Goal: Communication & Community: Answer question/provide support

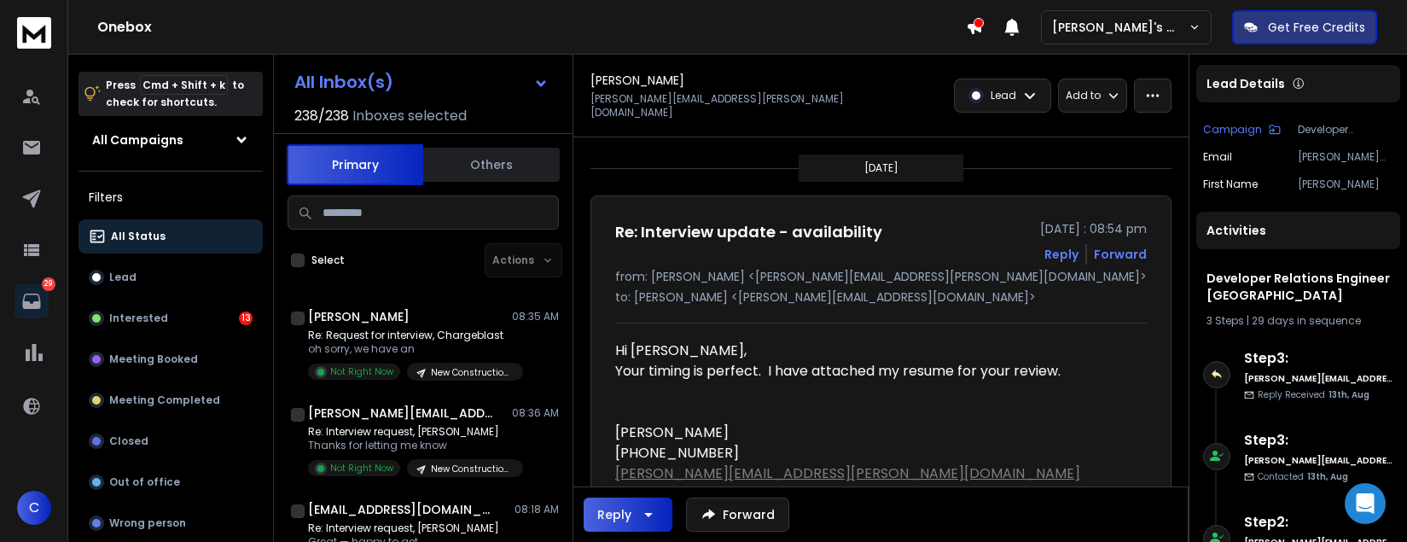
scroll to position [1039, 0]
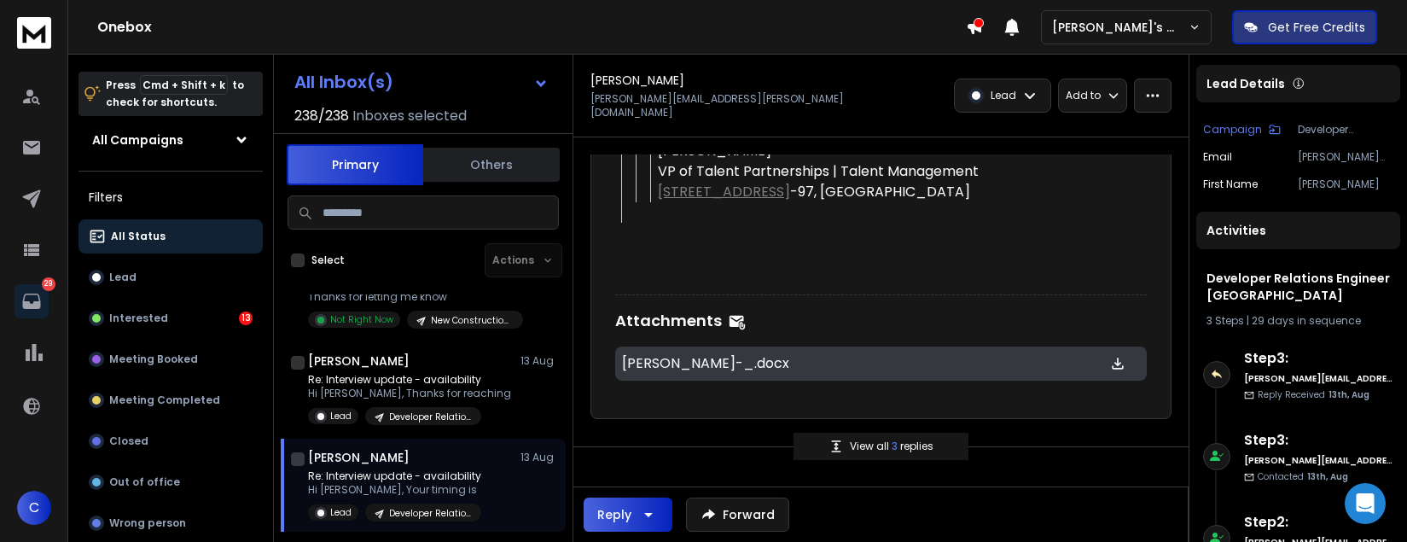
click at [771, 353] on div "[PERSON_NAME]-_.docx" at bounding box center [814, 363] width 384 height 20
click at [1110, 355] on icon at bounding box center [1117, 363] width 17 height 17
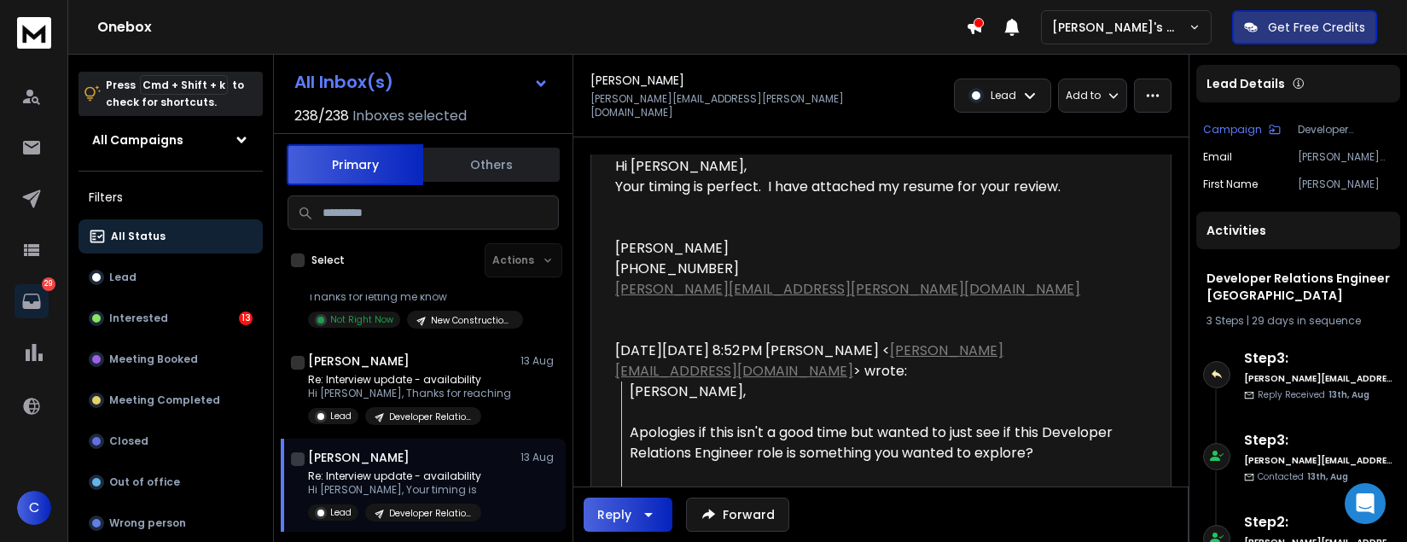
scroll to position [0, 0]
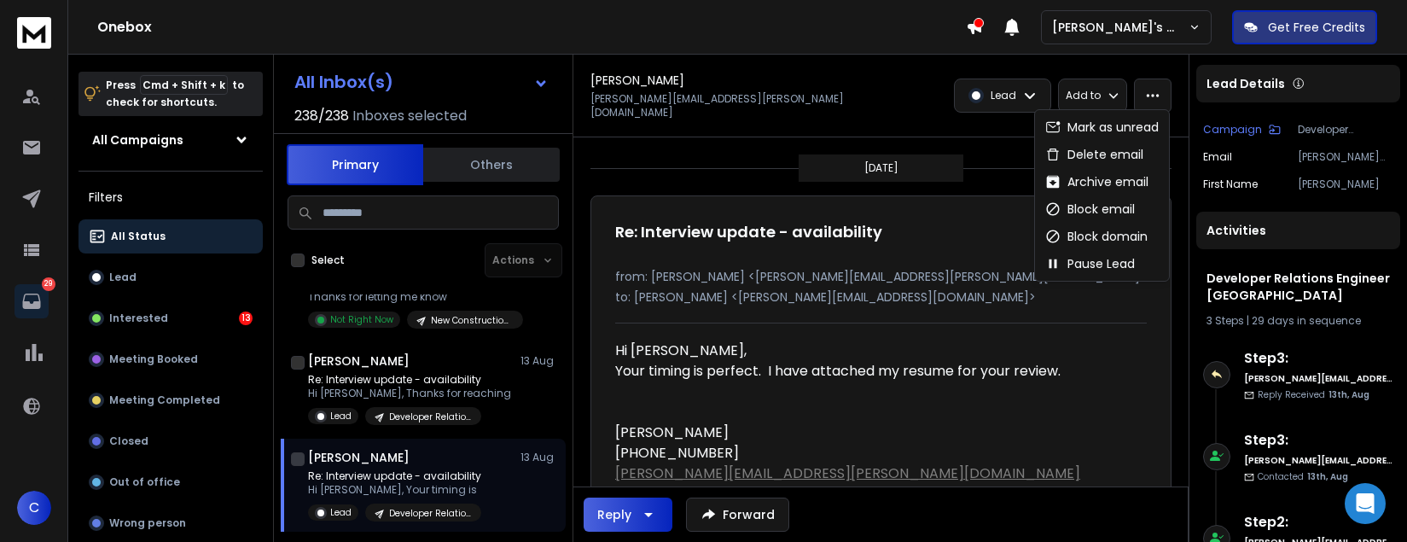
click at [1151, 88] on icon "button" at bounding box center [1152, 95] width 15 height 15
click at [1112, 183] on div "Archive email" at bounding box center [1096, 181] width 103 height 17
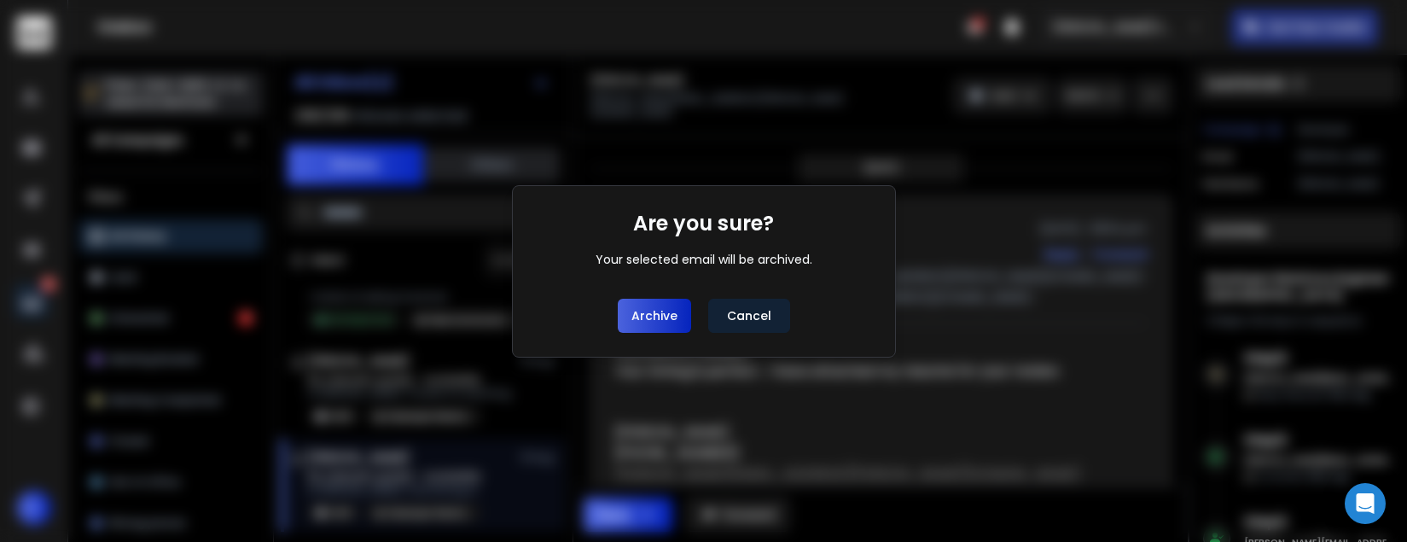
click at [659, 311] on p "archive" at bounding box center [654, 315] width 46 height 17
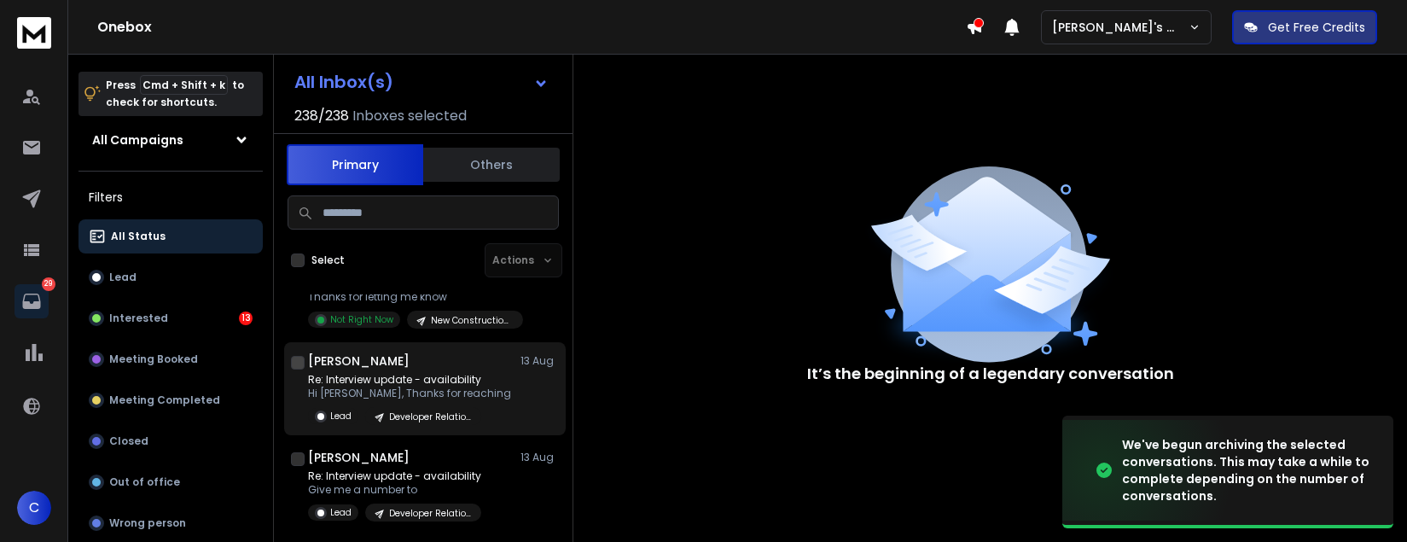
click at [412, 390] on p "Hi [PERSON_NAME], Thanks for reaching" at bounding box center [409, 394] width 203 height 14
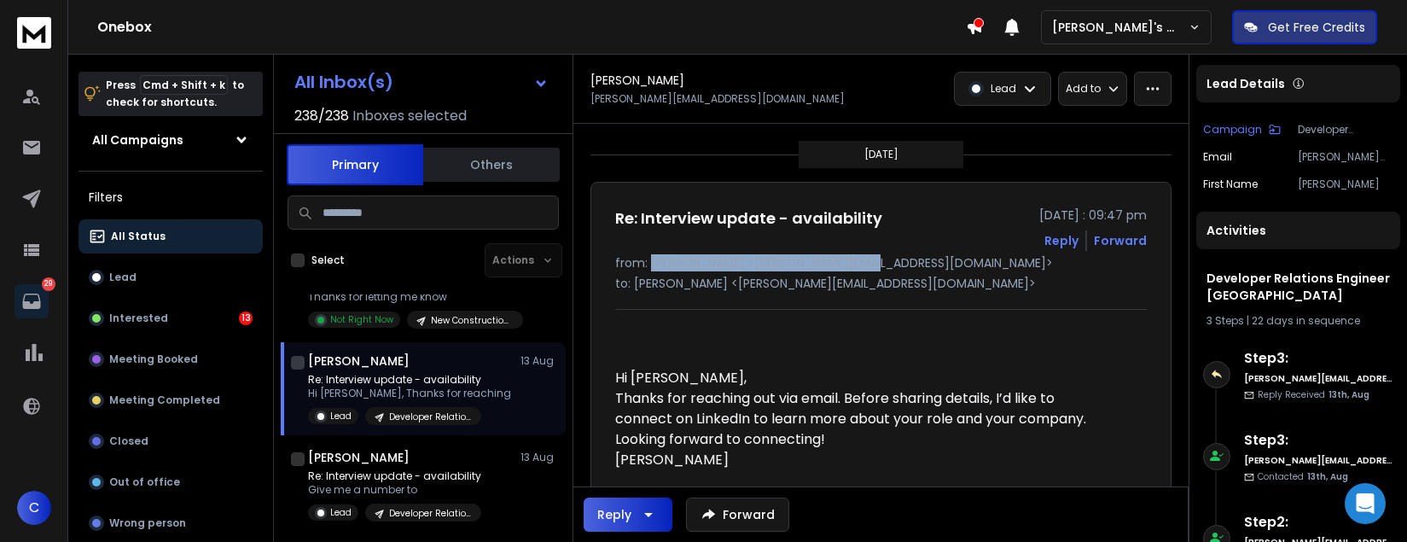
drag, startPoint x: 868, startPoint y: 264, endPoint x: 677, endPoint y: 258, distance: 191.2
click at [650, 260] on p "from: [PERSON_NAME] <[PERSON_NAME][EMAIL_ADDRESS][DOMAIN_NAME]>" at bounding box center [881, 262] width 532 height 17
copy p "[PERSON_NAME] <[PERSON_NAME][EMAIL_ADDRESS][DOMAIN_NAME]"
click at [1150, 84] on icon "button" at bounding box center [1152, 88] width 15 height 15
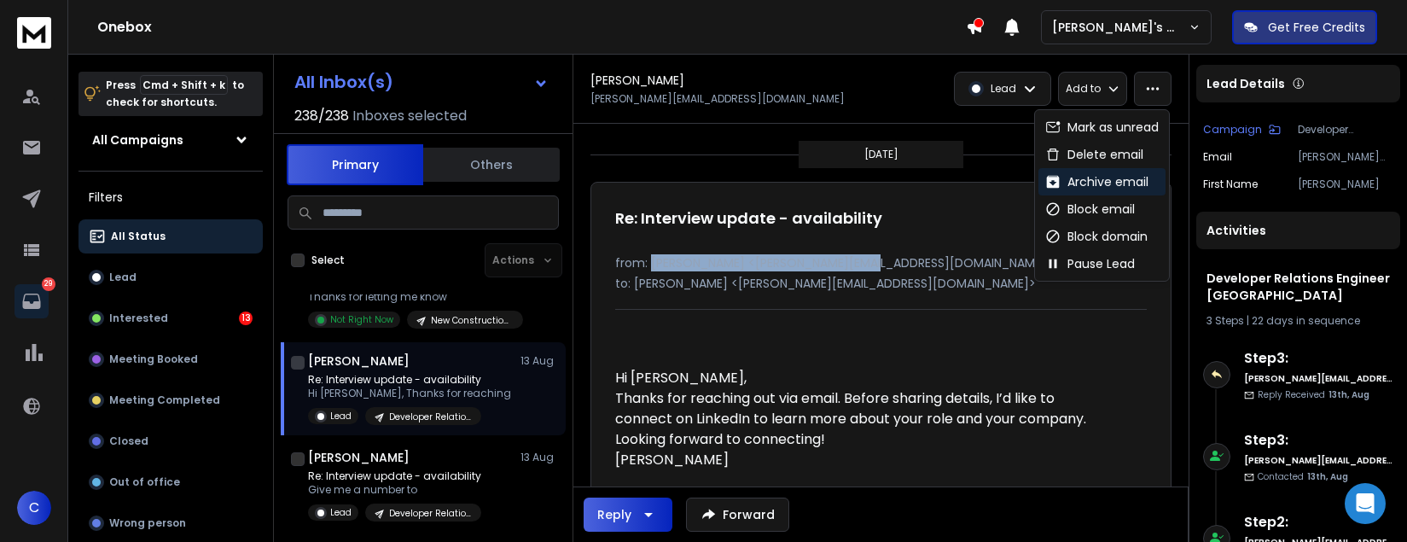
click at [1092, 183] on div "Archive email" at bounding box center [1096, 181] width 103 height 17
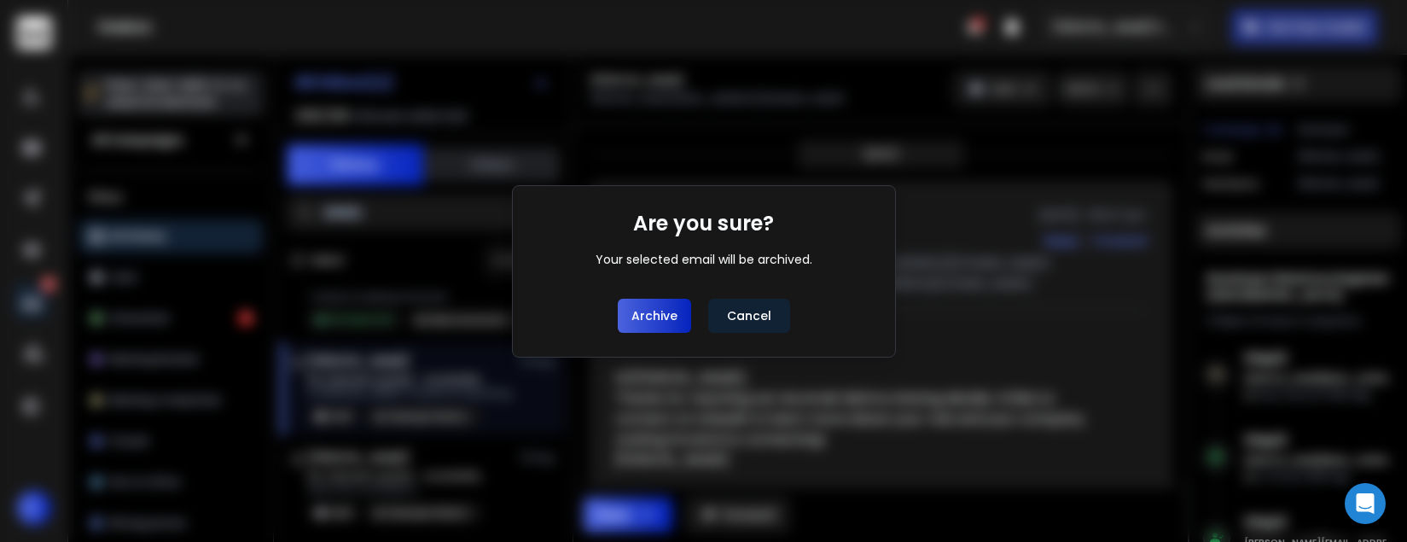
click at [665, 320] on p "archive" at bounding box center [654, 315] width 46 height 17
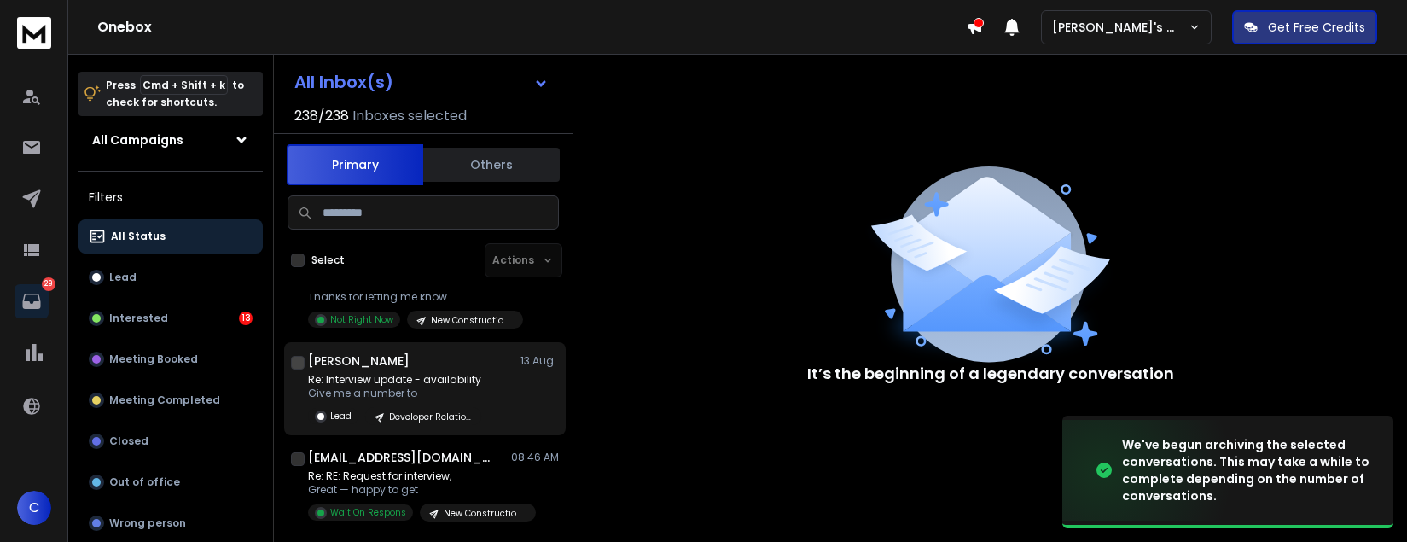
drag, startPoint x: 433, startPoint y: 386, endPoint x: 549, endPoint y: 374, distance: 116.7
click at [433, 386] on p "Re: Interview update - availability" at bounding box center [394, 380] width 173 height 14
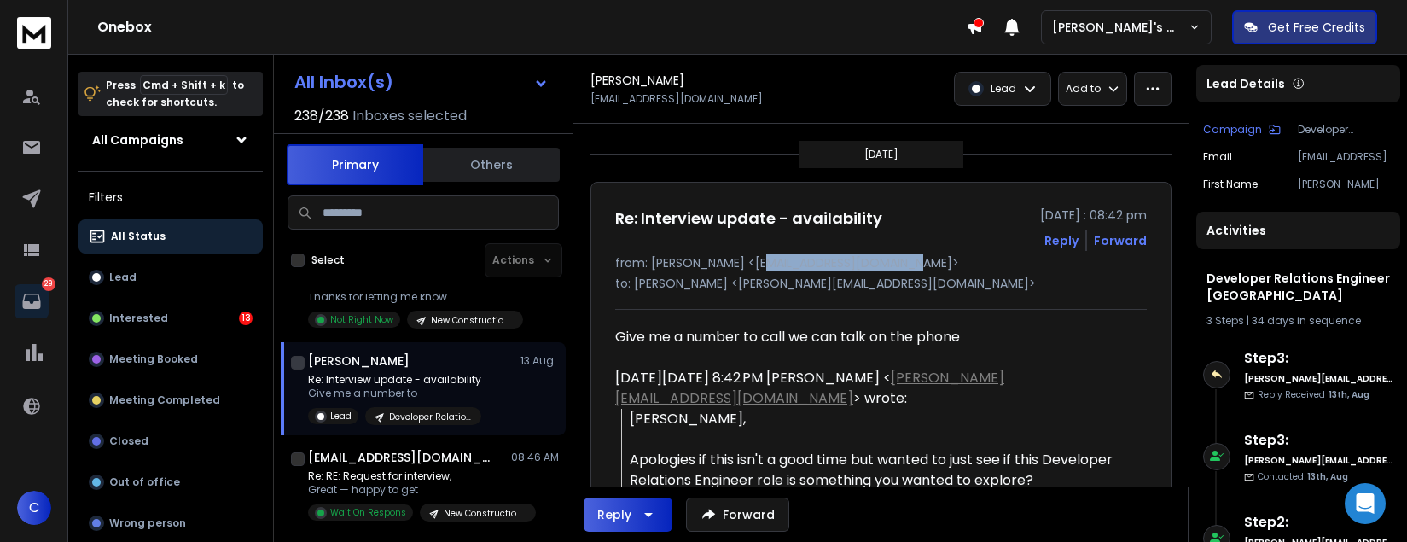
drag, startPoint x: 900, startPoint y: 259, endPoint x: 762, endPoint y: 262, distance: 138.3
click at [750, 263] on p "from: [PERSON_NAME] <[EMAIL_ADDRESS][DOMAIN_NAME]>" at bounding box center [881, 262] width 532 height 17
copy p "[EMAIL_ADDRESS][DOMAIN_NAME]>"
click at [172, 276] on button "Lead" at bounding box center [171, 277] width 184 height 34
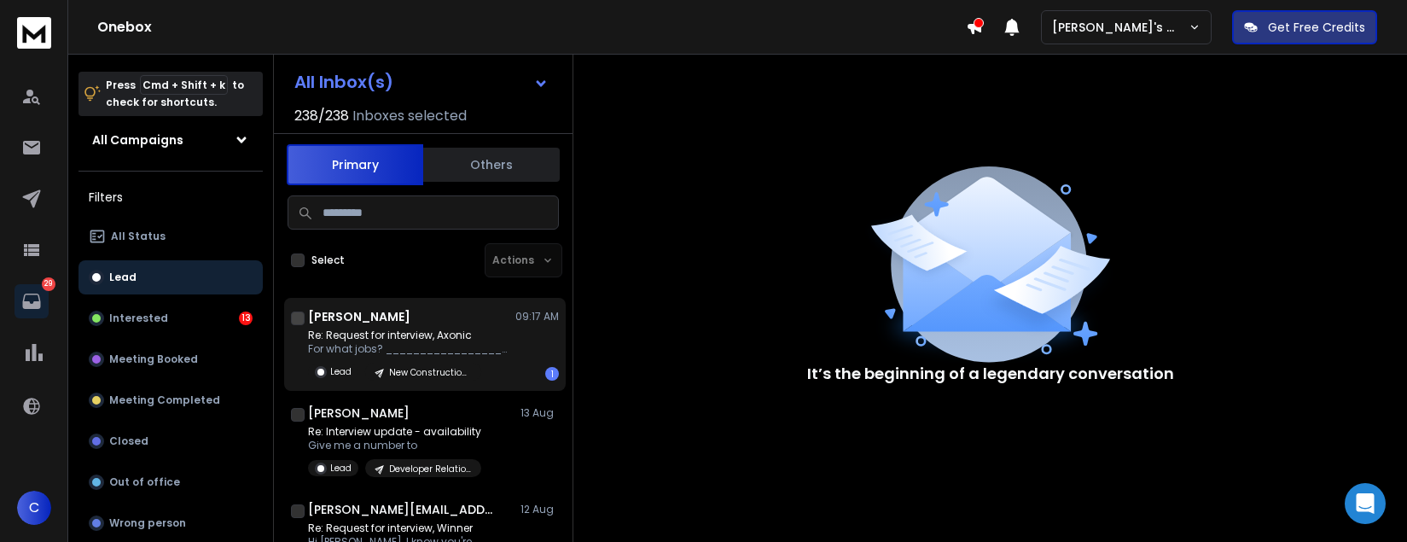
click at [410, 337] on p "Re: Request for interview, Axonic" at bounding box center [410, 336] width 205 height 14
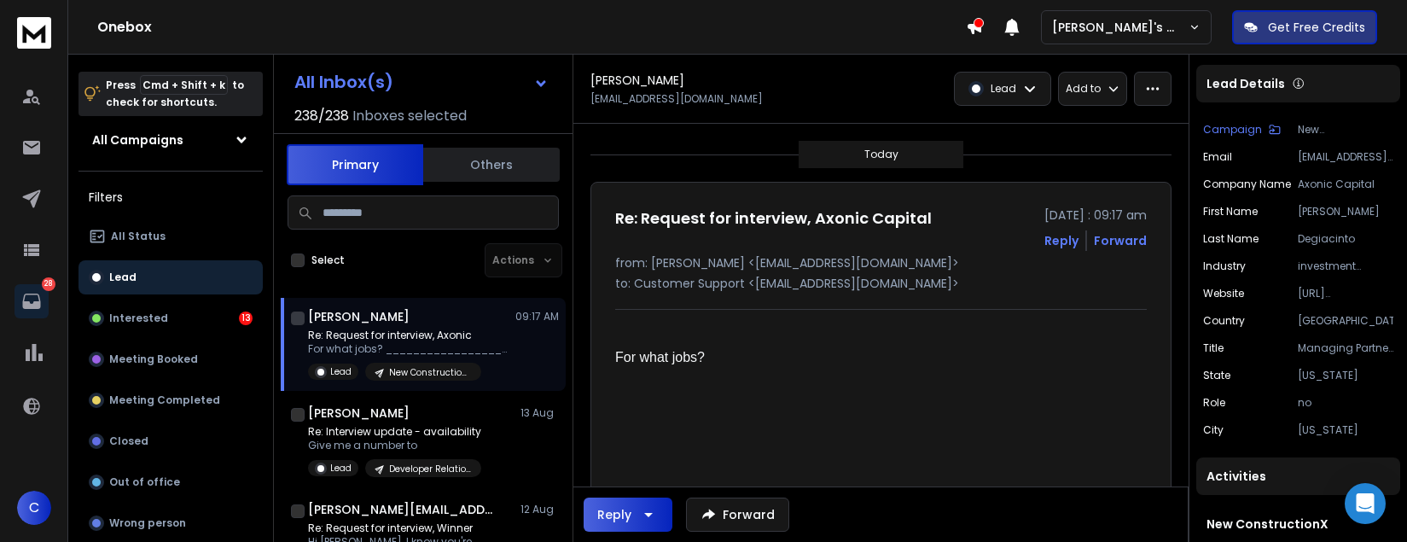
drag, startPoint x: 951, startPoint y: 262, endPoint x: 659, endPoint y: 260, distance: 291.9
click at [650, 262] on p "from: [PERSON_NAME] <[EMAIL_ADDRESS][DOMAIN_NAME]>" at bounding box center [881, 262] width 532 height 17
copy p "[PERSON_NAME] <[EMAIL_ADDRESS][DOMAIN_NAME]"
drag, startPoint x: 934, startPoint y: 259, endPoint x: 946, endPoint y: 268, distance: 15.4
click at [934, 260] on p "from: [PERSON_NAME] <[EMAIL_ADDRESS][DOMAIN_NAME]>" at bounding box center [881, 262] width 532 height 17
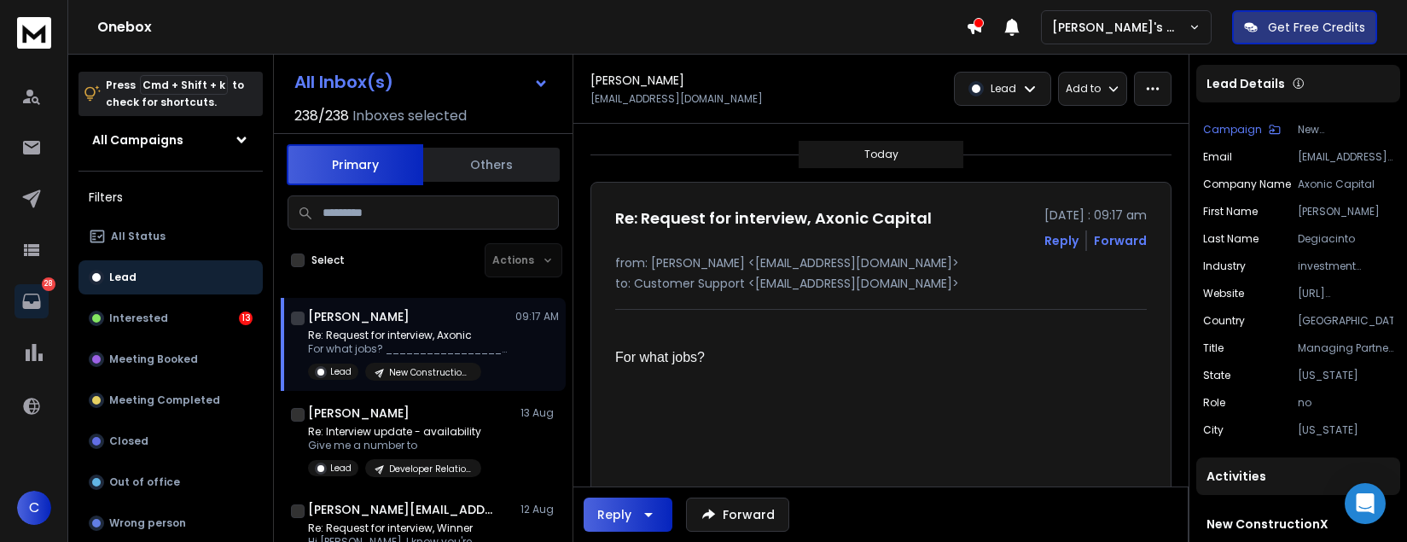
drag, startPoint x: 948, startPoint y: 265, endPoint x: 864, endPoint y: 261, distance: 83.7
click at [858, 265] on p "from: [PERSON_NAME] <[EMAIL_ADDRESS][DOMAIN_NAME]>" at bounding box center [881, 262] width 532 height 17
copy p "[DOMAIN_NAME]"
click at [1057, 243] on button "Reply" at bounding box center [1062, 240] width 34 height 17
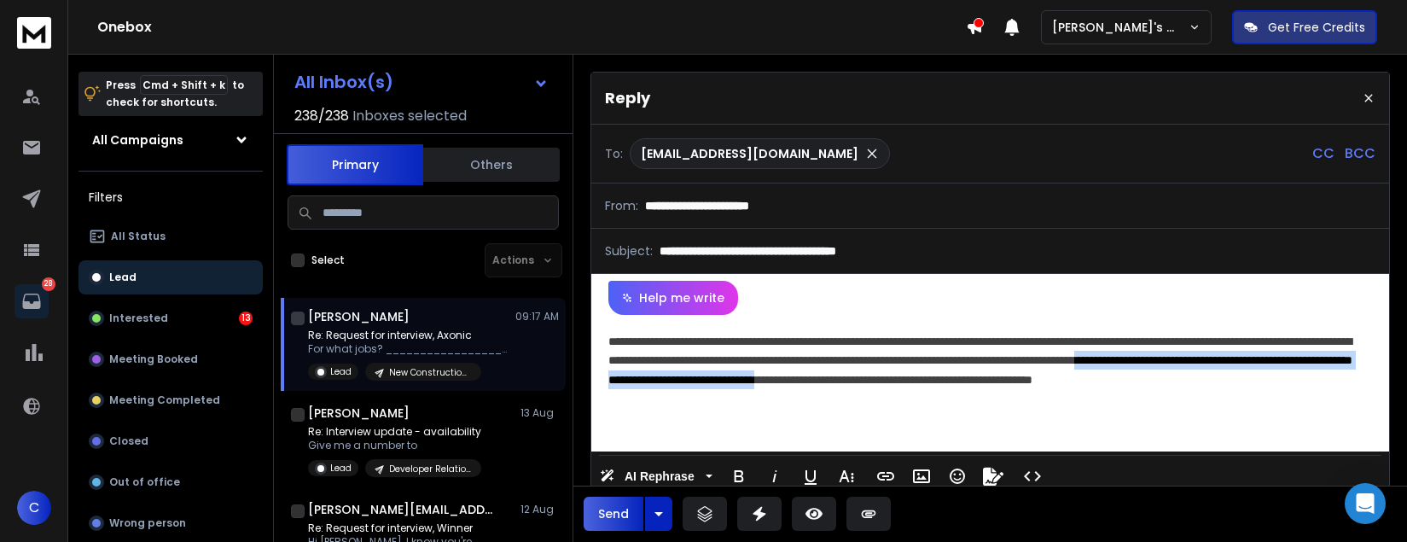
drag, startPoint x: 1138, startPoint y: 380, endPoint x: 604, endPoint y: 382, distance: 533.4
click at [604, 382] on div "**********" at bounding box center [990, 383] width 798 height 137
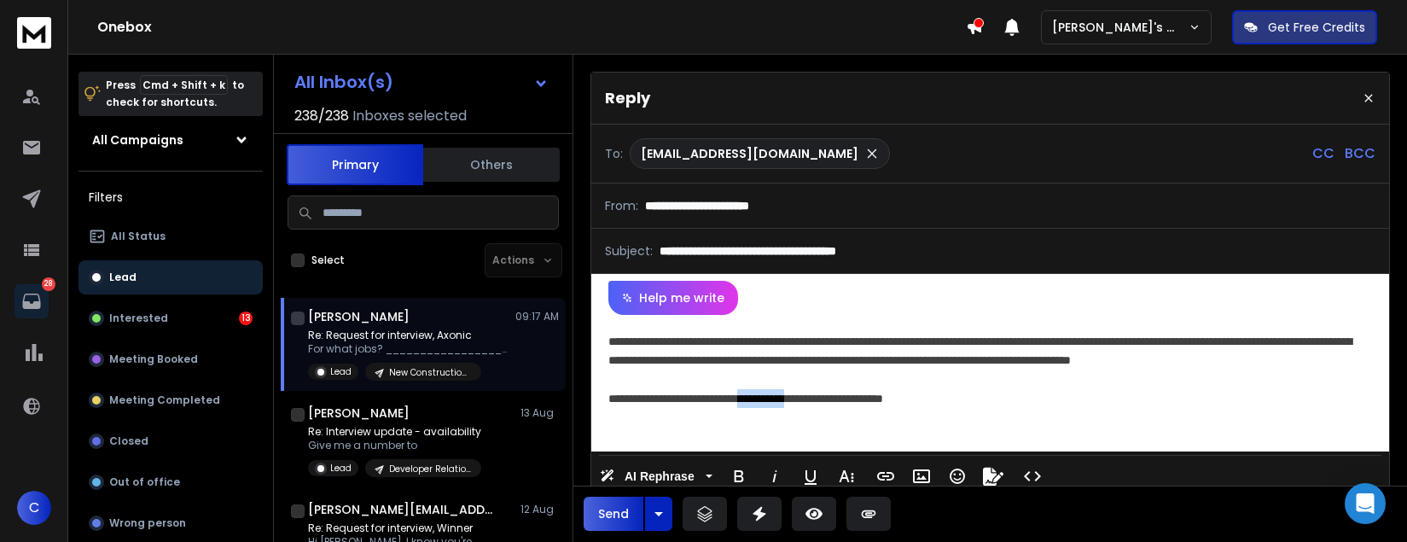
drag, startPoint x: 802, startPoint y: 396, endPoint x: 754, endPoint y: 402, distance: 49.0
click at [753, 403] on div "**********" at bounding box center [987, 398] width 759 height 19
paste div
drag, startPoint x: 919, startPoint y: 398, endPoint x: 876, endPoint y: 402, distance: 42.9
click at [874, 403] on div "**********" at bounding box center [987, 398] width 759 height 19
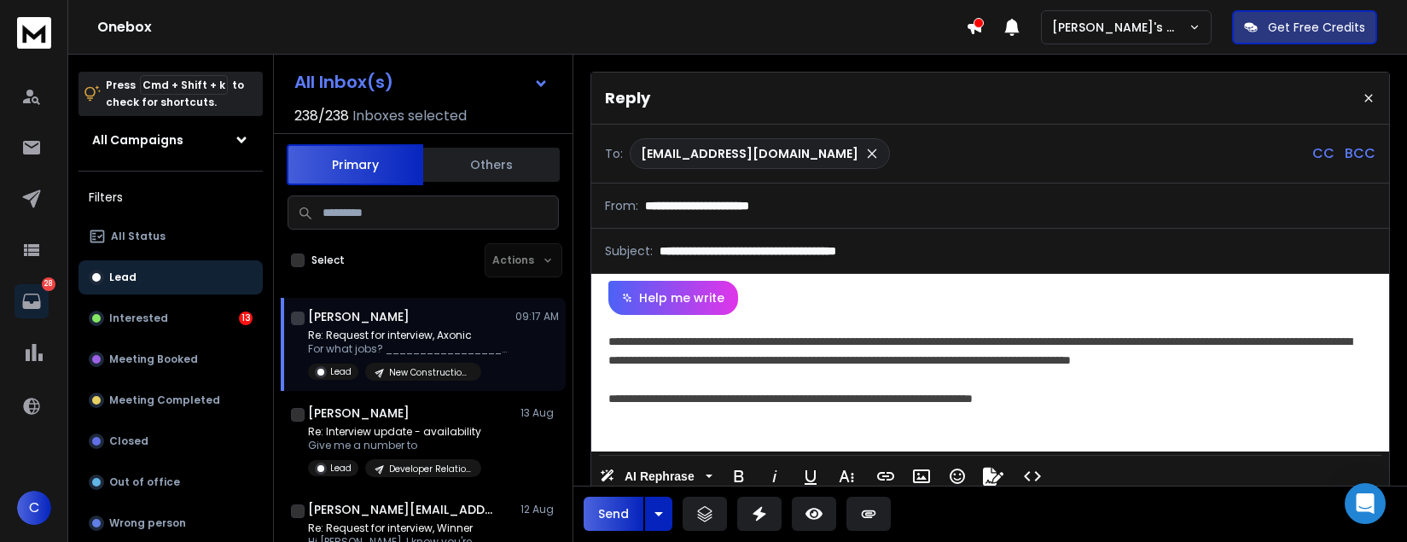
drag, startPoint x: 620, startPoint y: 511, endPoint x: 644, endPoint y: 509, distance: 24.9
click at [620, 511] on button "Send" at bounding box center [614, 514] width 60 height 34
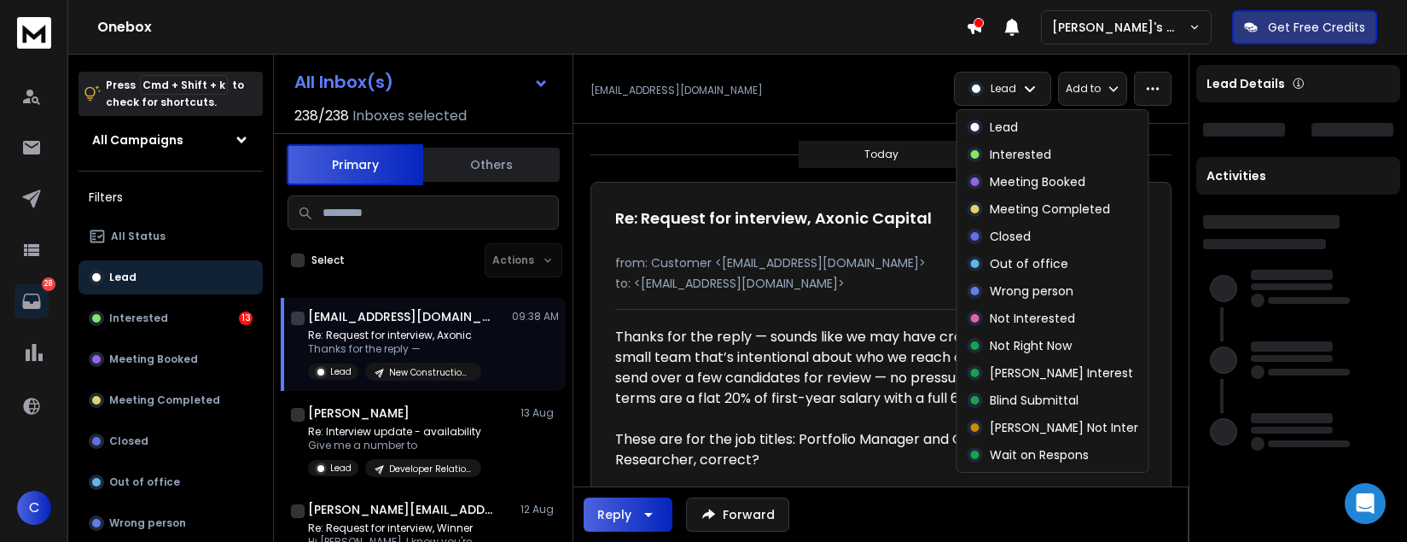
click at [996, 103] on div "Lead" at bounding box center [1003, 89] width 96 height 32
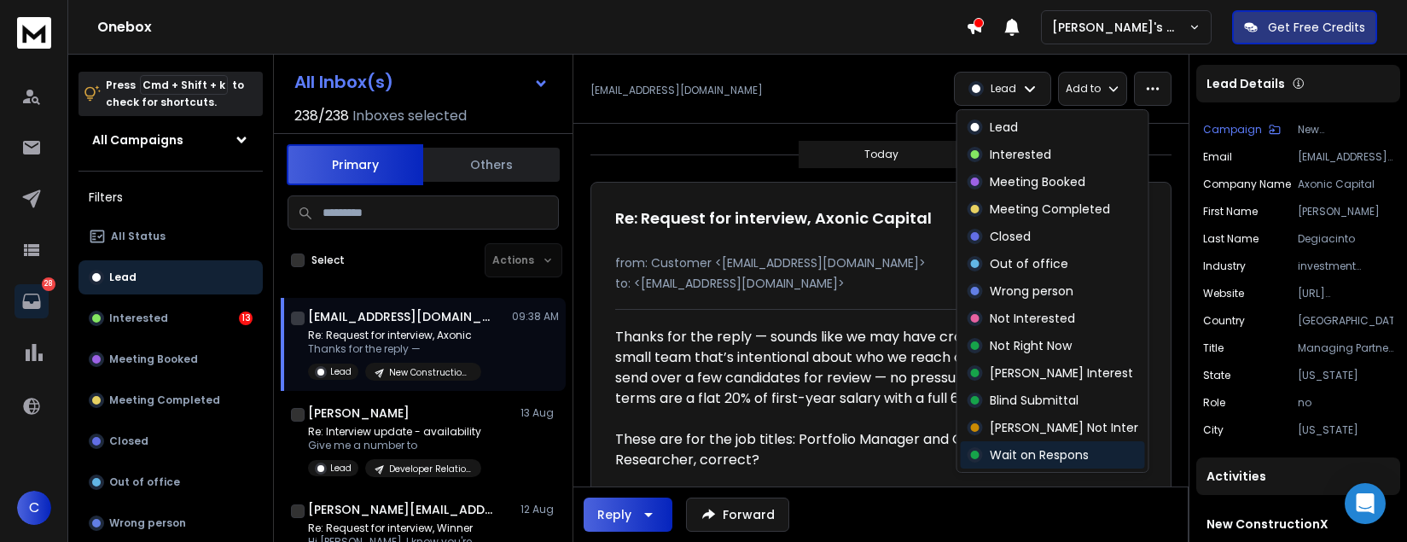
click at [1019, 459] on p "Wait on Respons" at bounding box center [1039, 454] width 99 height 17
click at [1005, 88] on p "Lead" at bounding box center [1004, 89] width 26 height 14
click at [1015, 451] on p "Wait on Respons" at bounding box center [1039, 454] width 99 height 17
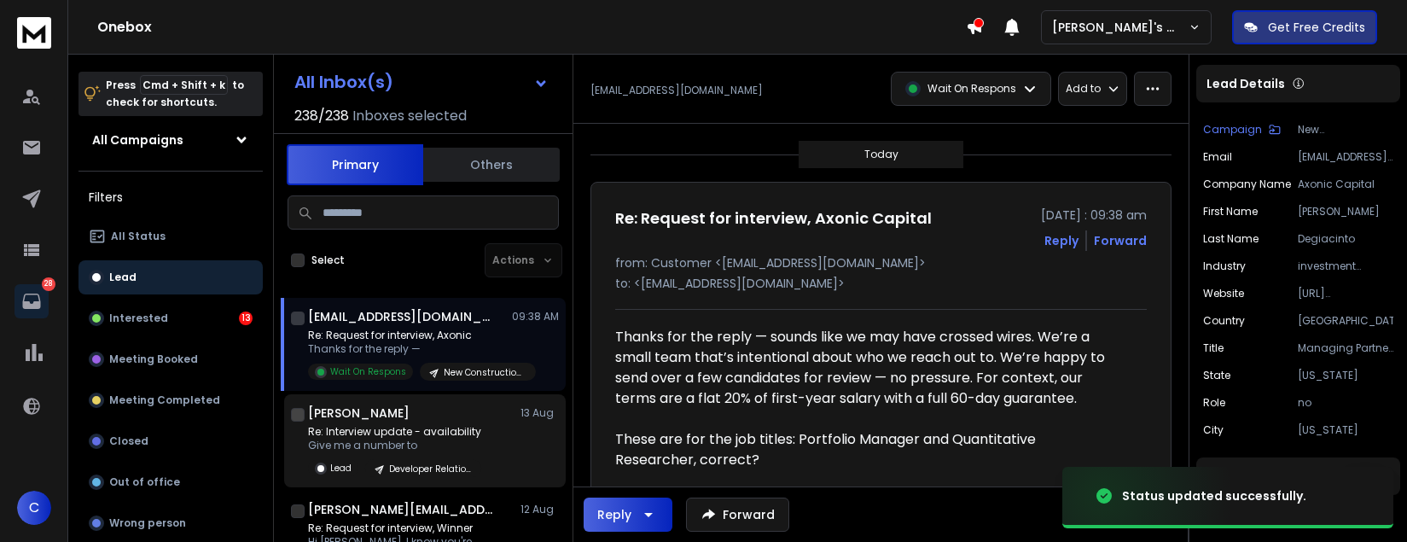
click at [451, 451] on p "Give me a number to" at bounding box center [394, 446] width 173 height 14
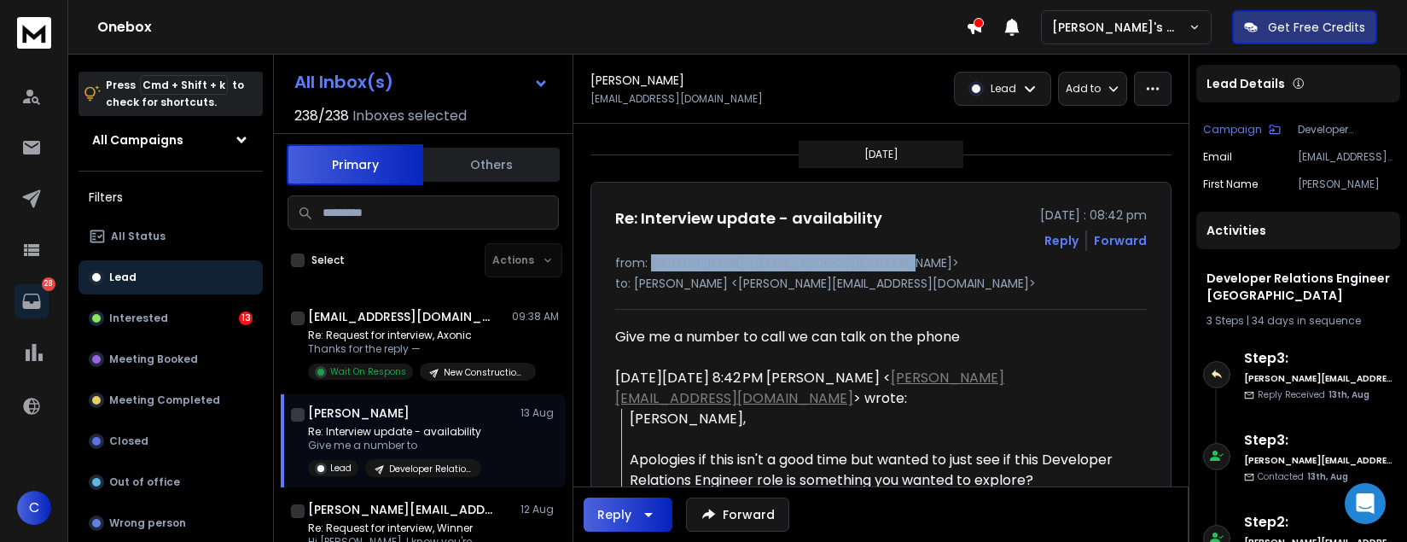
drag, startPoint x: 896, startPoint y: 262, endPoint x: 649, endPoint y: 264, distance: 247.5
click at [649, 264] on p "from: [PERSON_NAME] <[EMAIL_ADDRESS][DOMAIN_NAME]>" at bounding box center [881, 262] width 532 height 17
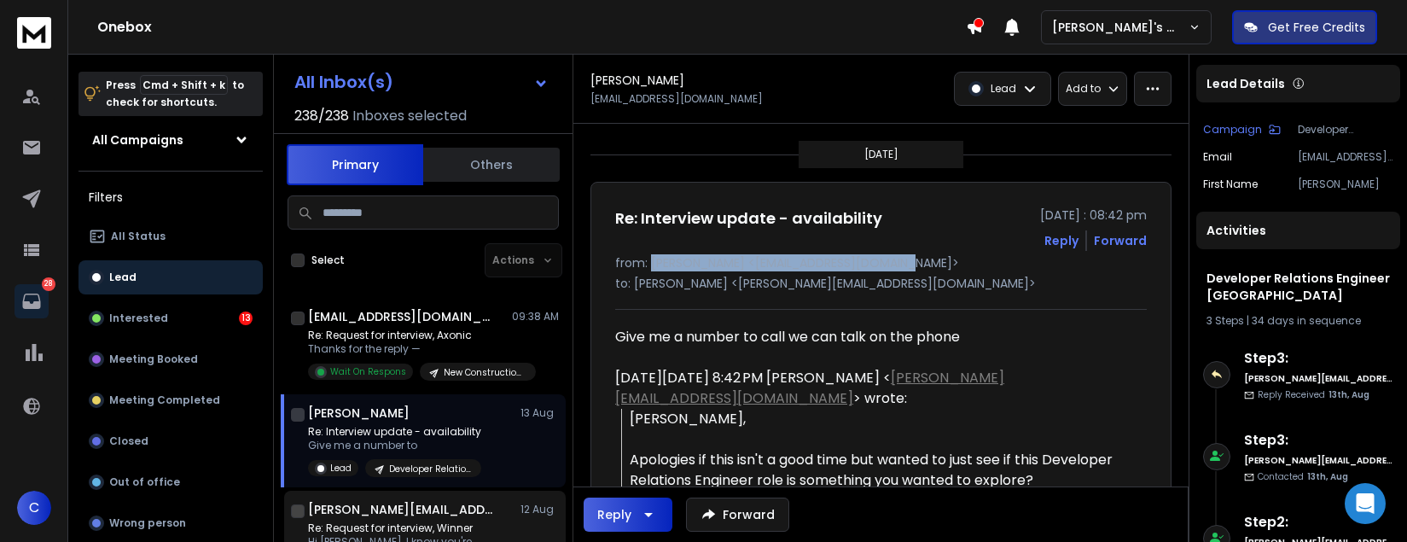
copy p "[PERSON_NAME] <[EMAIL_ADDRESS][DOMAIN_NAME]"
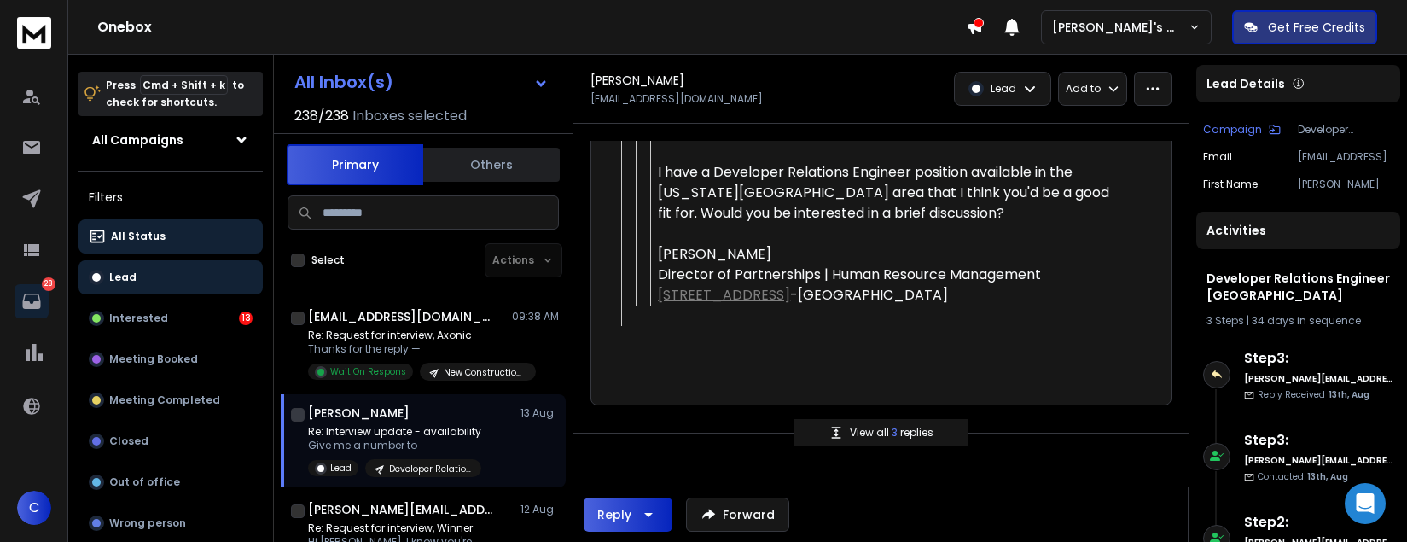
click at [183, 234] on button "All Status" at bounding box center [171, 236] width 184 height 34
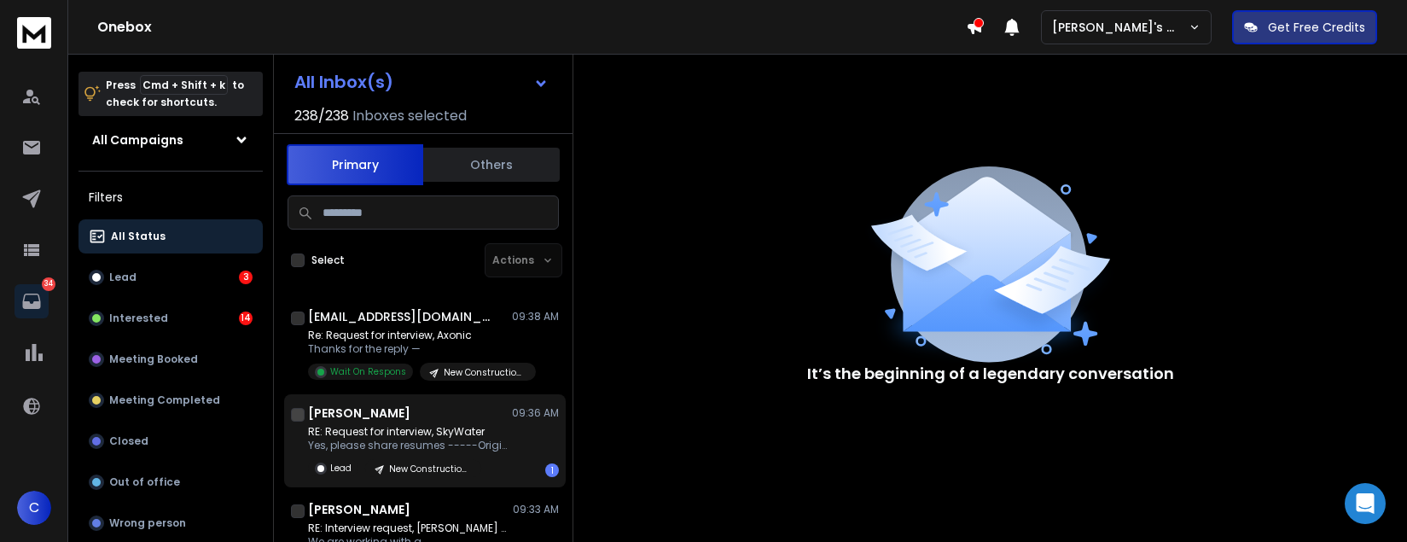
click at [457, 448] on p "Yes, please share resumes -----Original" at bounding box center [410, 446] width 205 height 14
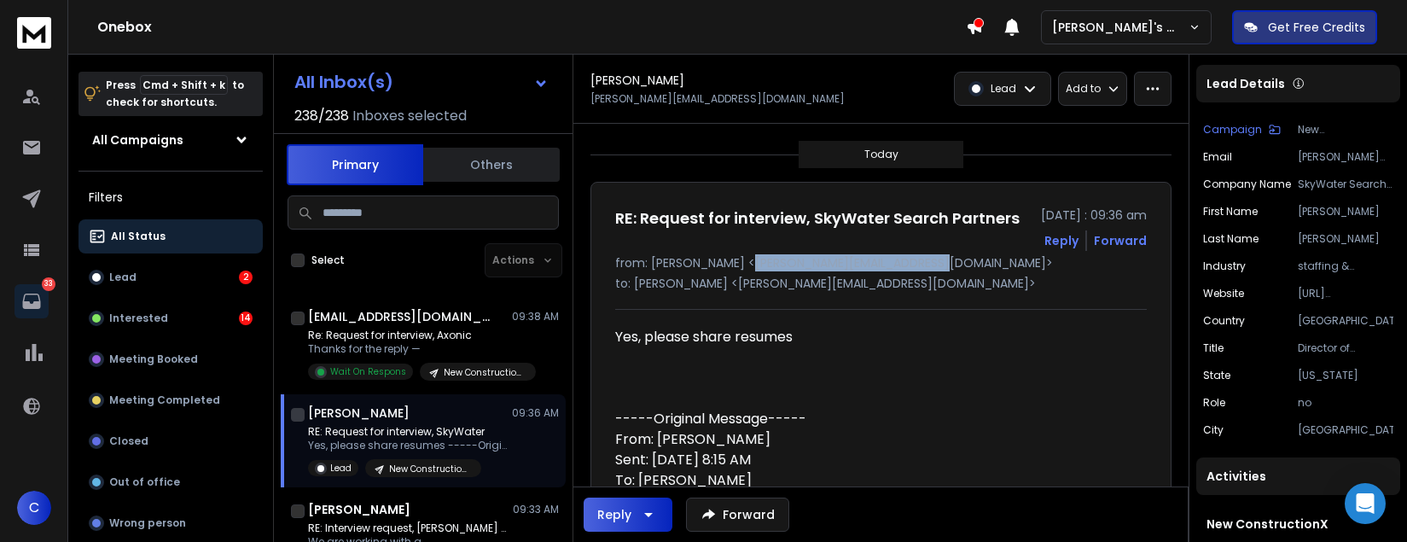
drag, startPoint x: 946, startPoint y: 264, endPoint x: 756, endPoint y: 260, distance: 189.5
click at [748, 261] on p "from: Mike Anderson <MAnderson@skywatersearch.com>" at bounding box center [881, 262] width 532 height 17
copy p "[PERSON_NAME][EMAIL_ADDRESS][DOMAIN_NAME]"
click at [1053, 245] on button "Reply" at bounding box center [1062, 240] width 34 height 17
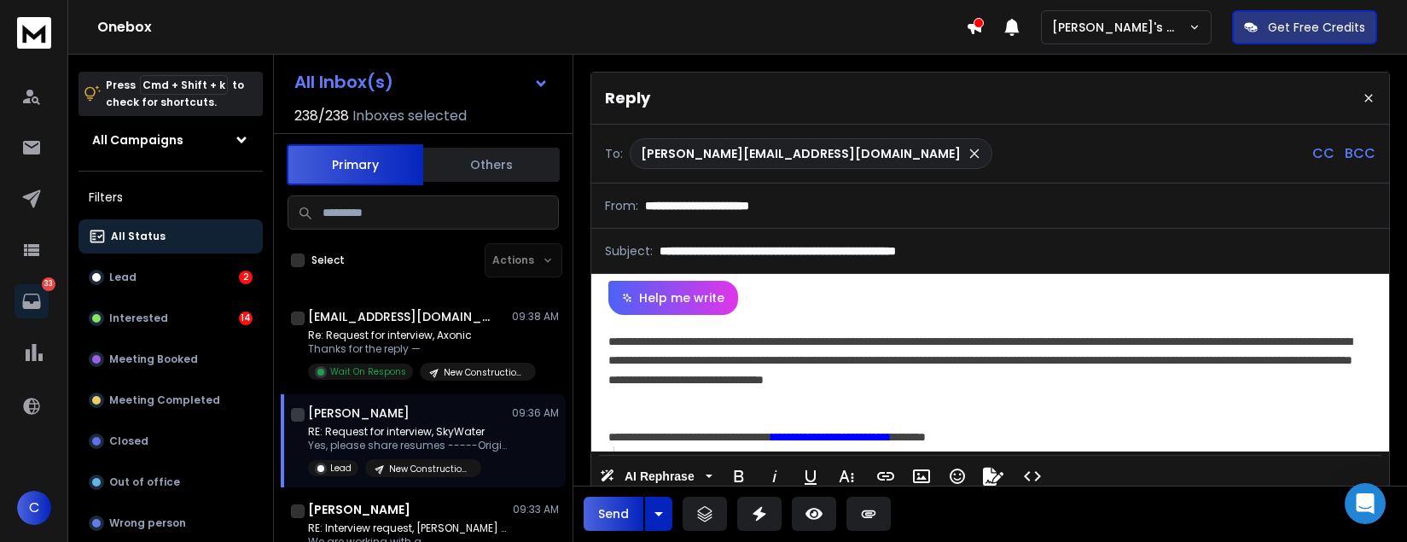
scroll to position [1, 0]
click at [744, 384] on div "**********" at bounding box center [987, 359] width 759 height 57
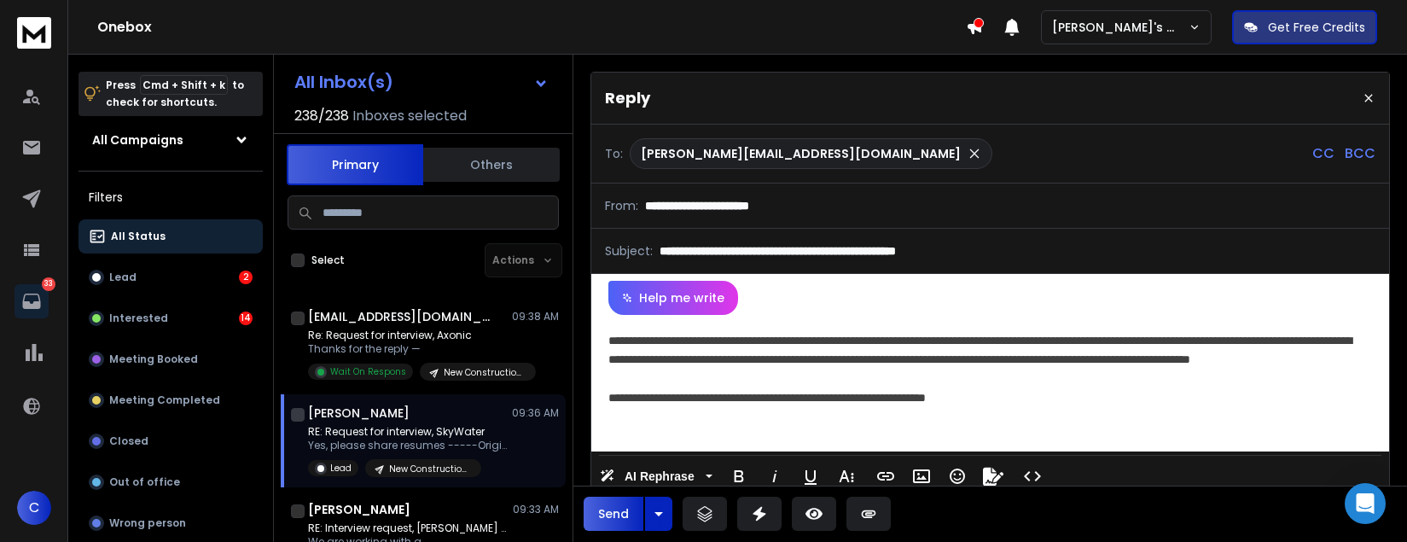
scroll to position [39, 0]
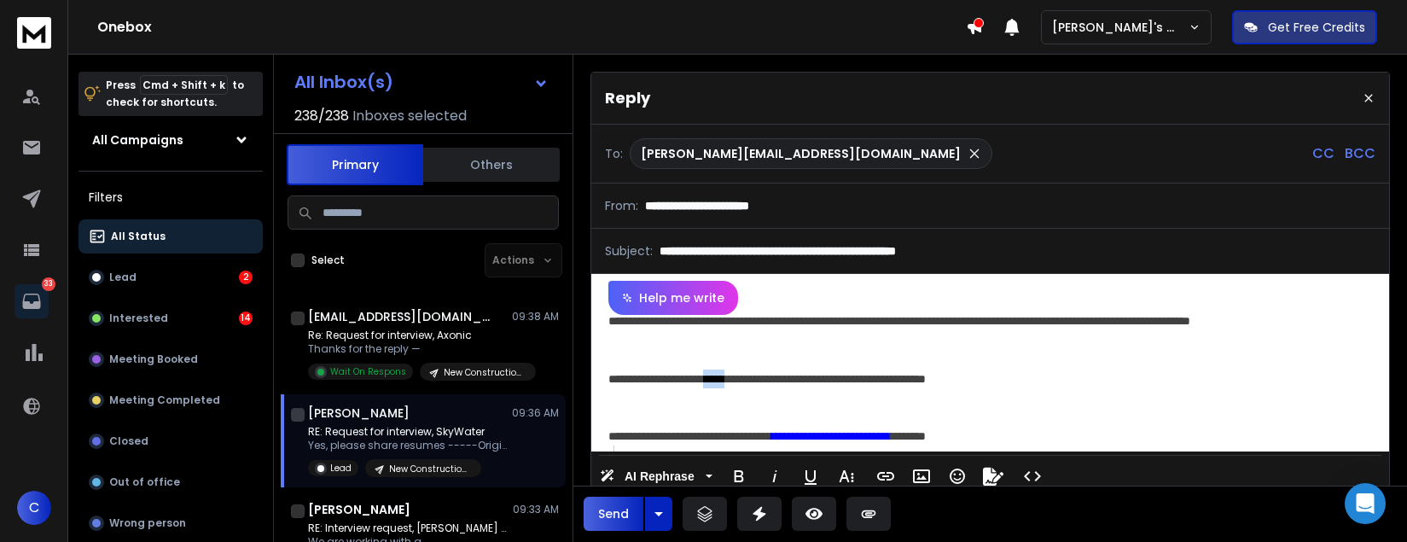
drag, startPoint x: 729, startPoint y: 379, endPoint x: 717, endPoint y: 379, distance: 11.9
click at [709, 380] on div "**********" at bounding box center [987, 379] width 759 height 19
drag, startPoint x: 927, startPoint y: 378, endPoint x: 861, endPoint y: 381, distance: 65.8
click at [862, 381] on div "**********" at bounding box center [987, 379] width 759 height 19
click at [902, 376] on div "**********" at bounding box center [987, 379] width 759 height 19
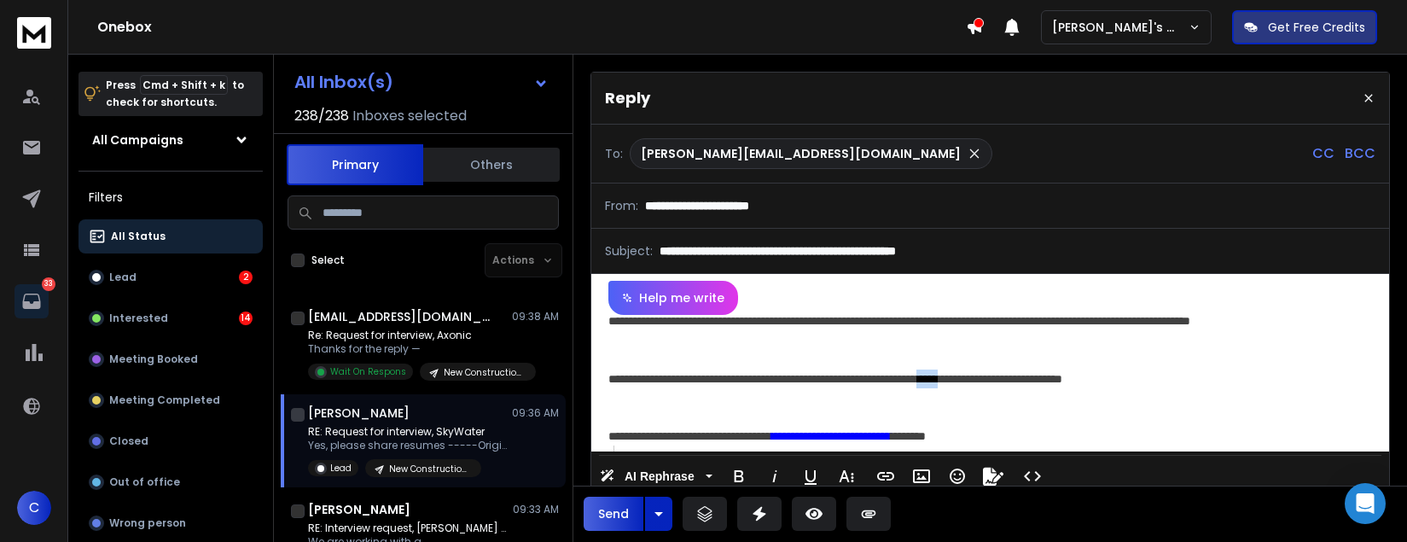
drag, startPoint x: 1027, startPoint y: 375, endPoint x: 1002, endPoint y: 380, distance: 26.0
click at [1002, 380] on div "**********" at bounding box center [987, 379] width 759 height 19
drag, startPoint x: 1241, startPoint y: 379, endPoint x: 1159, endPoint y: 378, distance: 81.9
click at [1159, 378] on div "**********" at bounding box center [987, 379] width 759 height 19
click at [591, 509] on button "Send" at bounding box center [614, 514] width 60 height 34
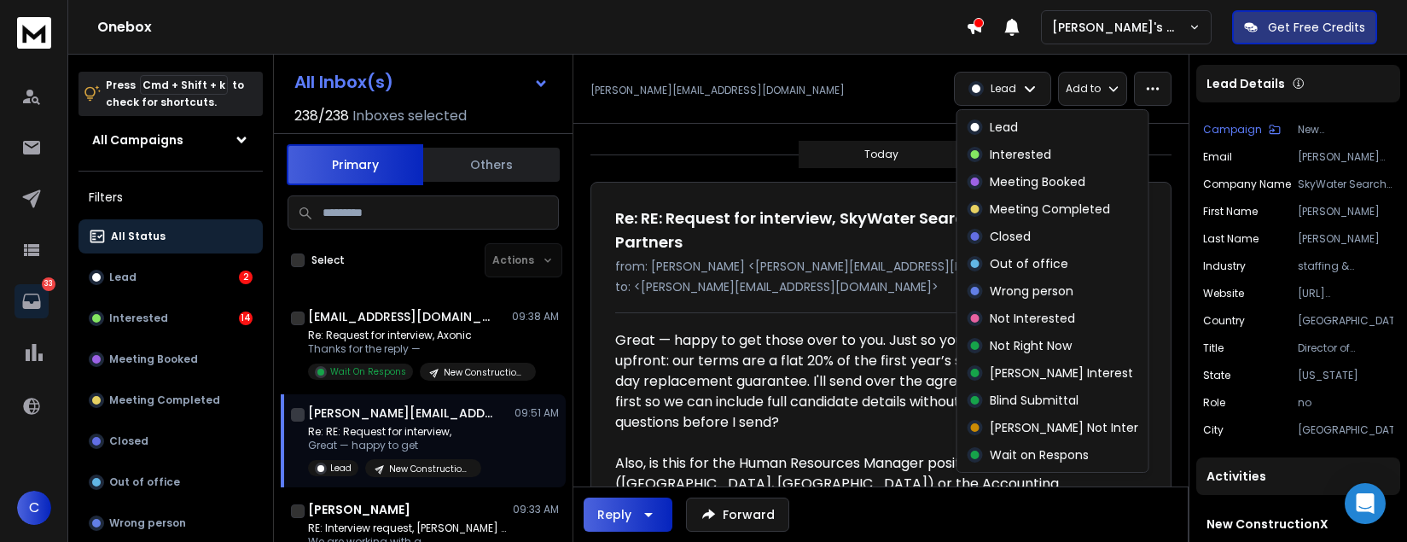
click at [1020, 102] on div "Lead" at bounding box center [1003, 89] width 96 height 32
click at [1054, 446] on p "Wait on Respons" at bounding box center [1039, 454] width 99 height 17
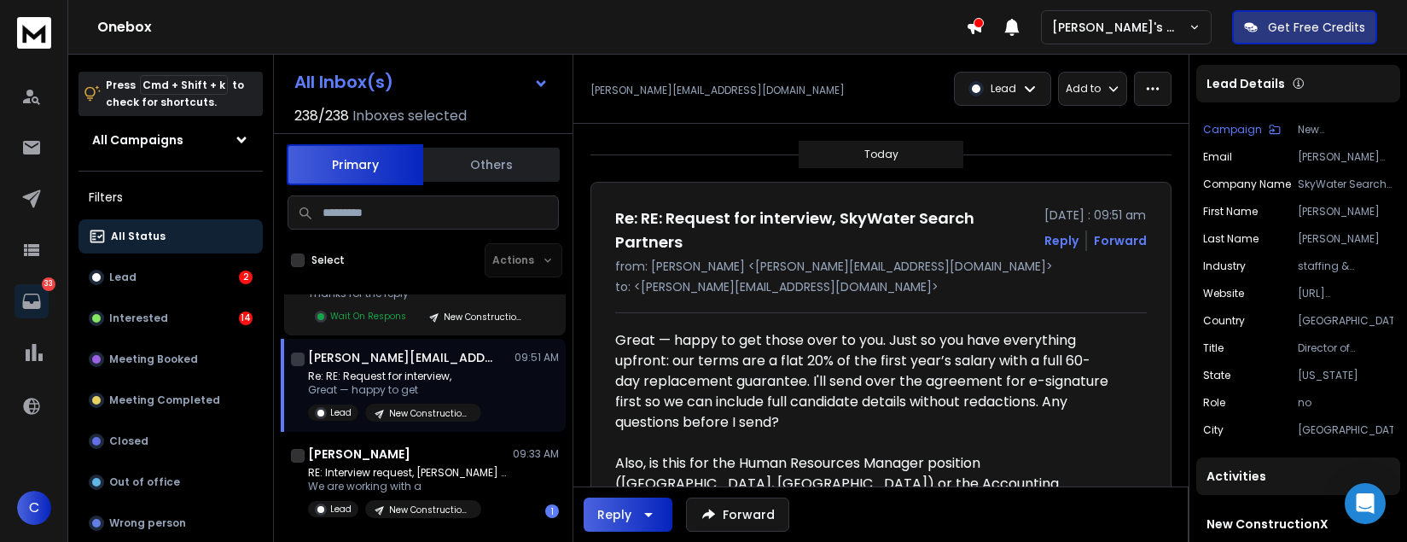
scroll to position [70, 0]
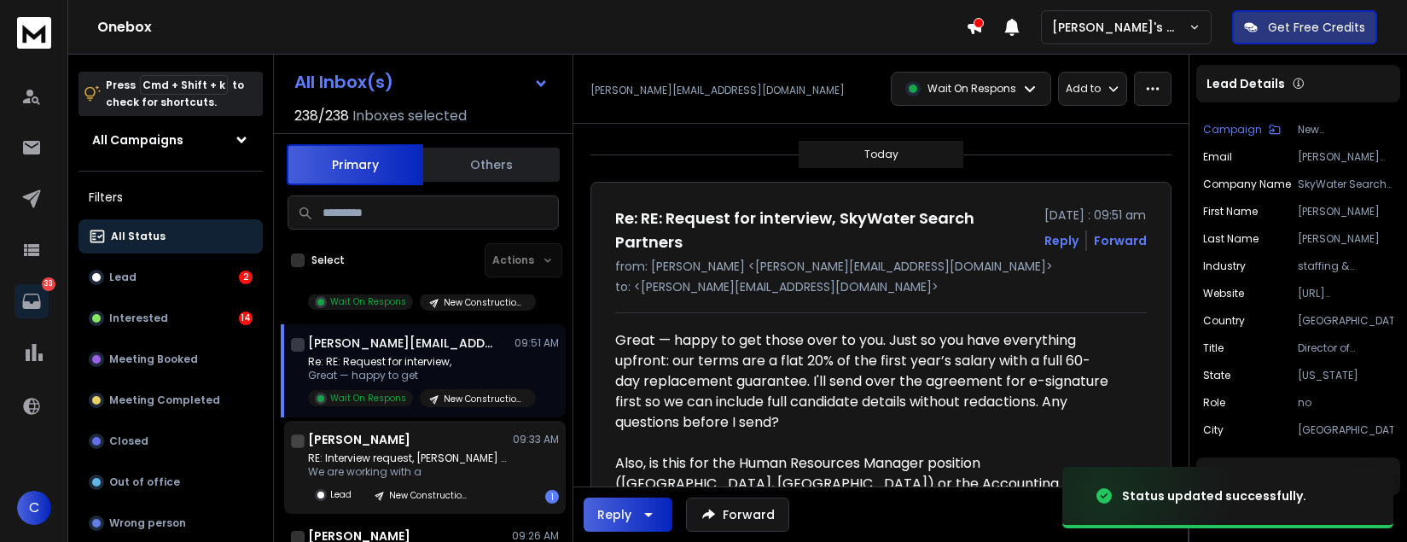
click at [401, 462] on p "RE: Interview request, Baird Capital" at bounding box center [410, 458] width 205 height 14
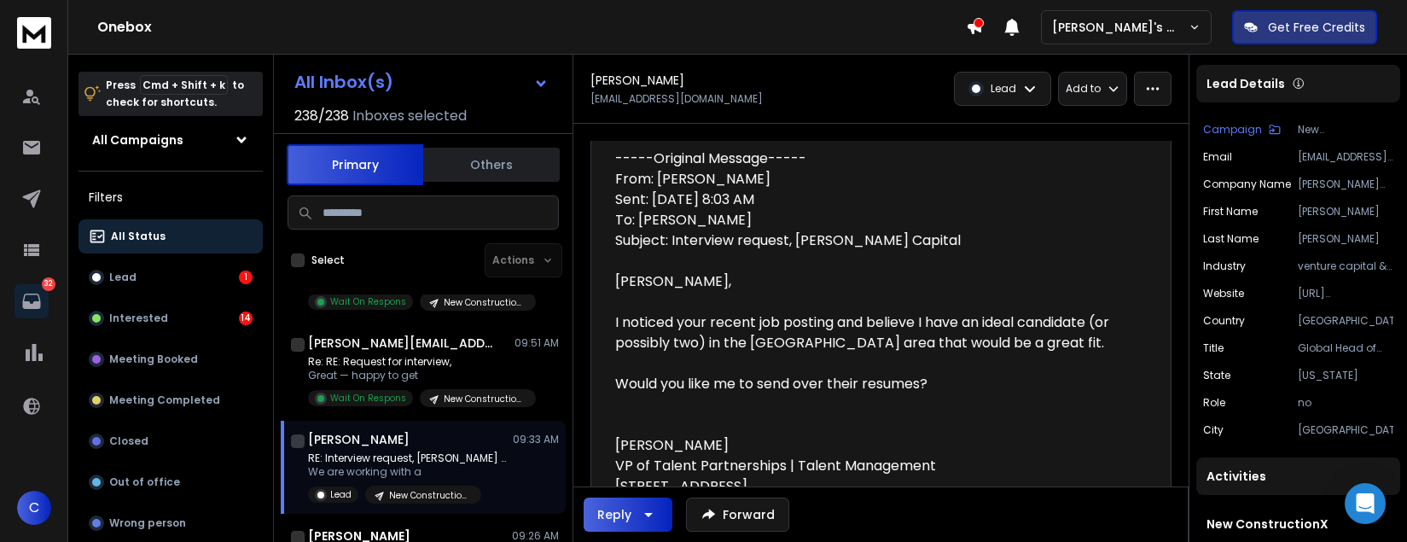
scroll to position [0, 0]
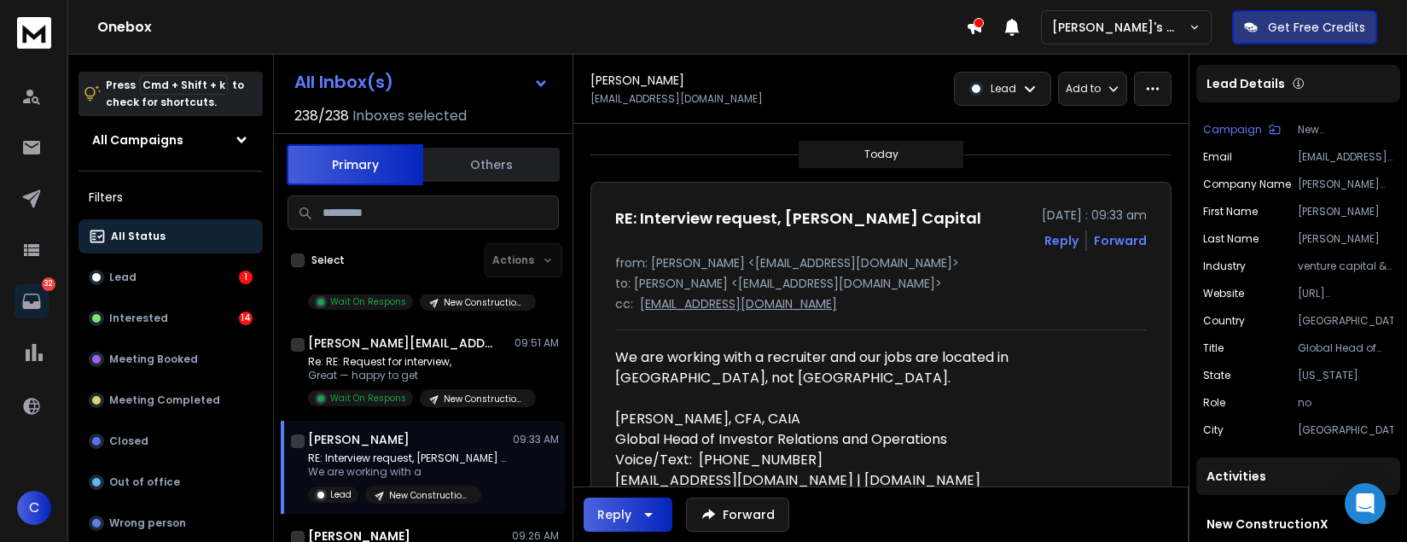
click at [1055, 241] on button "Reply" at bounding box center [1062, 240] width 34 height 17
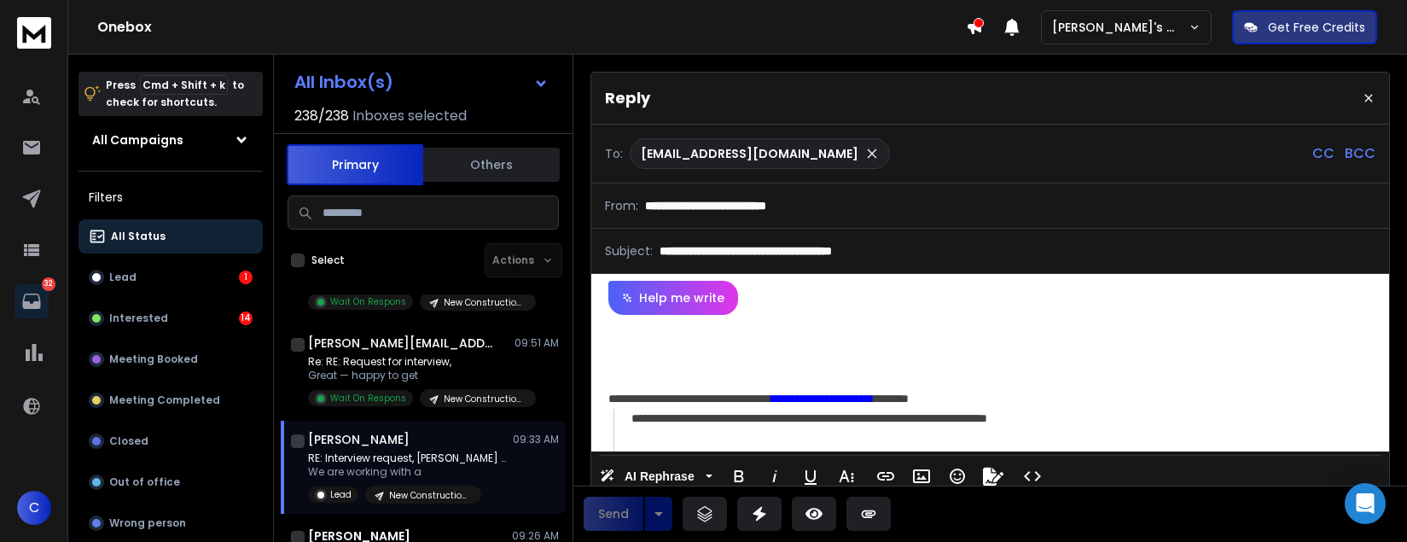
click at [719, 338] on div at bounding box center [990, 341] width 764 height 19
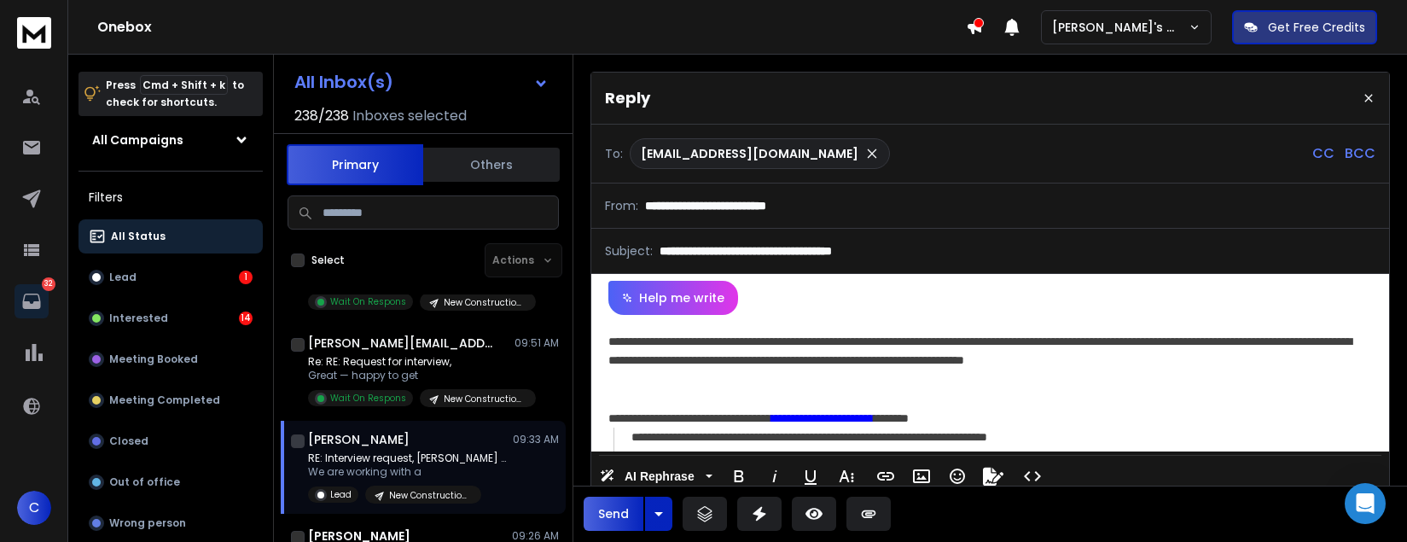
click at [613, 517] on button "Send" at bounding box center [614, 514] width 60 height 34
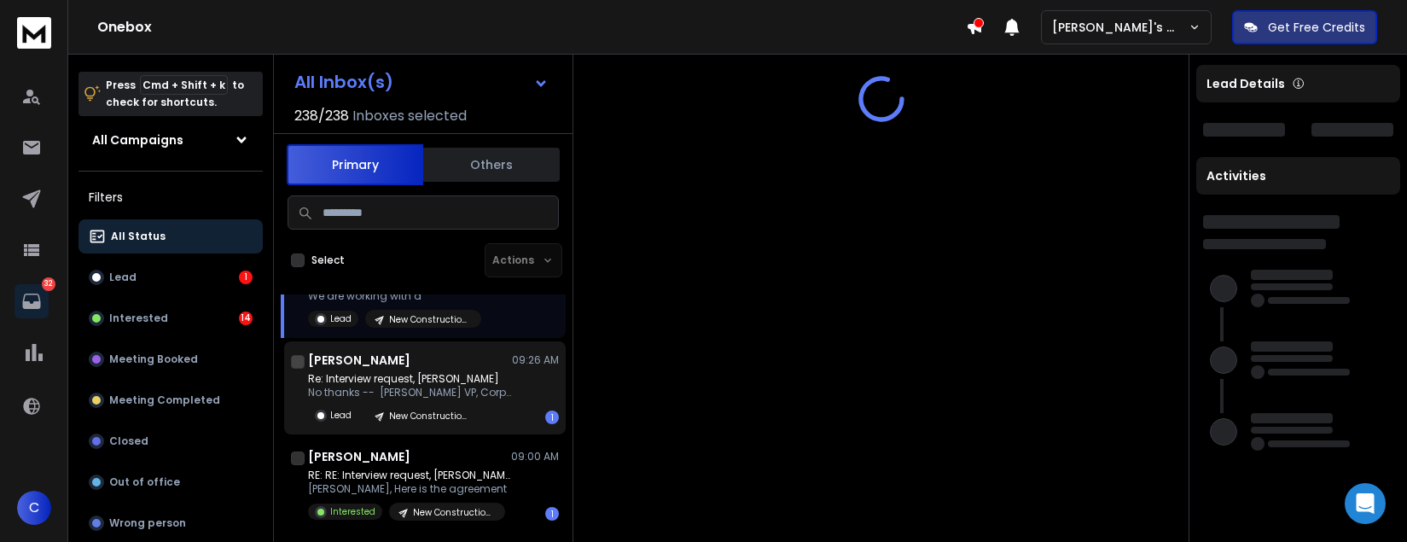
scroll to position [264, 0]
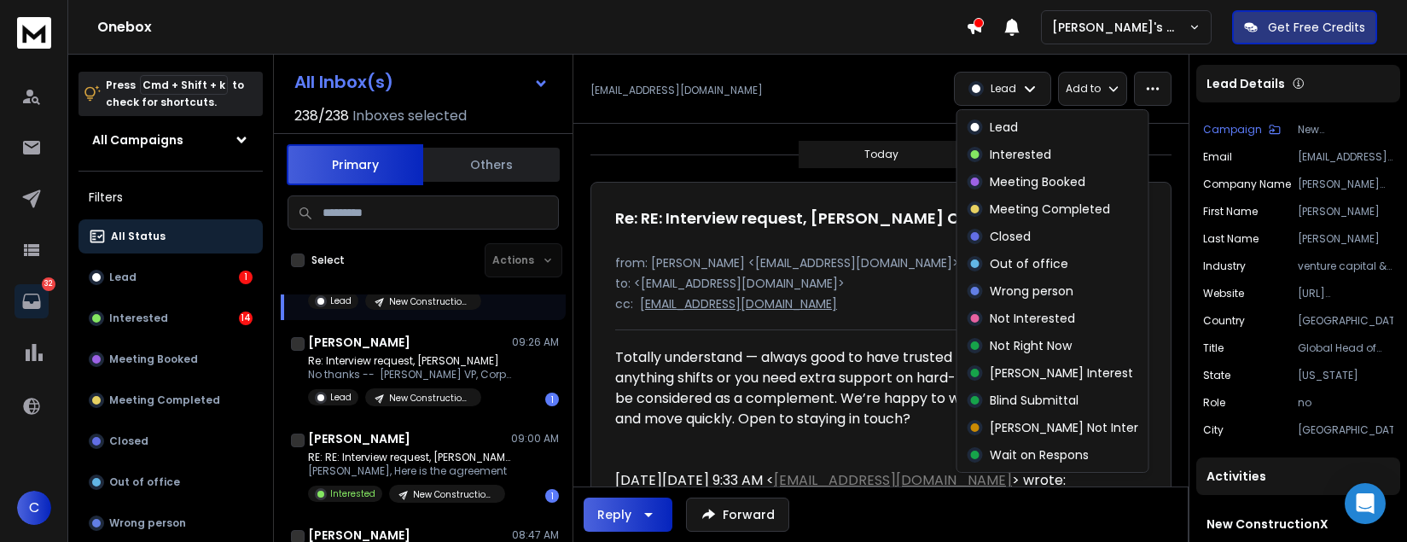
click at [1030, 87] on icon at bounding box center [1030, 89] width 14 height 14
click at [1036, 343] on p "Not Right Now" at bounding box center [1031, 345] width 82 height 17
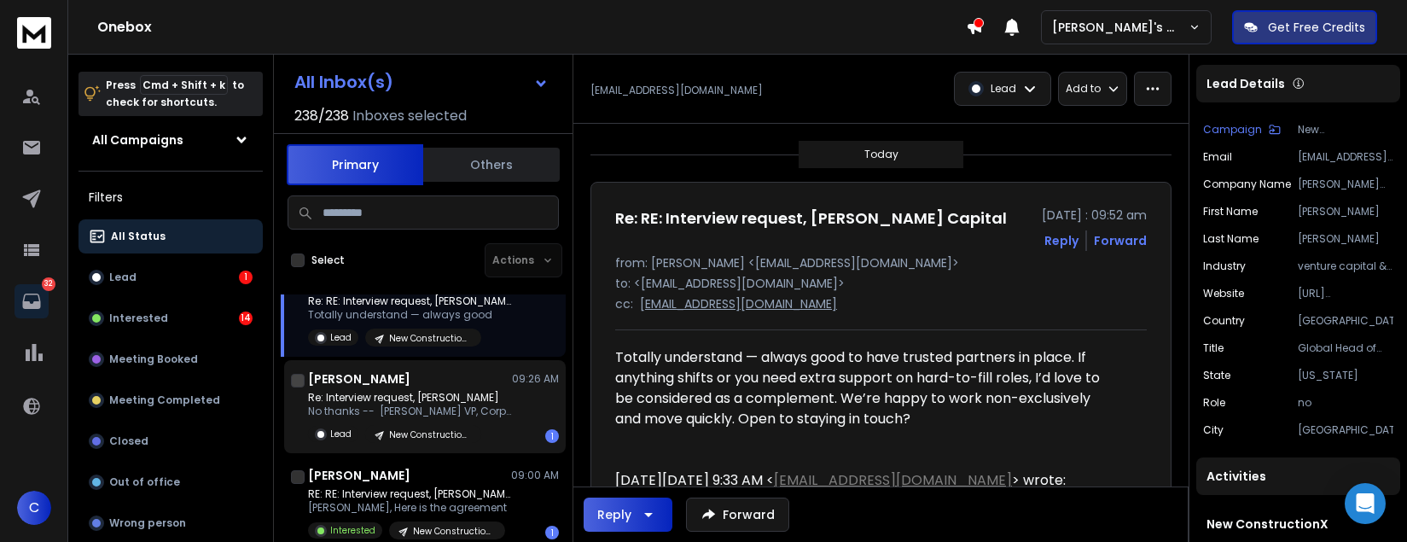
scroll to position [222, 0]
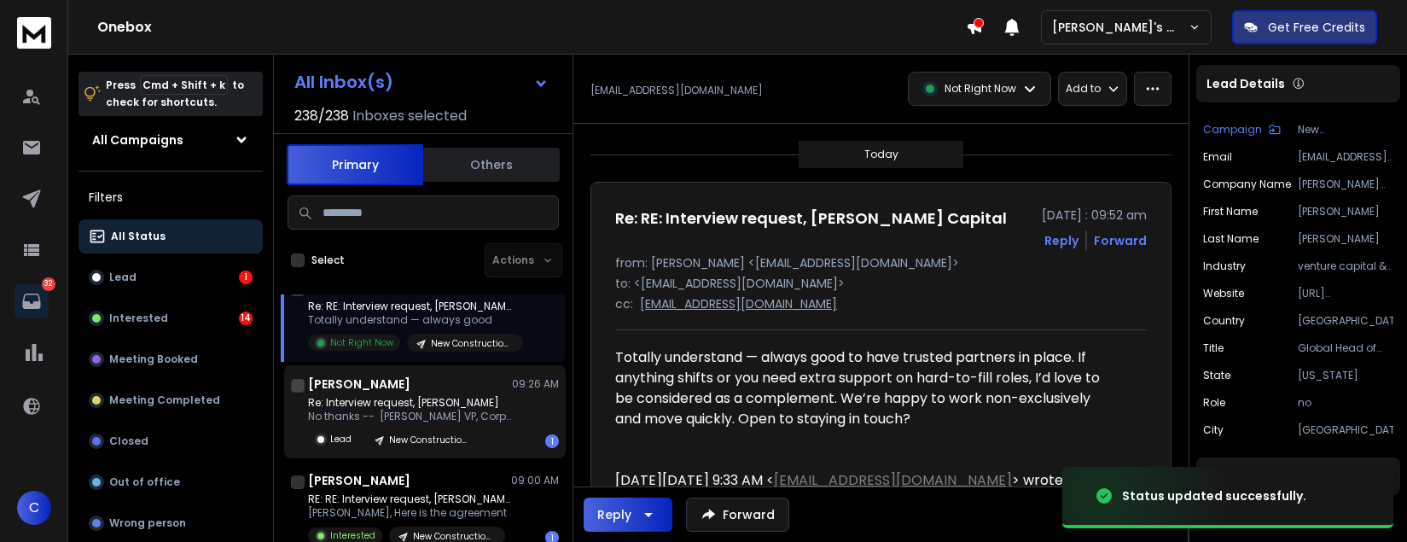
drag, startPoint x: 447, startPoint y: 431, endPoint x: 465, endPoint y: 430, distance: 17.9
click at [447, 431] on div "New ConstructionX" at bounding box center [423, 439] width 116 height 18
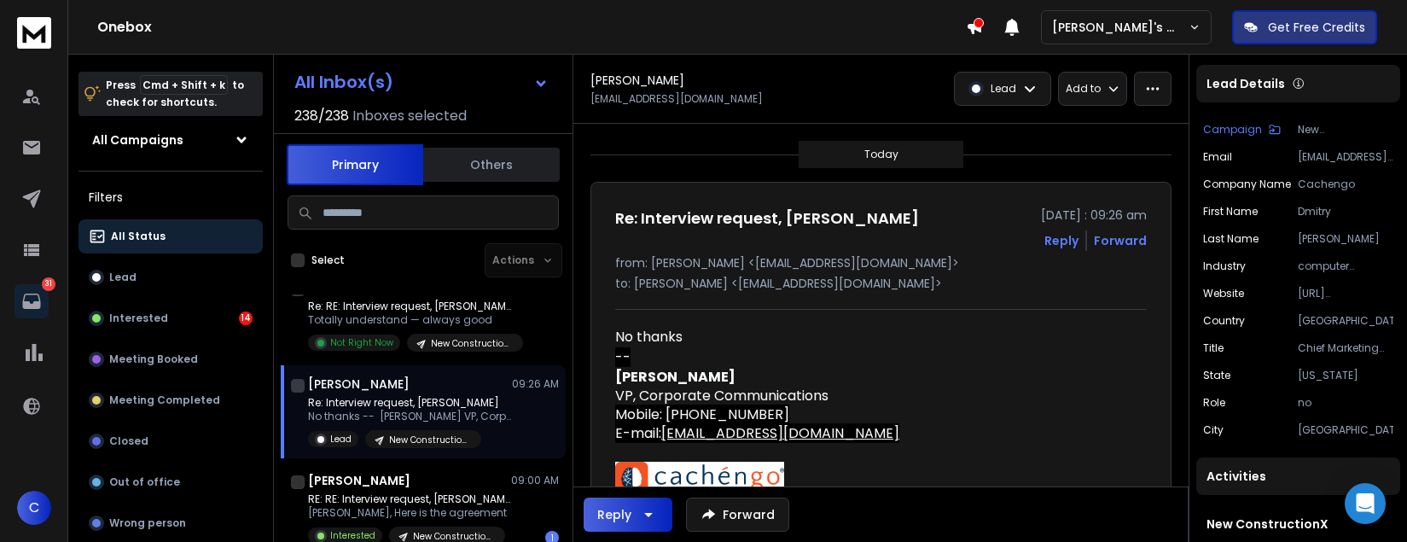
click at [1057, 245] on button "Reply" at bounding box center [1062, 240] width 34 height 17
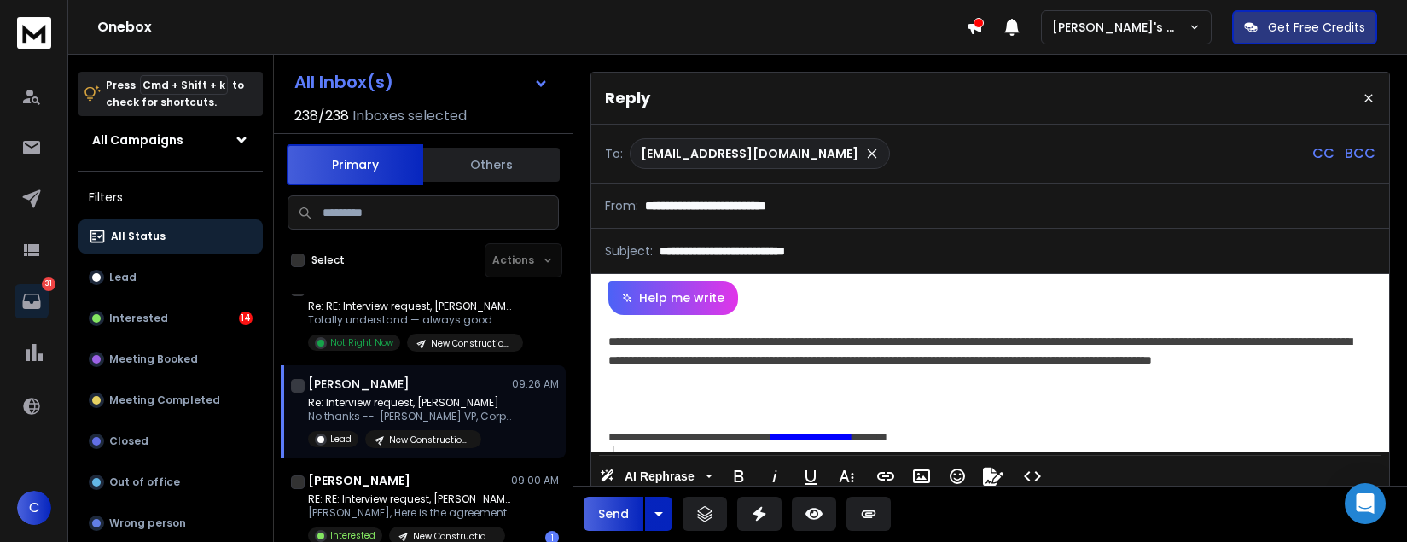
click at [607, 512] on button "Send" at bounding box center [614, 514] width 60 height 34
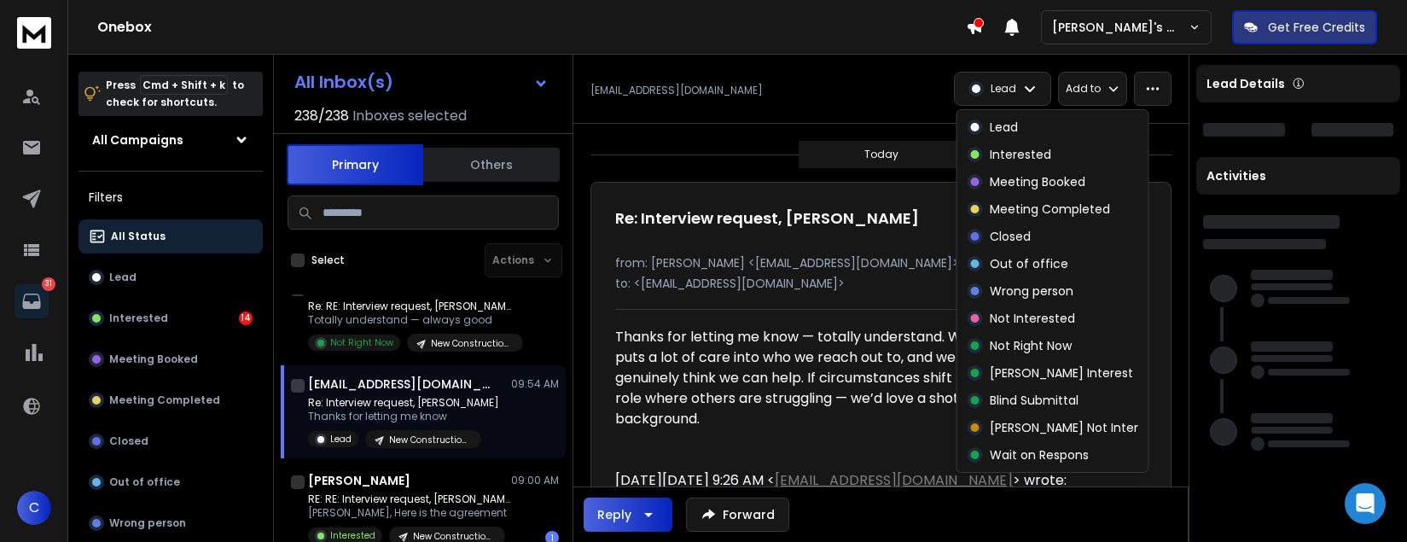
click at [1004, 91] on p "Lead" at bounding box center [1004, 89] width 26 height 14
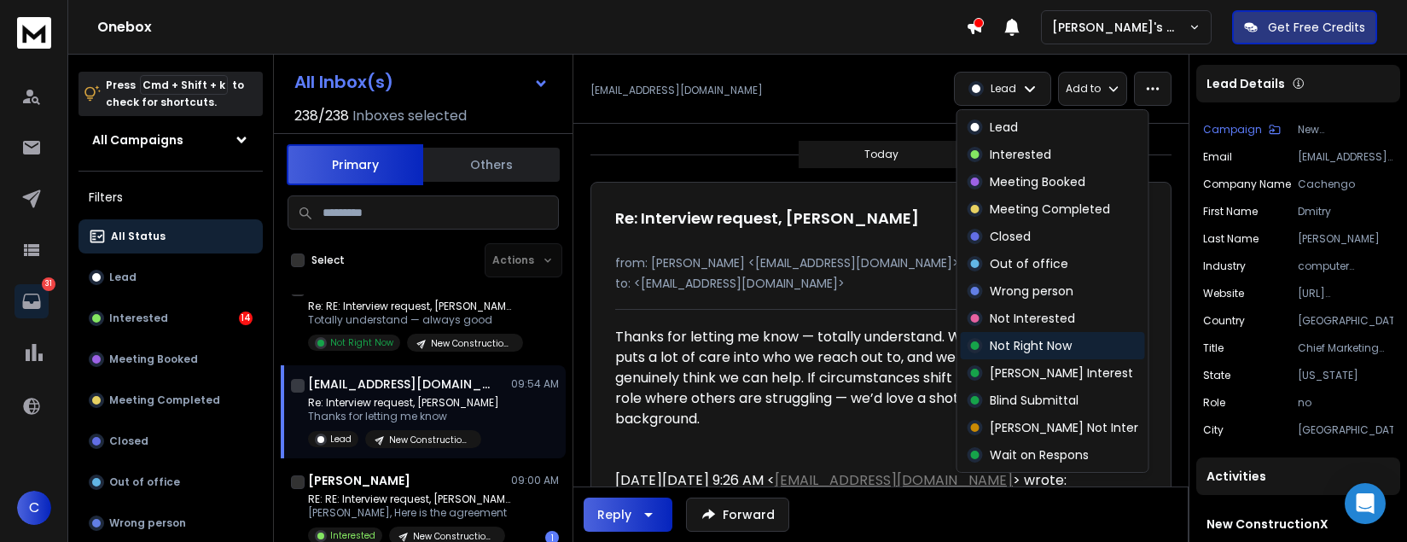
click at [1054, 346] on p "Not Right Now" at bounding box center [1031, 345] width 82 height 17
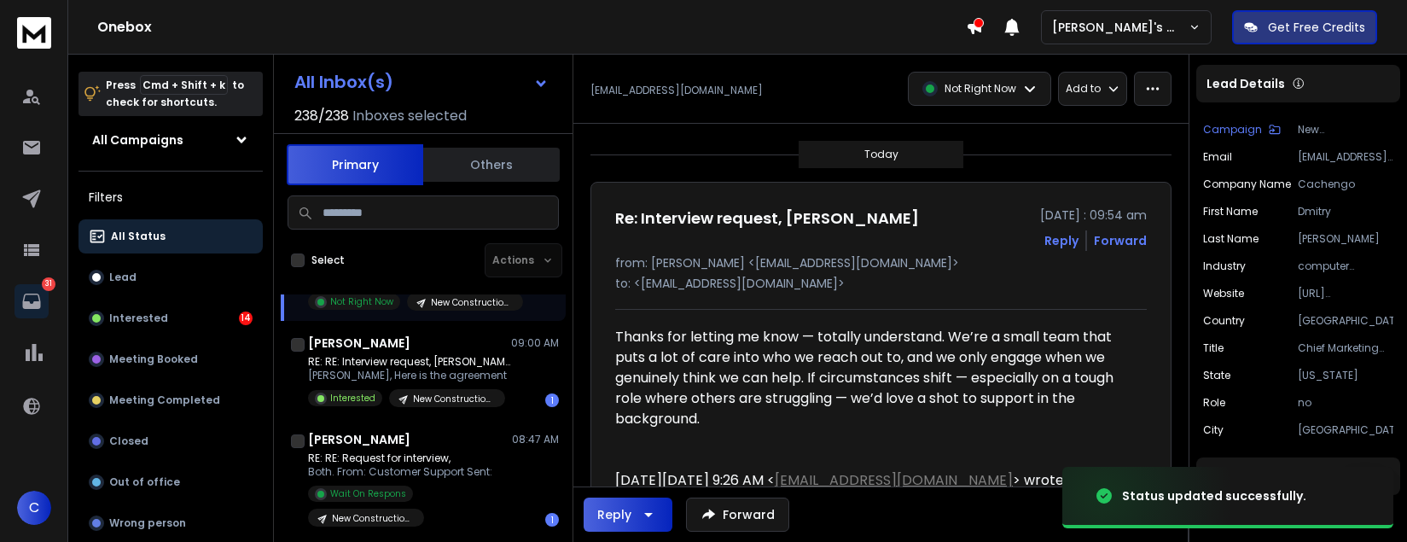
scroll to position [389, 0]
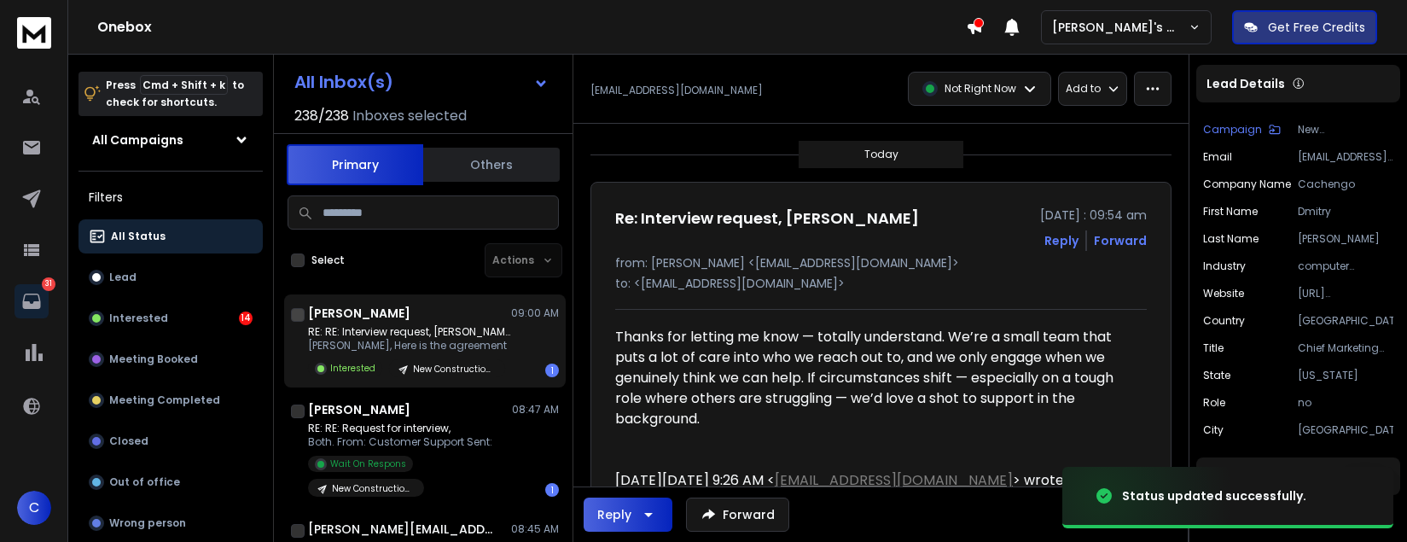
click at [457, 352] on p "Allison, Here is the agreement" at bounding box center [410, 346] width 205 height 14
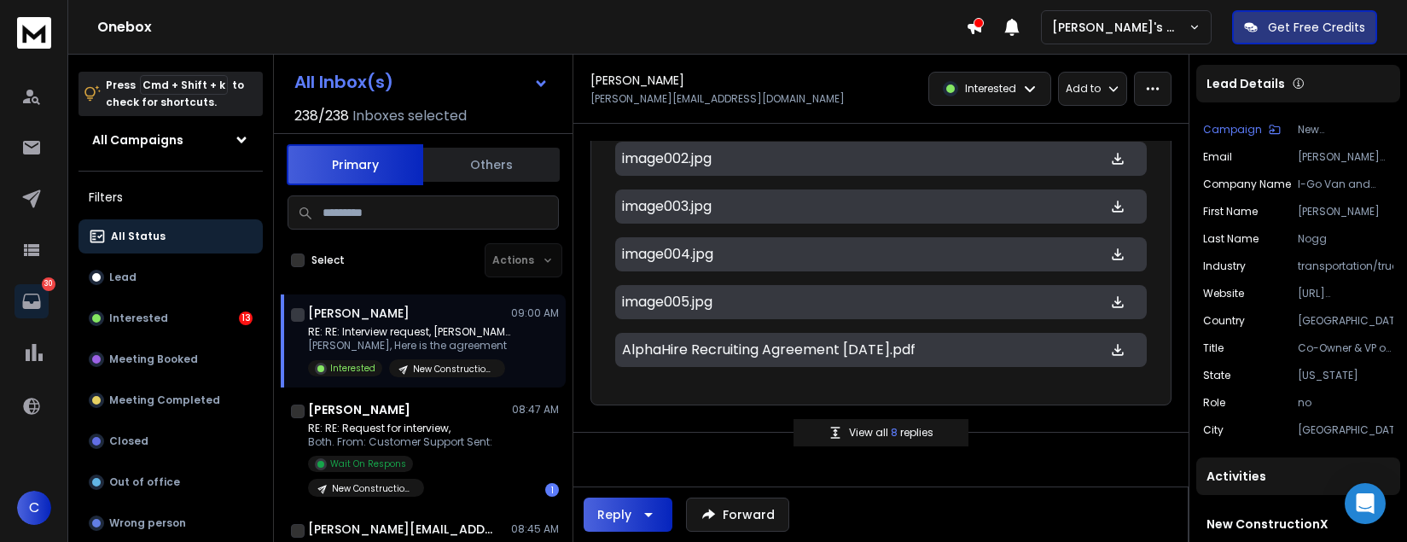
scroll to position [9330, 0]
click at [886, 360] on div "AlphaHire Recruiting Agreement Aug 13 2025.pdf" at bounding box center [814, 350] width 384 height 20
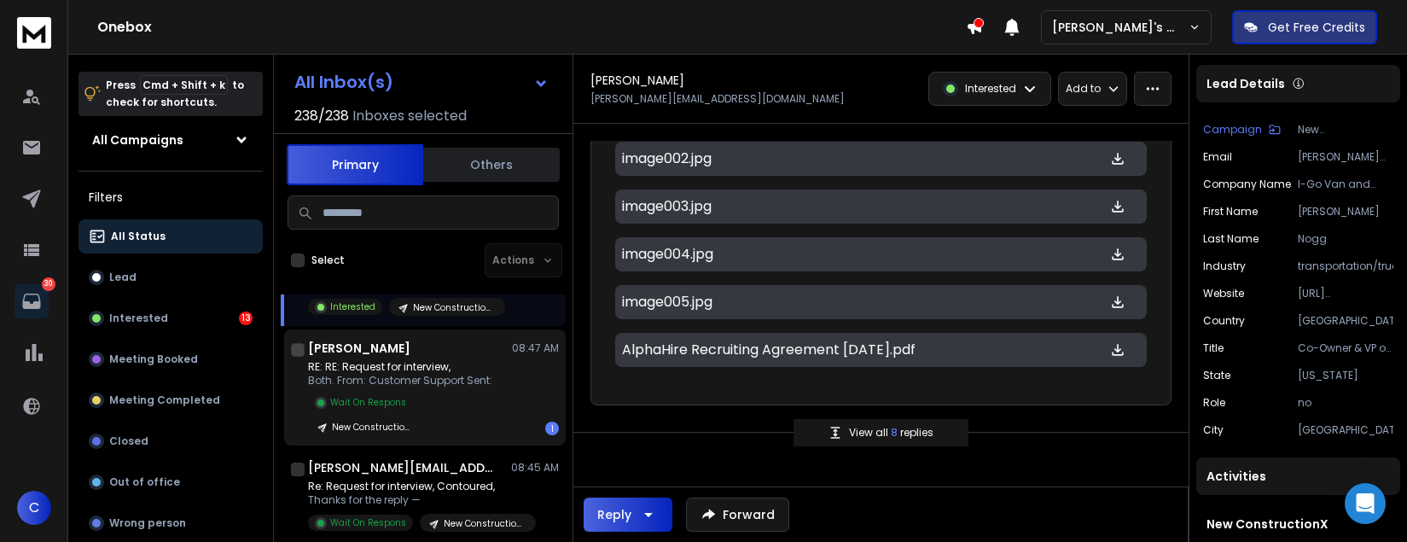
scroll to position [450, 0]
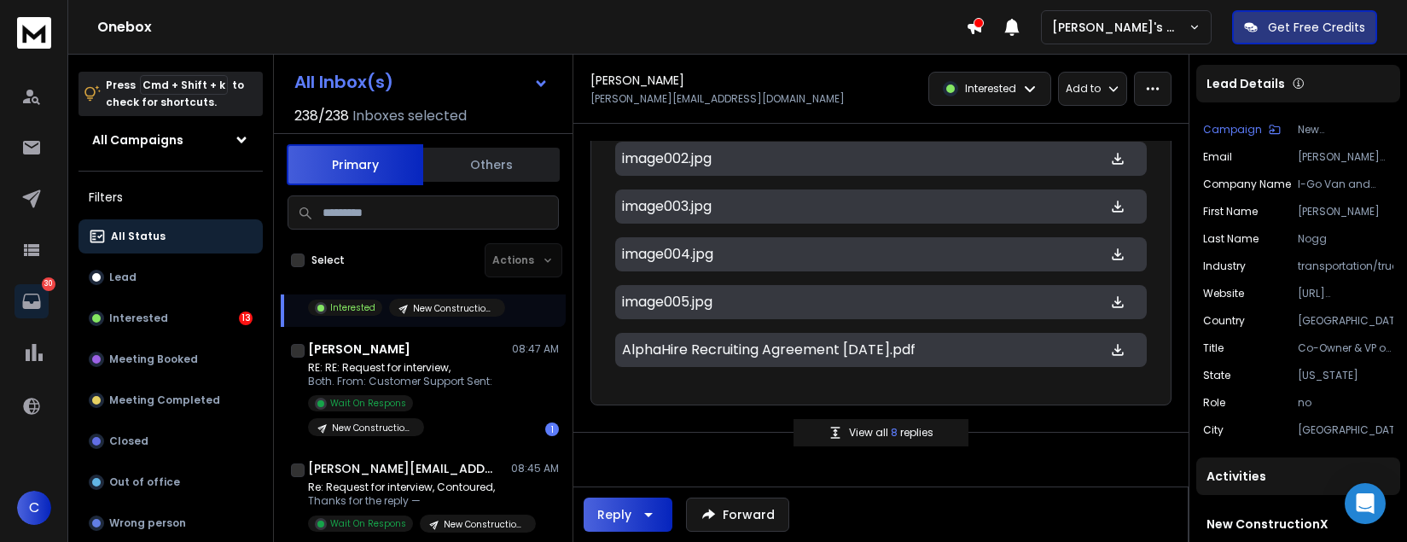
click at [1114, 355] on icon at bounding box center [1117, 349] width 11 height 11
click at [1115, 358] on icon at bounding box center [1117, 349] width 17 height 17
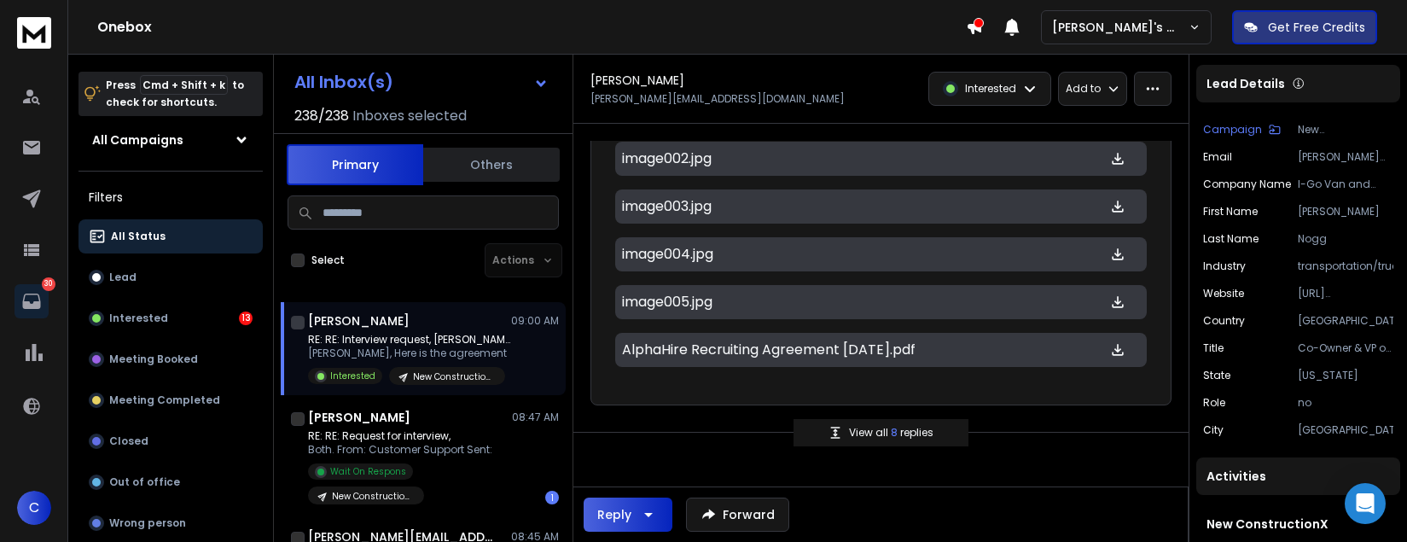
scroll to position [377, 0]
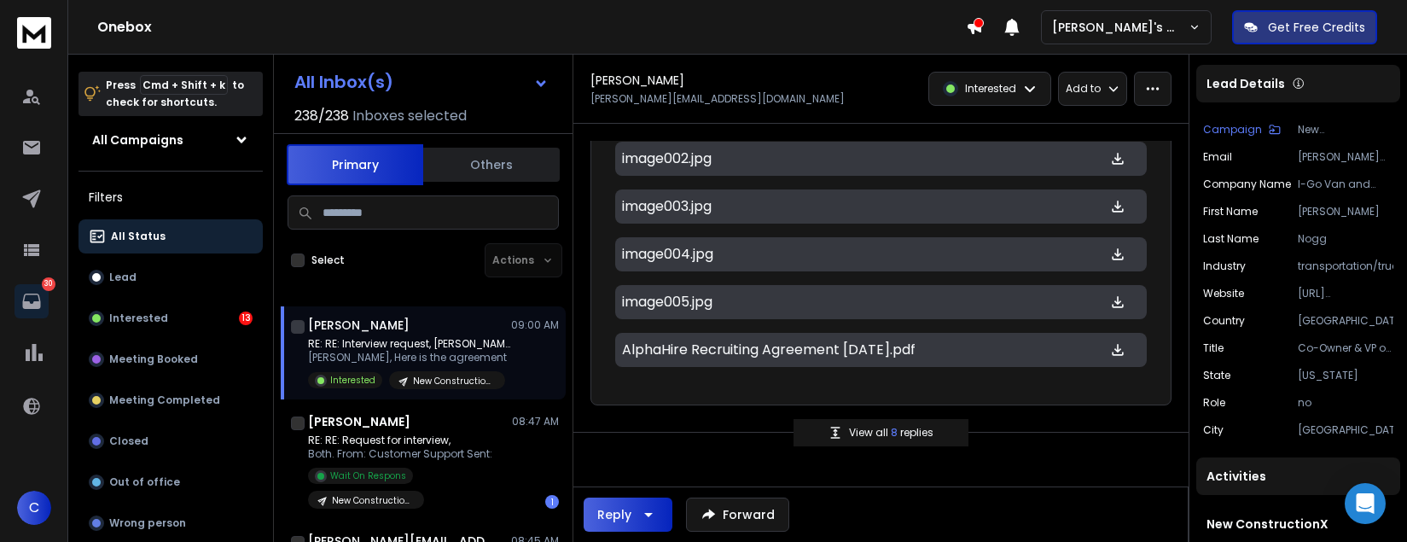
click at [1114, 358] on icon at bounding box center [1117, 349] width 17 height 17
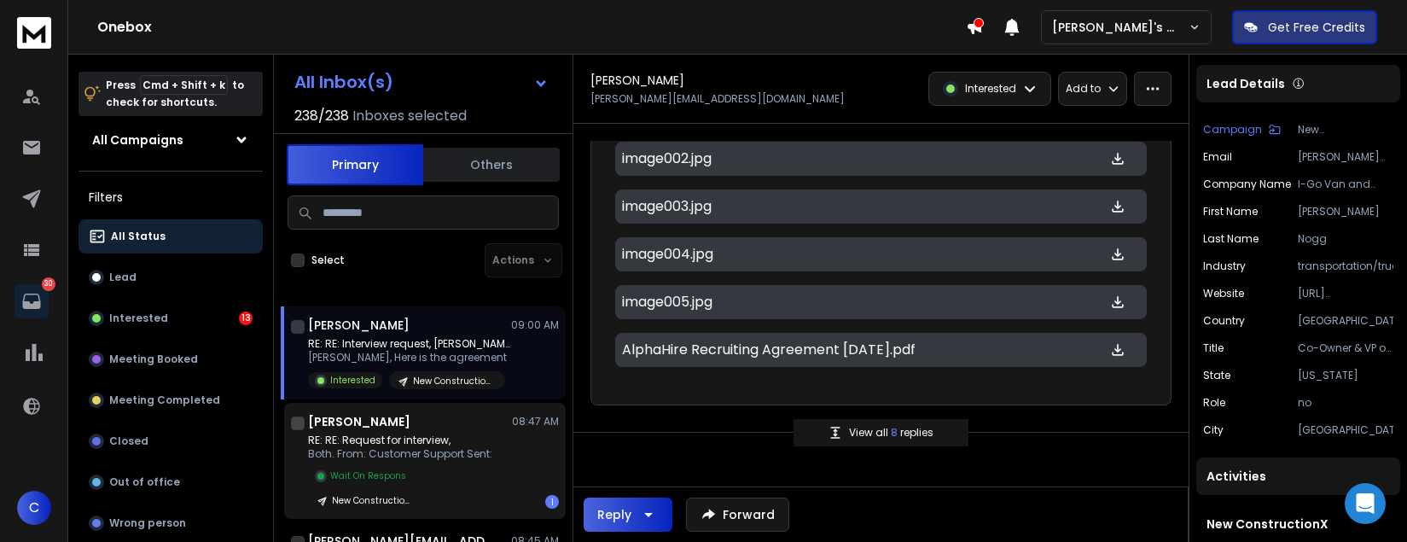
drag, startPoint x: 393, startPoint y: 445, endPoint x: 438, endPoint y: 440, distance: 45.5
click at [393, 446] on p "RE: RE: Request for interview," at bounding box center [410, 441] width 205 height 14
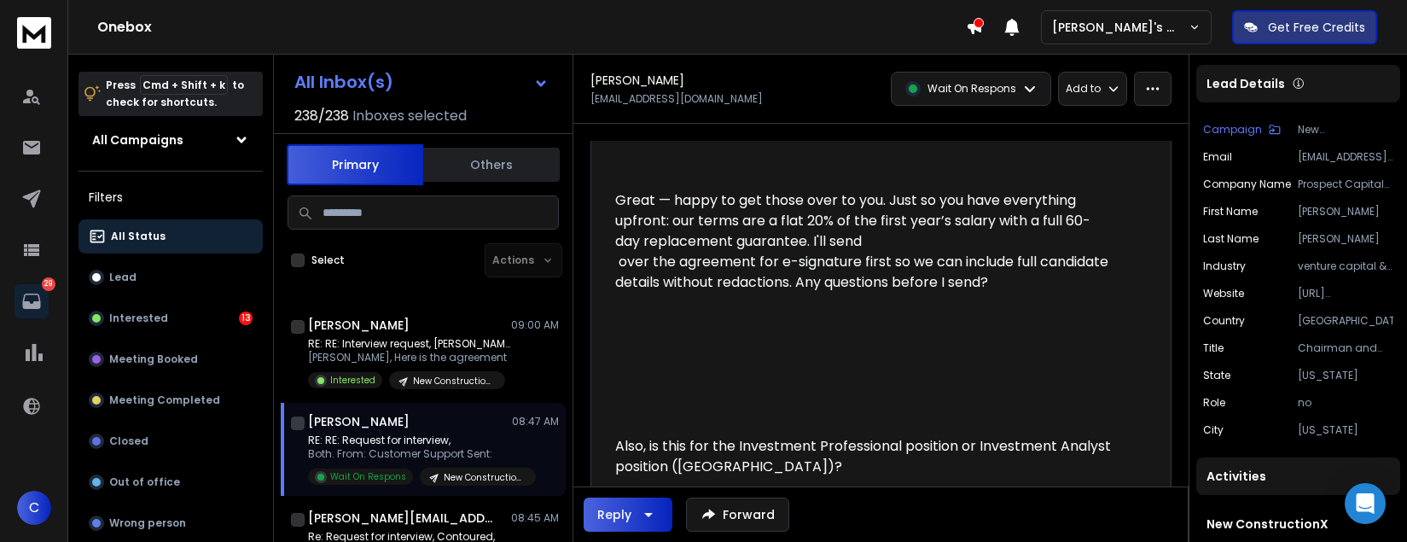
scroll to position [689, 0]
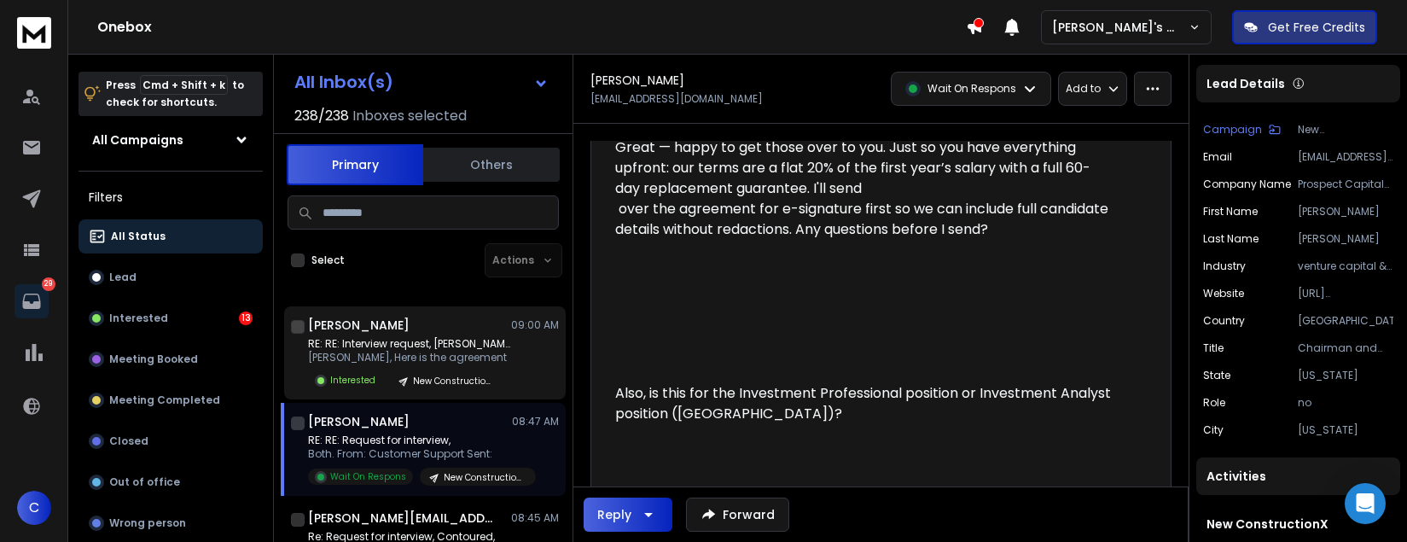
click at [435, 345] on p "RE: RE: Interview request, Jeff" at bounding box center [410, 344] width 205 height 14
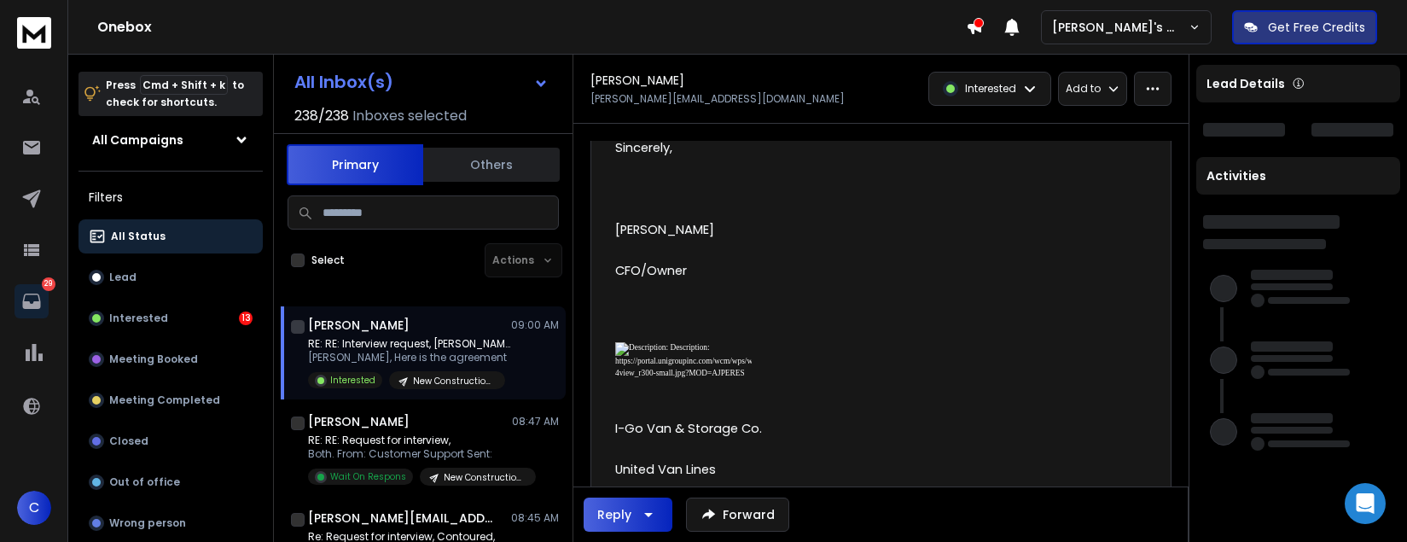
scroll to position [853, 0]
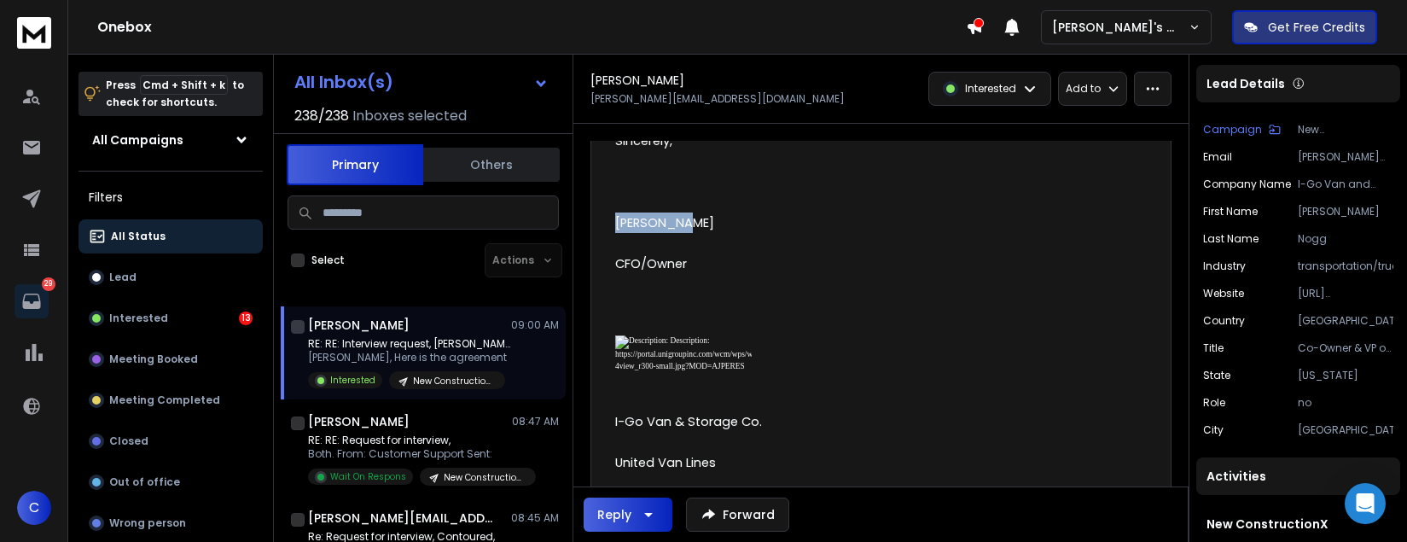
drag, startPoint x: 698, startPoint y: 201, endPoint x: 620, endPoint y: 203, distance: 77.7
click at [617, 212] on p "Brian Nogg" at bounding box center [864, 222] width 498 height 20
copy span "Brian Nogg"
drag, startPoint x: 662, startPoint y: 239, endPoint x: 614, endPoint y: 258, distance: 51.3
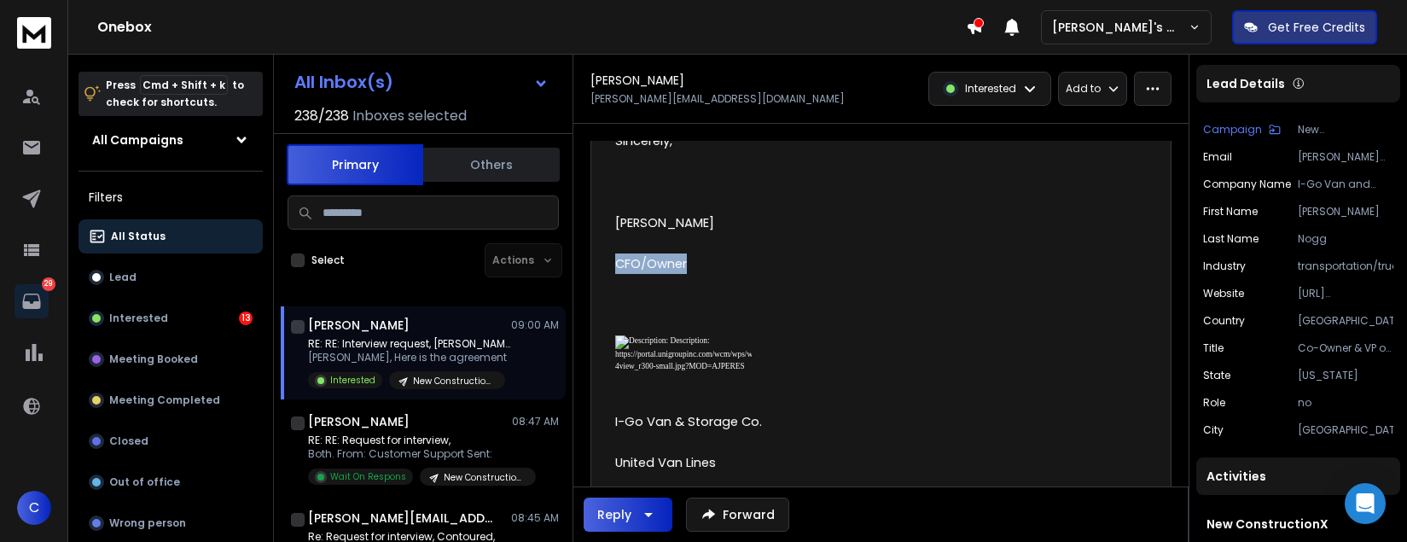
copy span "CFO/Owner"
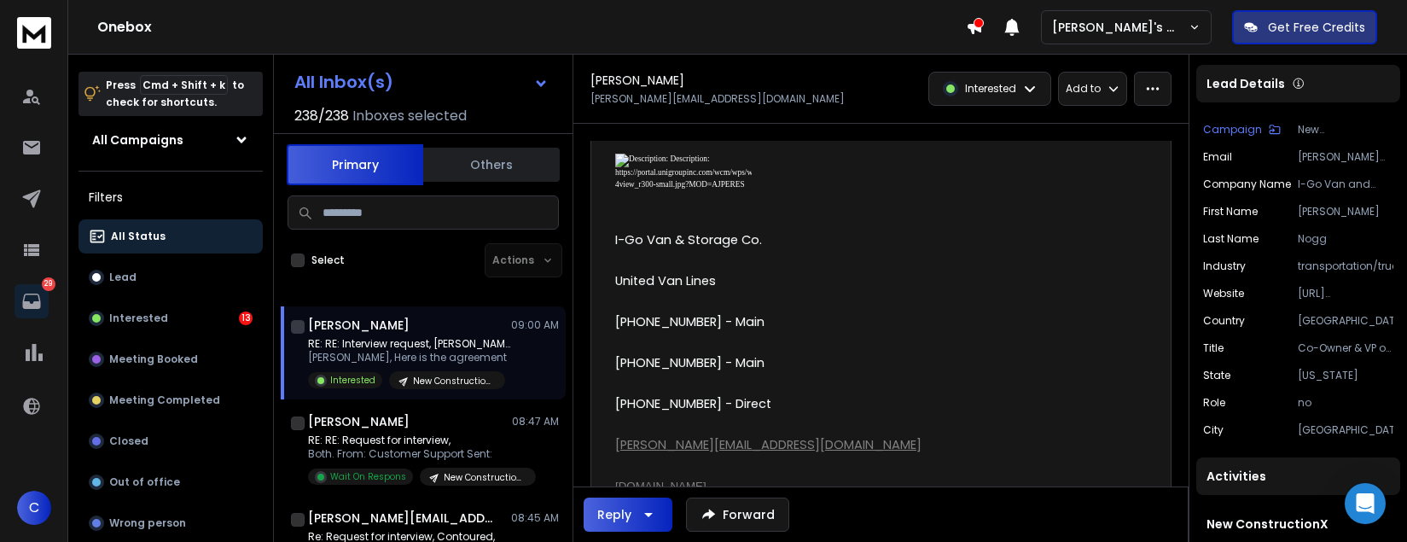
scroll to position [1033, 0]
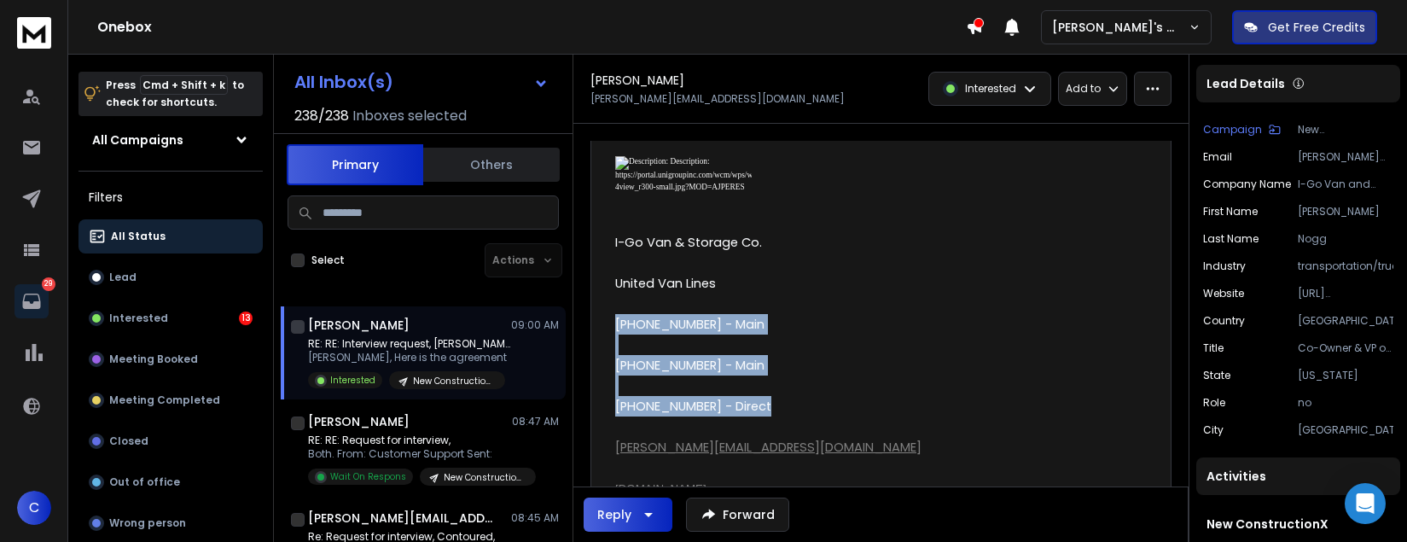
drag, startPoint x: 772, startPoint y: 389, endPoint x: 618, endPoint y: 302, distance: 177.3
click at [615, 300] on div "After your move is complete, you will receive a survey that measures all facets…" at bounding box center [864, 306] width 498 height 1362
copy div "(402) 891-1222 - Main (800) 228-9276 - Main (402) 891-6737 - Direct"
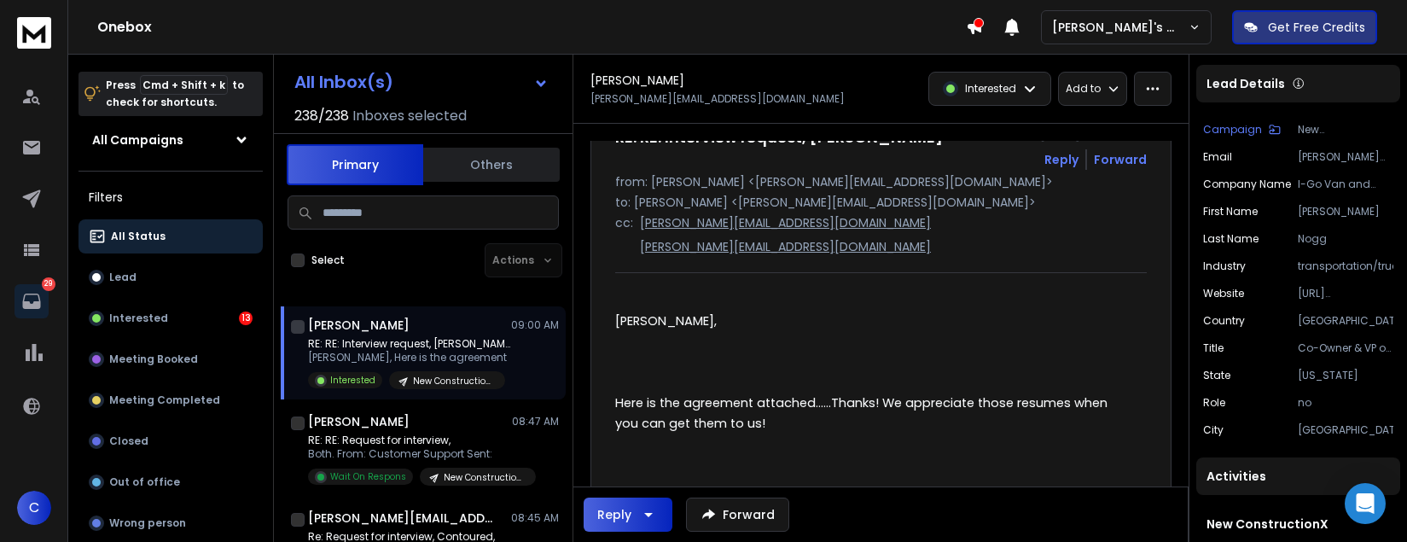
scroll to position [0, 0]
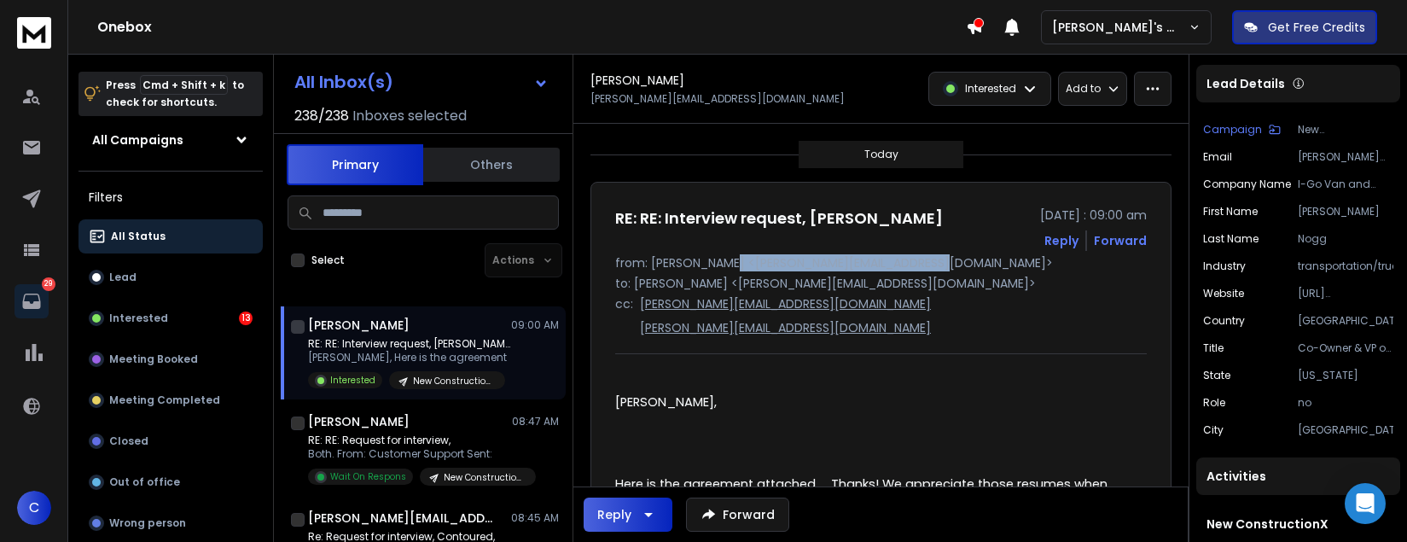
drag, startPoint x: 944, startPoint y: 263, endPoint x: 740, endPoint y: 299, distance: 207.1
click at [724, 264] on p "from: Brian Nogg <Brian_Nogg@igovanandstorage.com>" at bounding box center [881, 262] width 532 height 17
copy p "Brian_Nogg@igovanandstorage.com"
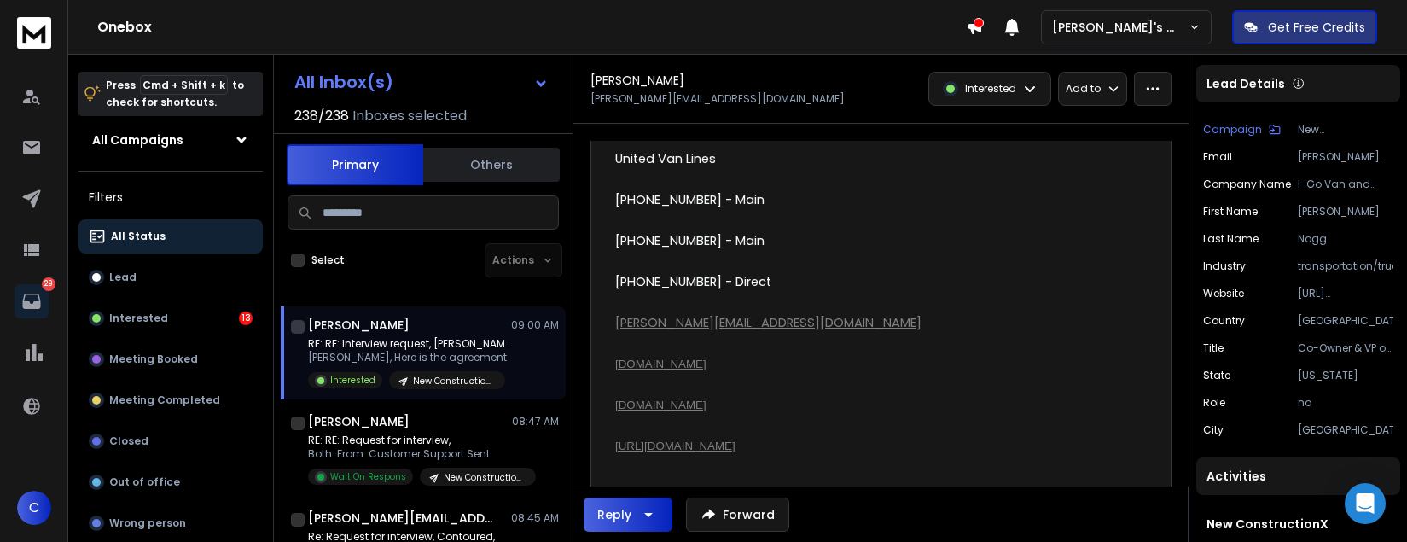
scroll to position [1161, 0]
drag, startPoint x: 727, startPoint y: 335, endPoint x: 730, endPoint y: 306, distance: 29.2
copy link "www.igovanandstorage.com"
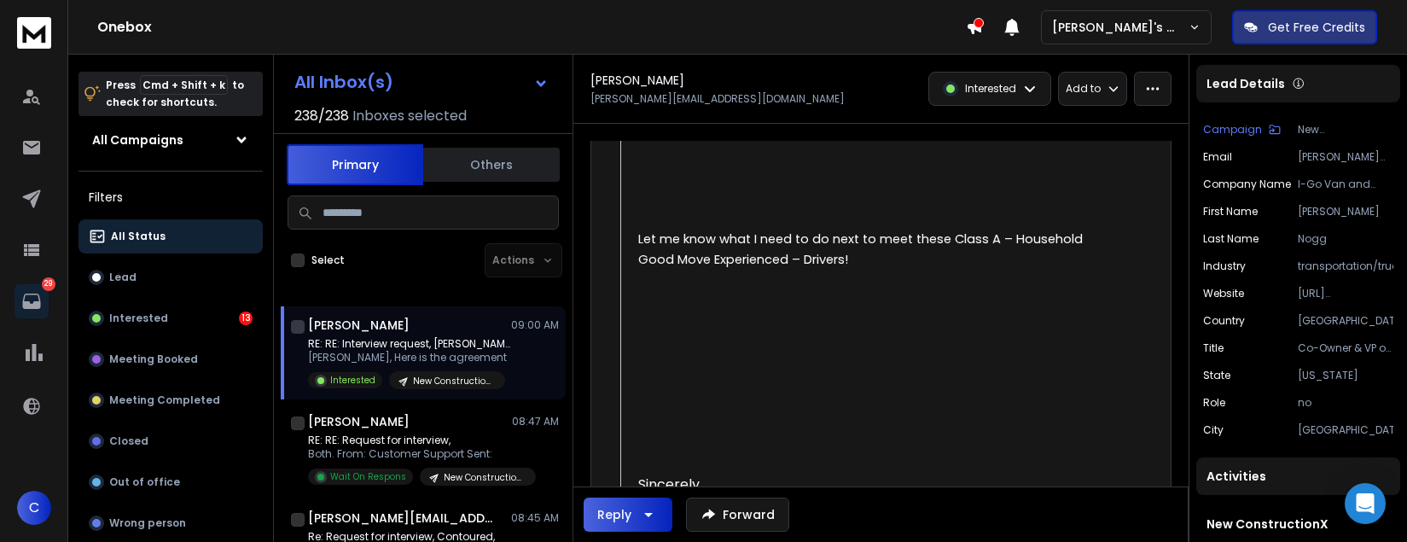
scroll to position [2823, 0]
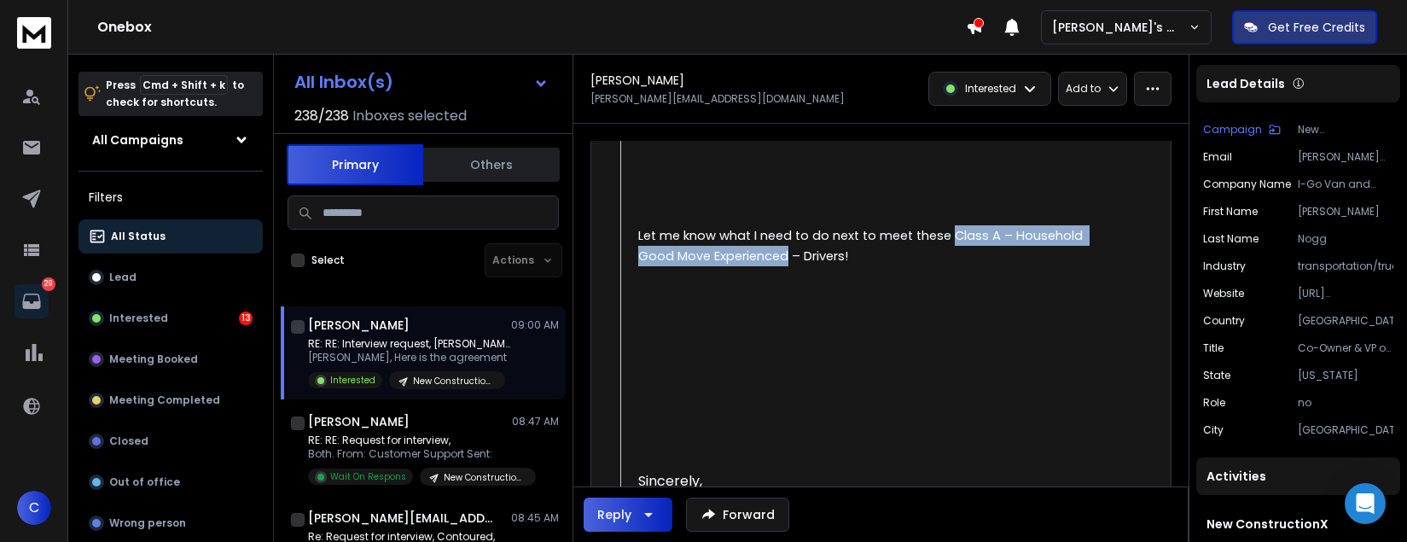
drag, startPoint x: 952, startPoint y: 231, endPoint x: 789, endPoint y: 247, distance: 162.9
click at [789, 247] on span "Let me know what I need to do next to meet these Class A – Household Good Move …" at bounding box center [862, 246] width 448 height 38
copy span "Class A – Household Good Move Experienced"
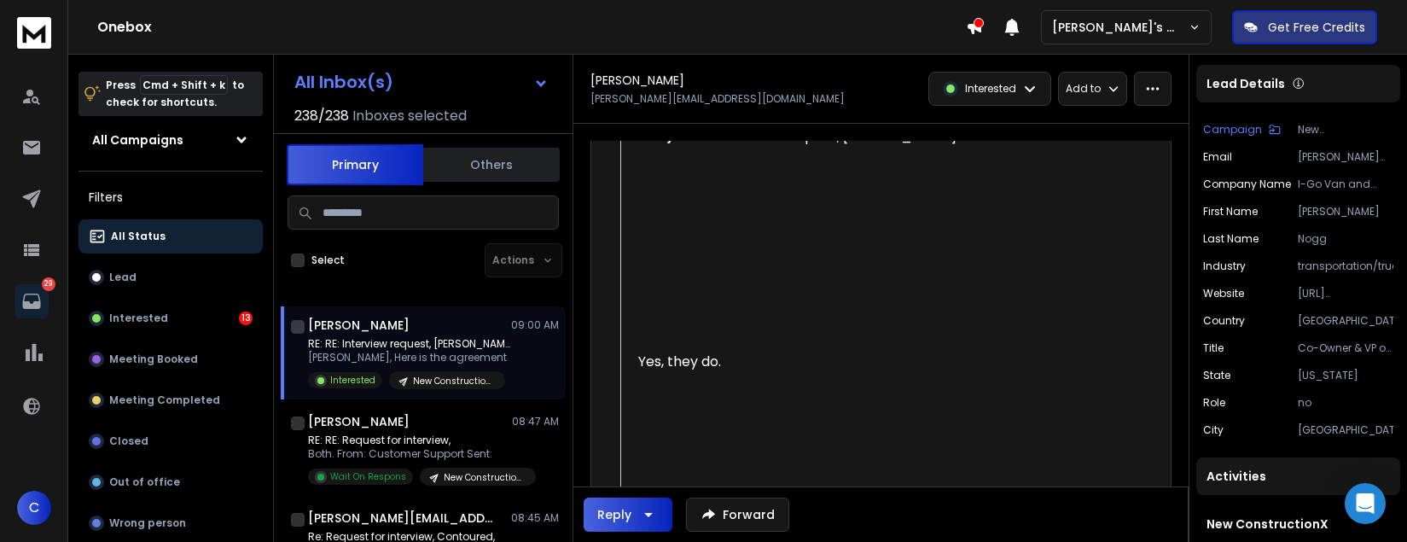
scroll to position [4925, 0]
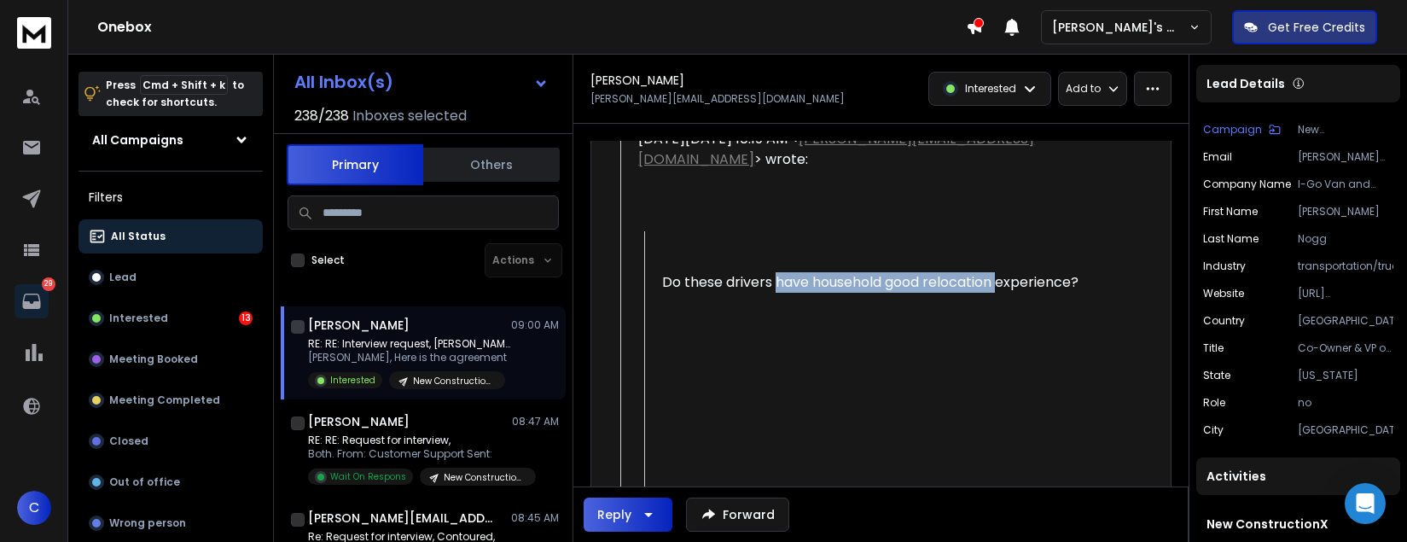
drag, startPoint x: 1000, startPoint y: 322, endPoint x: 777, endPoint y: 327, distance: 223.6
click at [777, 293] on p "Do these drivers have household good relocation experience?" at bounding box center [887, 282] width 451 height 20
copy p "have household good relocation"
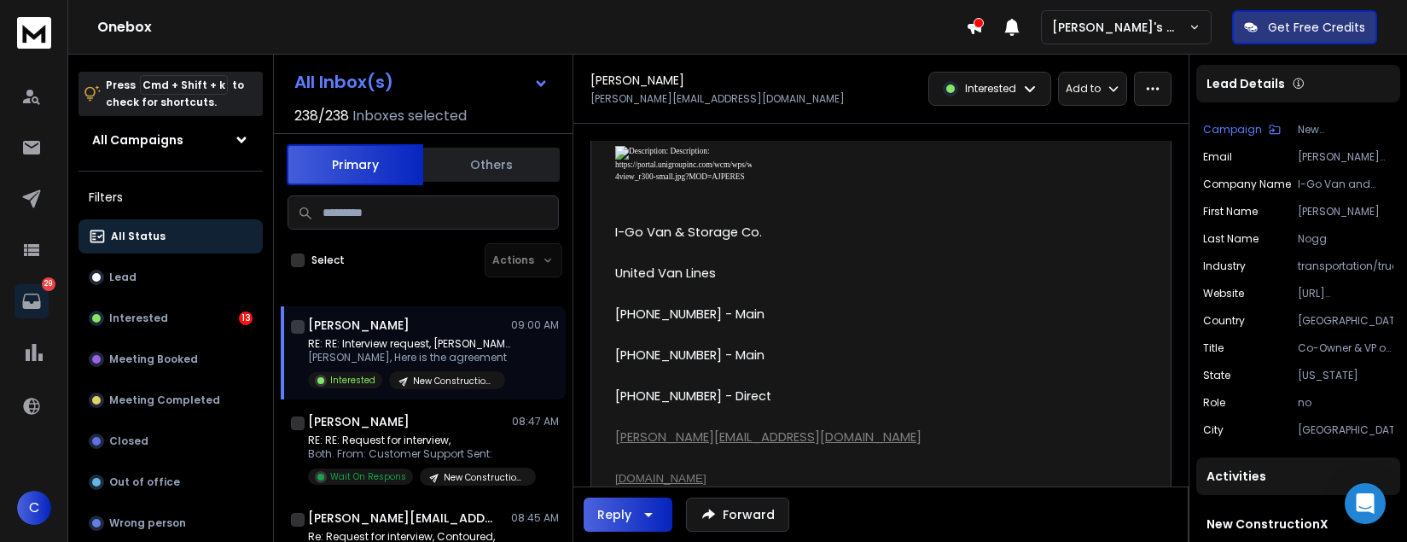
scroll to position [1126, 0]
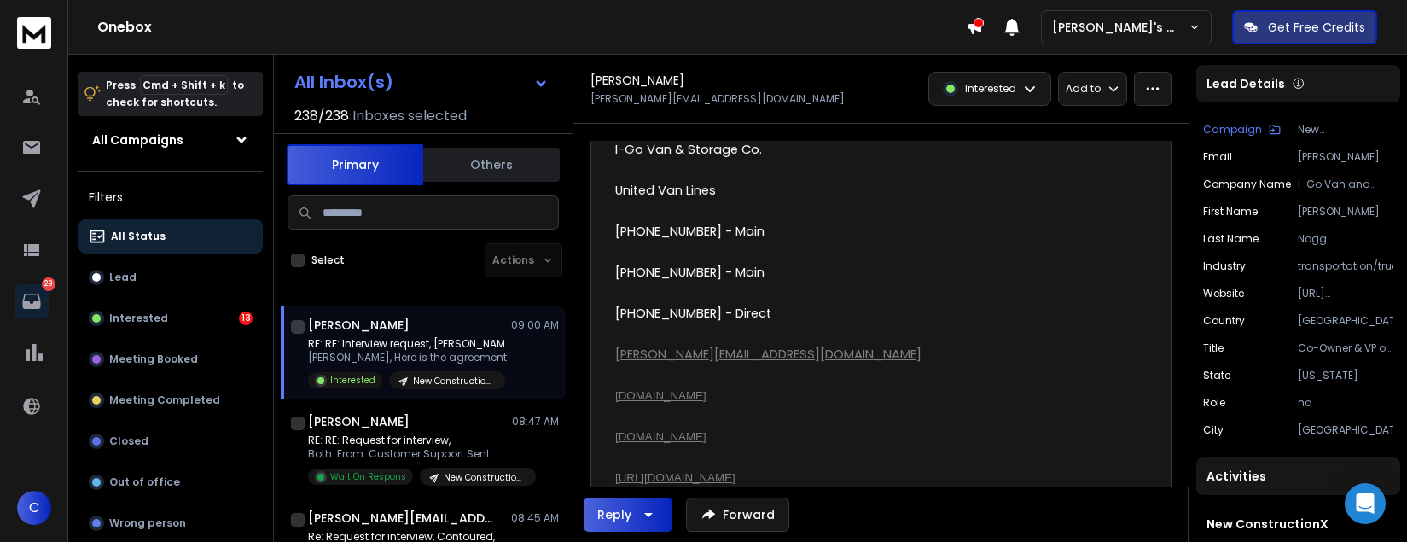
drag, startPoint x: 741, startPoint y: 411, endPoint x: 608, endPoint y: 411, distance: 133.1
copy link "www.unitedvanlines.com"
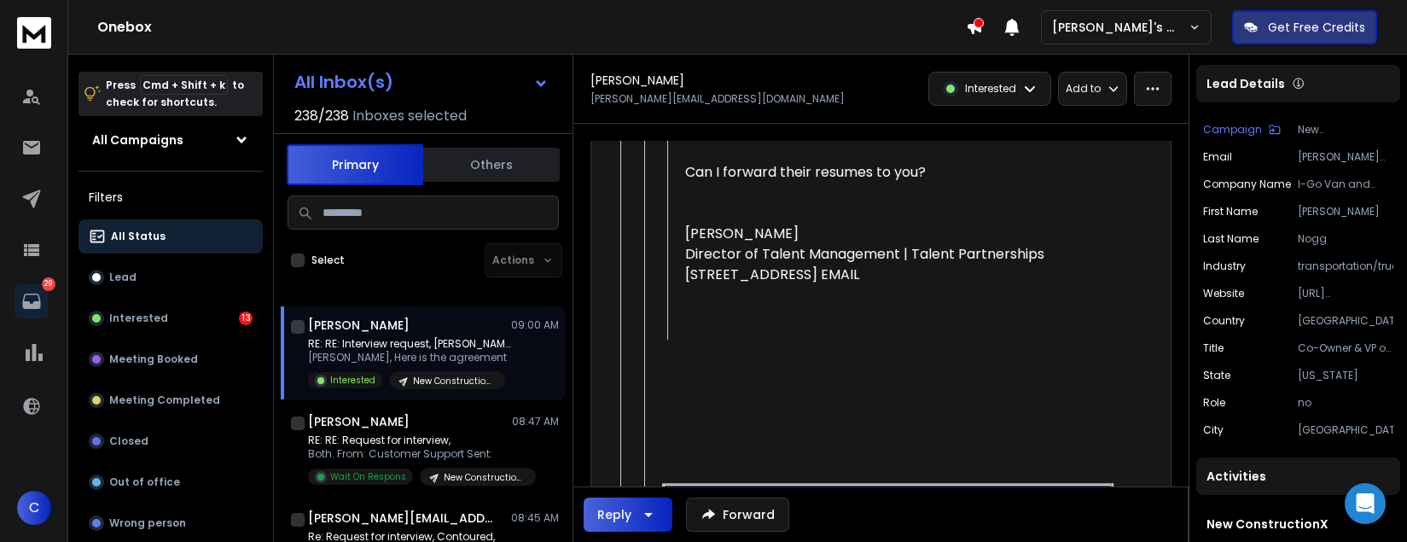
scroll to position [7456, 0]
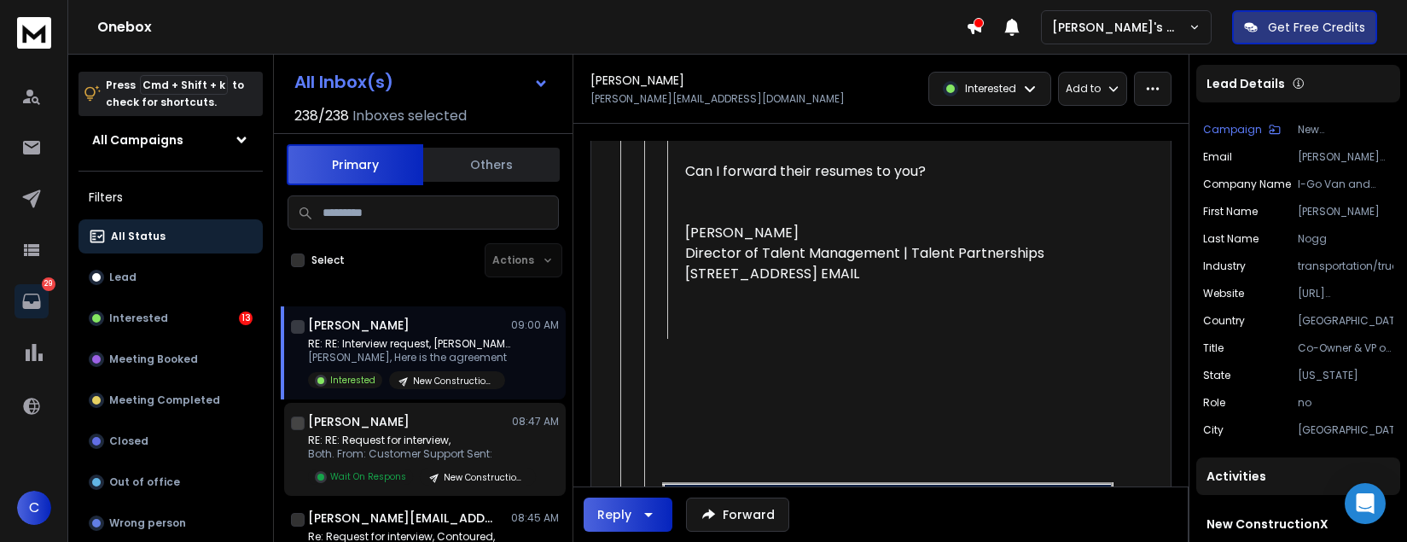
click at [484, 431] on div "John Barry 08:47 AM RE: RE: Request for interview, Both. From: Customer Support…" at bounding box center [433, 449] width 251 height 73
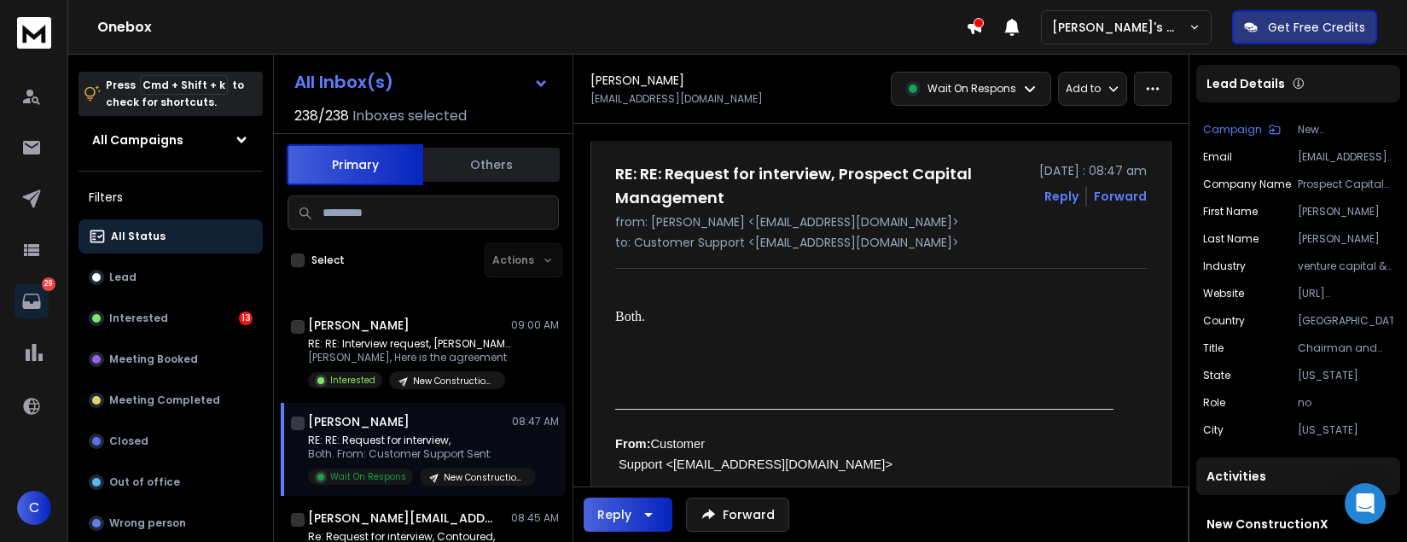
scroll to position [0, 0]
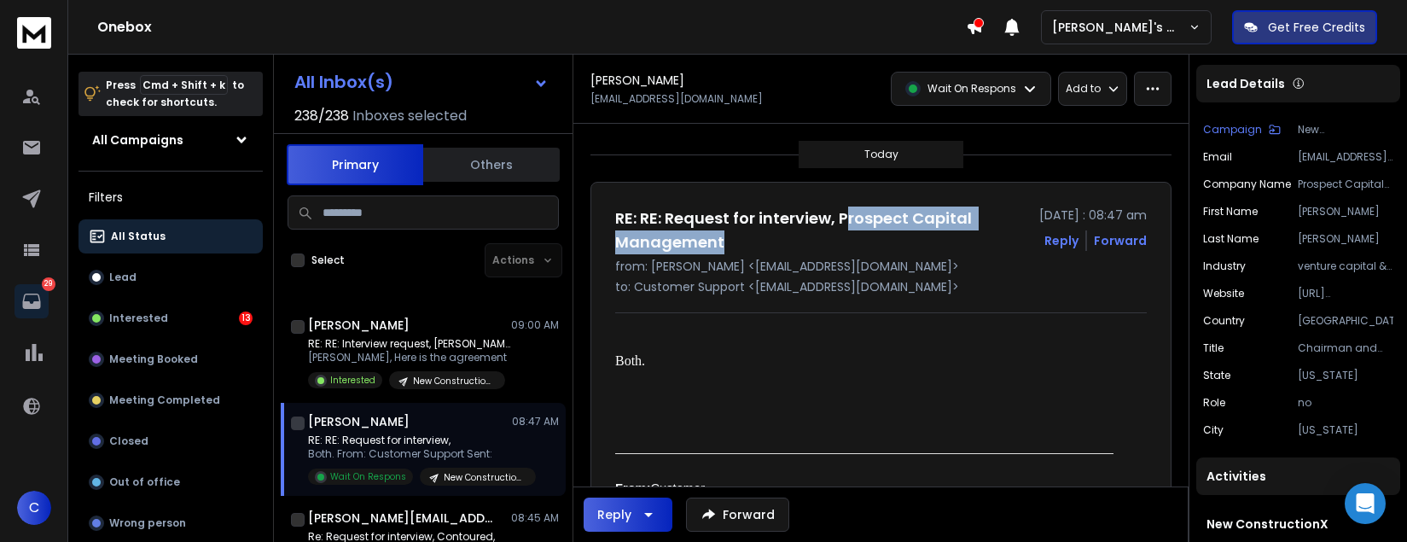
drag, startPoint x: 843, startPoint y: 218, endPoint x: 847, endPoint y: 236, distance: 18.4
click at [847, 236] on h1 "RE: RE: Request for interview, Prospect Capital Management" at bounding box center [822, 231] width 414 height 48
copy h1 "rospect Capital Management"
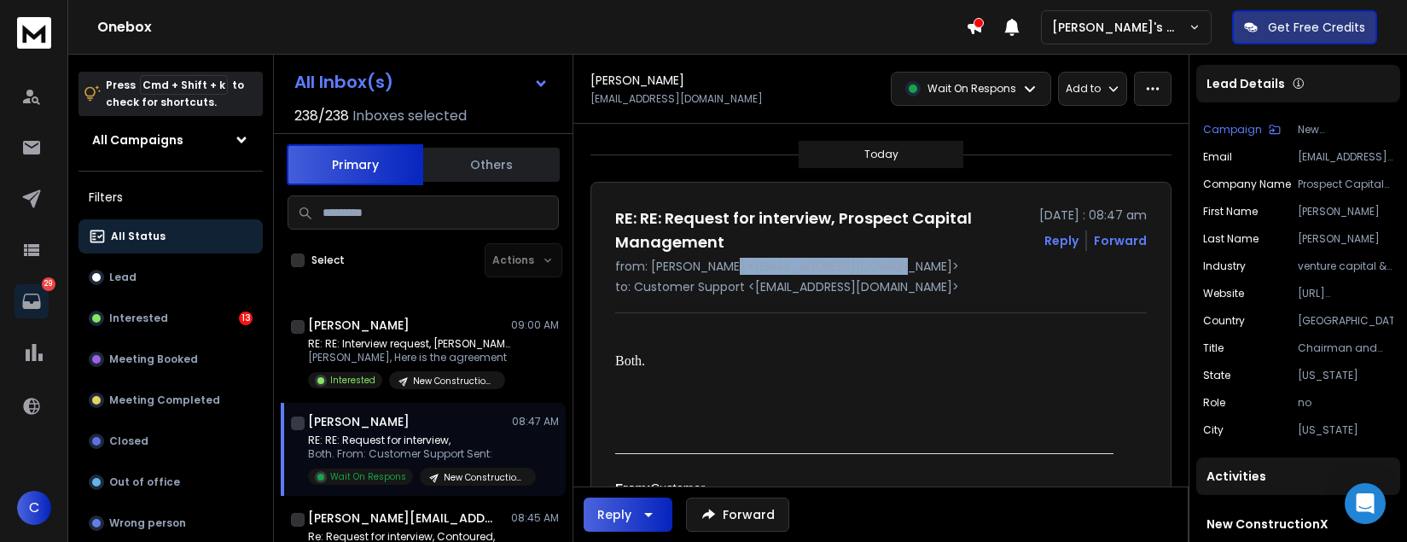
drag, startPoint x: 885, startPoint y: 270, endPoint x: 727, endPoint y: 270, distance: 157.9
click at [722, 270] on p "from: John Barry <jbarry@prospectstreet.com>" at bounding box center [881, 266] width 532 height 17
click at [1058, 246] on button "Reply" at bounding box center [1062, 240] width 34 height 17
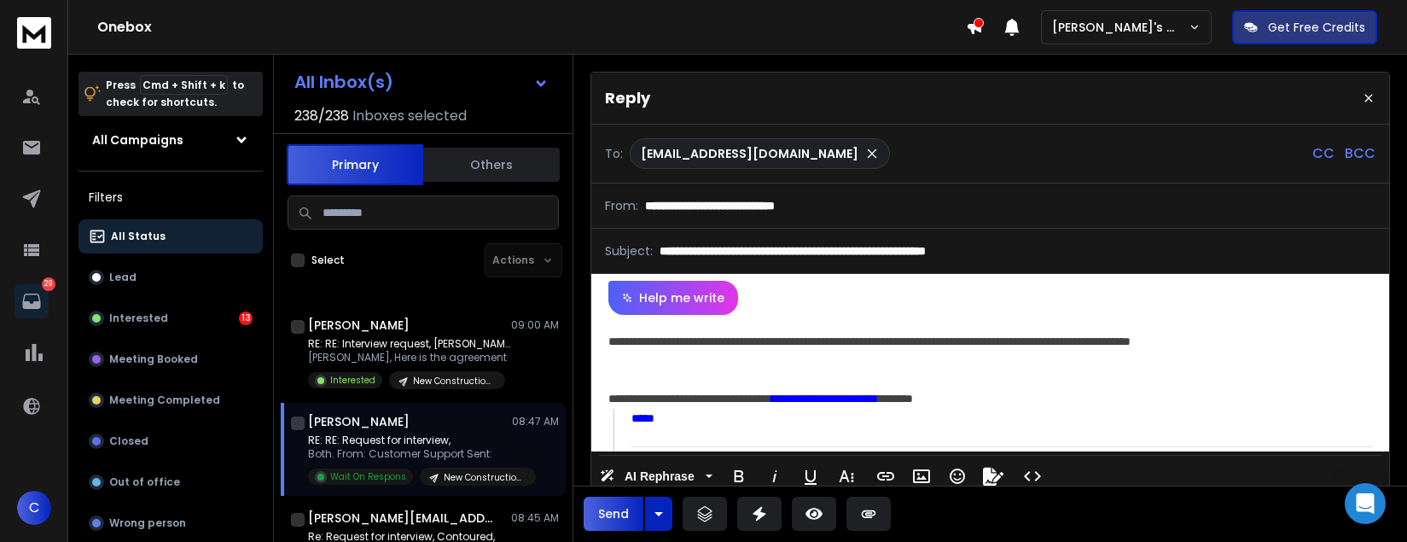
drag, startPoint x: 591, startPoint y: 515, endPoint x: 614, endPoint y: 521, distance: 24.0
click at [591, 515] on button "Send" at bounding box center [614, 514] width 60 height 34
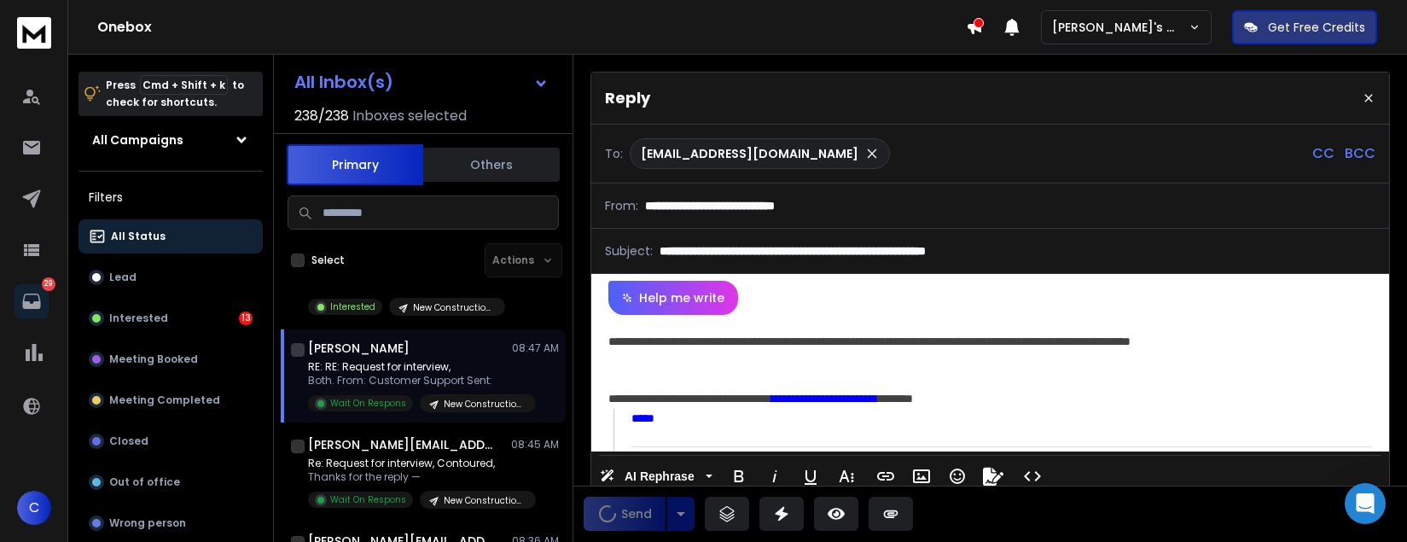
scroll to position [453, 0]
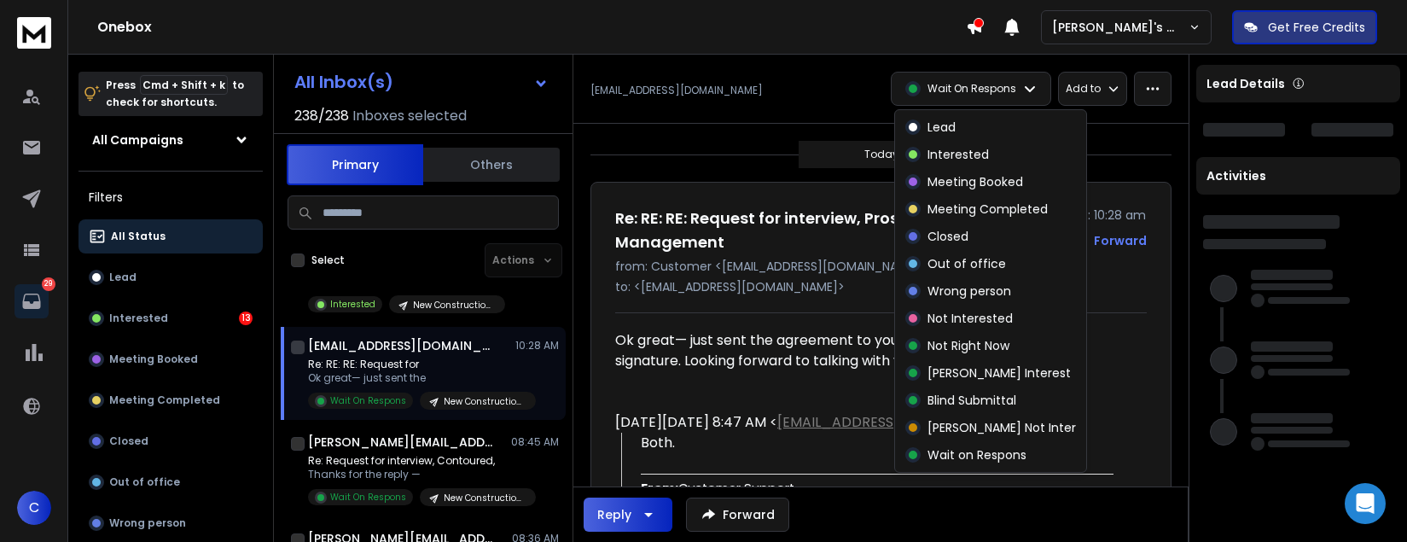
click at [1018, 94] on div "Wait On Respons" at bounding box center [971, 89] width 159 height 32
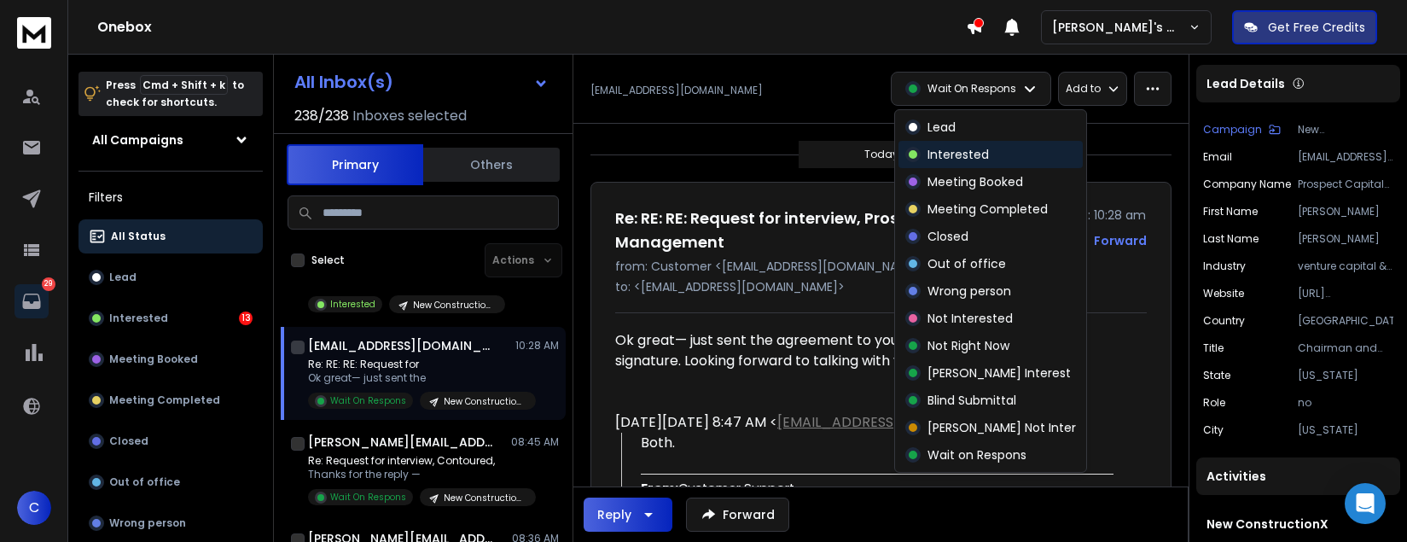
click at [993, 154] on div "Interested" at bounding box center [991, 154] width 184 height 27
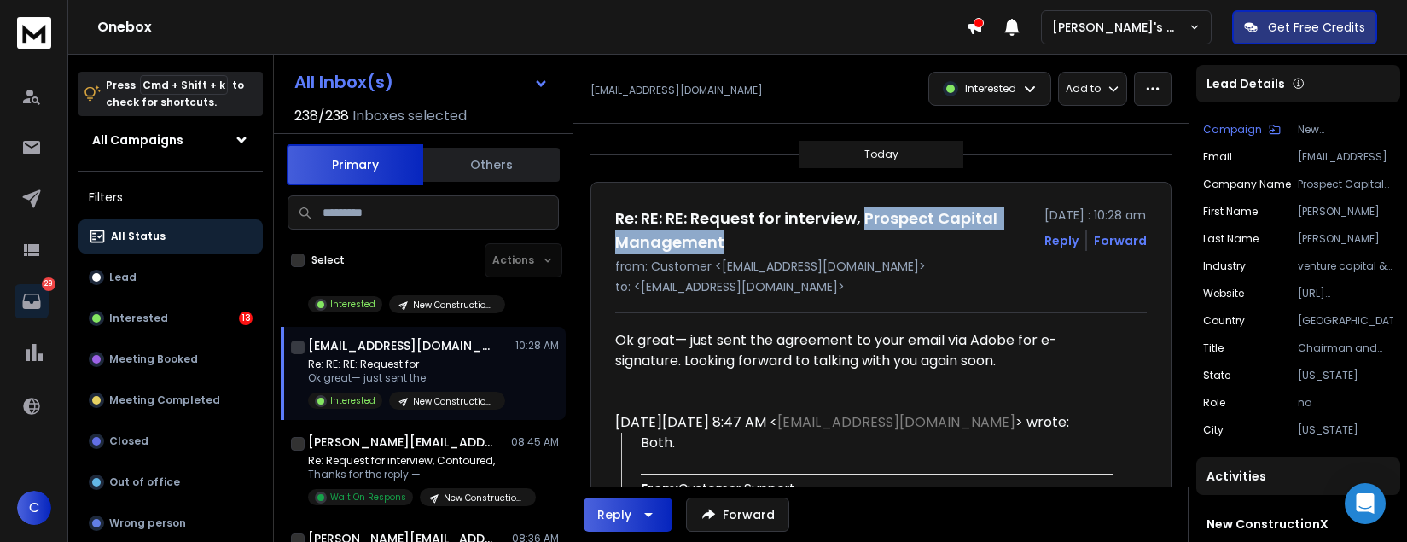
drag, startPoint x: 868, startPoint y: 218, endPoint x: 880, endPoint y: 233, distance: 18.8
click at [880, 233] on h1 "Re: RE: RE: Request for interview, Prospect Capital Management" at bounding box center [824, 231] width 419 height 48
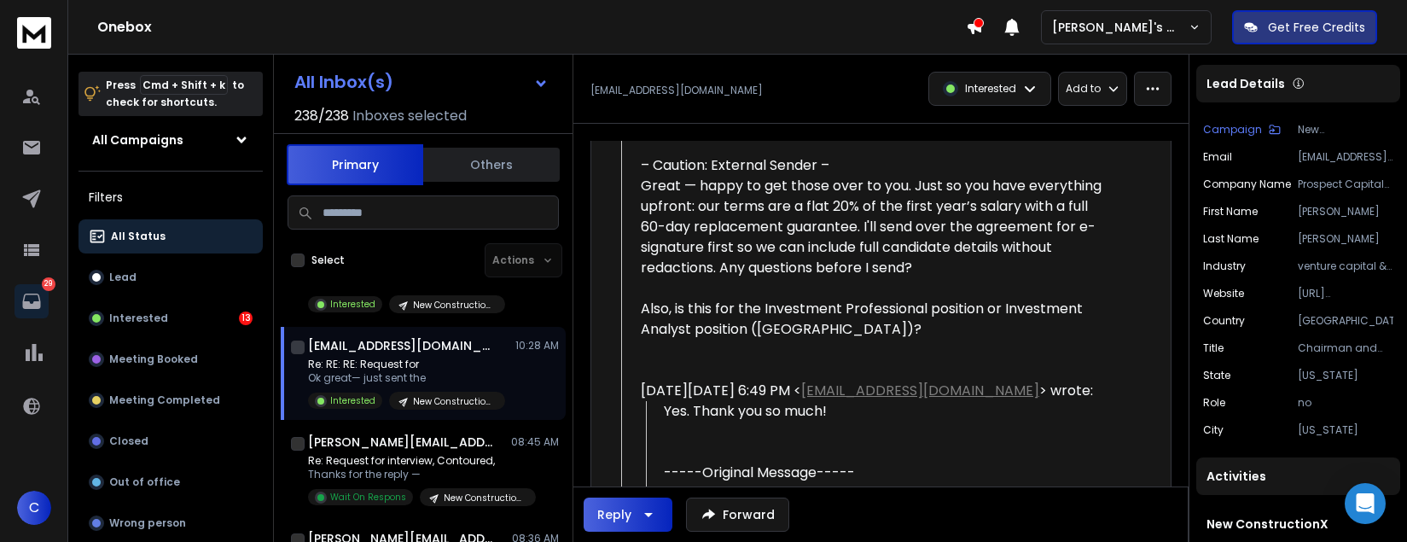
scroll to position [0, 0]
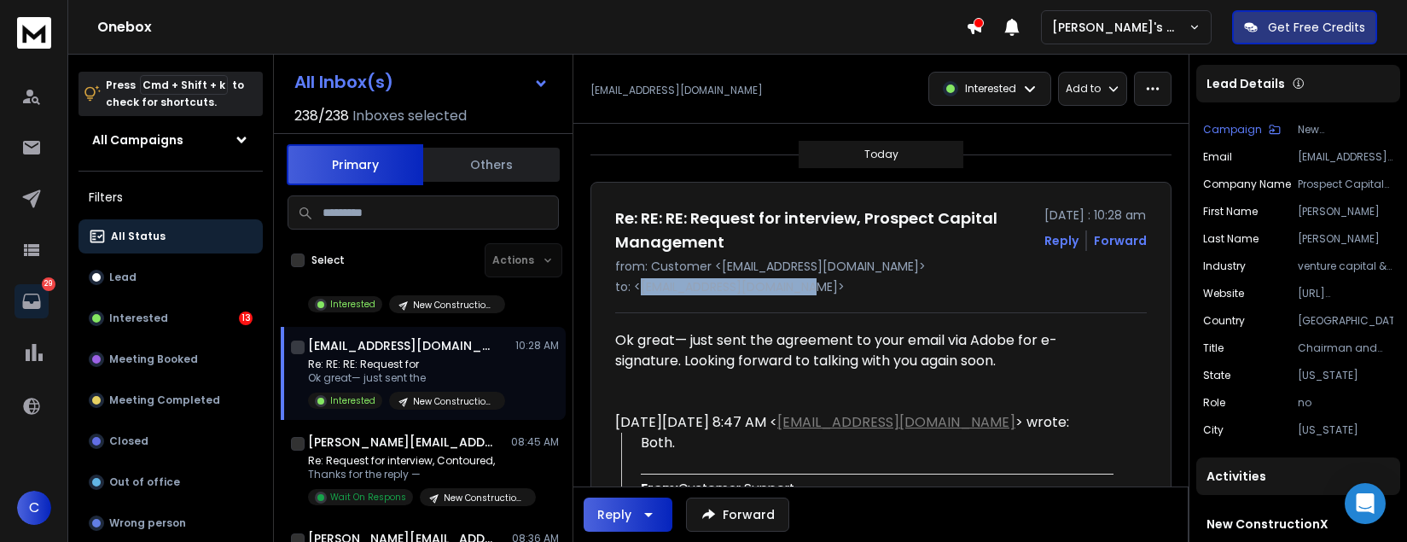
drag, startPoint x: 801, startPoint y: 283, endPoint x: 678, endPoint y: 326, distance: 130.1
click at [637, 288] on p "to: <jbarry@prospectstreet.com>" at bounding box center [881, 286] width 532 height 17
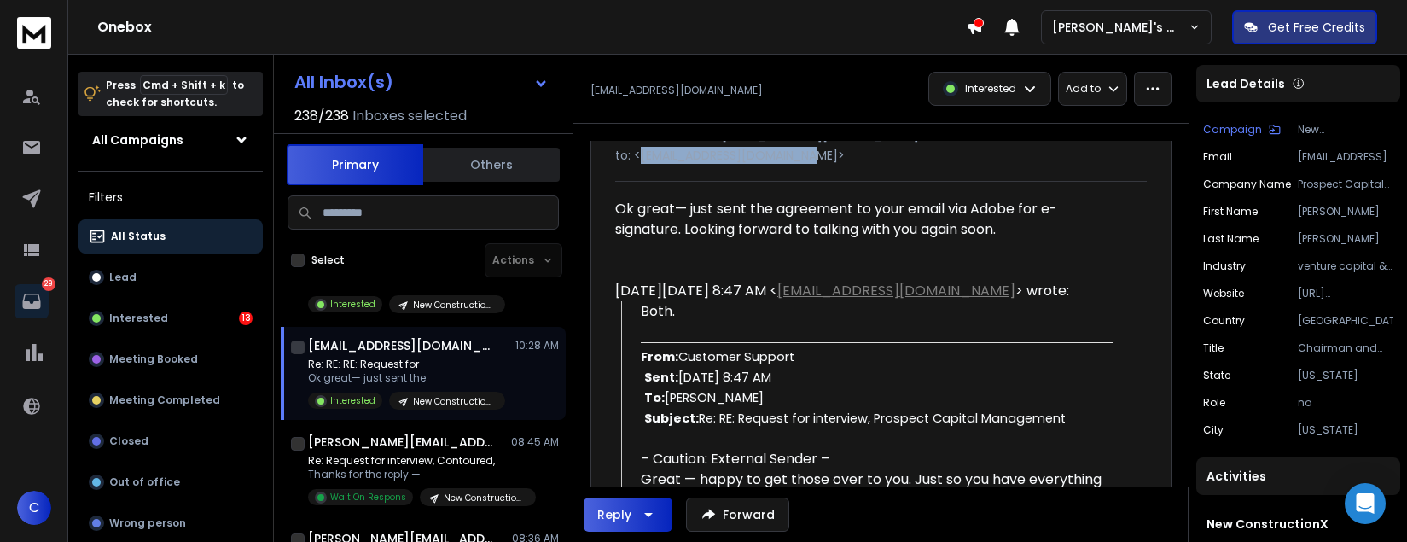
scroll to position [127, 0]
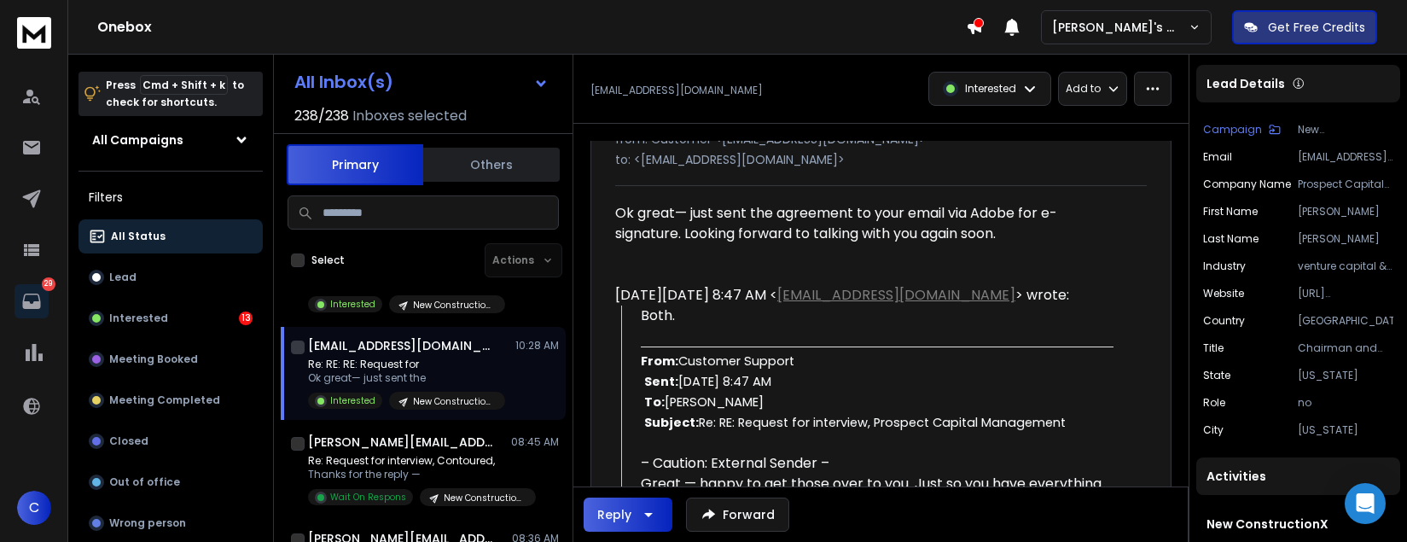
click at [993, 277] on div at bounding box center [864, 275] width 498 height 20
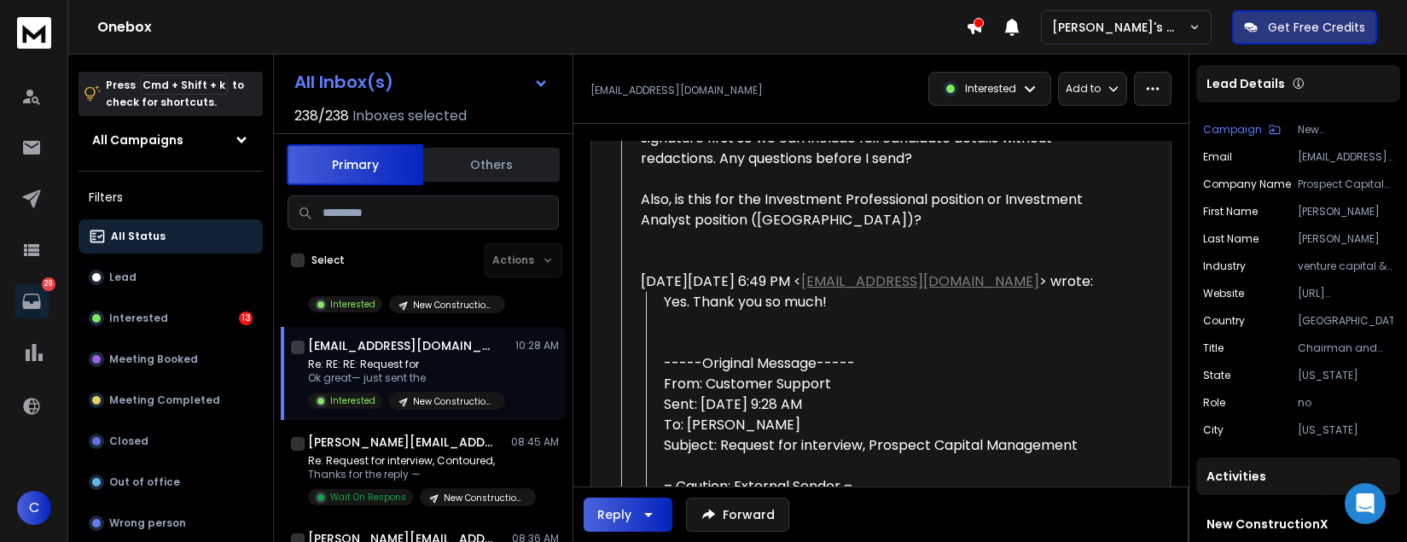
scroll to position [530, 0]
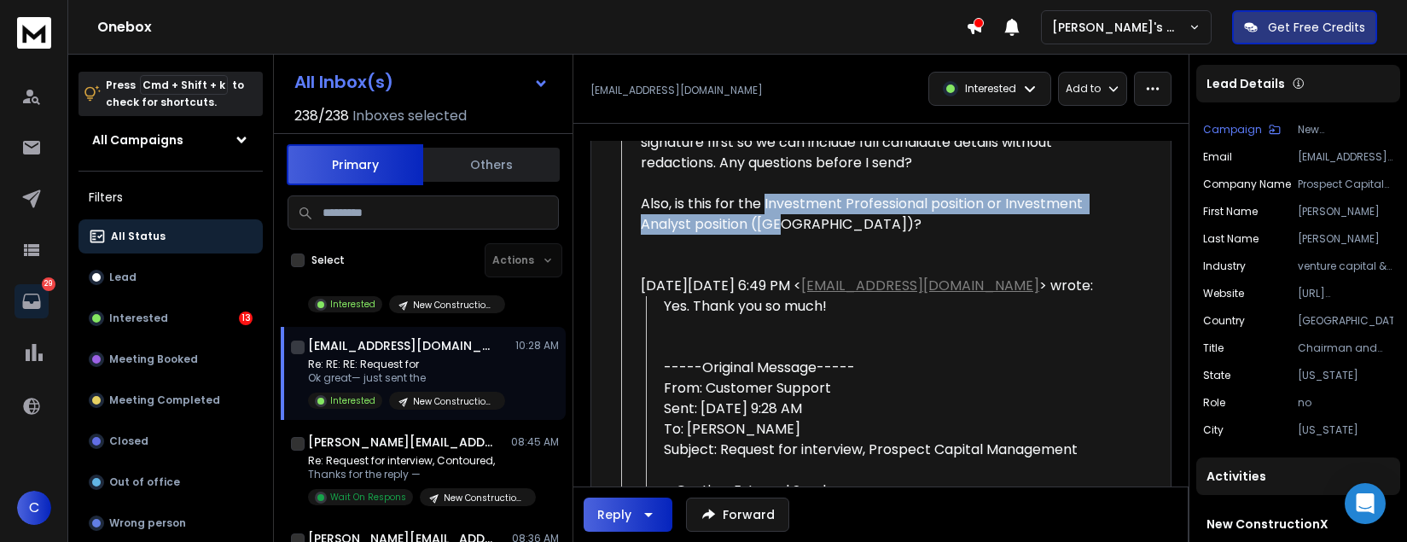
drag, startPoint x: 784, startPoint y: 243, endPoint x: 768, endPoint y: 227, distance: 22.9
click at [765, 224] on span "Also, is this for the Investment Professional position or Investment Analyst po…" at bounding box center [863, 214] width 445 height 40
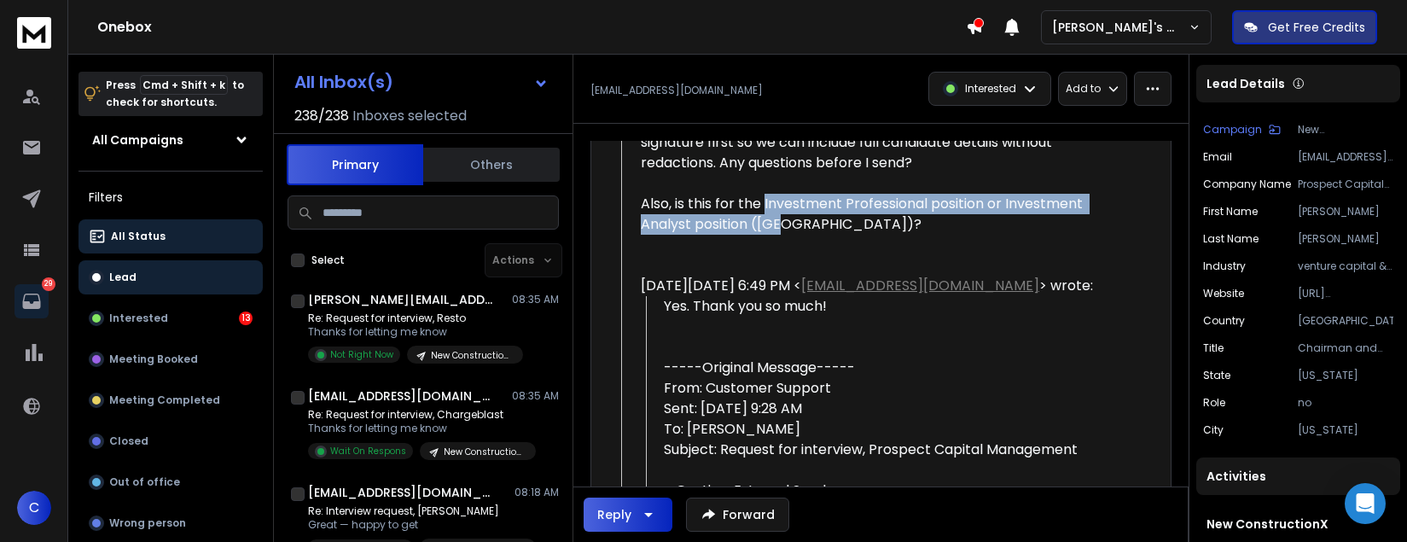
scroll to position [791, 0]
drag, startPoint x: 125, startPoint y: 272, endPoint x: 154, endPoint y: 279, distance: 29.8
click at [125, 272] on p "Lead" at bounding box center [122, 278] width 27 height 14
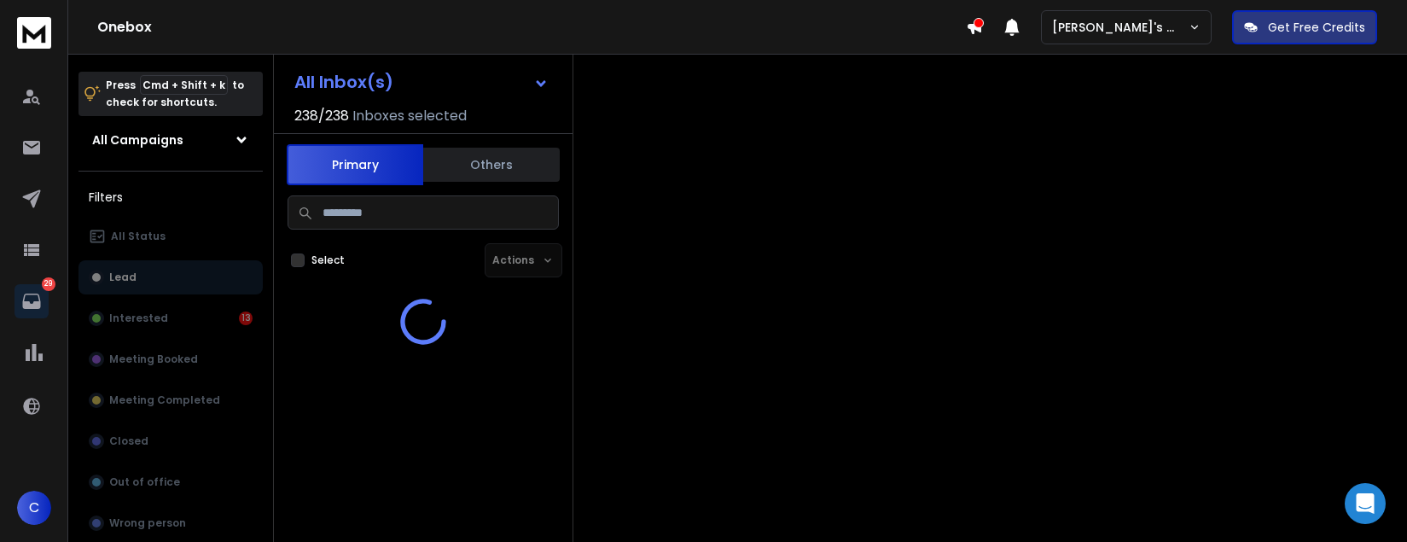
scroll to position [0, 0]
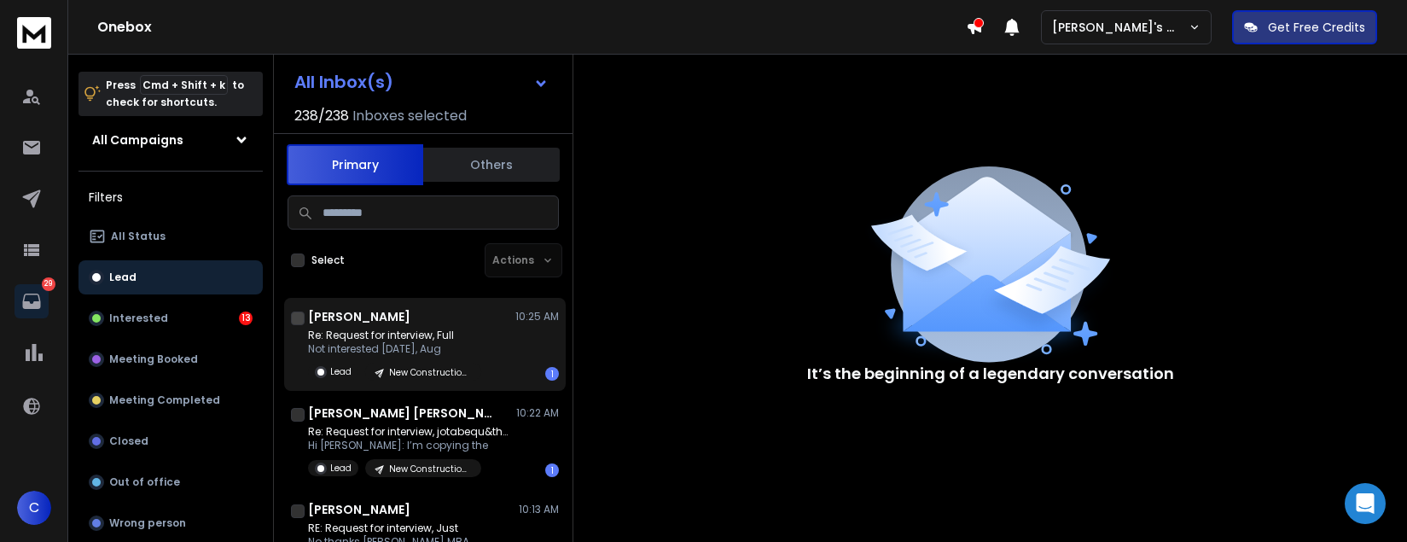
click at [458, 351] on p "Not interested On Thu, Aug" at bounding box center [394, 349] width 173 height 14
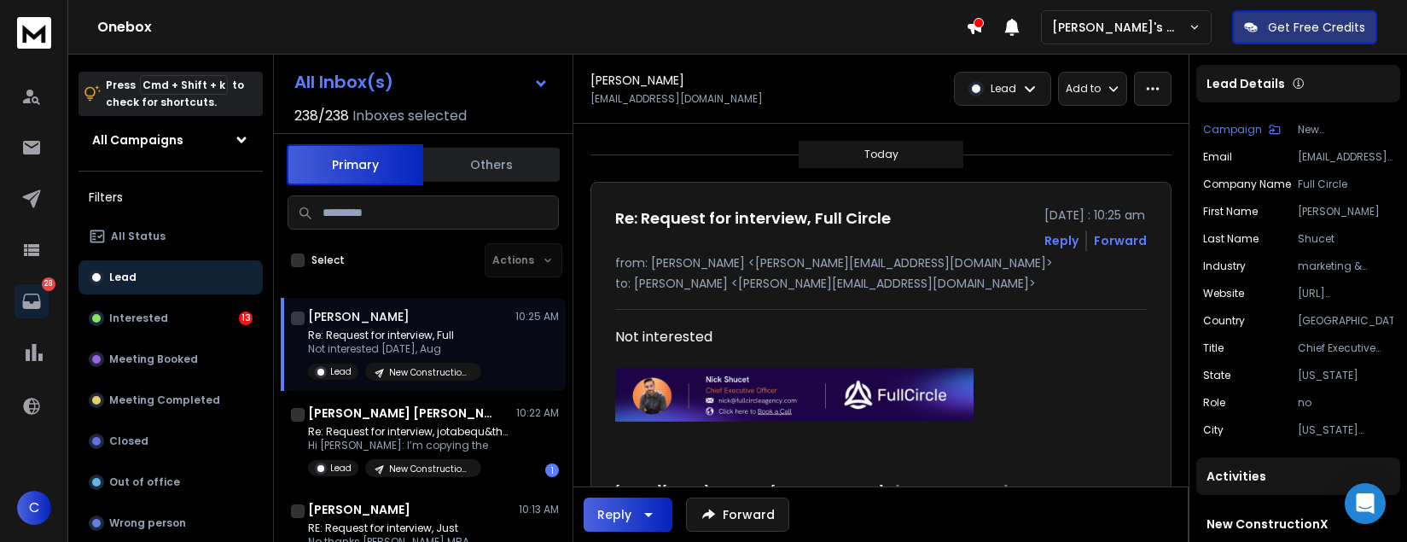
click at [1062, 246] on button "Reply" at bounding box center [1062, 240] width 34 height 17
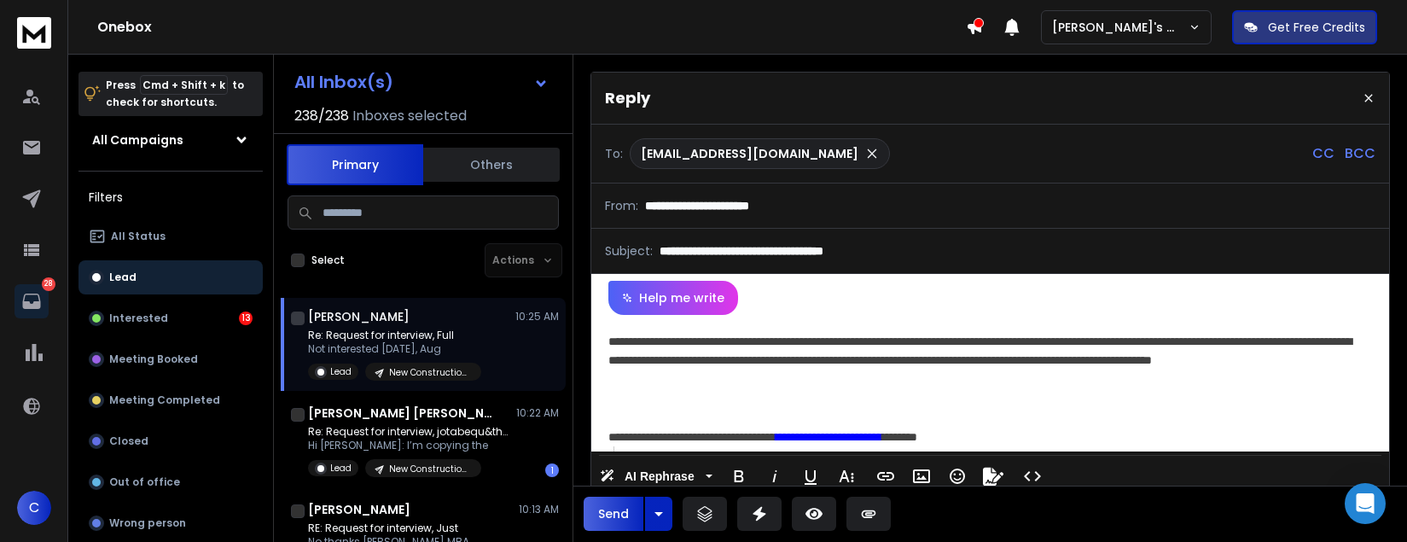
click at [614, 521] on button "Send" at bounding box center [614, 514] width 60 height 34
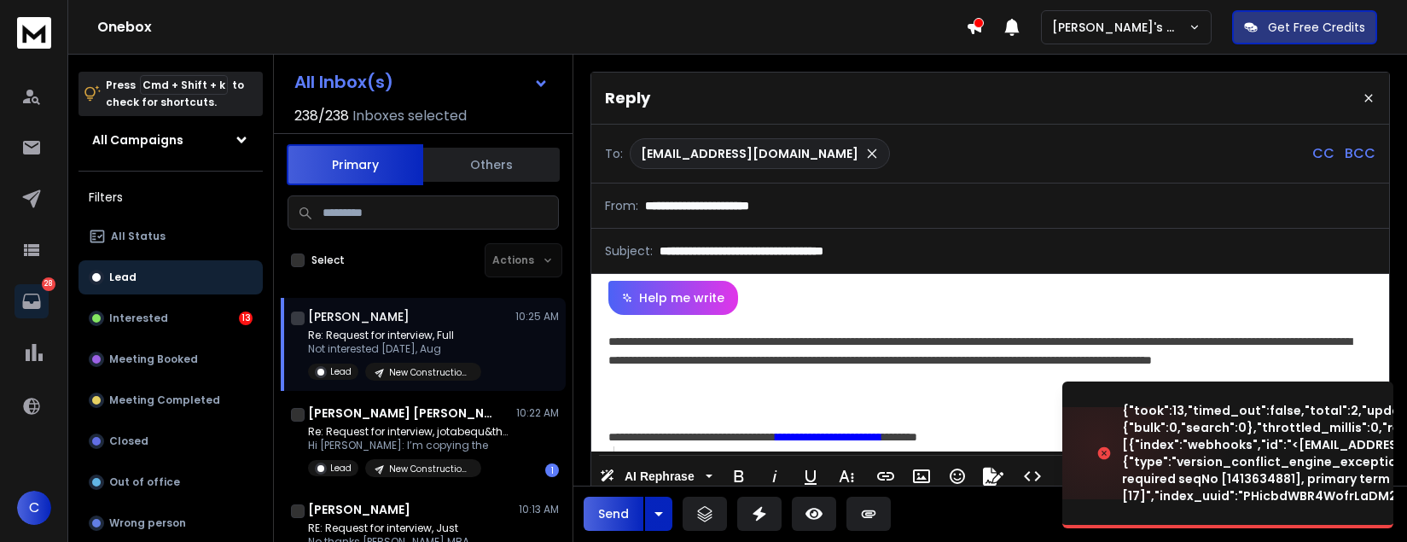
click at [618, 515] on button "Send" at bounding box center [614, 514] width 60 height 34
click at [1365, 101] on icon at bounding box center [1369, 98] width 8 height 8
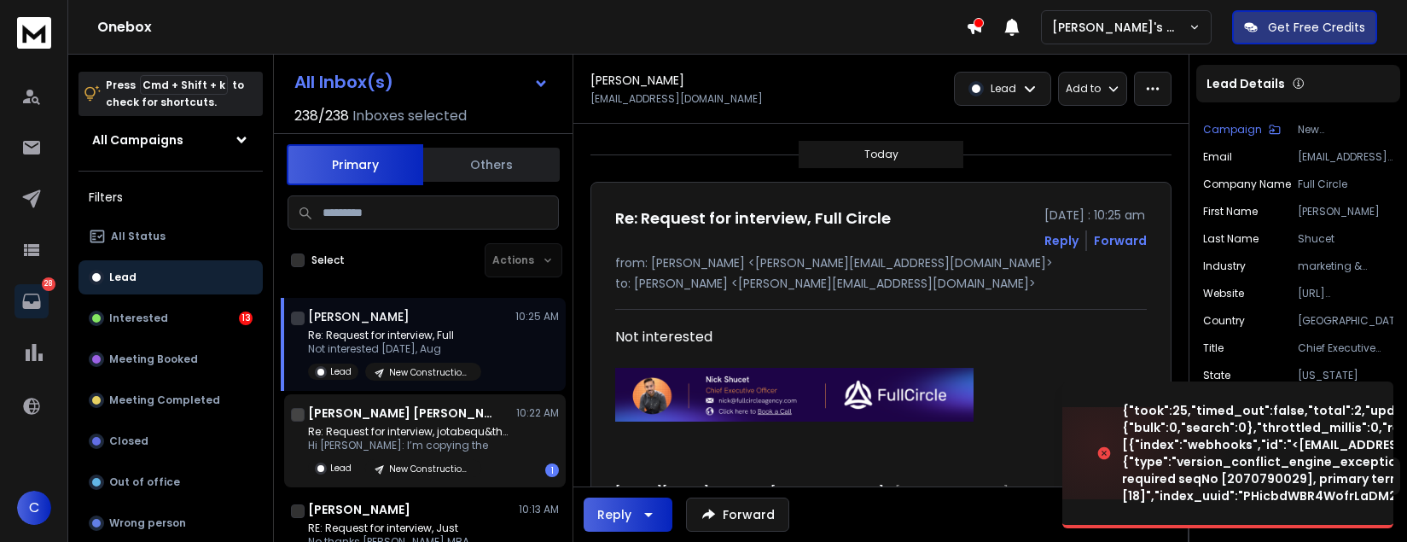
click at [422, 443] on p "Hi Kayla: I’m copying the" at bounding box center [410, 446] width 205 height 14
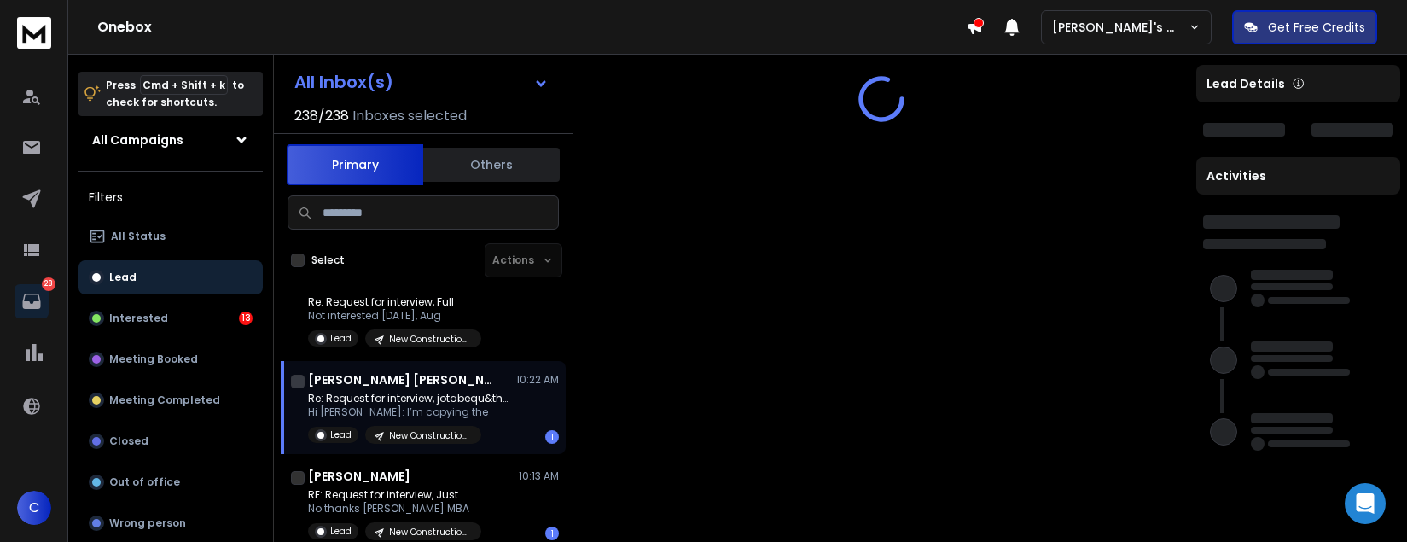
scroll to position [40, 0]
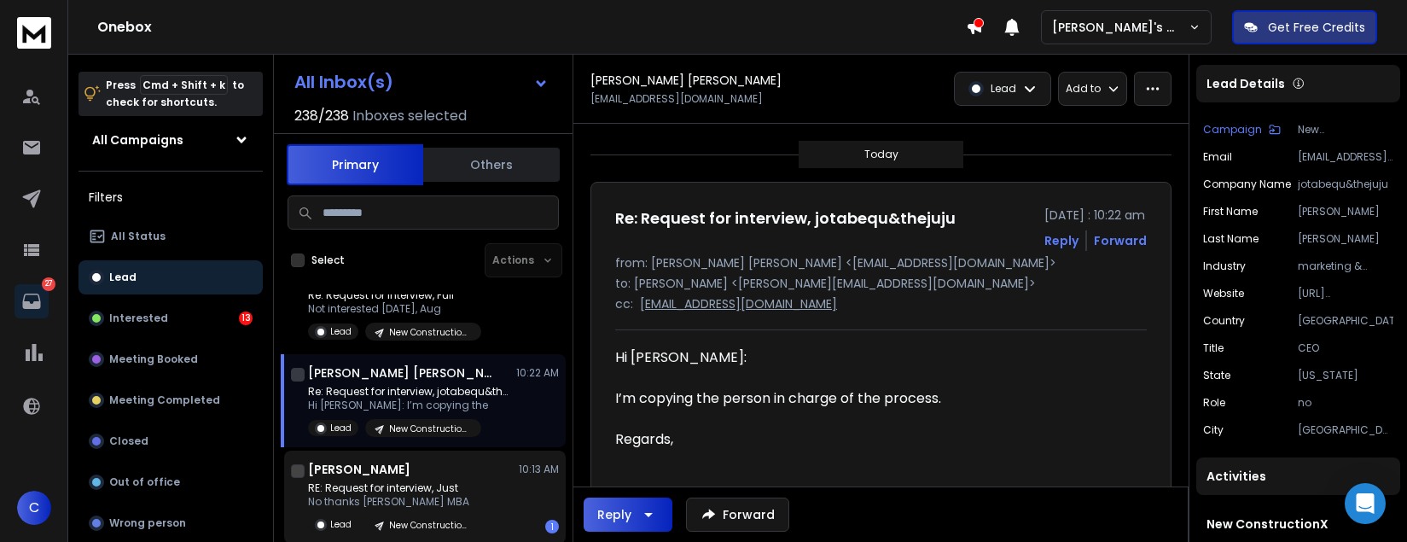
click at [448, 493] on p "RE: Request for interview, Just" at bounding box center [394, 488] width 173 height 14
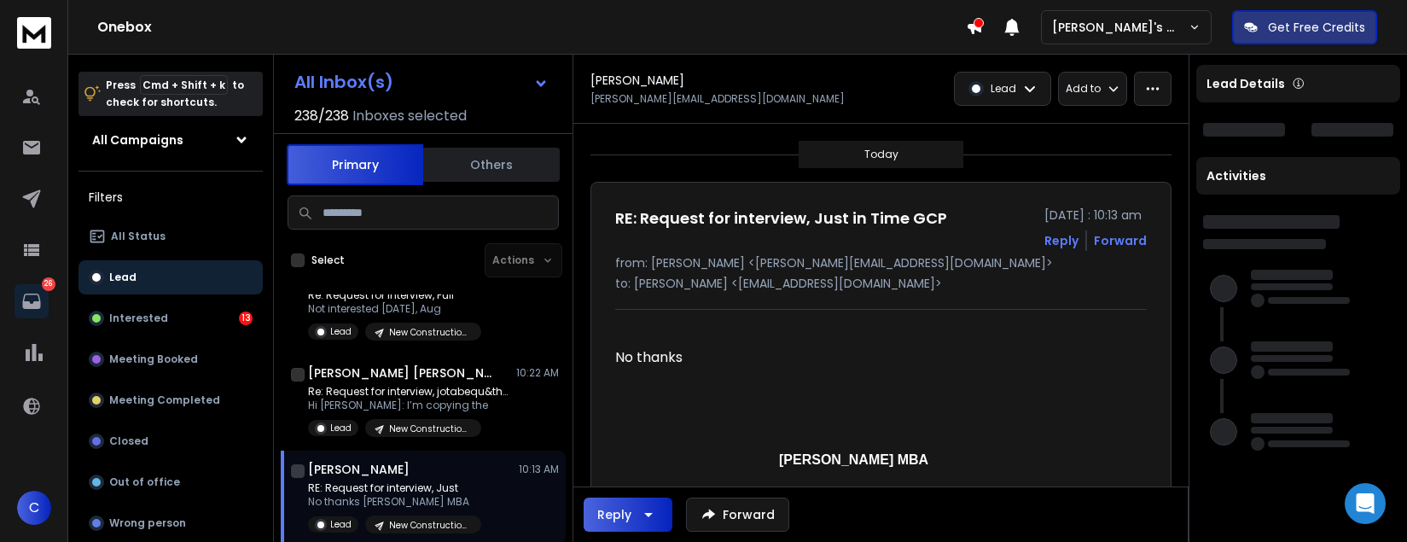
click at [1054, 238] on button "Reply" at bounding box center [1062, 240] width 34 height 17
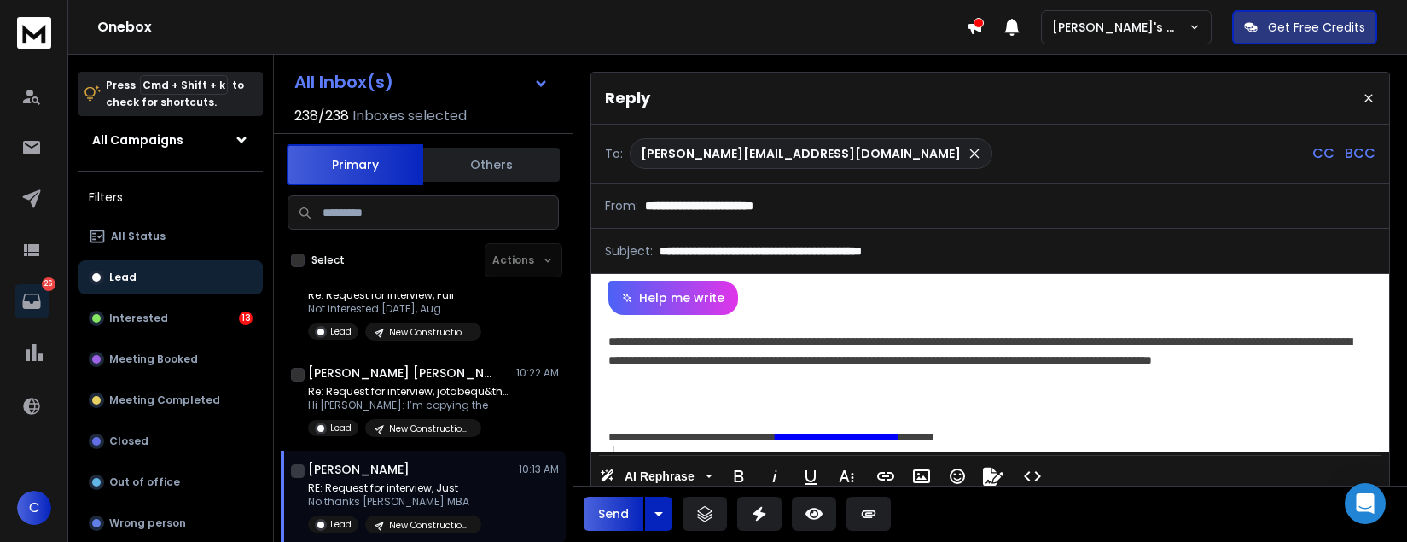
drag, startPoint x: 628, startPoint y: 512, endPoint x: 679, endPoint y: 494, distance: 54.2
click at [628, 512] on button "Send" at bounding box center [614, 514] width 60 height 34
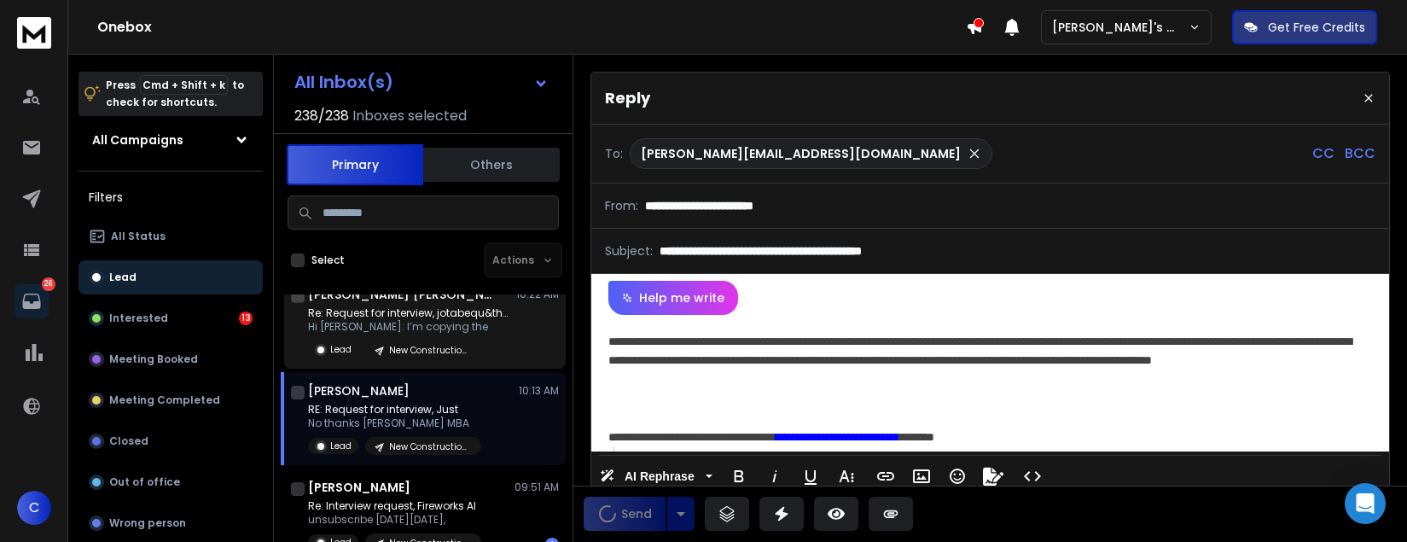
scroll to position [179, 0]
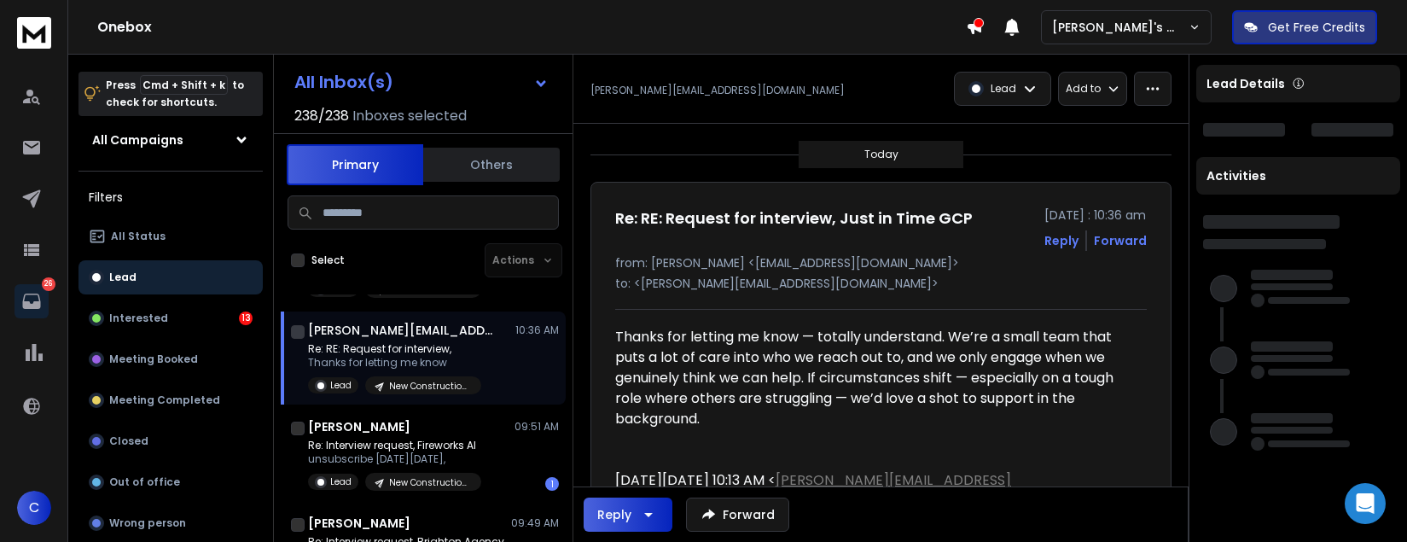
click at [1038, 99] on div "Lead" at bounding box center [1003, 89] width 96 height 32
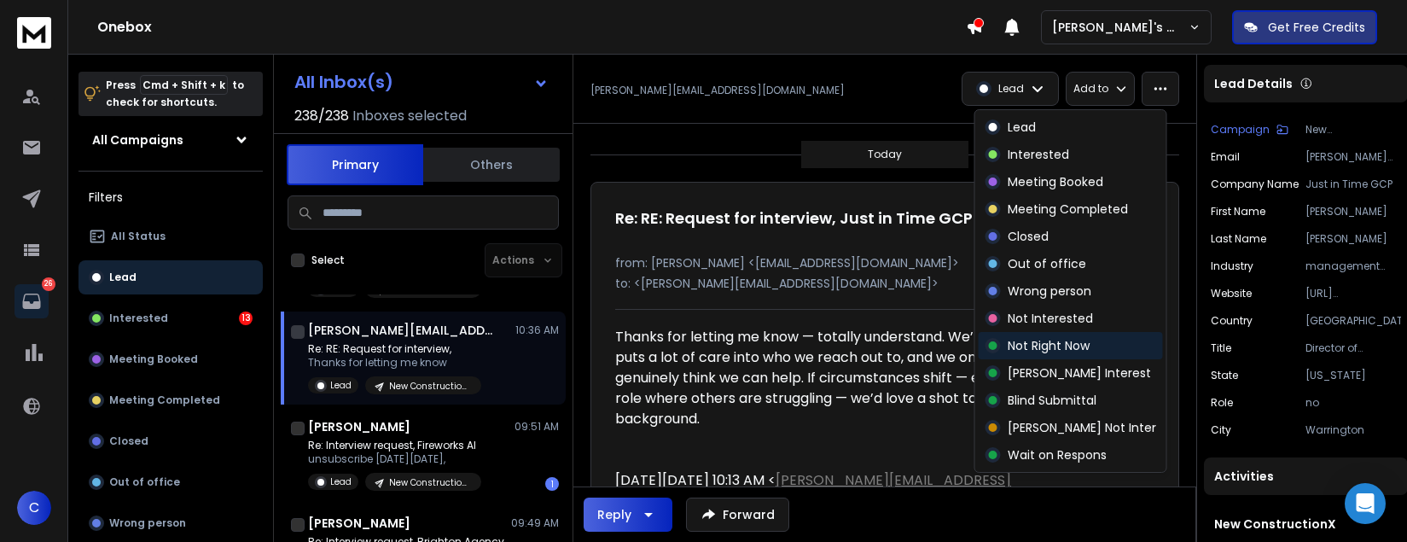
click at [1028, 341] on p "Not Right Now" at bounding box center [1049, 345] width 82 height 17
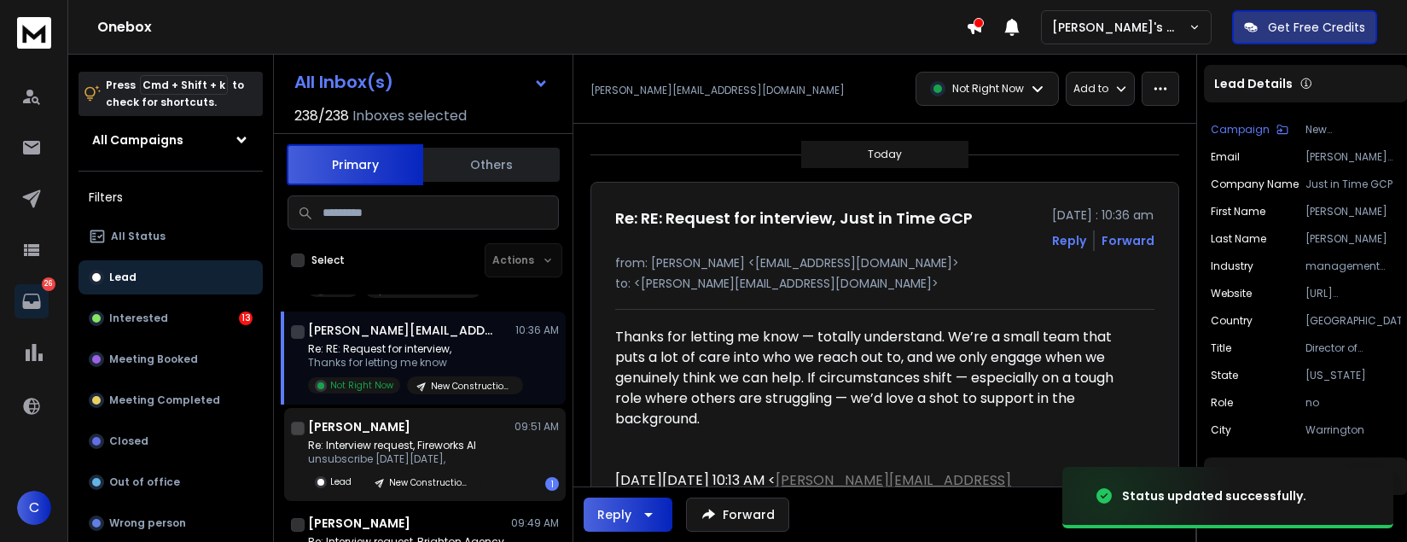
click at [414, 469] on div "Re: Interview request, Fireworks AI unsubscribe On Thu, Aug 14, Lead New Constr…" at bounding box center [394, 465] width 173 height 52
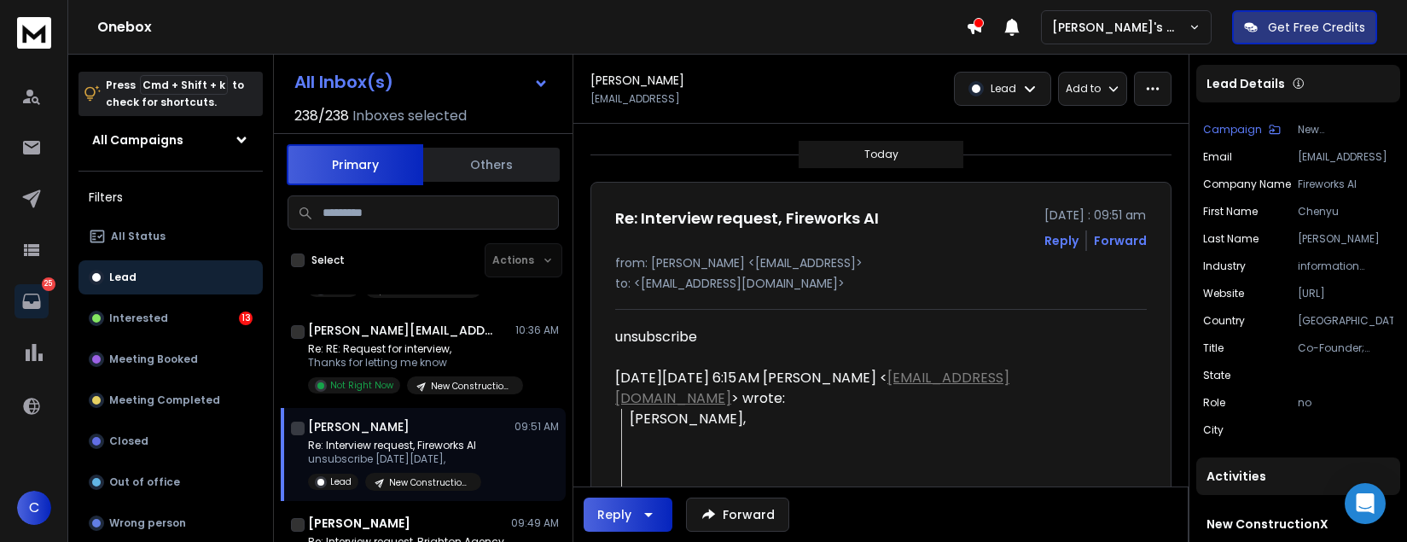
click at [1064, 235] on button "Reply" at bounding box center [1062, 240] width 34 height 17
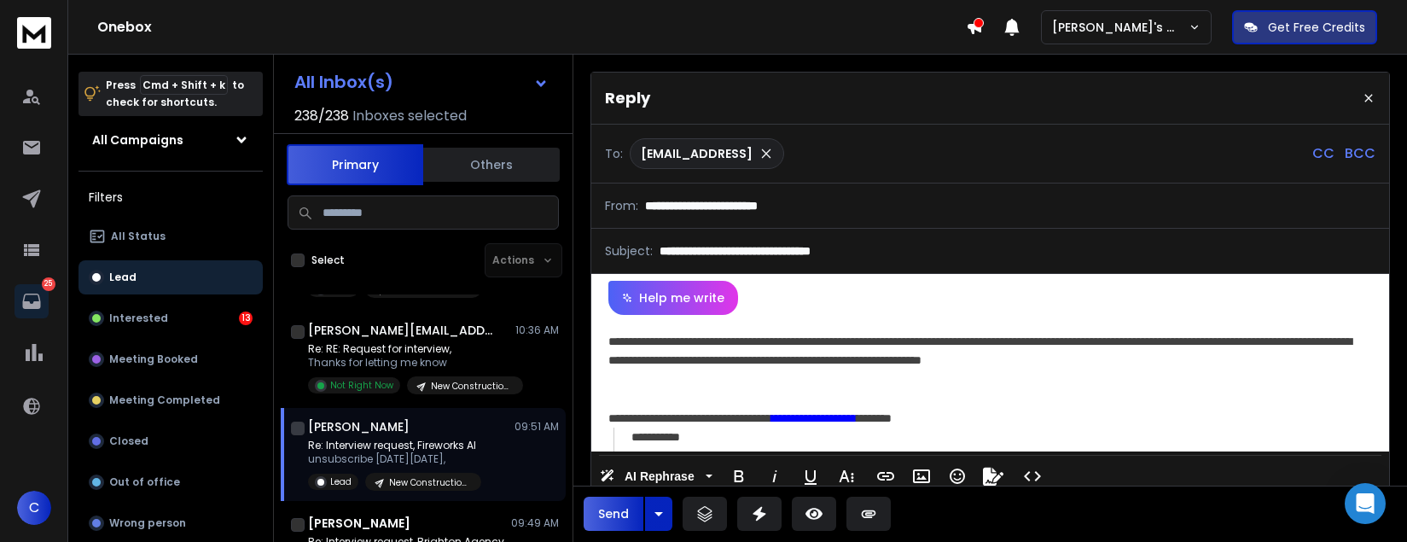
click at [607, 521] on button "Send" at bounding box center [614, 514] width 60 height 34
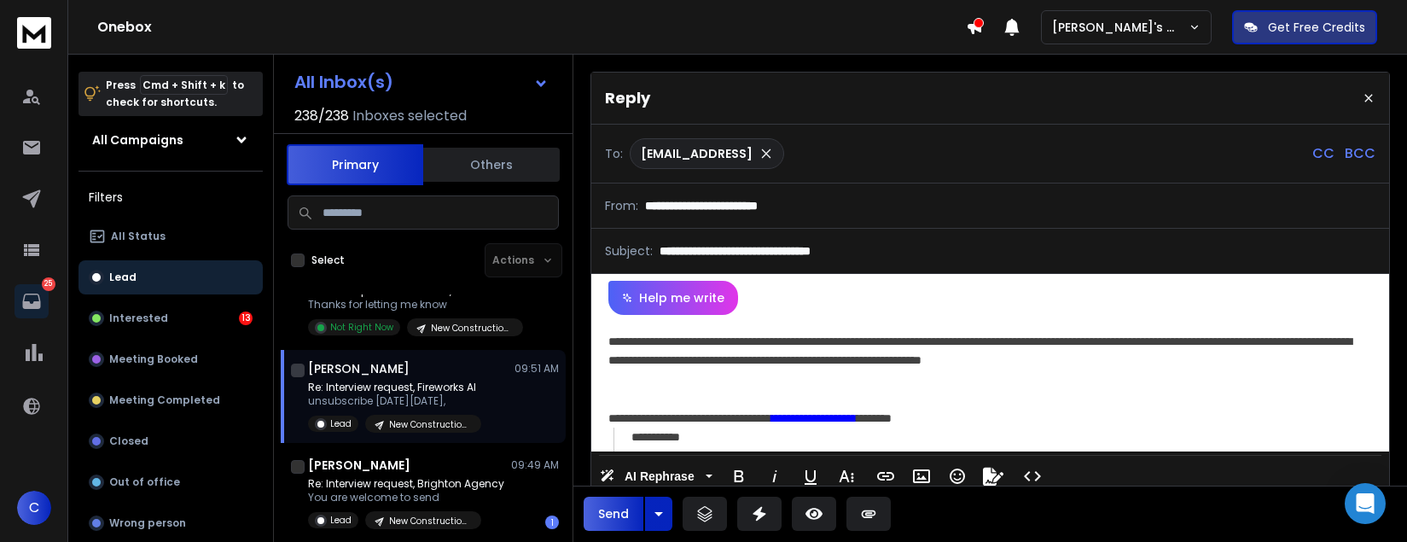
scroll to position [253, 0]
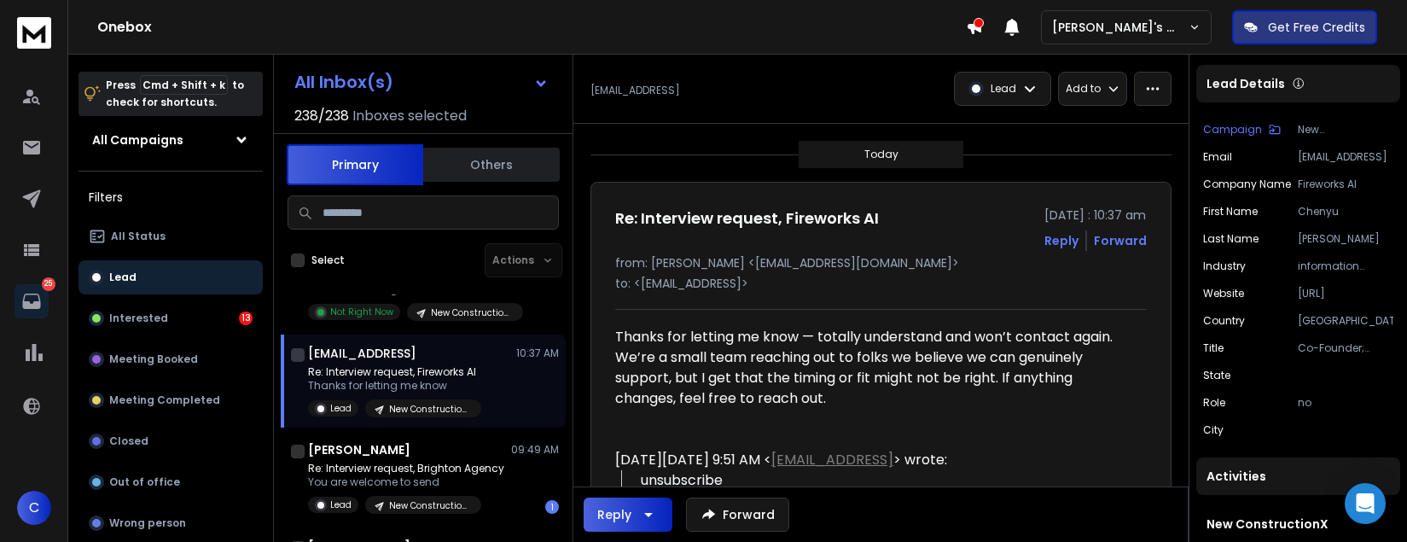
click at [1006, 91] on p "Lead" at bounding box center [1004, 89] width 26 height 14
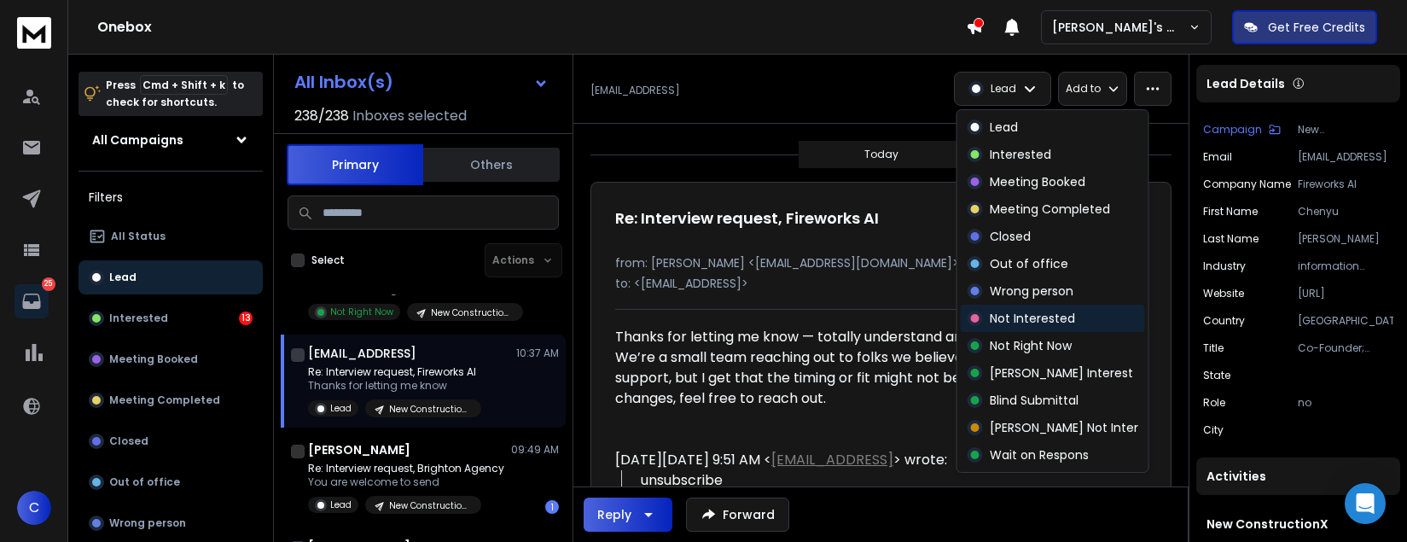
drag, startPoint x: 1039, startPoint y: 319, endPoint x: 1099, endPoint y: 303, distance: 62.7
click at [1039, 319] on p "Not Interested" at bounding box center [1032, 318] width 85 height 17
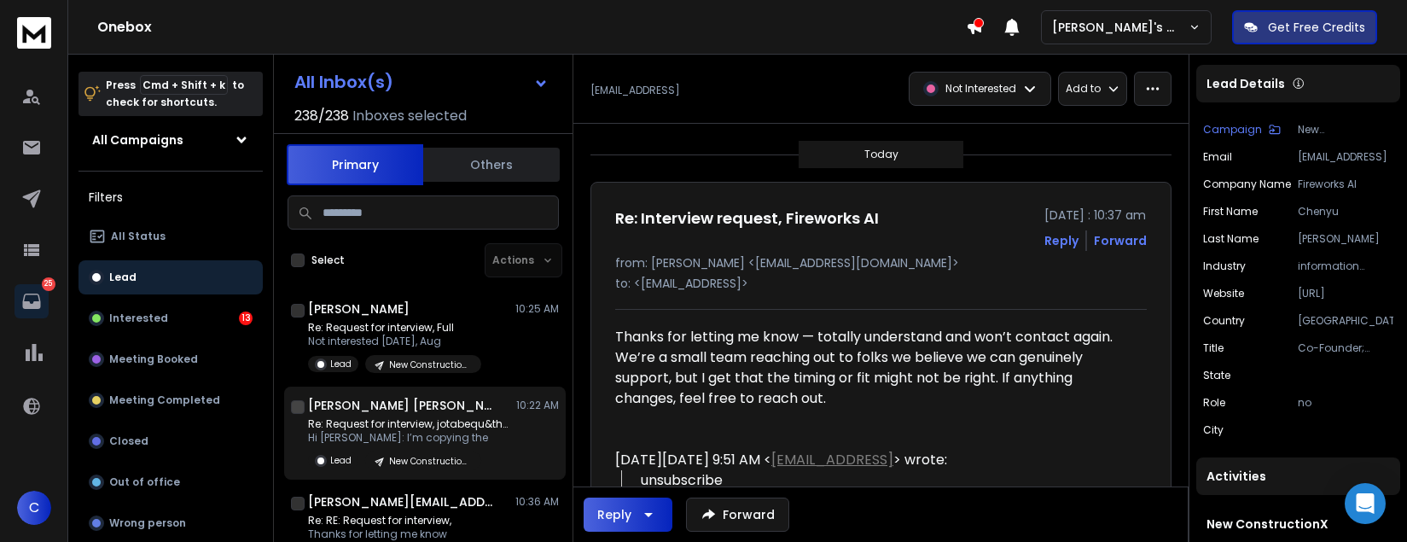
scroll to position [0, 0]
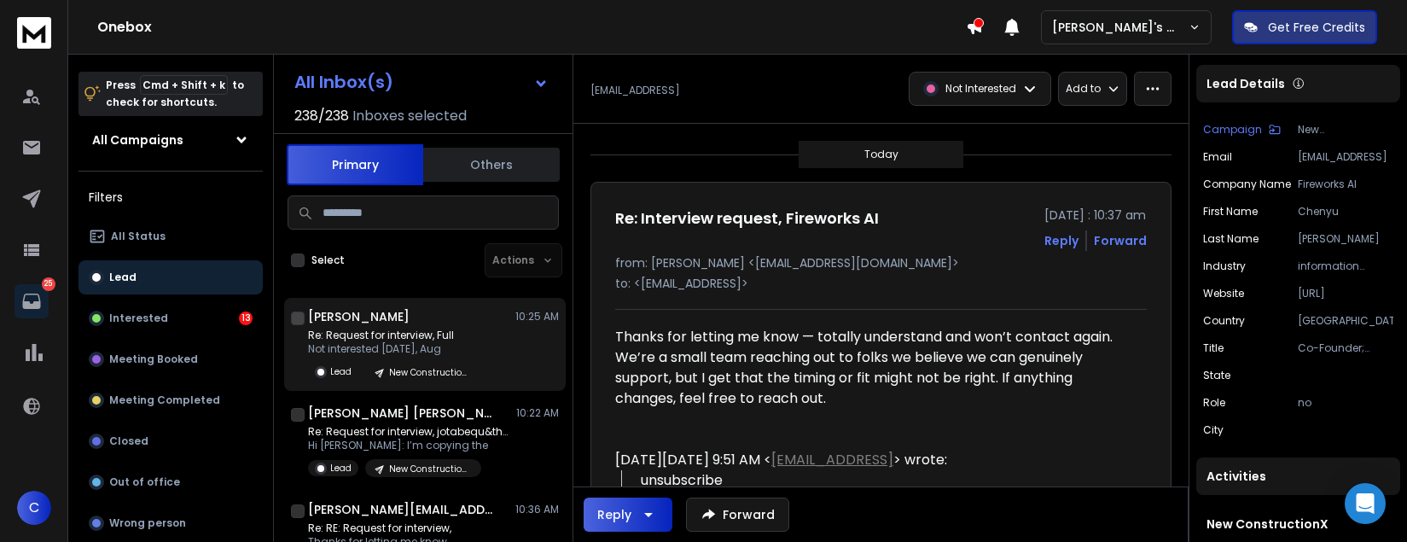
drag, startPoint x: 406, startPoint y: 335, endPoint x: 412, endPoint y: 377, distance: 43.1
click at [406, 335] on p "Re: Request for interview, Full" at bounding box center [394, 336] width 173 height 14
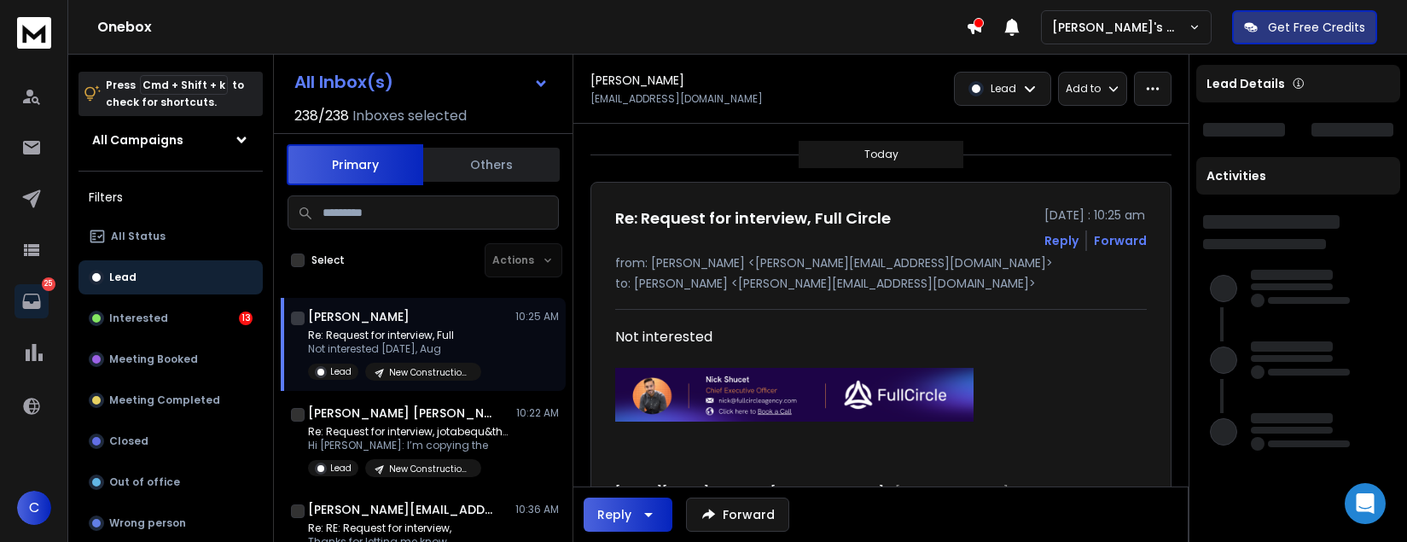
click at [1062, 240] on button "Reply" at bounding box center [1062, 240] width 34 height 17
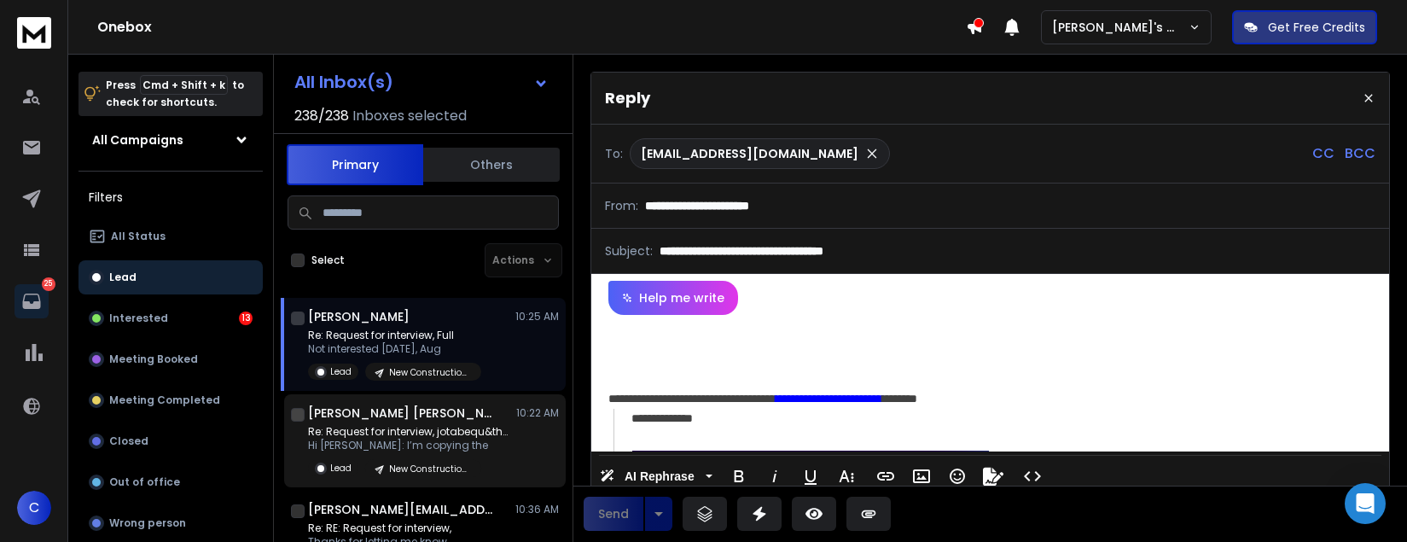
scroll to position [89, 0]
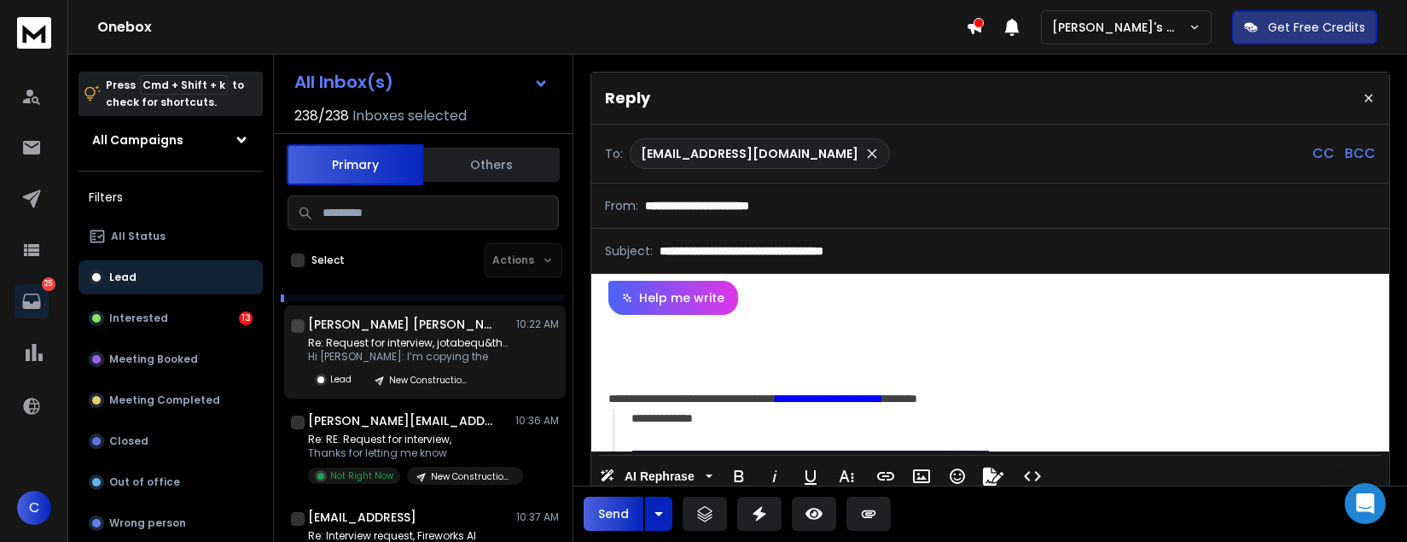
click at [445, 363] on p "Hi Kayla: I’m copying the" at bounding box center [410, 357] width 205 height 14
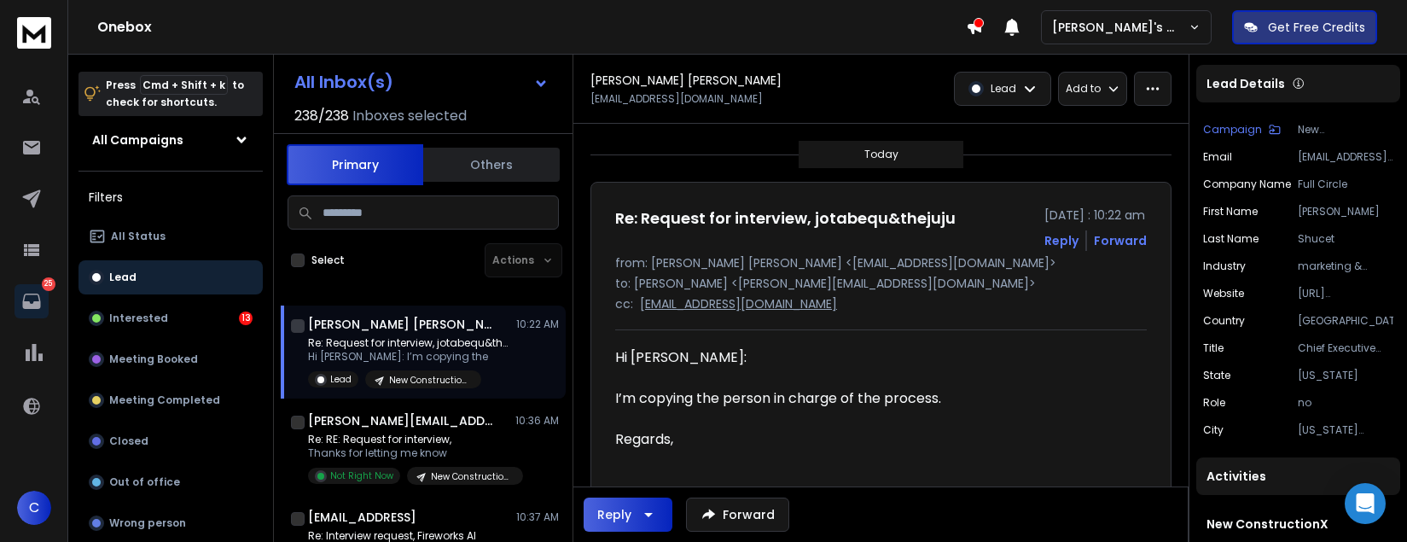
click at [1068, 242] on button "Reply" at bounding box center [1062, 240] width 34 height 17
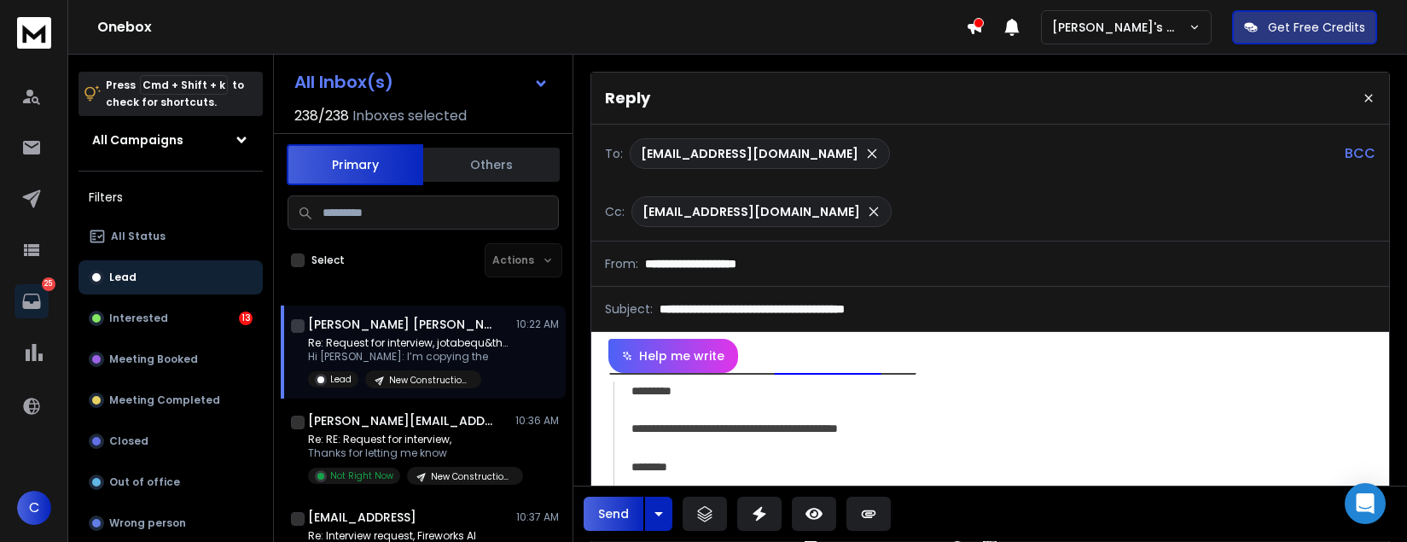
scroll to position [0, 0]
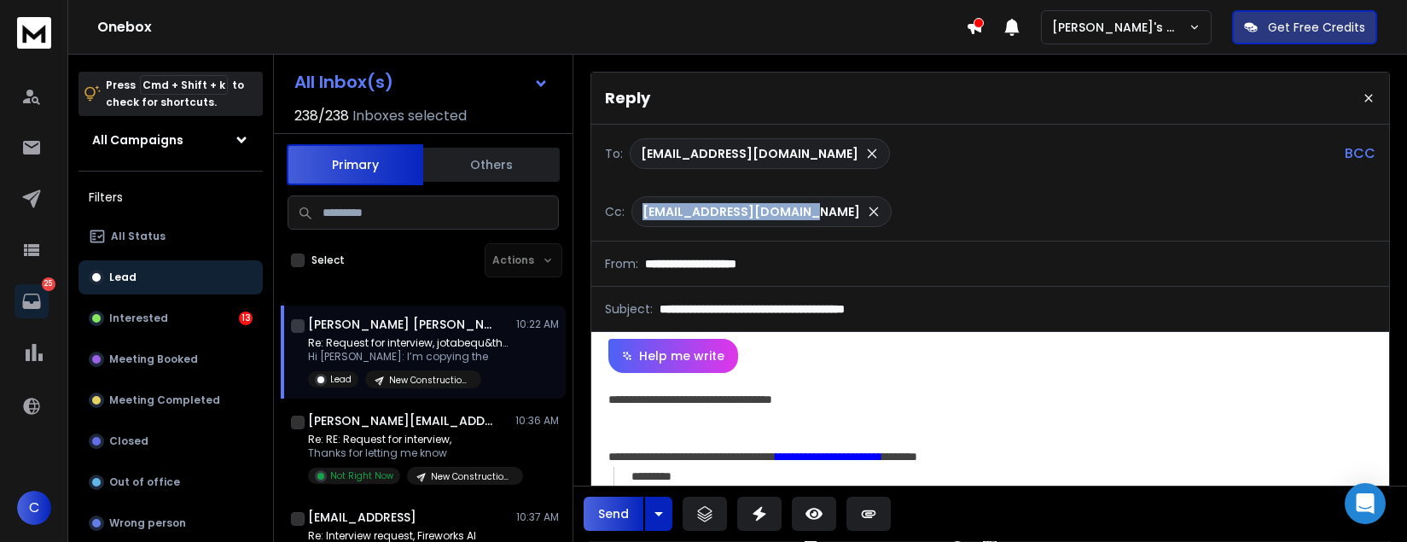
drag, startPoint x: 745, startPoint y: 212, endPoint x: 685, endPoint y: 210, distance: 59.8
click at [635, 212] on div "dhenderson@jotabequ.com" at bounding box center [761, 211] width 260 height 31
click at [885, 388] on div "**********" at bounding box center [987, 441] width 793 height 137
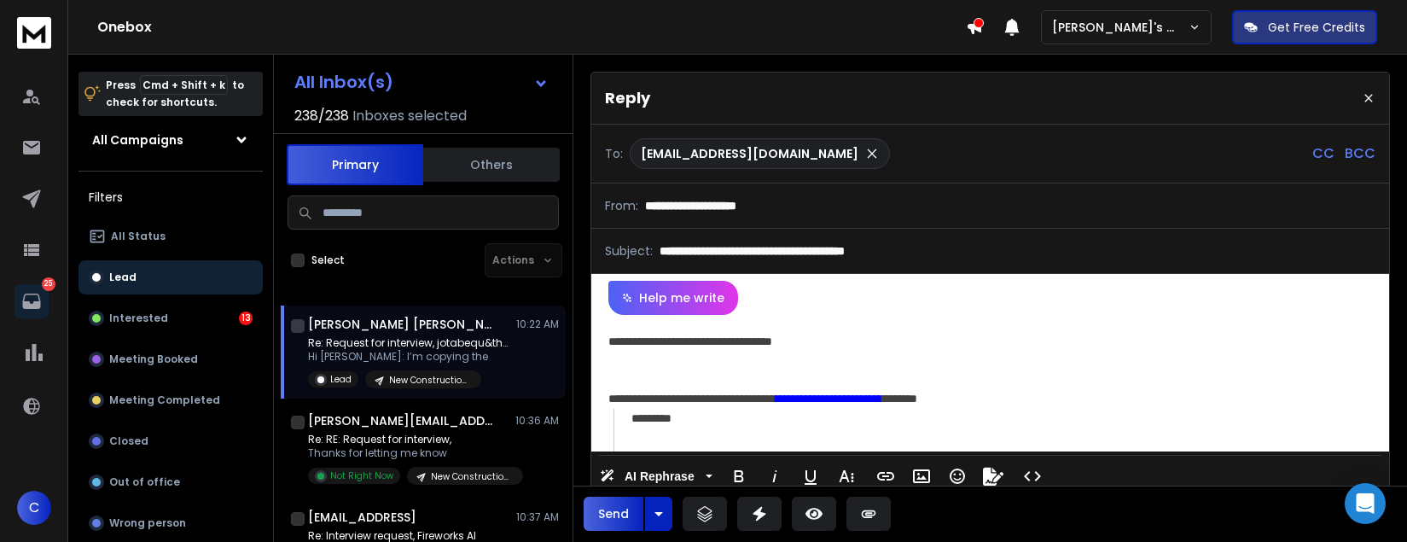
click at [853, 341] on div "**********" at bounding box center [987, 341] width 759 height 19
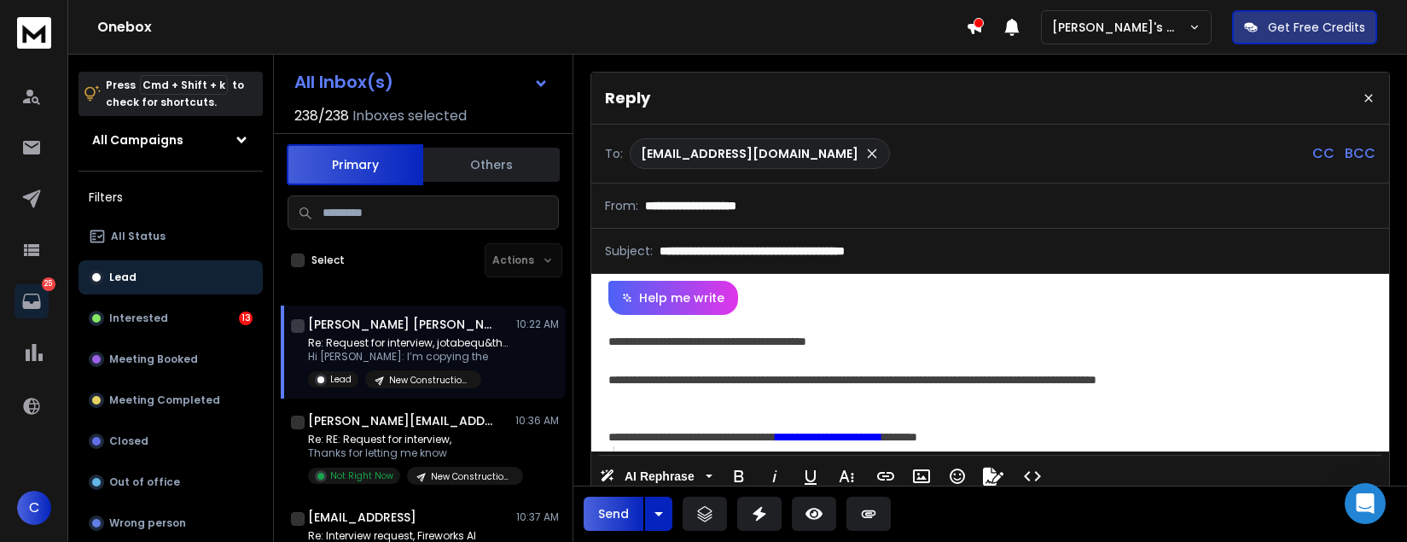
click at [607, 381] on div "**********" at bounding box center [987, 383] width 793 height 137
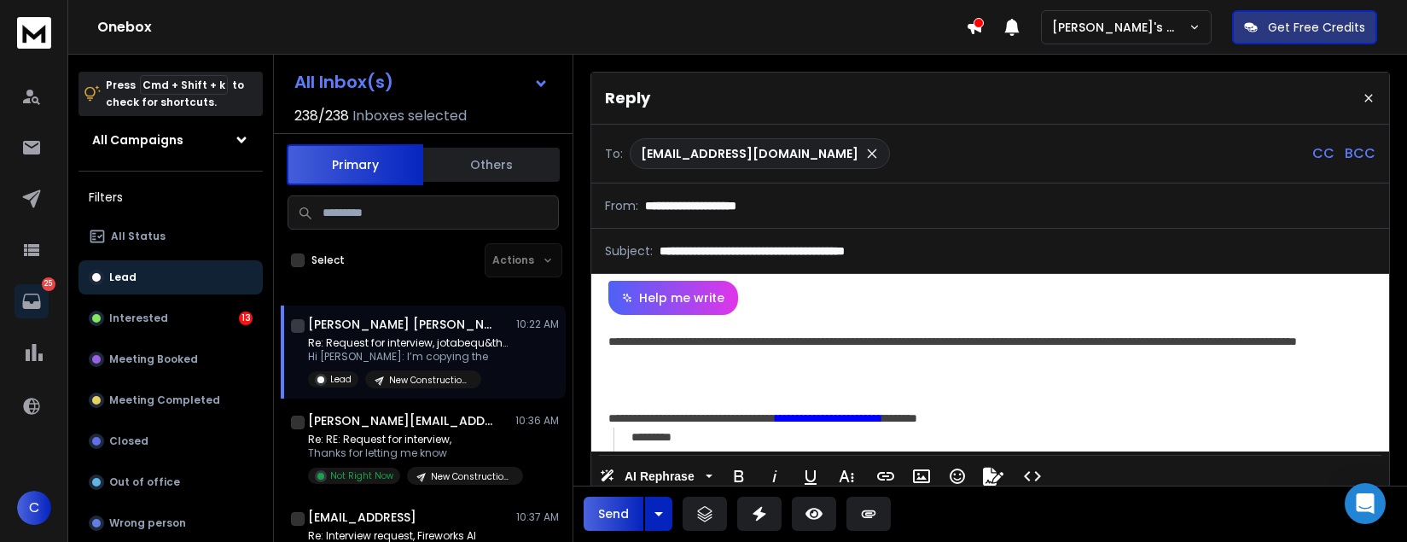
drag, startPoint x: 592, startPoint y: 512, endPoint x: 614, endPoint y: 516, distance: 21.8
click at [592, 512] on button "Send" at bounding box center [614, 514] width 60 height 34
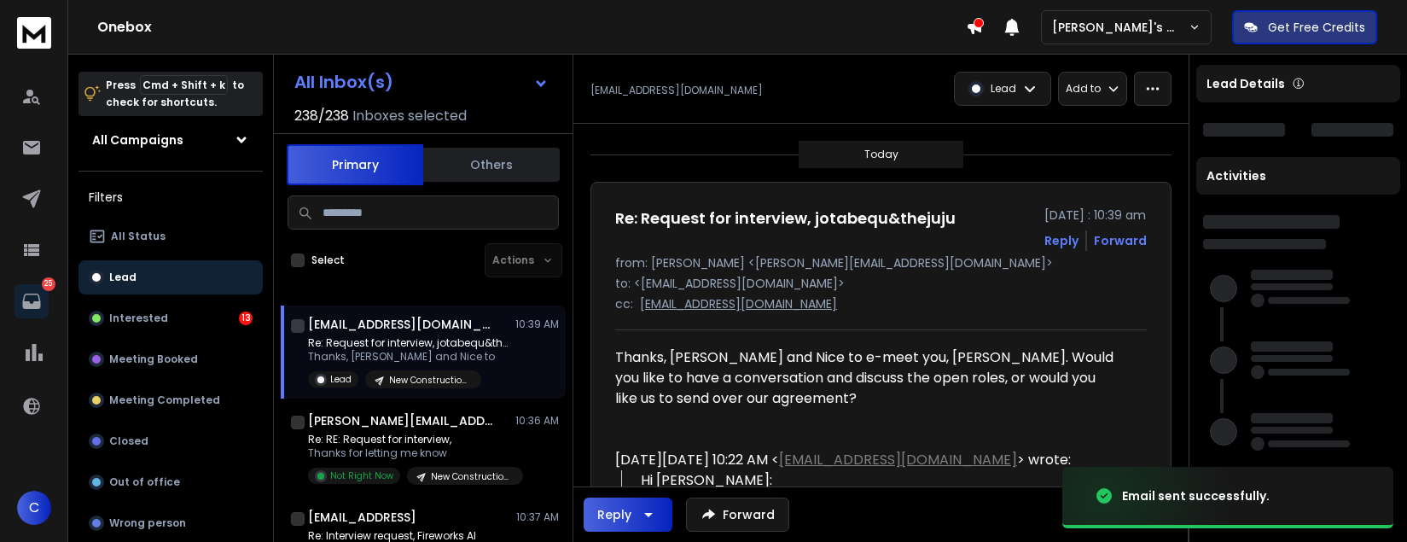
click at [1013, 94] on p "Lead" at bounding box center [1004, 89] width 26 height 14
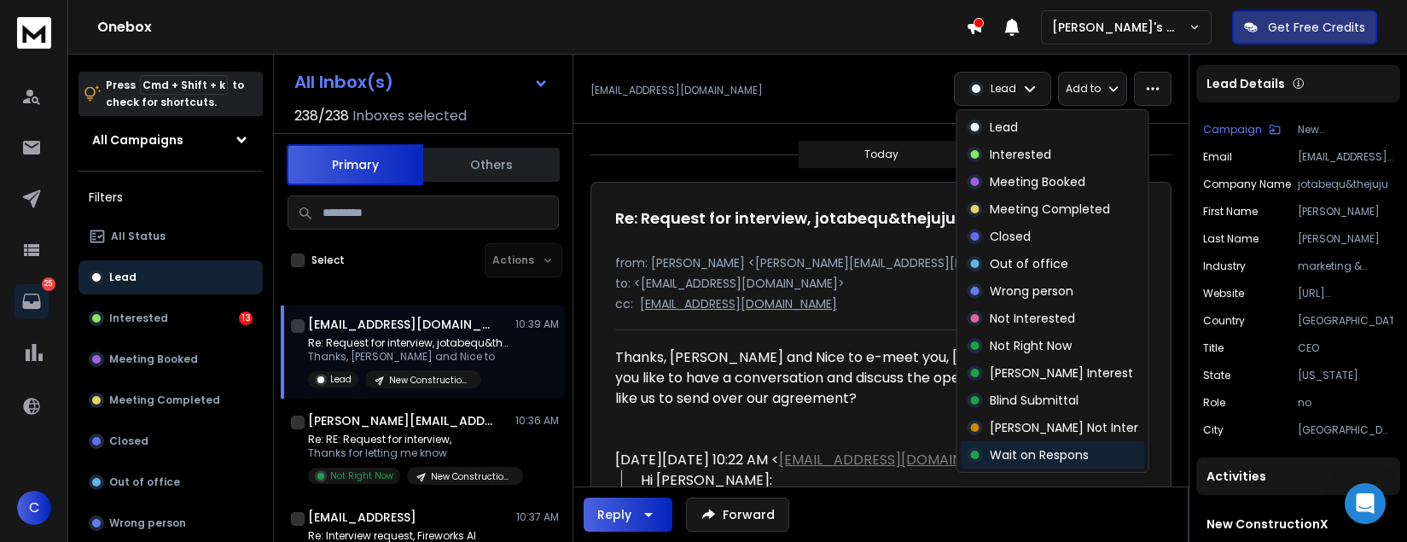
click at [1016, 448] on p "Wait on Respons" at bounding box center [1039, 454] width 99 height 17
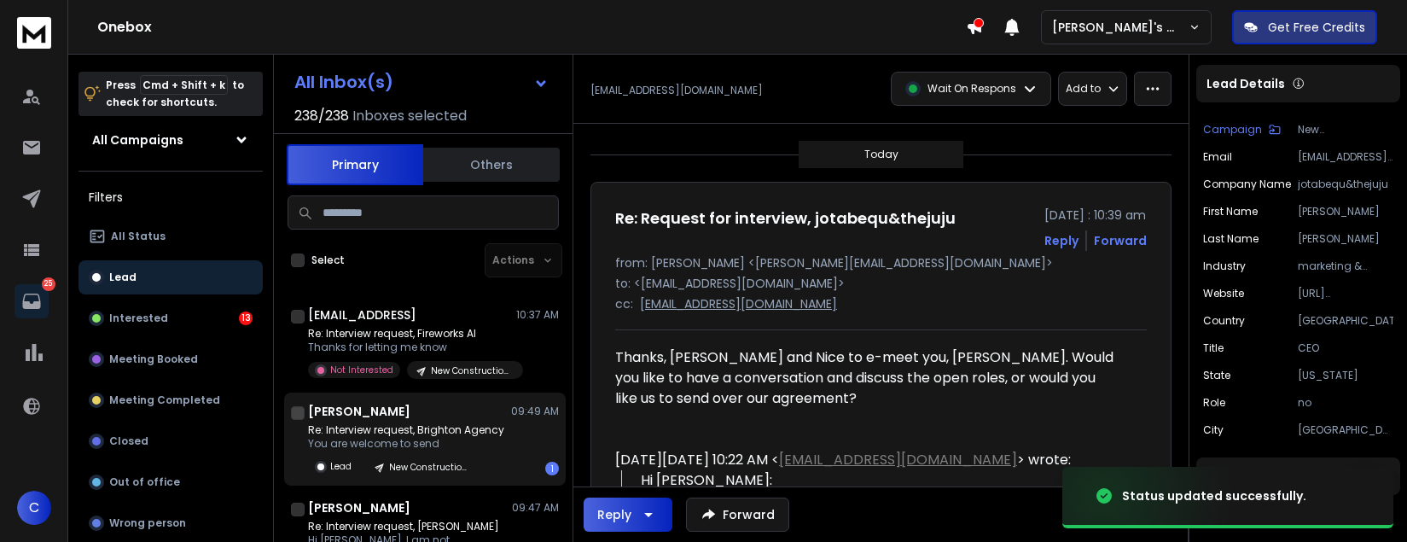
scroll to position [297, 0]
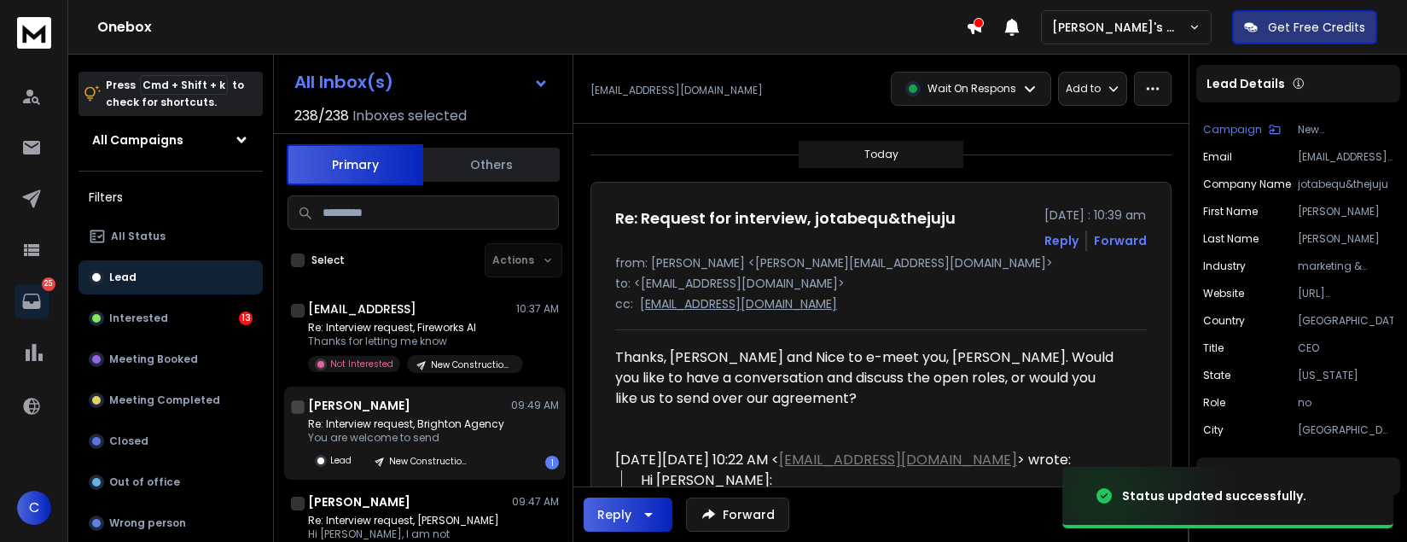
click at [451, 425] on p "Re: Interview request, Brighton Agency" at bounding box center [406, 424] width 196 height 14
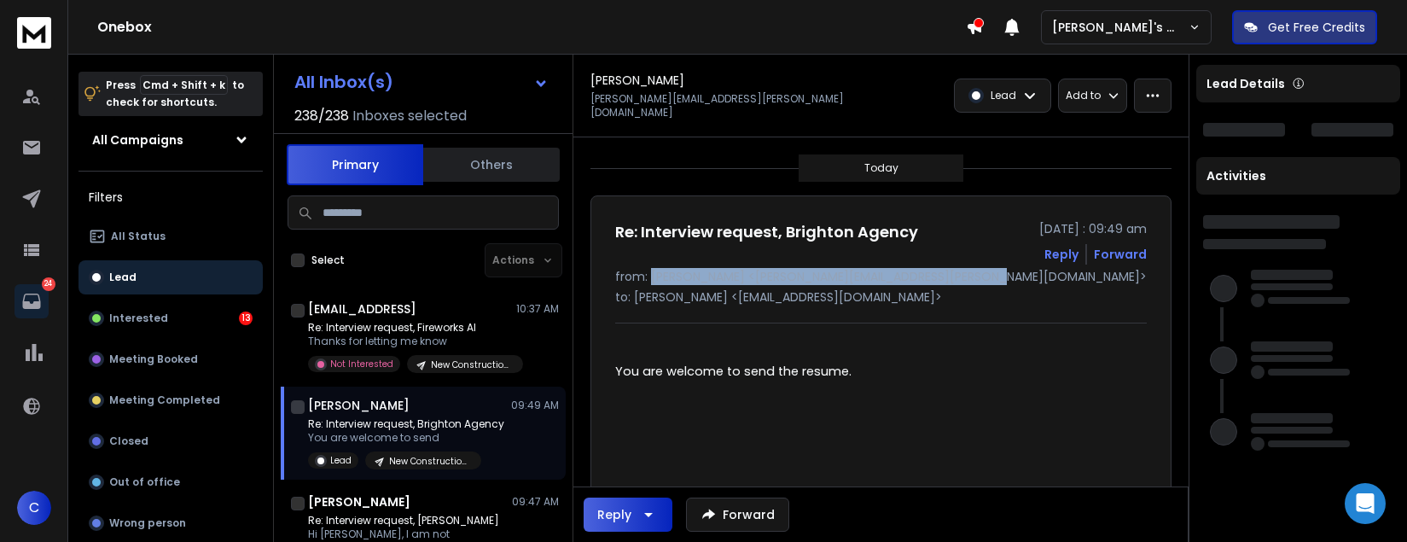
drag, startPoint x: 998, startPoint y: 261, endPoint x: 655, endPoint y: 269, distance: 343.1
click at [650, 268] on p "from: Tina VonderHaar <Tina.VonderHaar@brightonagency.com>" at bounding box center [881, 276] width 532 height 17
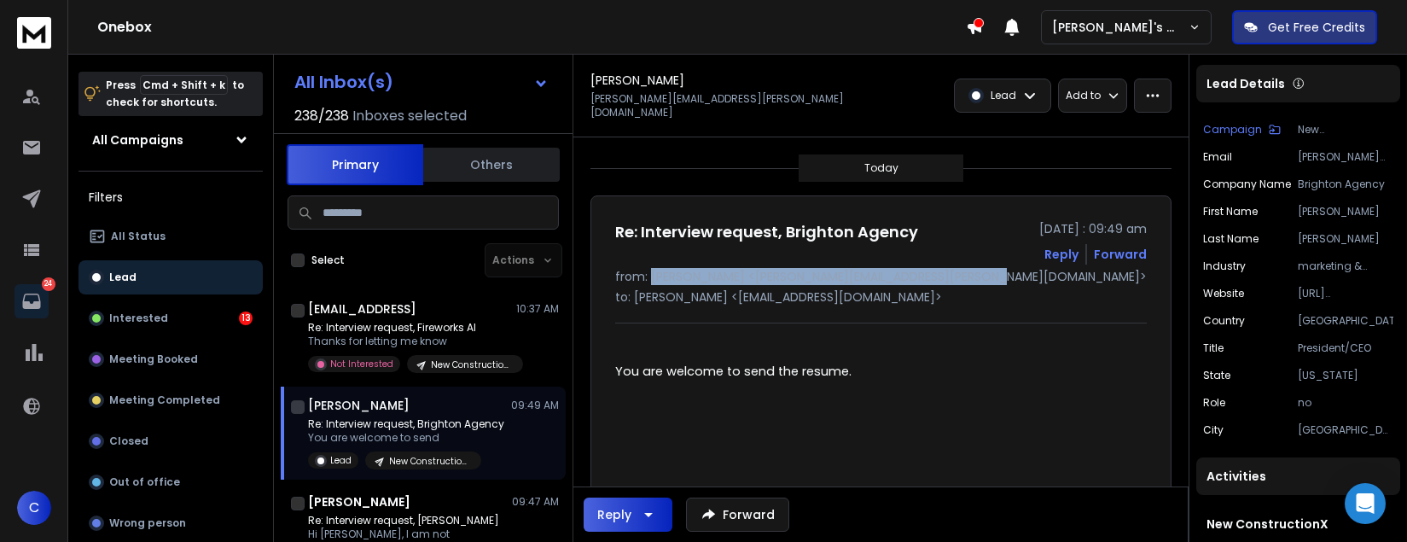
click at [1078, 246] on button "Reply" at bounding box center [1062, 254] width 34 height 17
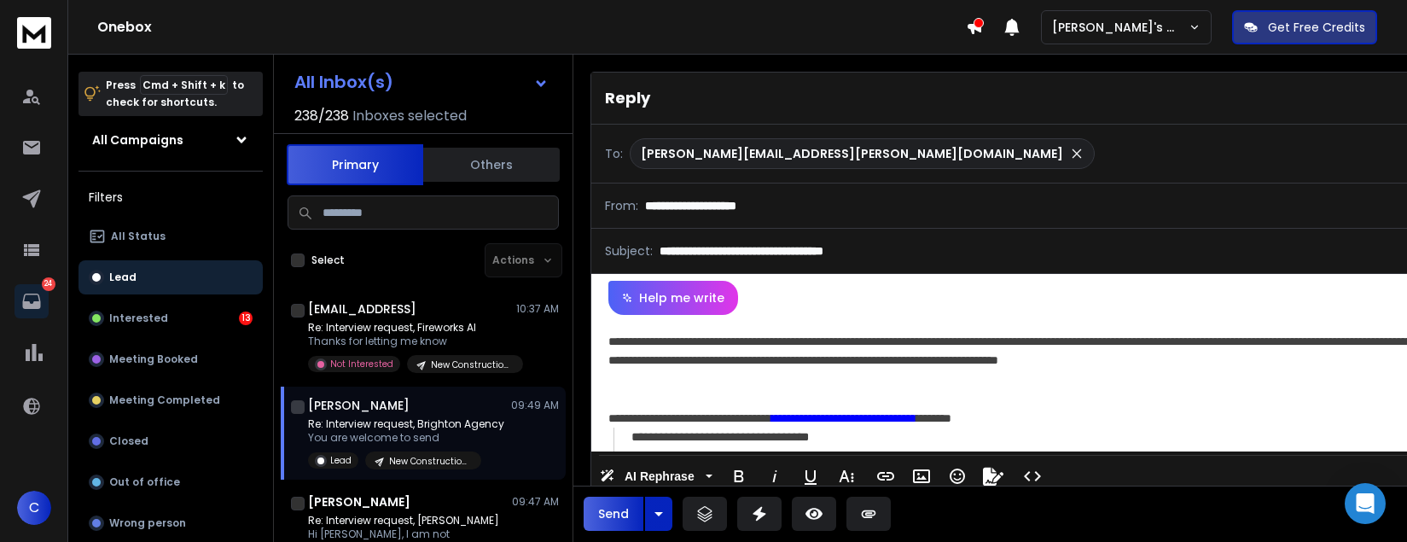
click at [964, 367] on div "**********" at bounding box center [1240, 351] width 1264 height 38
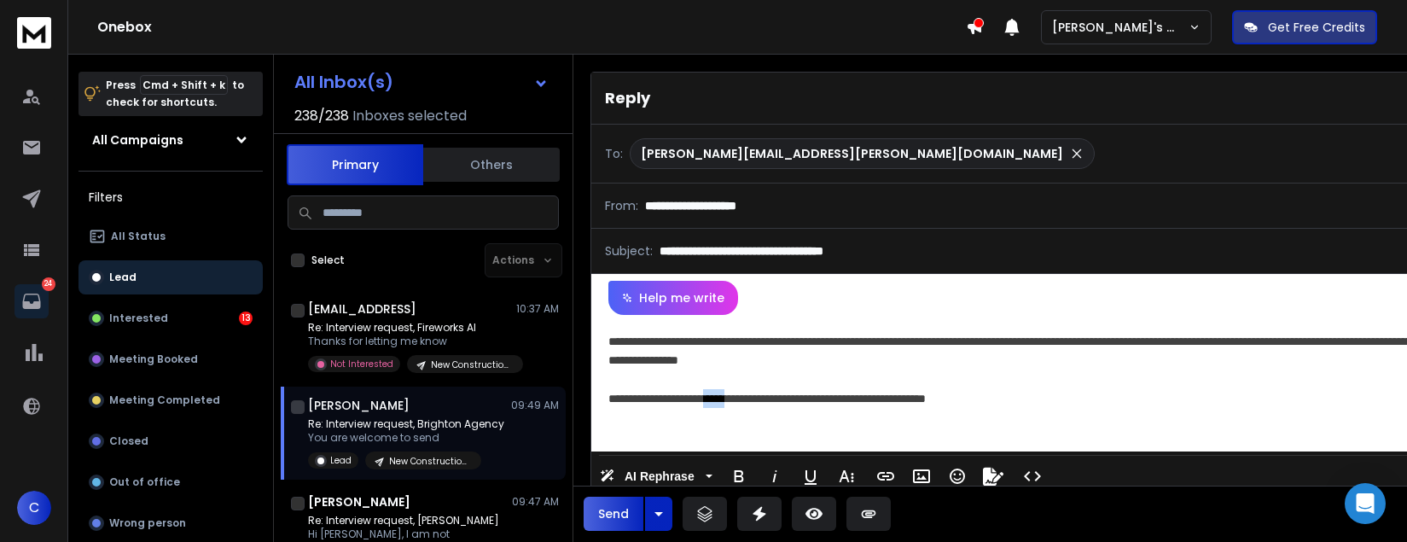
drag, startPoint x: 736, startPoint y: 398, endPoint x: 713, endPoint y: 399, distance: 23.9
click at [707, 400] on div "**********" at bounding box center [1240, 398] width 1264 height 19
drag, startPoint x: 938, startPoint y: 397, endPoint x: 916, endPoint y: 399, distance: 22.3
click at [911, 400] on div "**********" at bounding box center [1240, 398] width 1264 height 19
drag, startPoint x: 1213, startPoint y: 398, endPoint x: 1144, endPoint y: 399, distance: 69.1
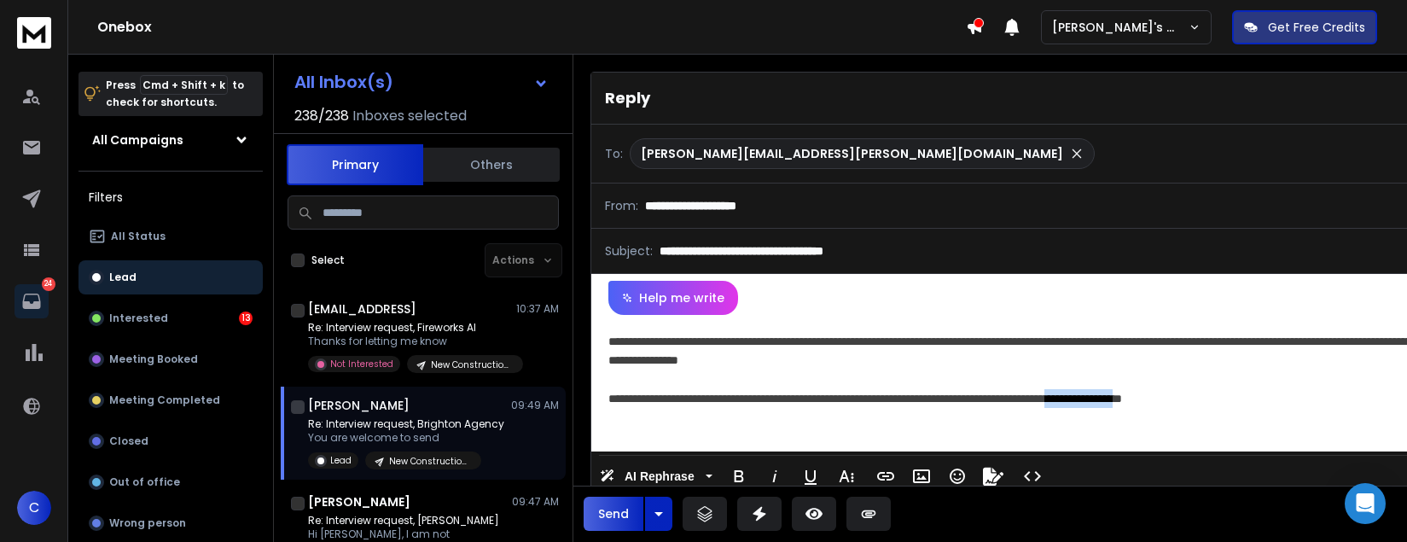
click at [1130, 400] on div "**********" at bounding box center [1240, 398] width 1264 height 19
click at [613, 513] on button "Send" at bounding box center [614, 514] width 60 height 34
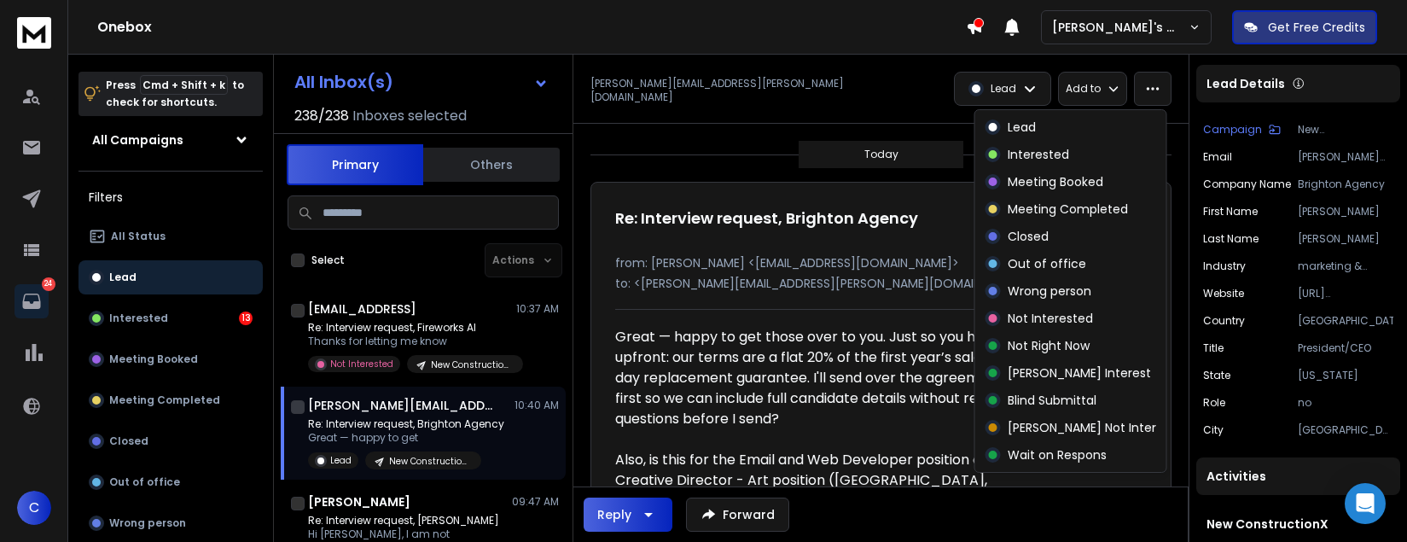
click at [1016, 90] on p "Lead" at bounding box center [1004, 89] width 26 height 14
click at [1029, 447] on p "Wait on Respons" at bounding box center [1057, 454] width 99 height 17
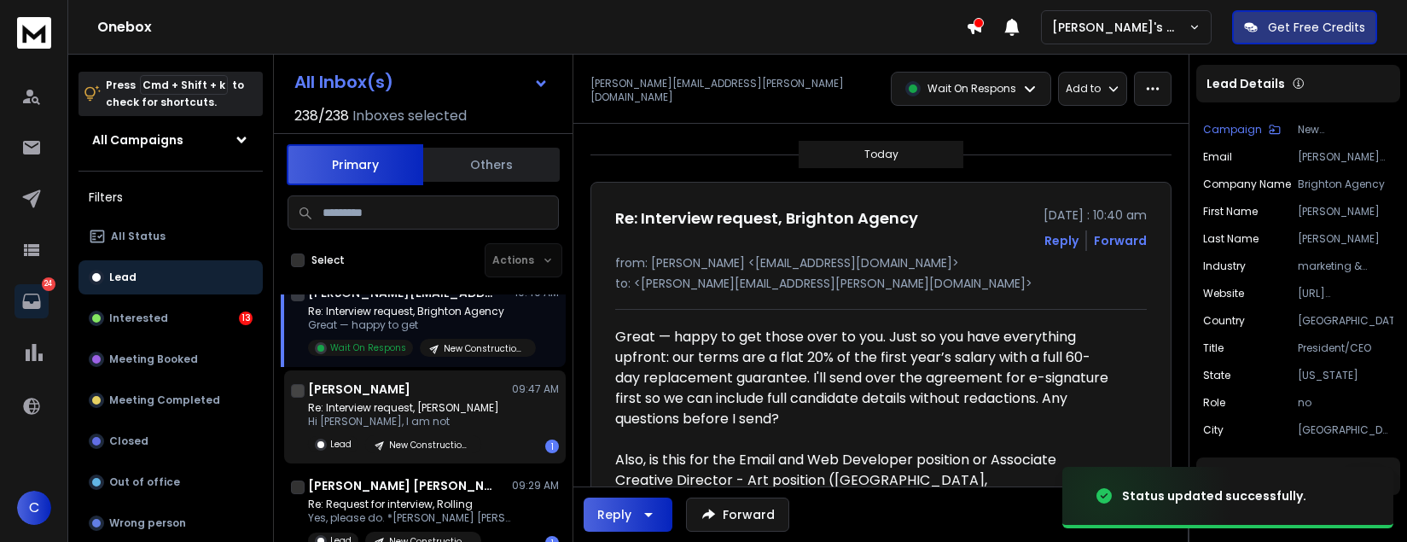
scroll to position [416, 0]
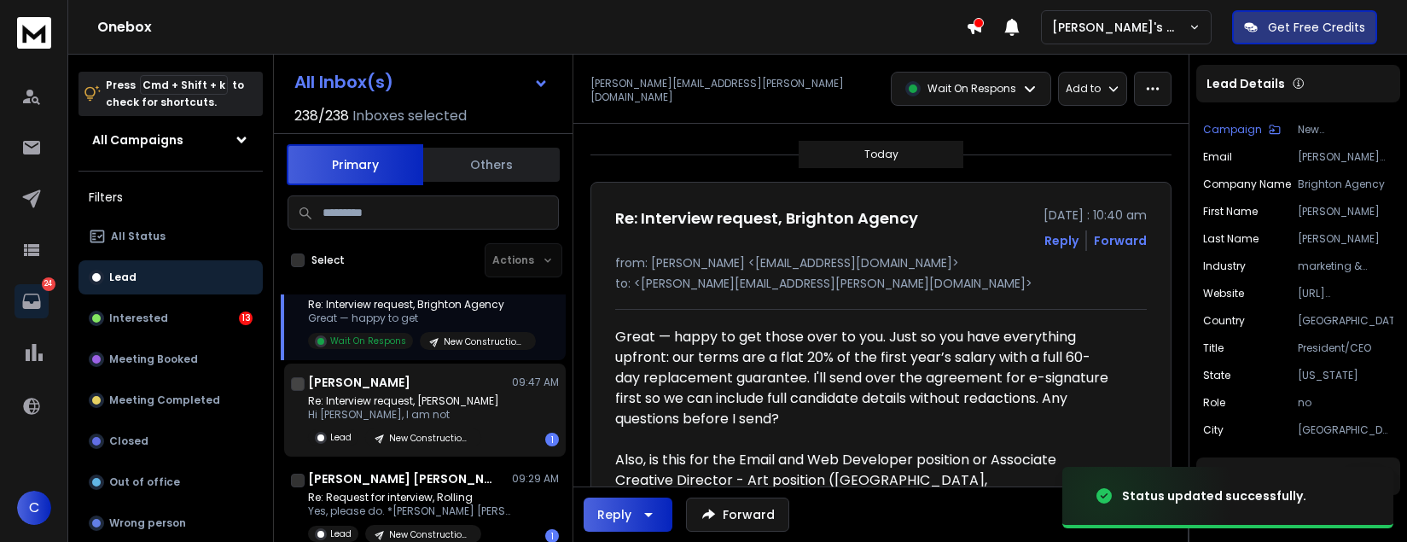
click at [421, 421] on p "Hi Angela, I am not" at bounding box center [403, 415] width 191 height 14
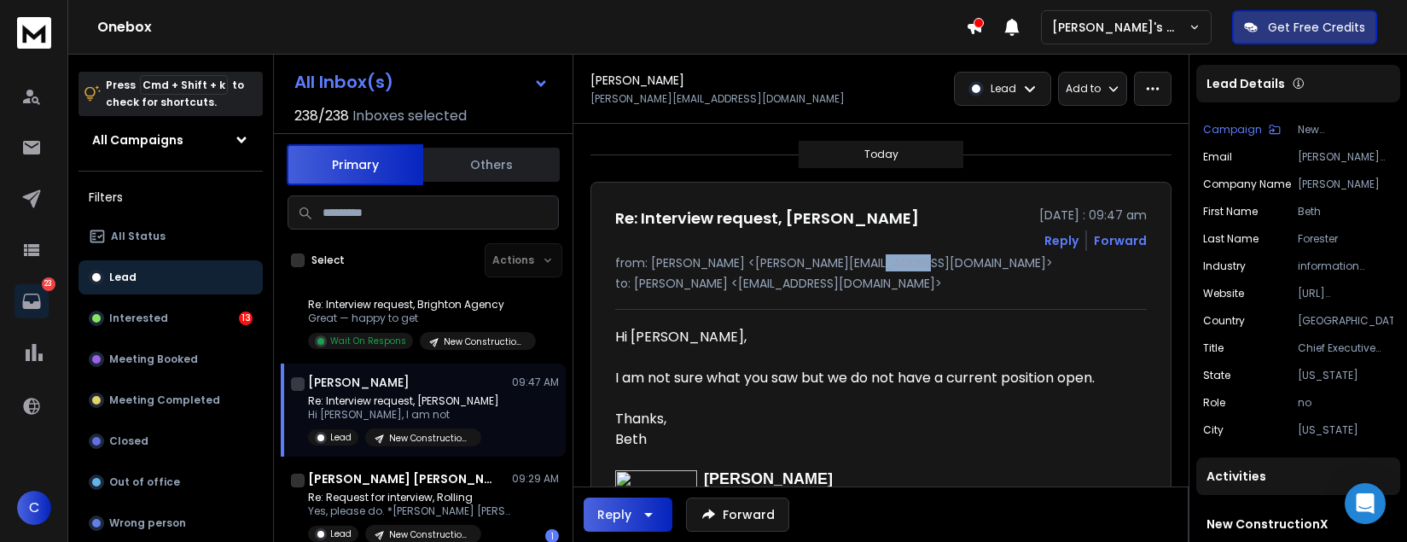
drag, startPoint x: 901, startPoint y: 259, endPoint x: 866, endPoint y: 272, distance: 37.3
click at [866, 265] on p "from: Beth Forester <beth.forester@animoto.com>" at bounding box center [881, 262] width 532 height 17
click at [1047, 237] on button "Reply" at bounding box center [1062, 240] width 34 height 17
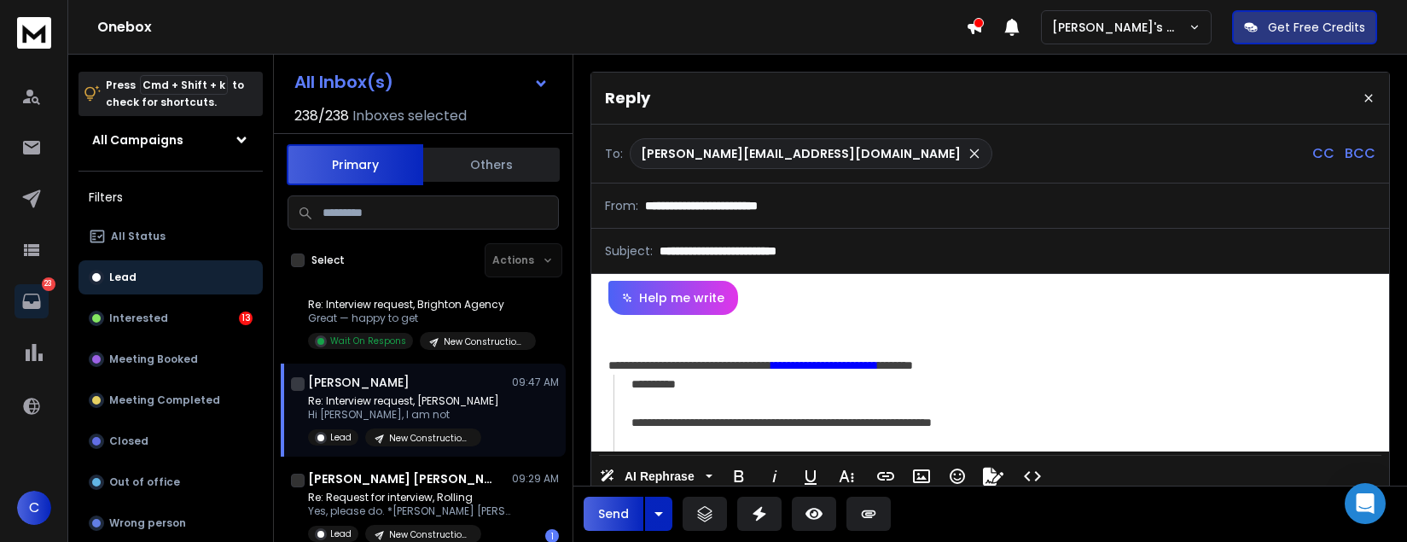
scroll to position [65, 0]
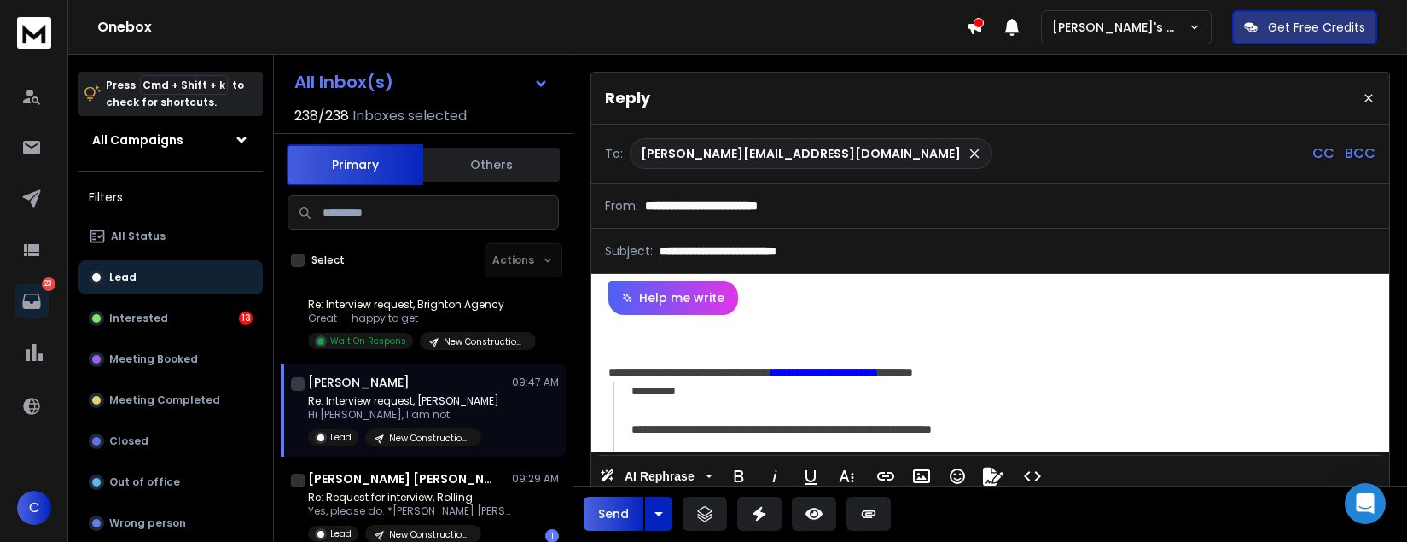
click at [600, 510] on button "Send" at bounding box center [614, 514] width 60 height 34
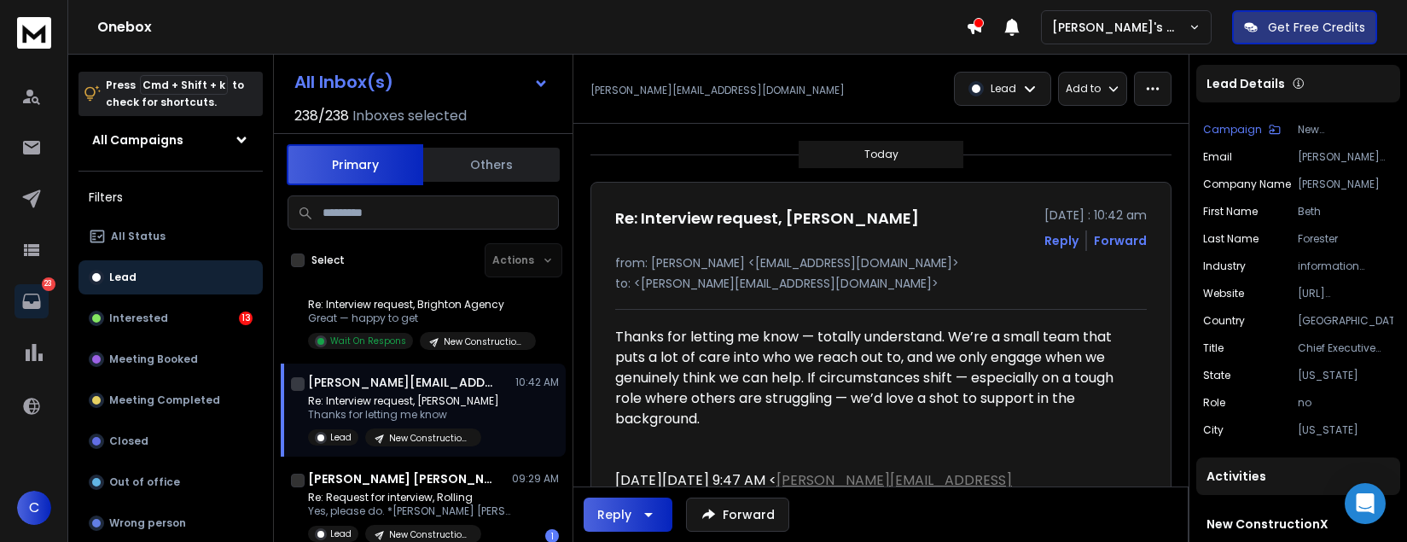
click at [1012, 92] on p "Lead" at bounding box center [1004, 89] width 26 height 14
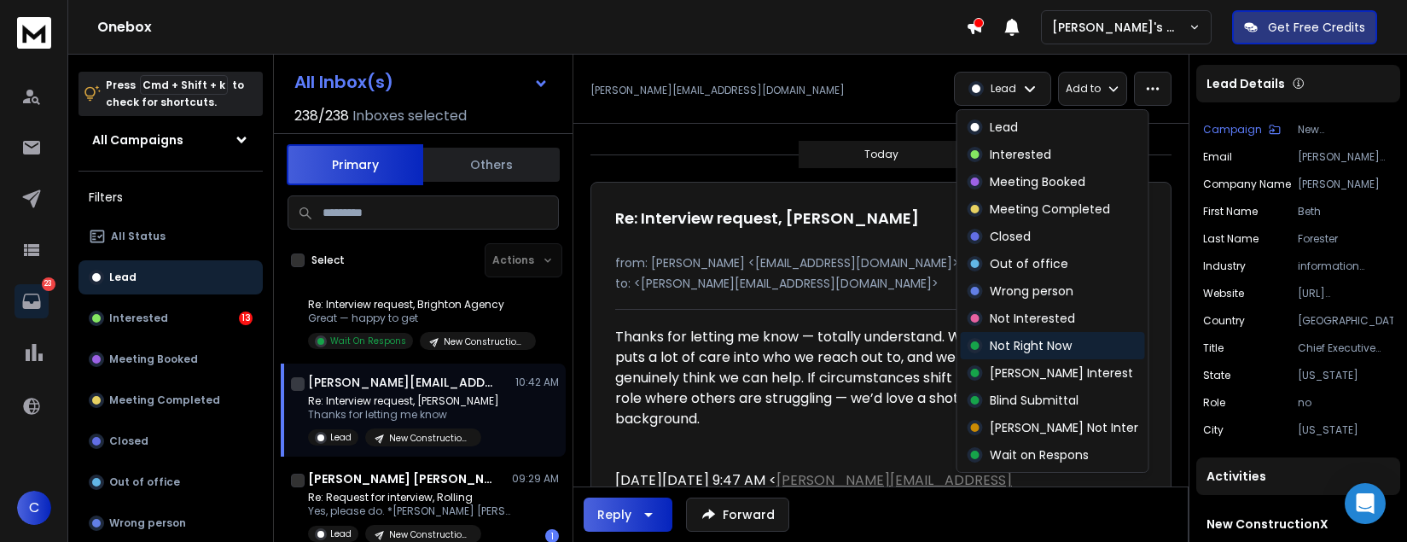
drag, startPoint x: 1026, startPoint y: 345, endPoint x: 1117, endPoint y: 291, distance: 106.0
click at [1026, 345] on p "Not Right Now" at bounding box center [1031, 345] width 82 height 17
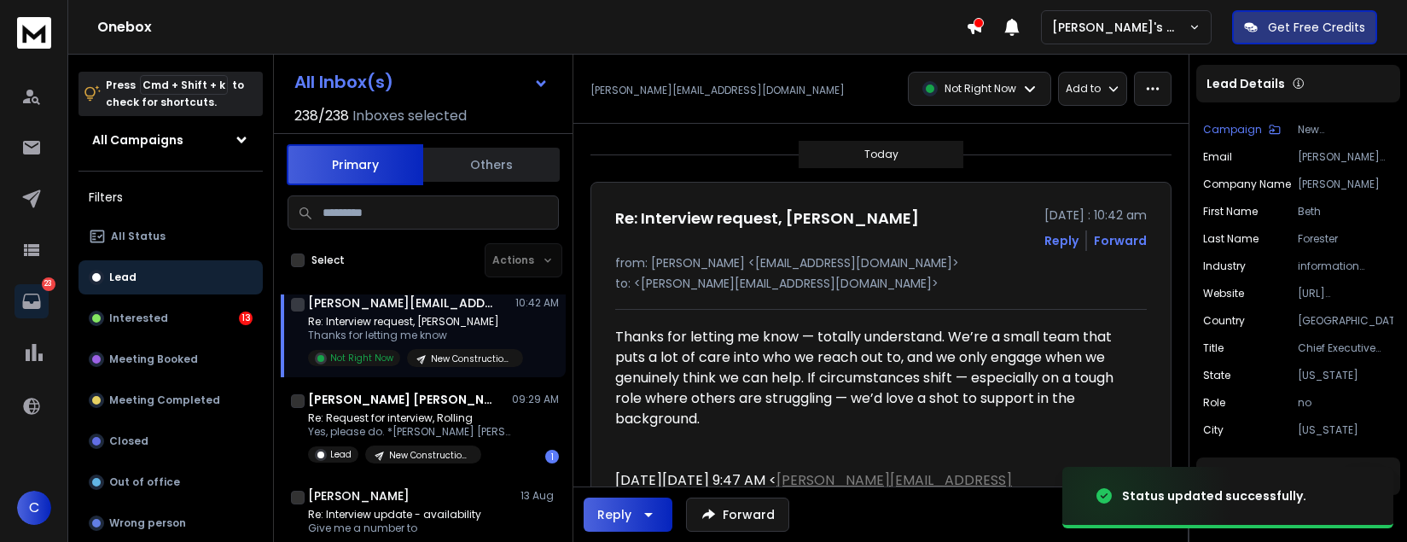
scroll to position [506, 0]
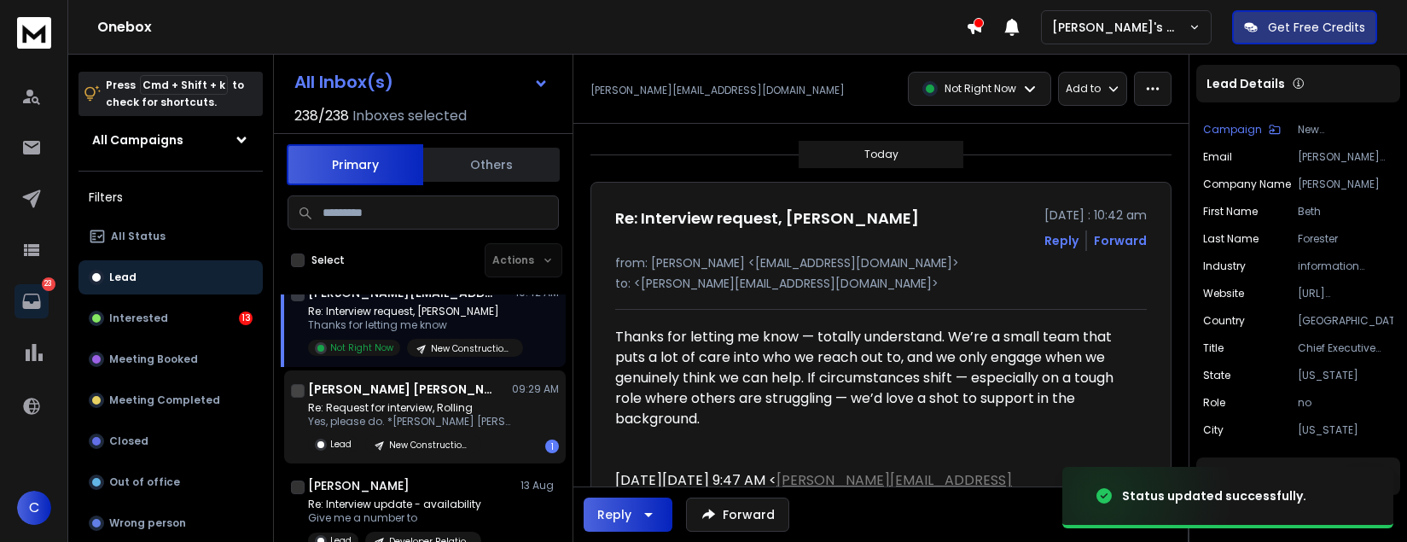
click at [434, 427] on p "Yes, please do. *Porsha Monique*" at bounding box center [410, 422] width 205 height 14
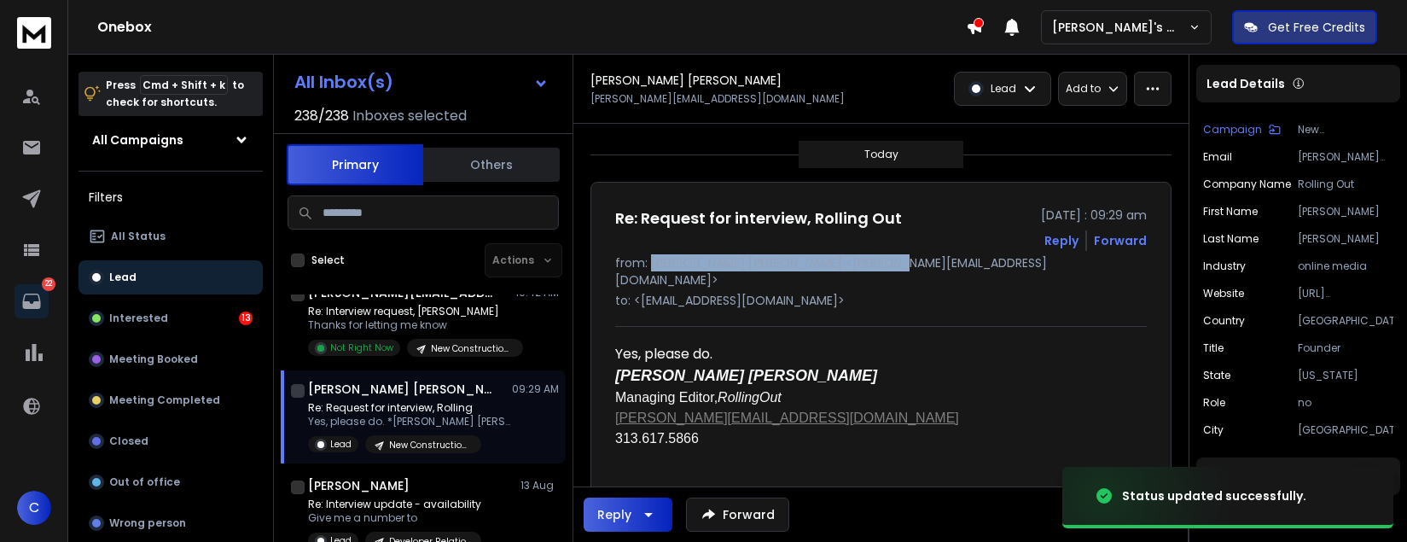
drag, startPoint x: 852, startPoint y: 261, endPoint x: 653, endPoint y: 260, distance: 198.8
click at [649, 261] on p "from: Porsha Monique <porsha@rollingout.com>" at bounding box center [881, 271] width 532 height 34
click at [1056, 240] on button "Reply" at bounding box center [1062, 240] width 34 height 17
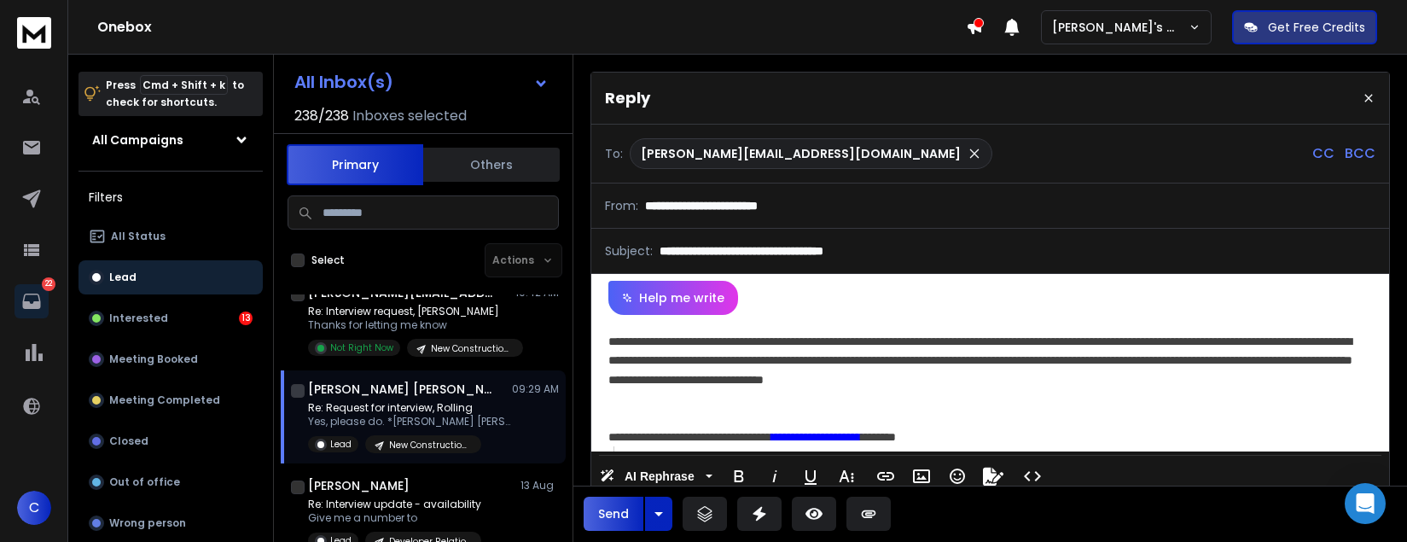
click at [748, 382] on div "**********" at bounding box center [987, 360] width 759 height 57
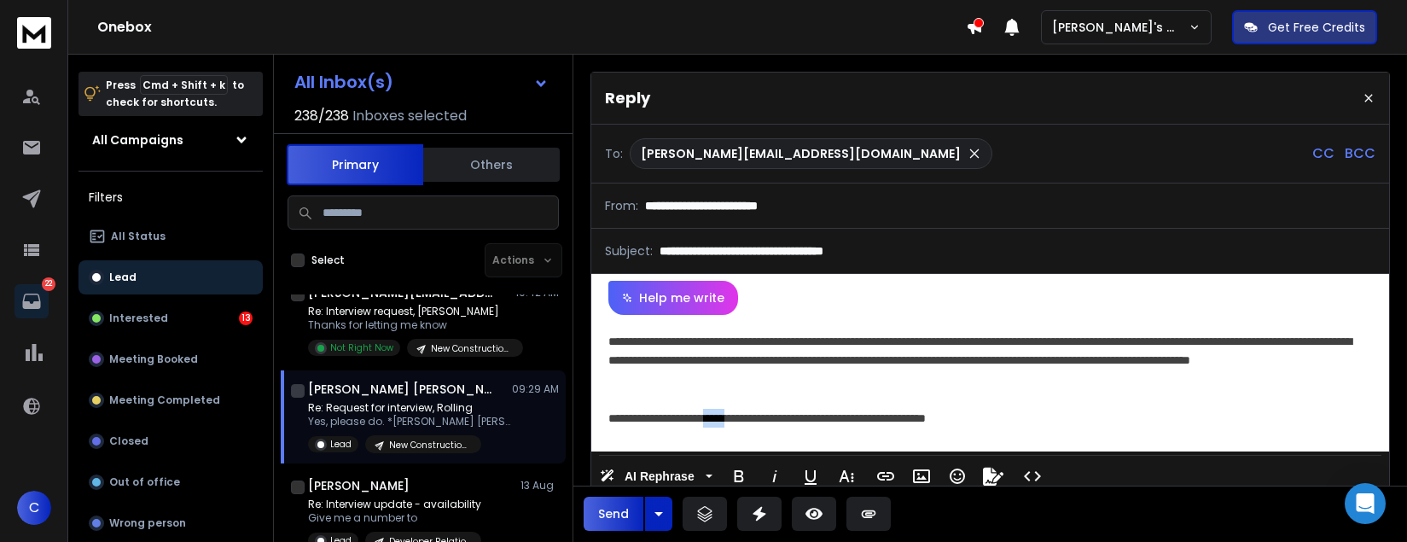
drag, startPoint x: 729, startPoint y: 417, endPoint x: 714, endPoint y: 418, distance: 14.5
click at [711, 419] on div "**********" at bounding box center [987, 418] width 759 height 19
paste div
drag, startPoint x: 835, startPoint y: 416, endPoint x: 851, endPoint y: 413, distance: 16.4
click at [835, 416] on div "**********" at bounding box center [987, 418] width 759 height 19
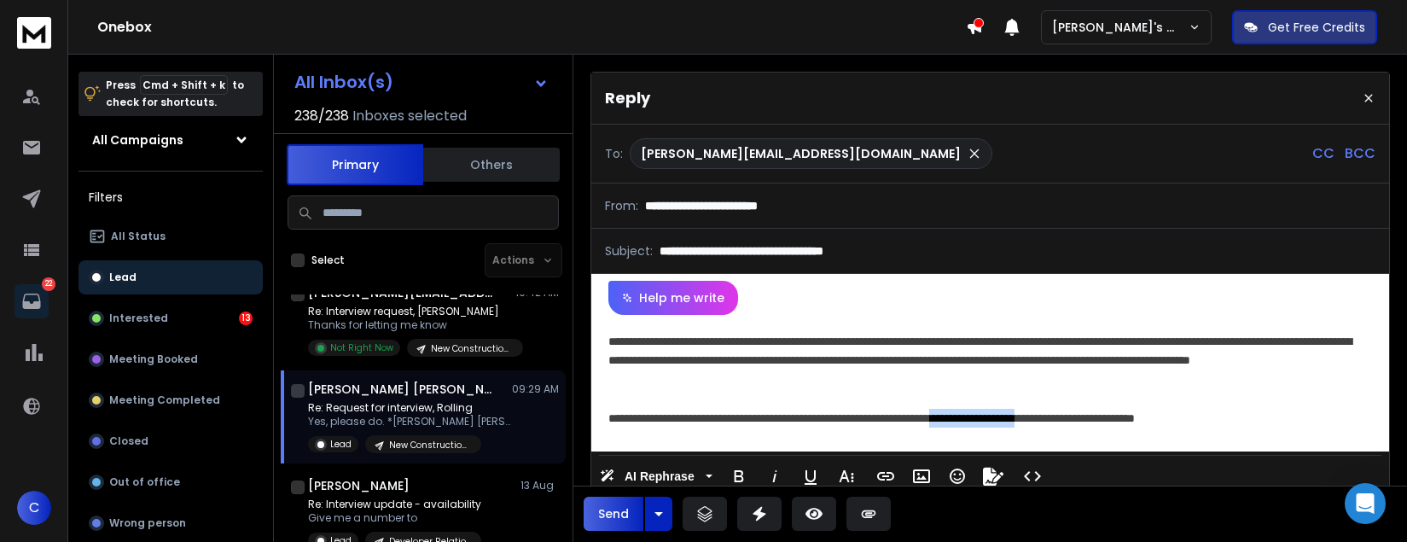
drag, startPoint x: 1091, startPoint y: 418, endPoint x: 995, endPoint y: 419, distance: 96.4
click at [995, 419] on div "**********" at bounding box center [987, 418] width 759 height 19
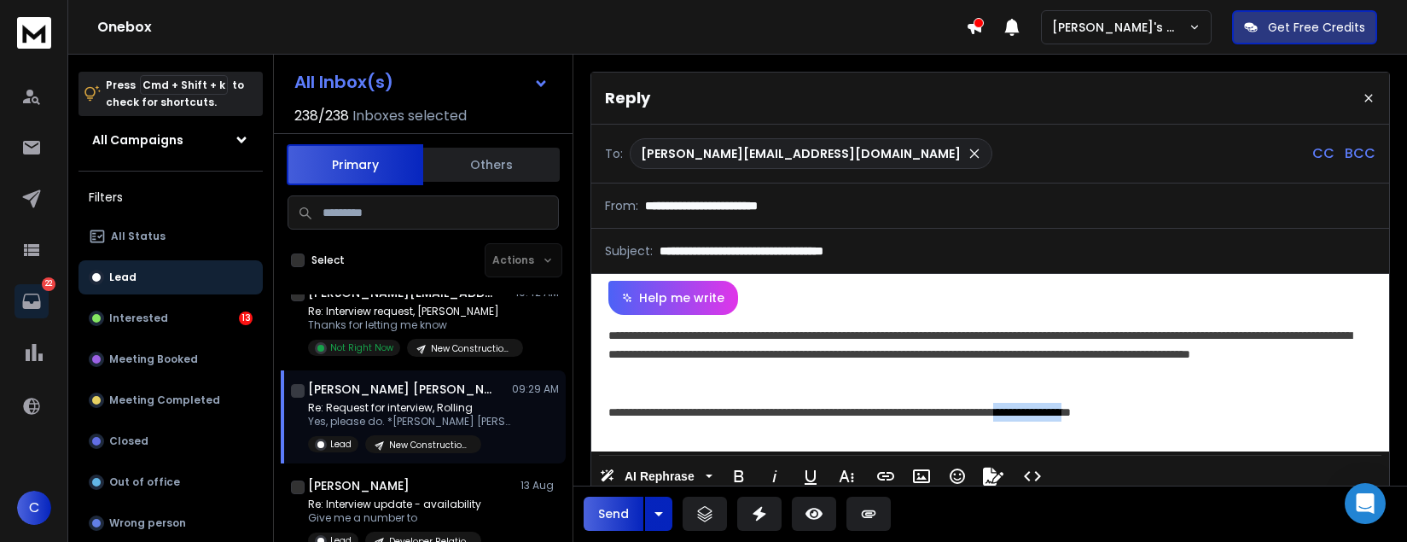
drag, startPoint x: 1150, startPoint y: 408, endPoint x: 1077, endPoint y: 410, distance: 73.4
click at [1068, 413] on div "**********" at bounding box center [987, 412] width 759 height 19
click at [614, 517] on button "Send" at bounding box center [614, 514] width 60 height 34
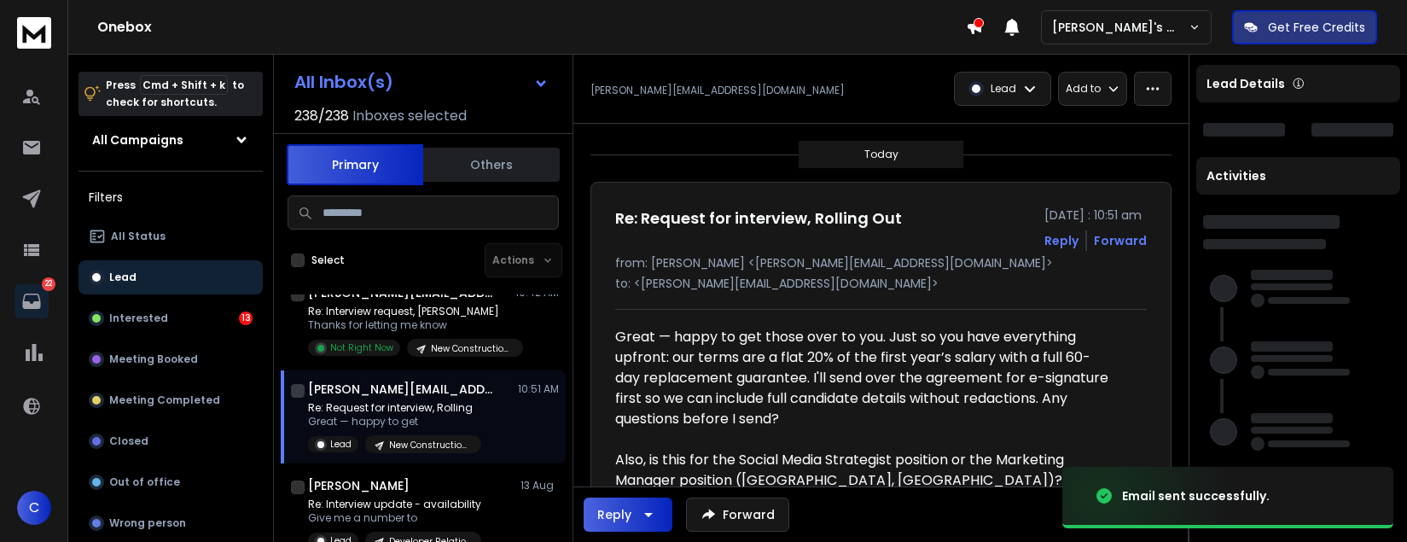
click at [992, 95] on p "Lead" at bounding box center [1004, 89] width 26 height 14
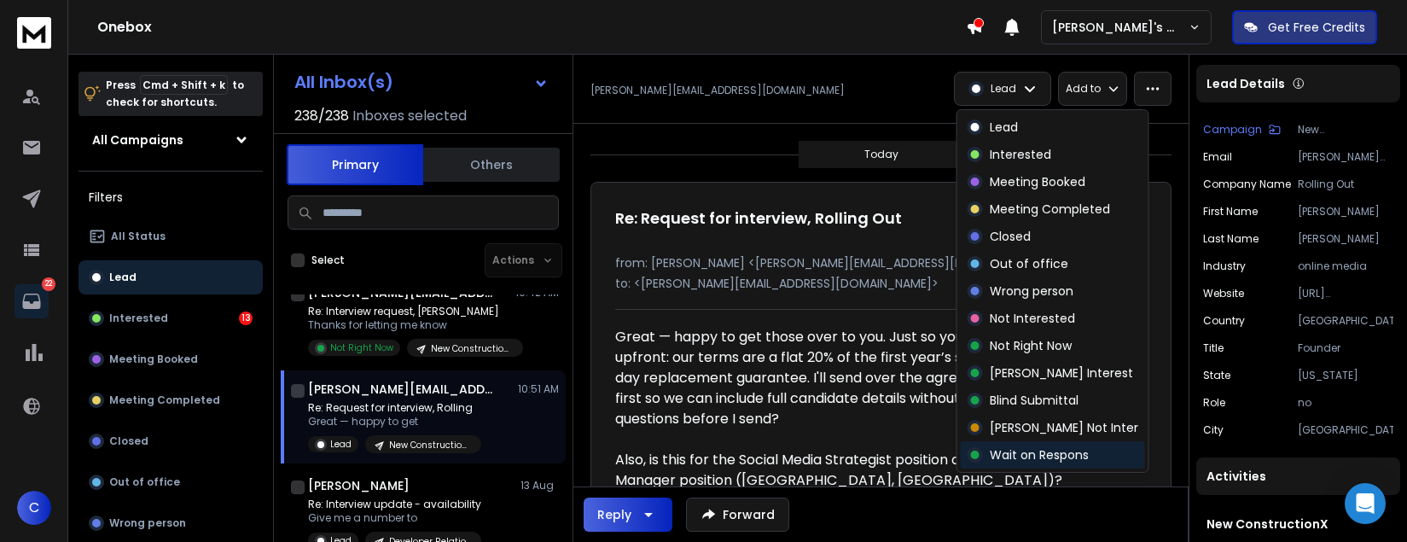
drag, startPoint x: 1019, startPoint y: 451, endPoint x: 1036, endPoint y: 445, distance: 17.8
click at [1019, 451] on p "Wait on Respons" at bounding box center [1039, 454] width 99 height 17
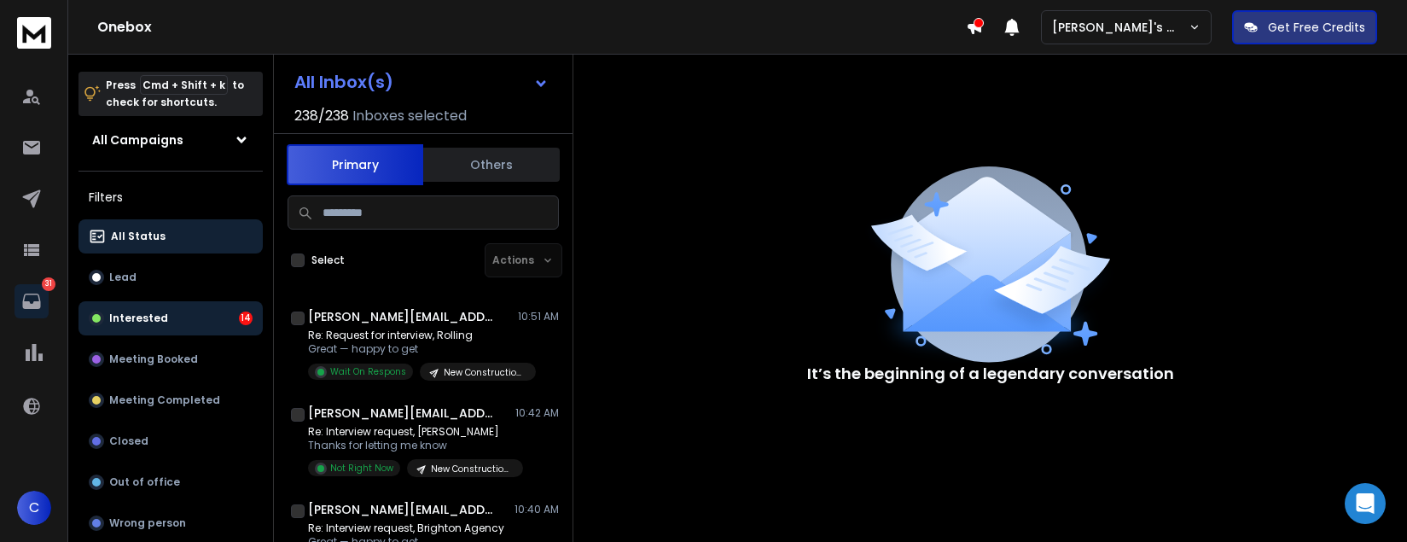
click at [177, 314] on button "Interested 14" at bounding box center [171, 318] width 184 height 34
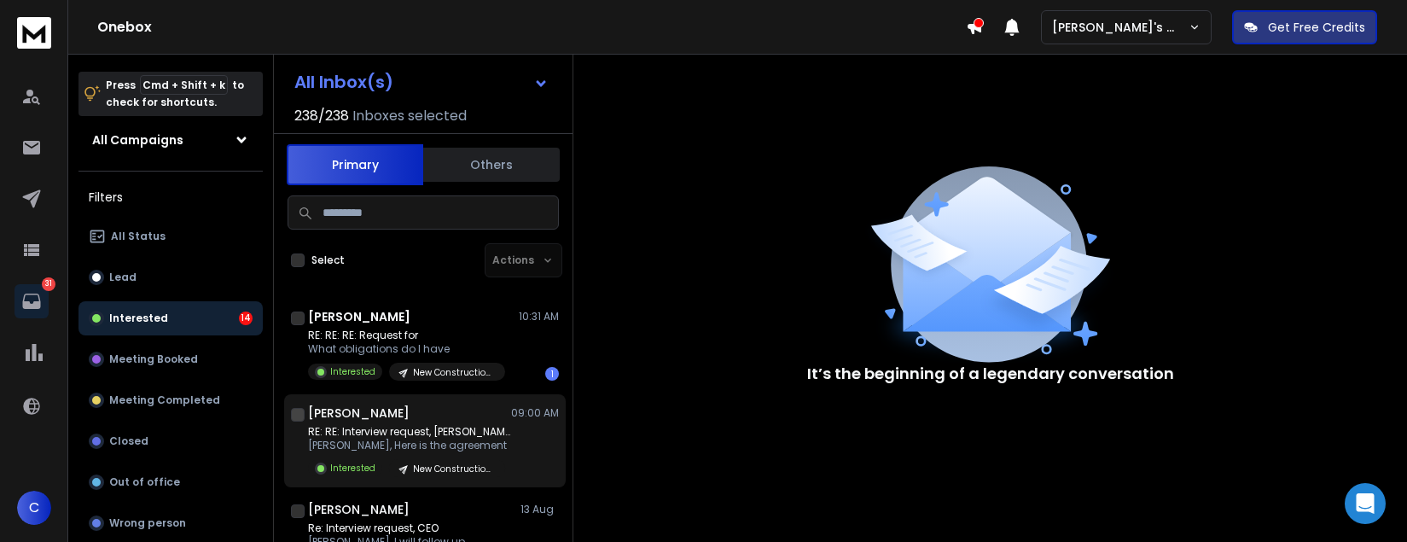
drag, startPoint x: 427, startPoint y: 435, endPoint x: 438, endPoint y: 440, distance: 12.2
click at [427, 435] on p "RE: RE: Interview request, [PERSON_NAME]" at bounding box center [410, 432] width 205 height 14
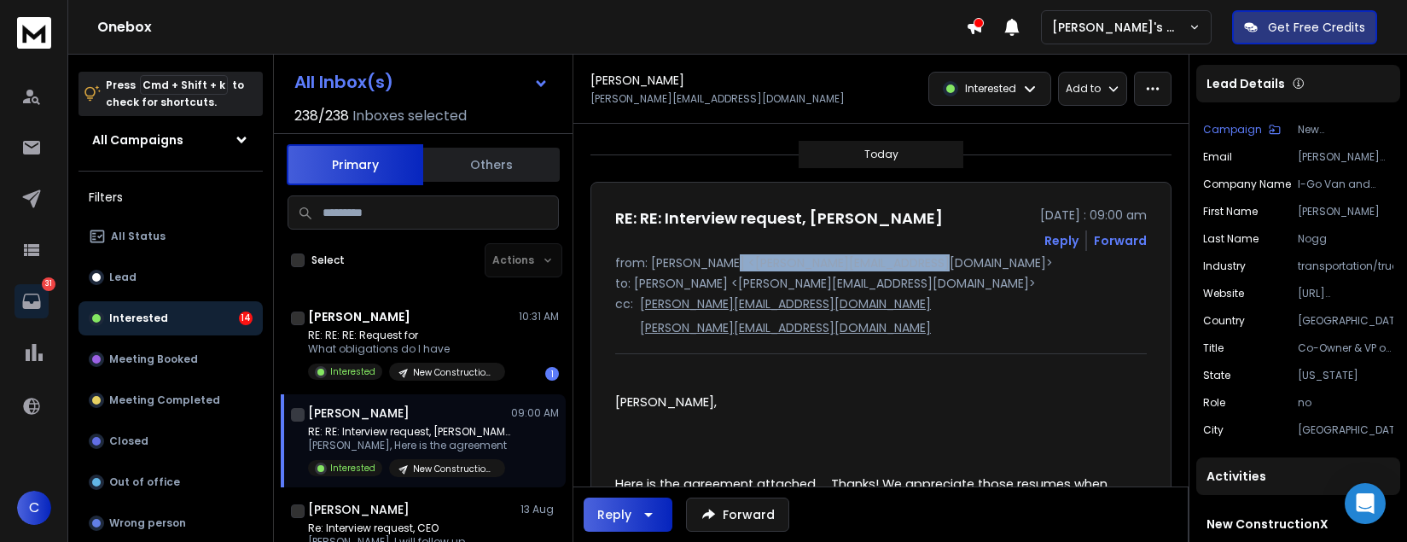
drag, startPoint x: 946, startPoint y: 258, endPoint x: 728, endPoint y: 260, distance: 217.6
click at [727, 259] on p "from: Brian Nogg <Brian_Nogg@igovanandstorage.com>" at bounding box center [881, 262] width 532 height 17
copy p "Brian_Nogg@igovanandstorage.com"
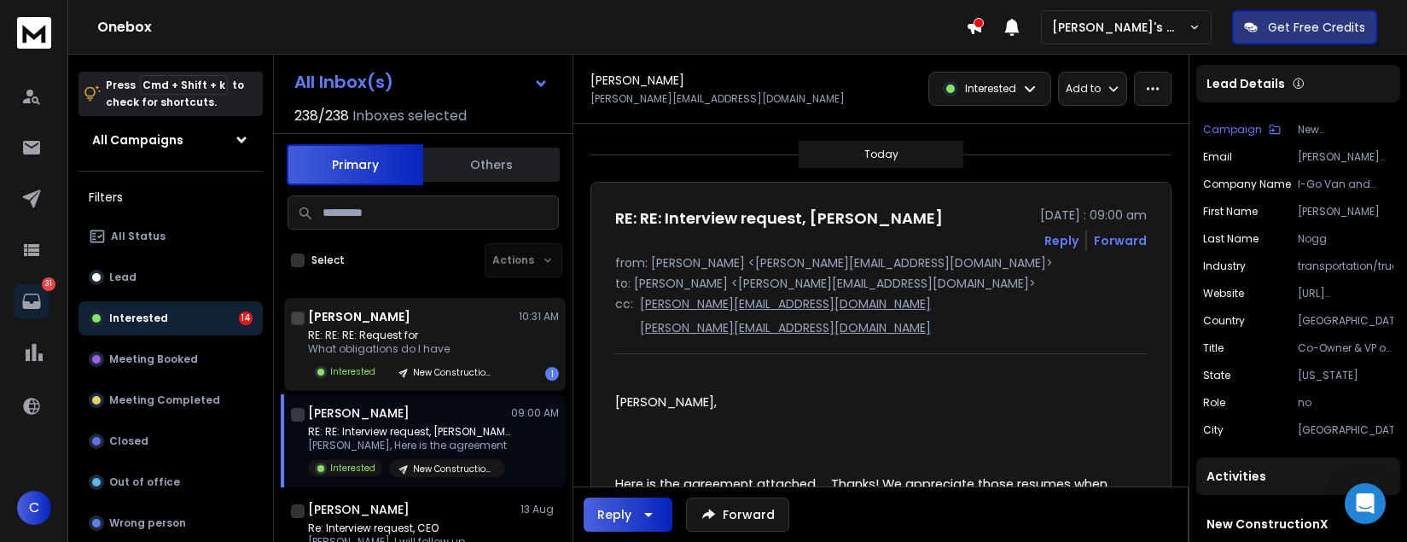
drag, startPoint x: 421, startPoint y: 322, endPoint x: 452, endPoint y: 328, distance: 32.1
click at [421, 322] on div "John Barry 10:31 AM" at bounding box center [433, 316] width 251 height 17
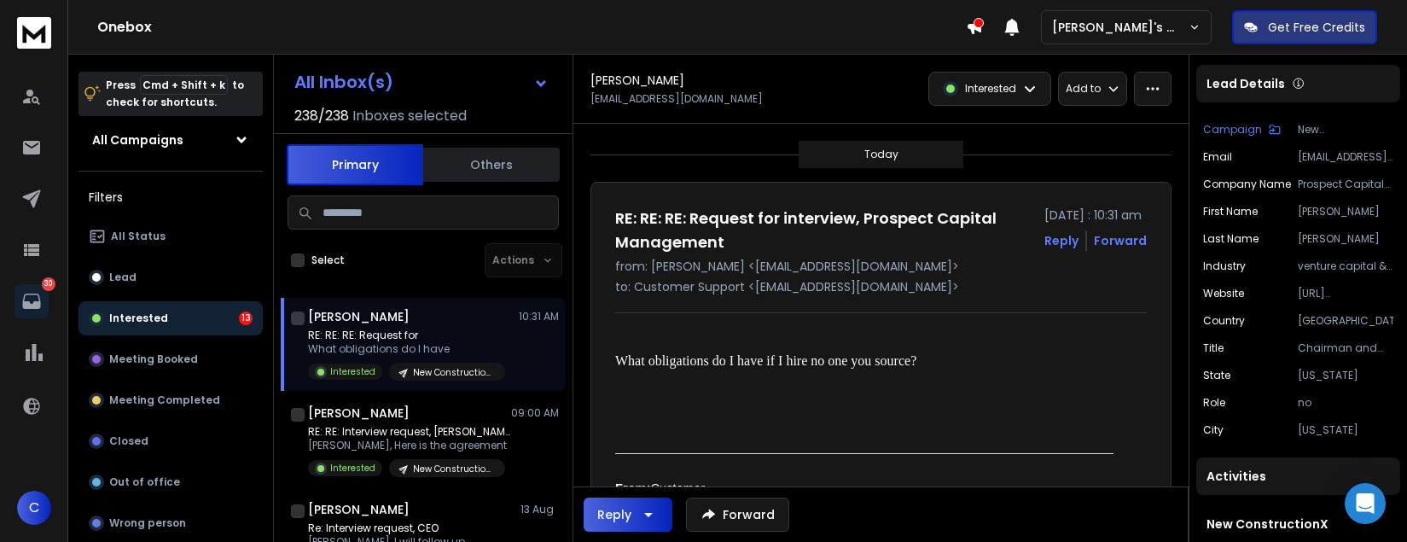
click at [1062, 239] on button "Reply" at bounding box center [1062, 240] width 34 height 17
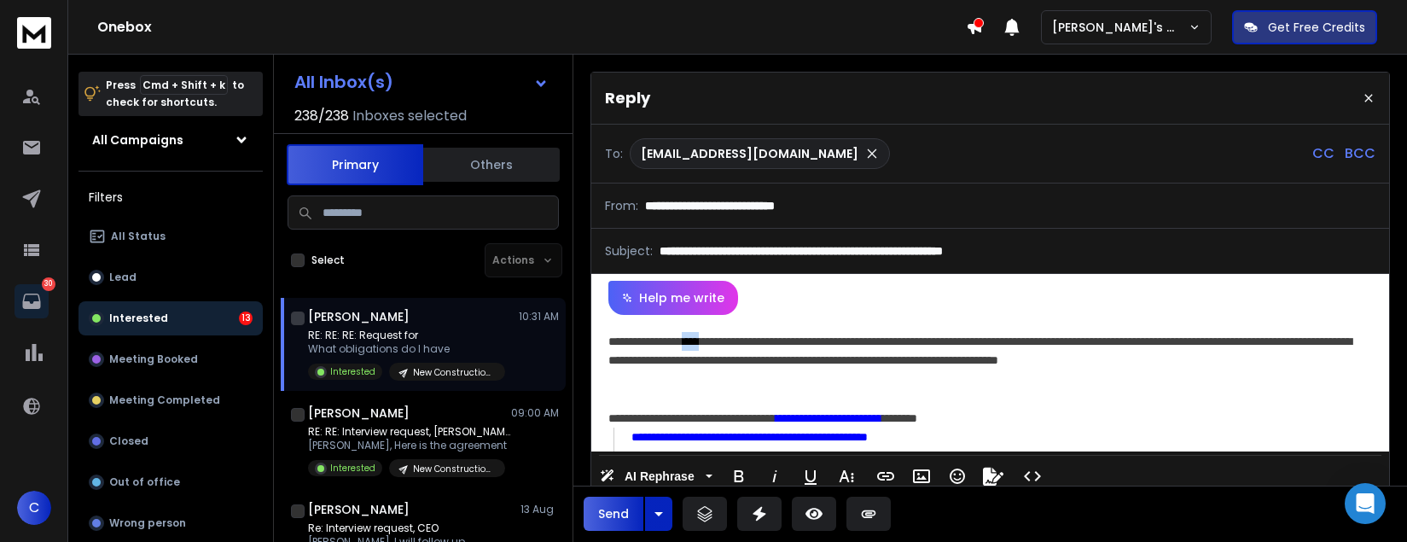
scroll to position [3, 0]
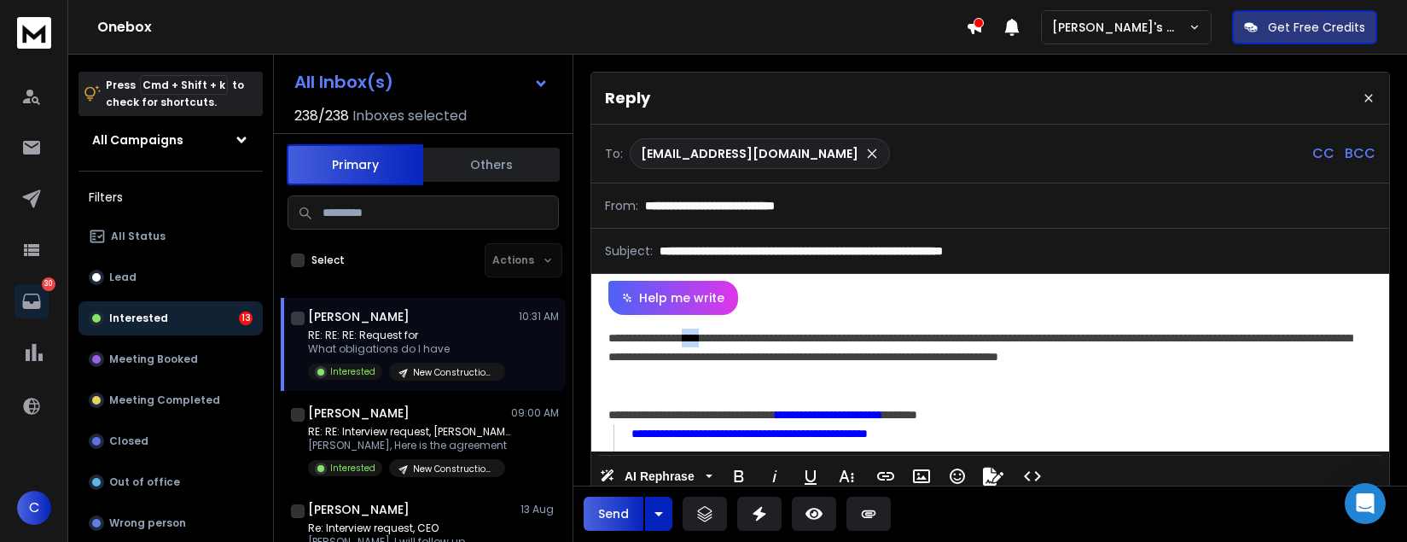
drag, startPoint x: 730, startPoint y: 341, endPoint x: 708, endPoint y: 343, distance: 21.4
click at [708, 343] on div "**********" at bounding box center [987, 348] width 759 height 38
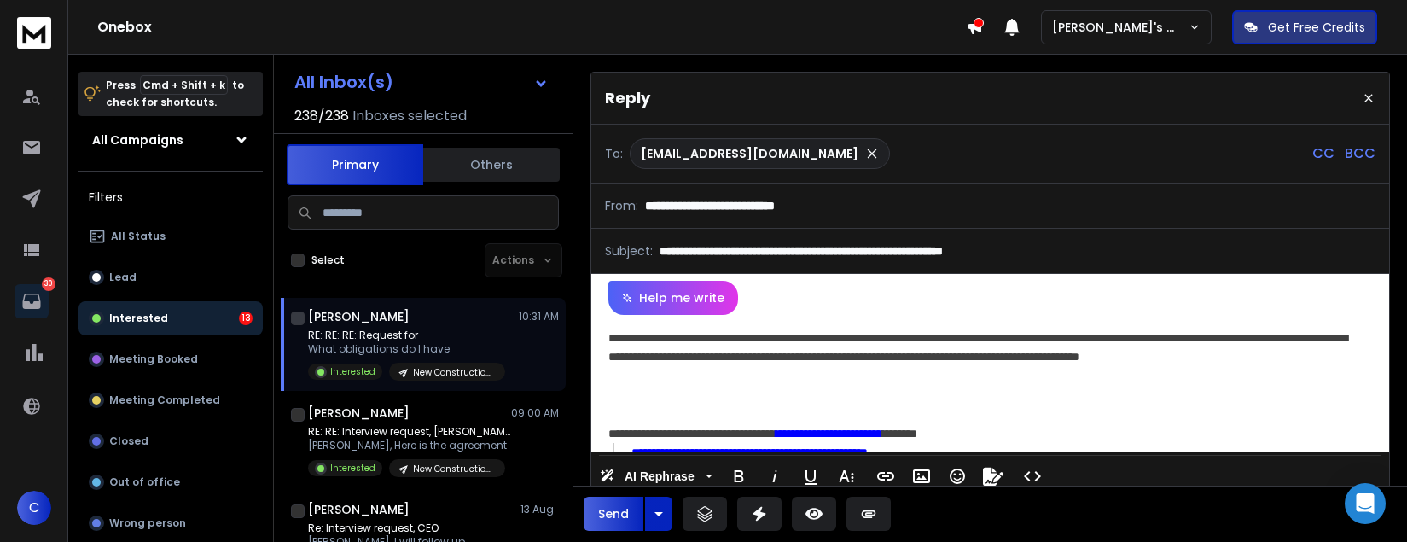
scroll to position [6, 0]
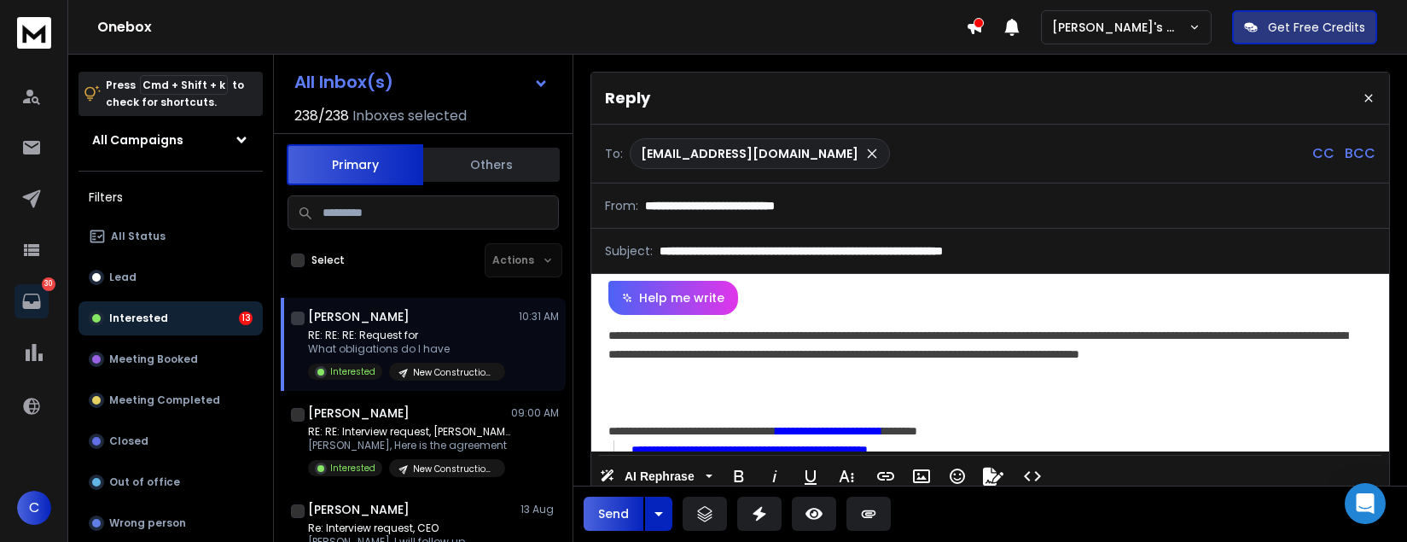
click at [821, 339] on div "**********" at bounding box center [987, 354] width 759 height 57
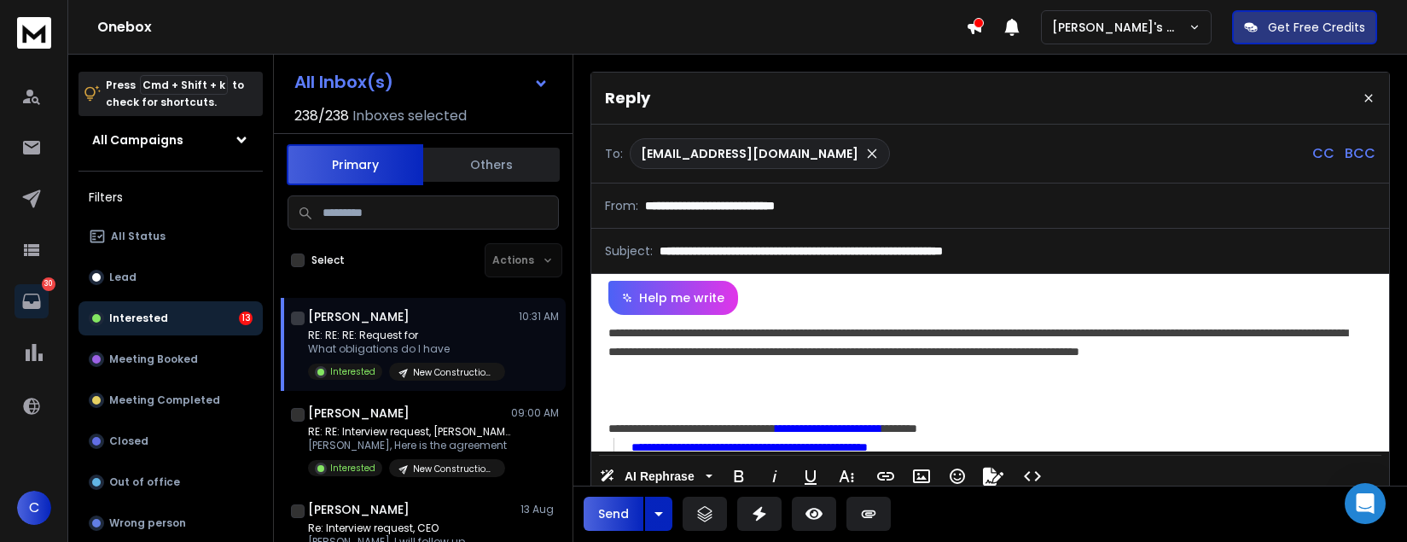
scroll to position [0, 0]
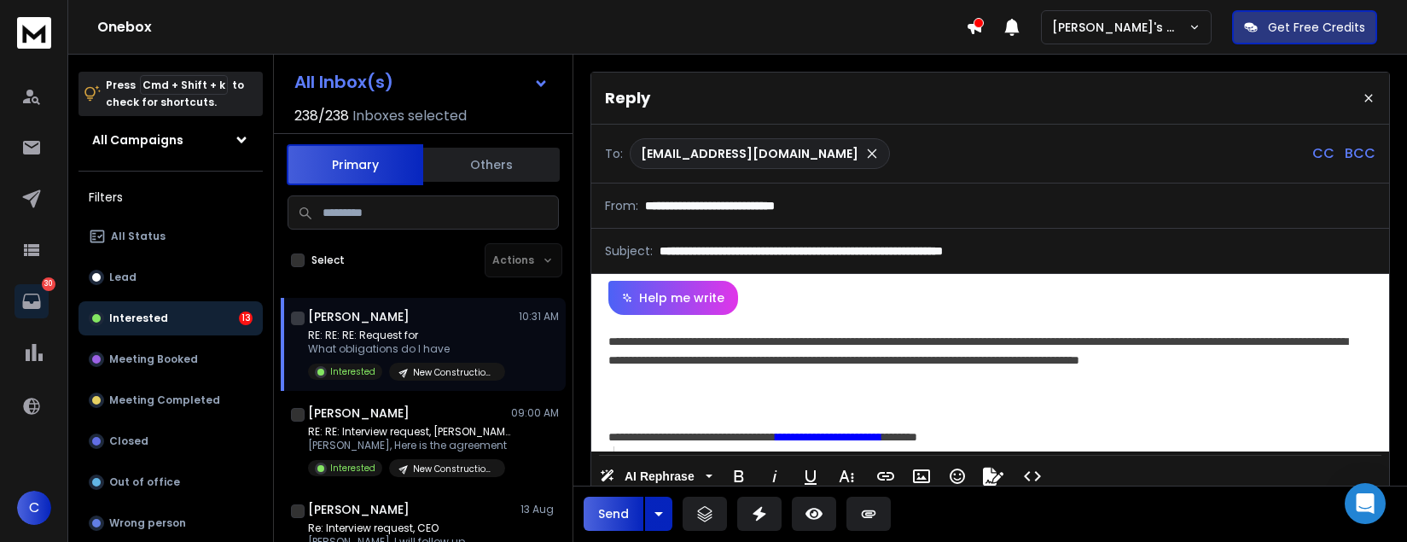
click at [815, 341] on div "**********" at bounding box center [987, 360] width 759 height 57
drag, startPoint x: 823, startPoint y: 342, endPoint x: 707, endPoint y: 346, distance: 116.1
click at [707, 346] on div "**********" at bounding box center [987, 360] width 759 height 57
click at [1111, 340] on div "**********" at bounding box center [987, 360] width 759 height 57
drag, startPoint x: 821, startPoint y: 344, endPoint x: 706, endPoint y: 338, distance: 115.4
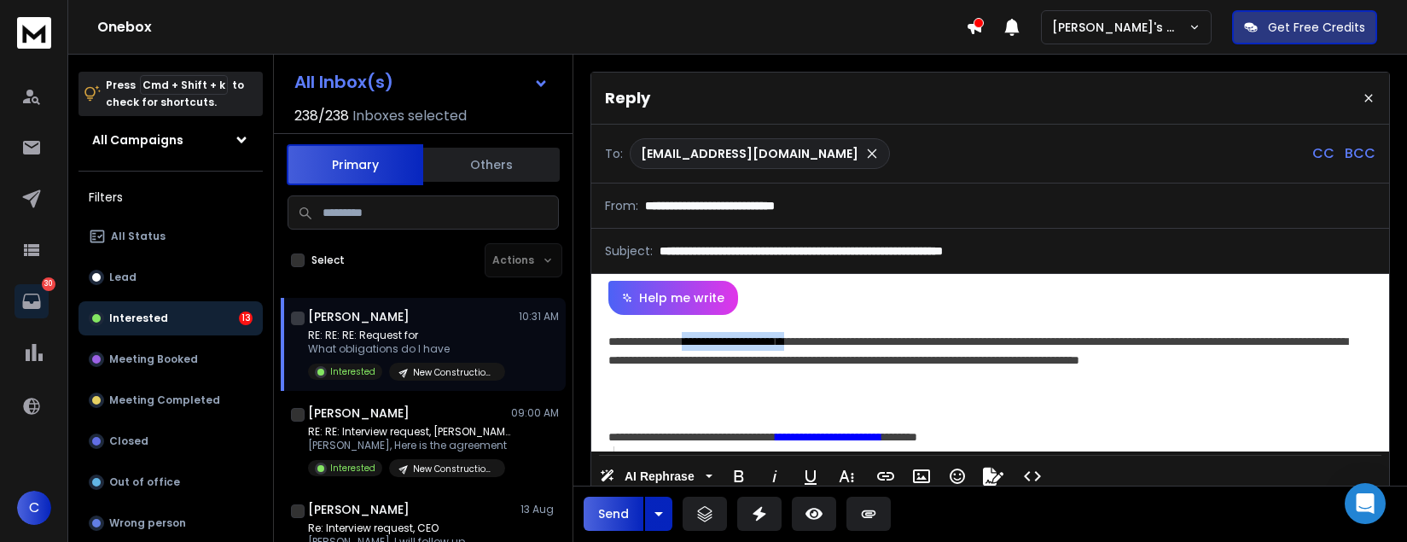
click at [706, 338] on div "**********" at bounding box center [987, 360] width 759 height 57
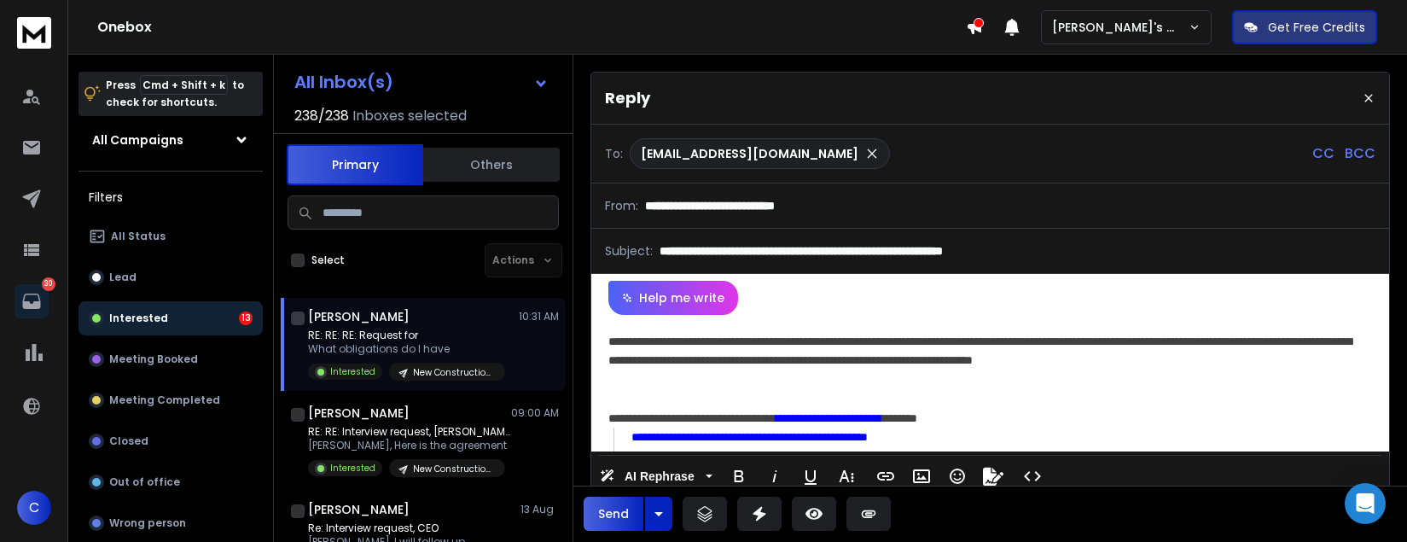
click at [620, 512] on button "Send" at bounding box center [614, 514] width 60 height 34
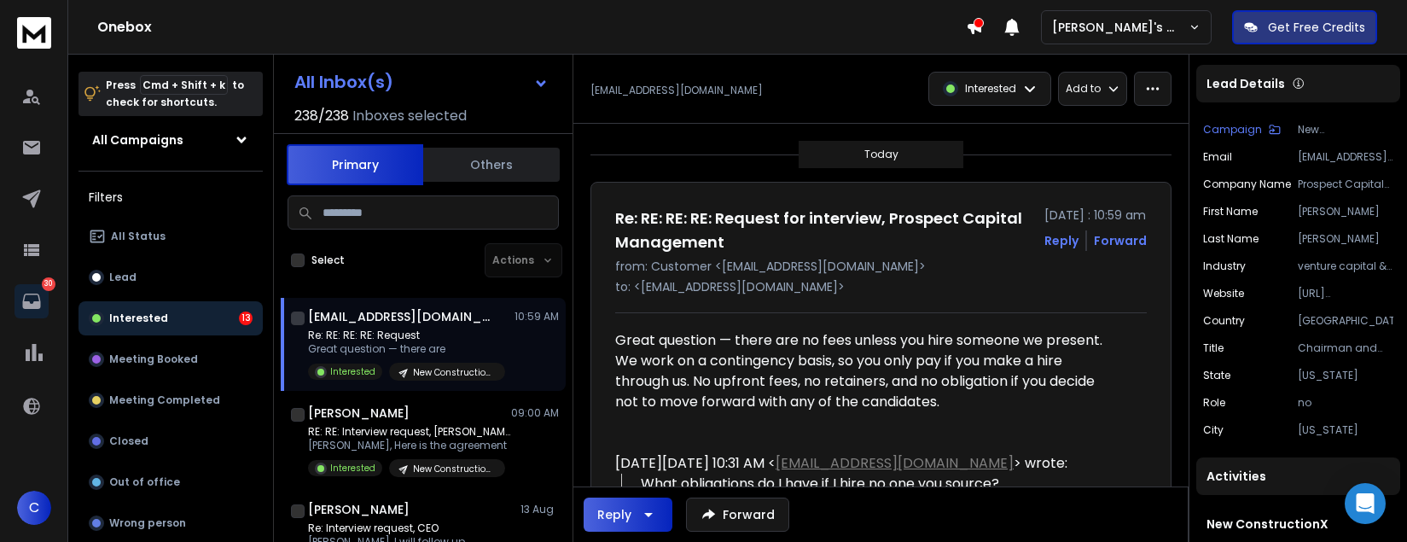
click at [167, 282] on button "Lead" at bounding box center [171, 277] width 184 height 34
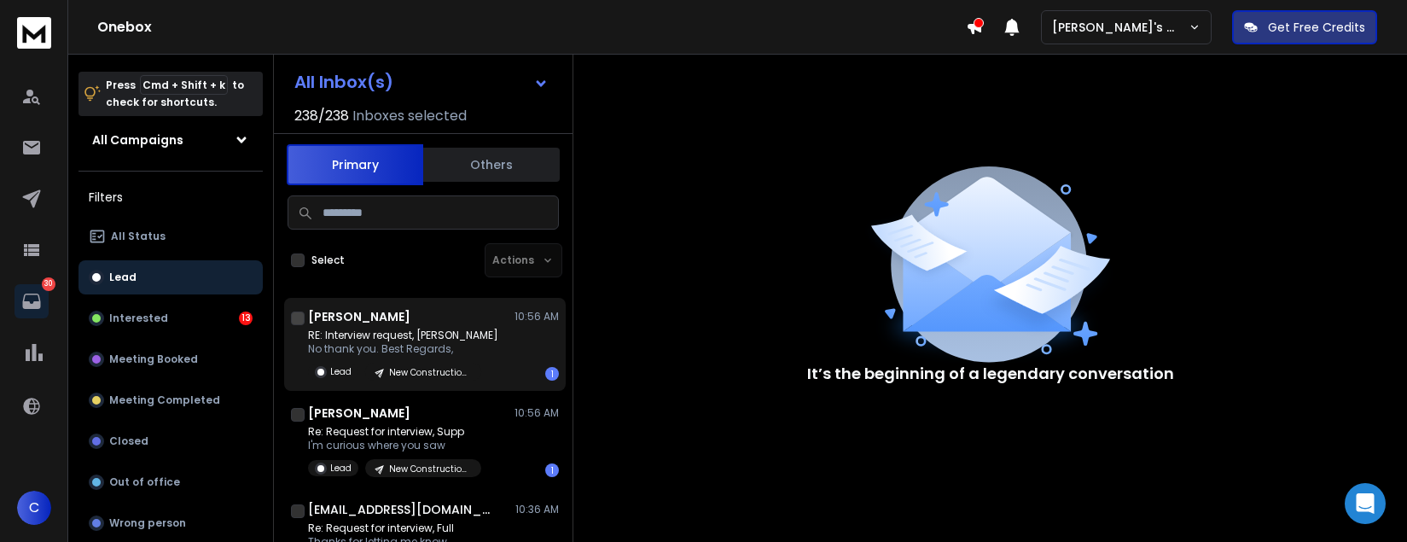
click at [427, 358] on div "RE: Interview request, Kelly No thank you. Best Regards, Lead New ConstructionX" at bounding box center [403, 355] width 190 height 52
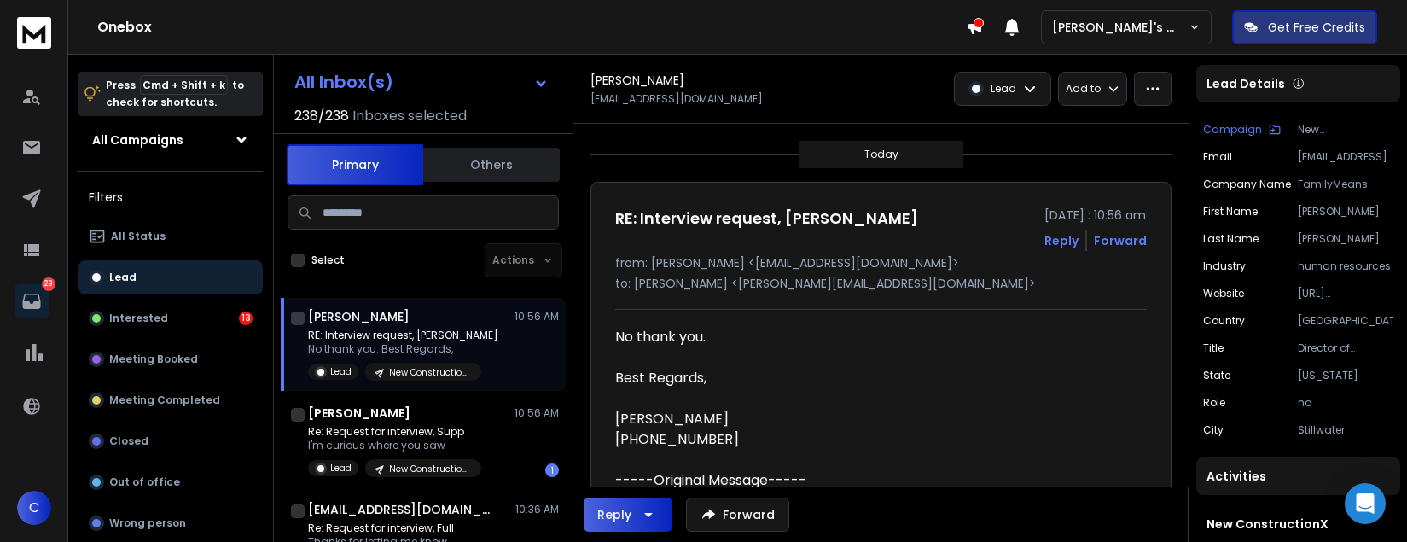
click at [1069, 239] on button "Reply" at bounding box center [1062, 240] width 34 height 17
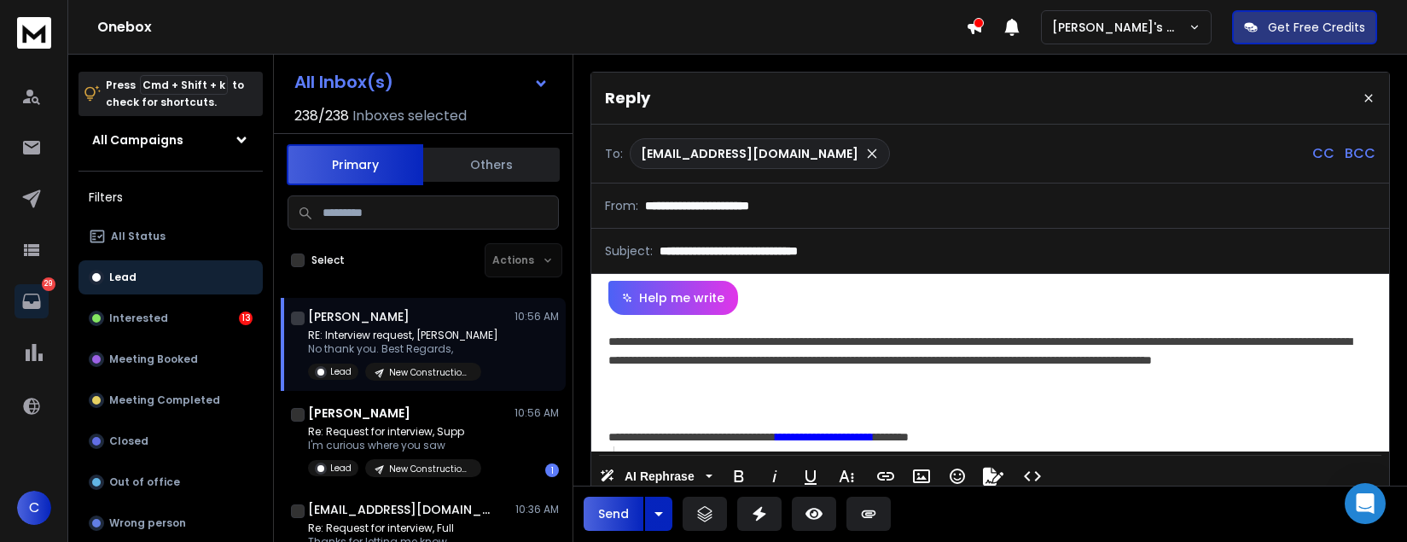
click at [622, 511] on button "Send" at bounding box center [614, 514] width 60 height 34
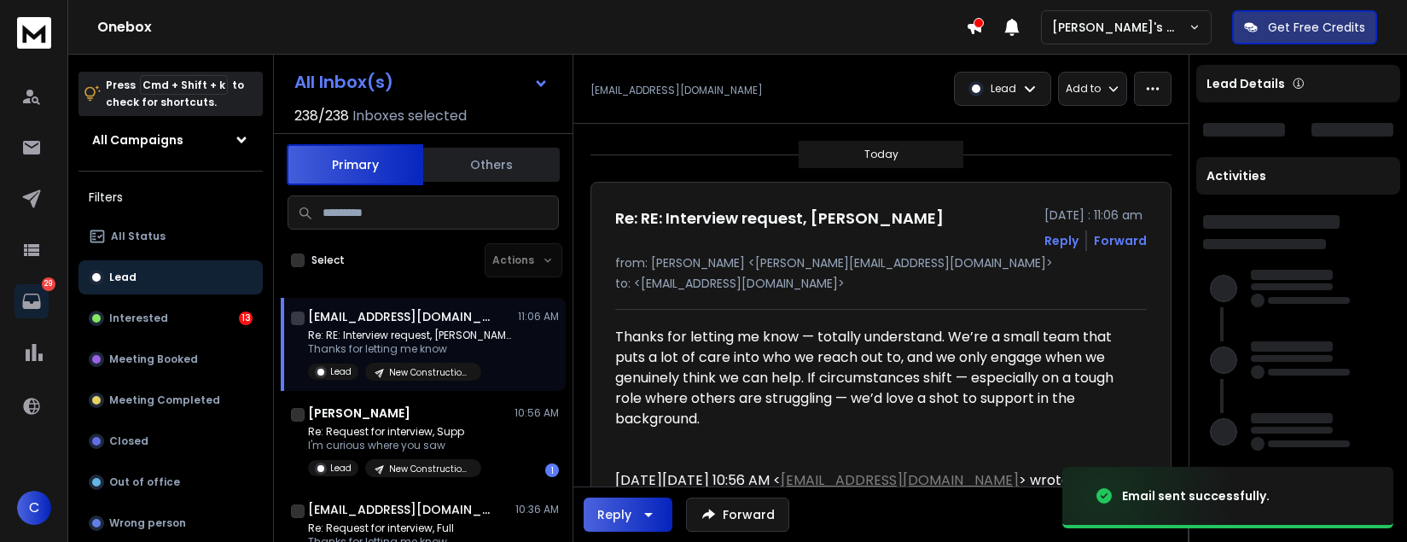
click at [1028, 92] on icon at bounding box center [1030, 89] width 14 height 14
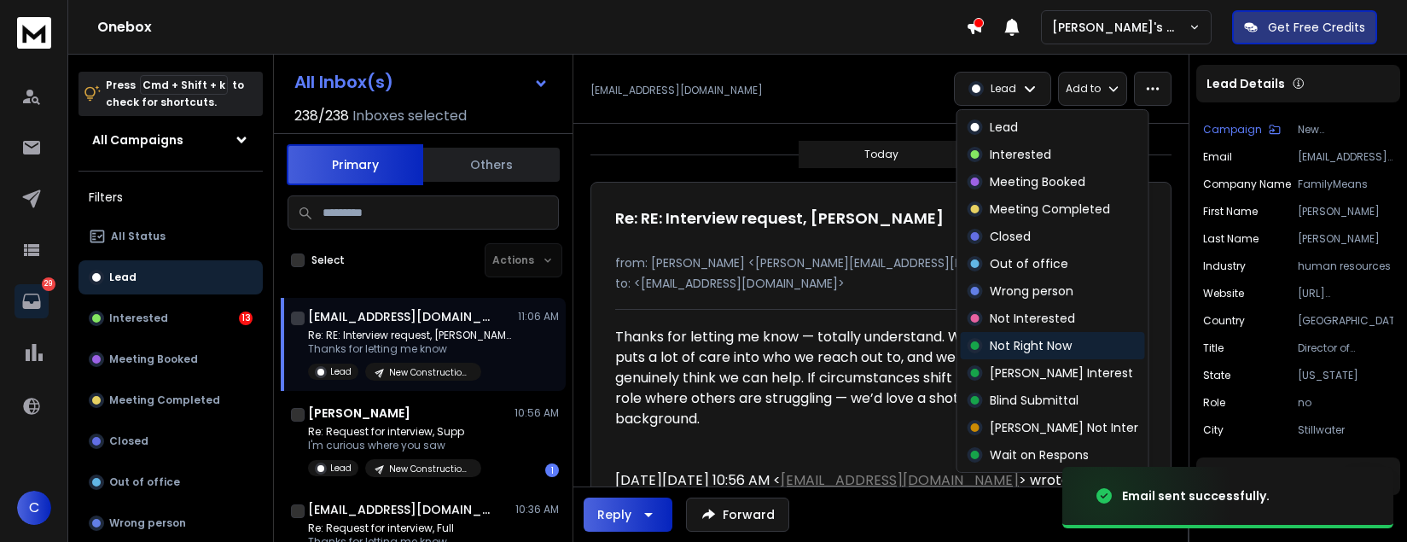
click at [1045, 342] on p "Not Right Now" at bounding box center [1031, 345] width 82 height 17
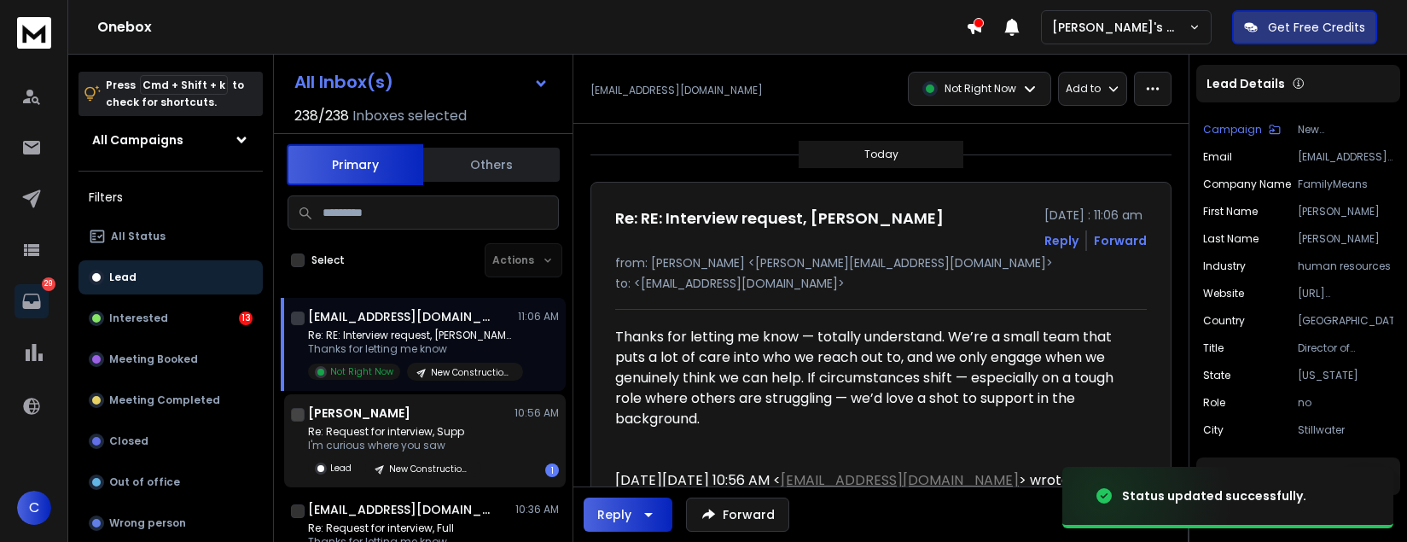
click at [415, 451] on p "I'm curious where you saw" at bounding box center [394, 446] width 173 height 14
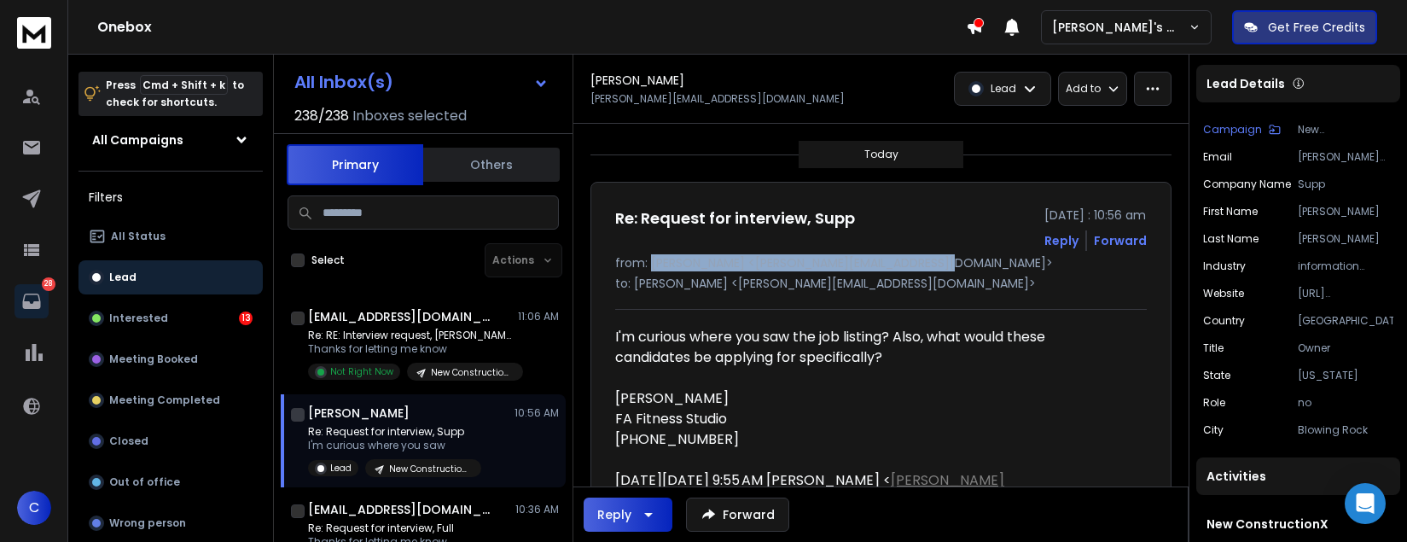
drag, startPoint x: 934, startPoint y: 261, endPoint x: 651, endPoint y: 265, distance: 283.3
click at [651, 265] on p "from: Richie Wagner <richie@freedomathleticsnc.com>" at bounding box center [881, 262] width 532 height 17
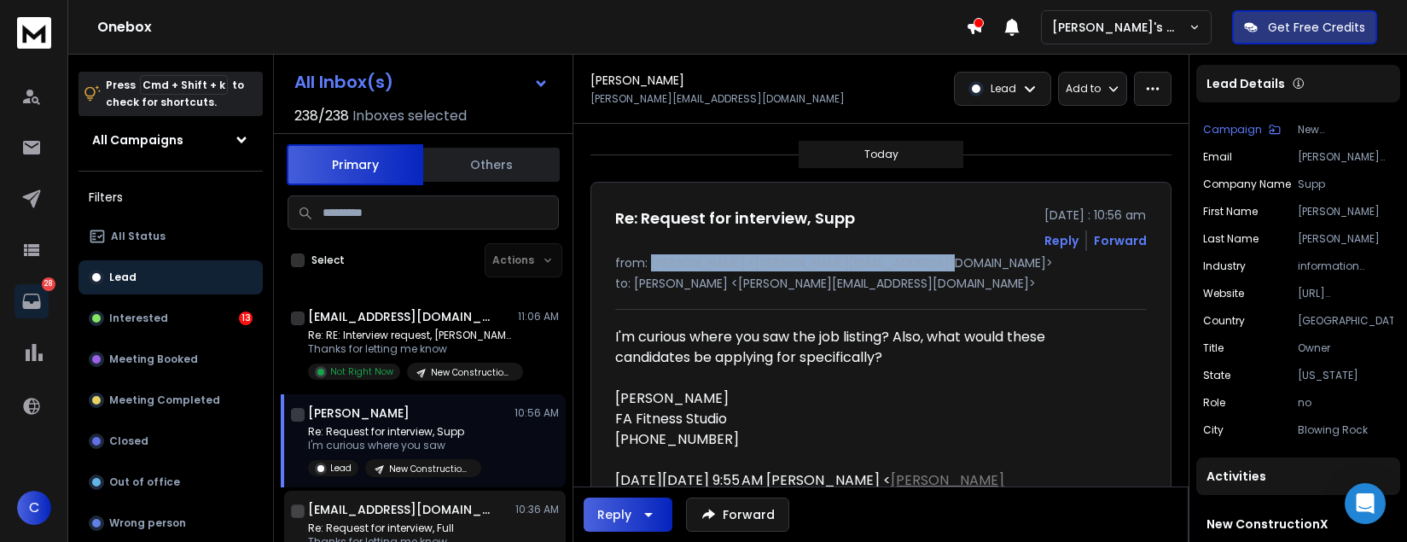
copy p "Richie Wagner <richie@freedomathleticsnc.com"
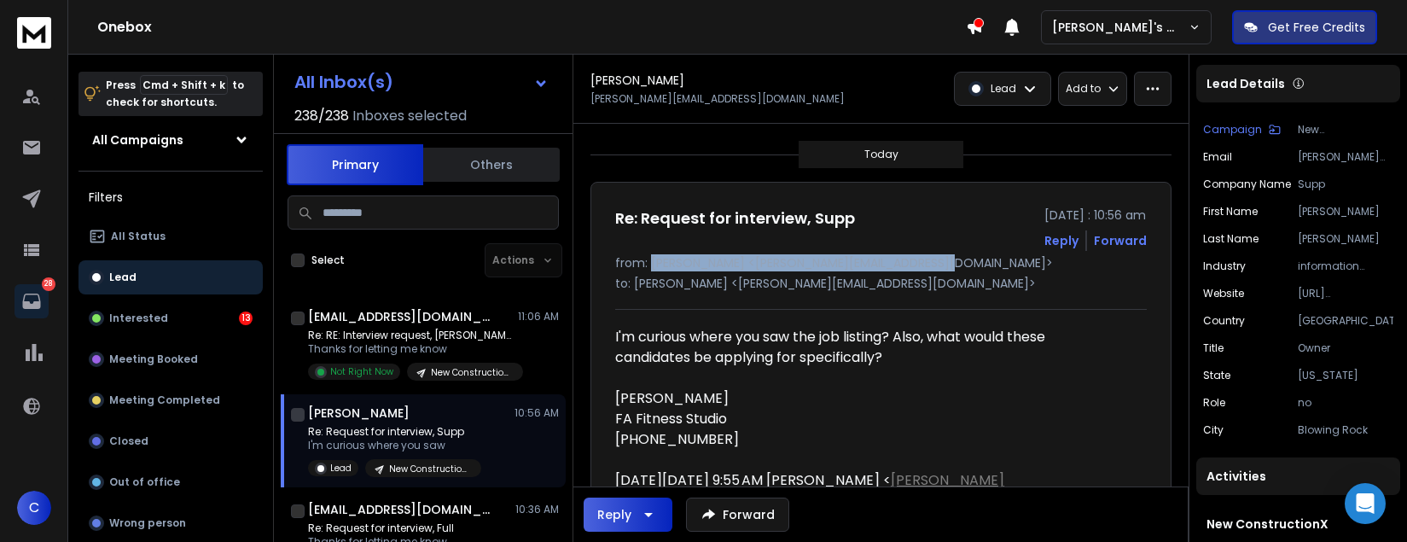
click at [1053, 243] on button "Reply" at bounding box center [1062, 240] width 34 height 17
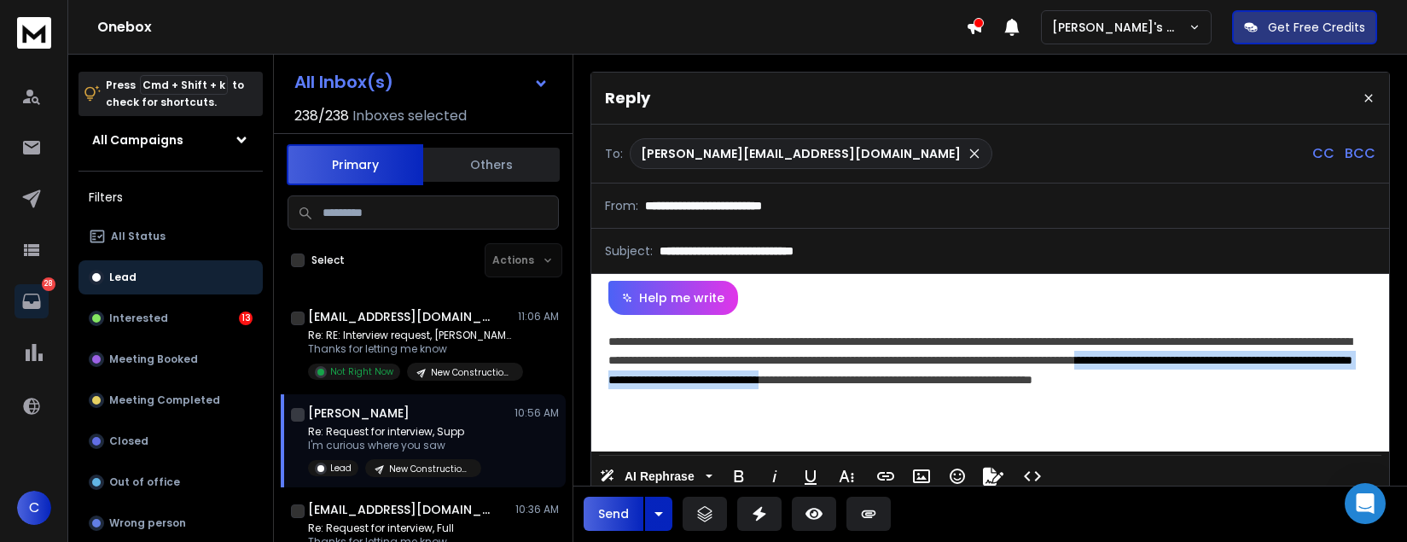
drag, startPoint x: 1140, startPoint y: 381, endPoint x: 609, endPoint y: 384, distance: 530.8
click at [609, 384] on div "**********" at bounding box center [987, 370] width 759 height 77
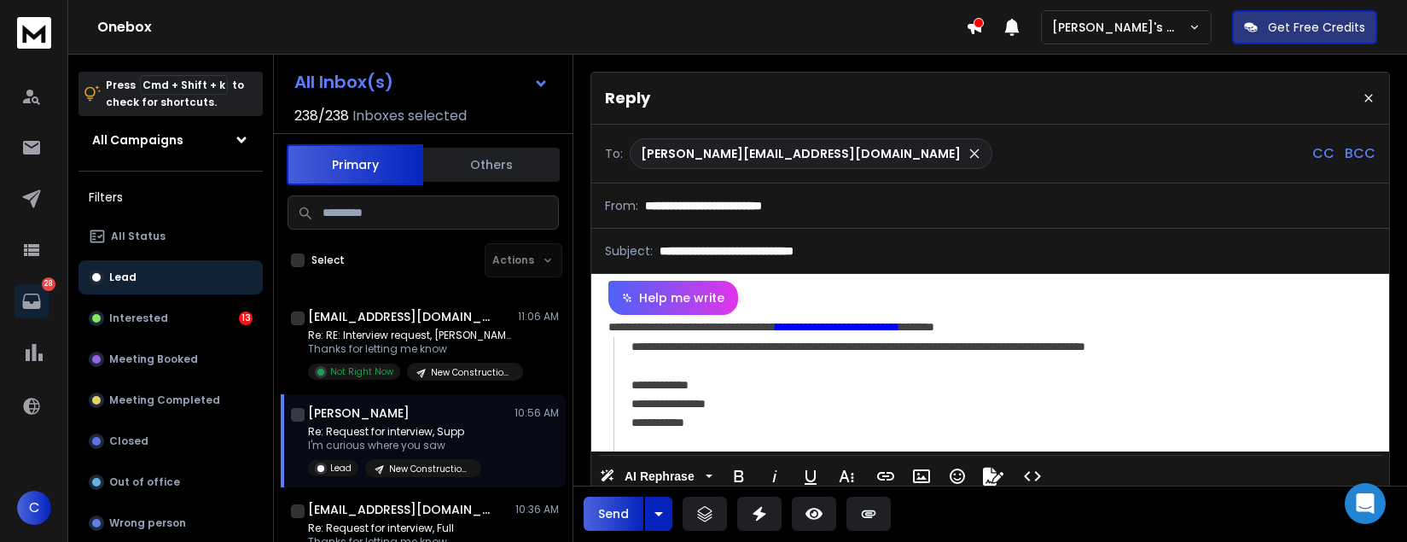
scroll to position [130, 0]
drag, startPoint x: 998, startPoint y: 327, endPoint x: 876, endPoint y: 323, distance: 122.1
click at [871, 326] on div "**********" at bounding box center [987, 326] width 759 height 19
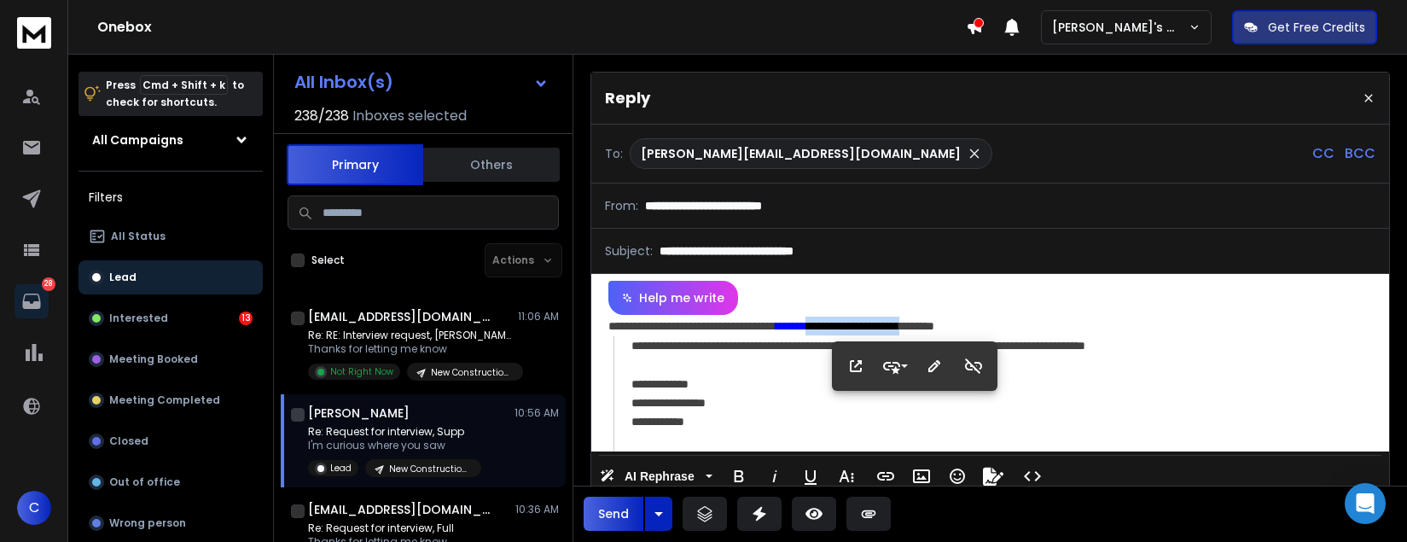
copy link "**********"
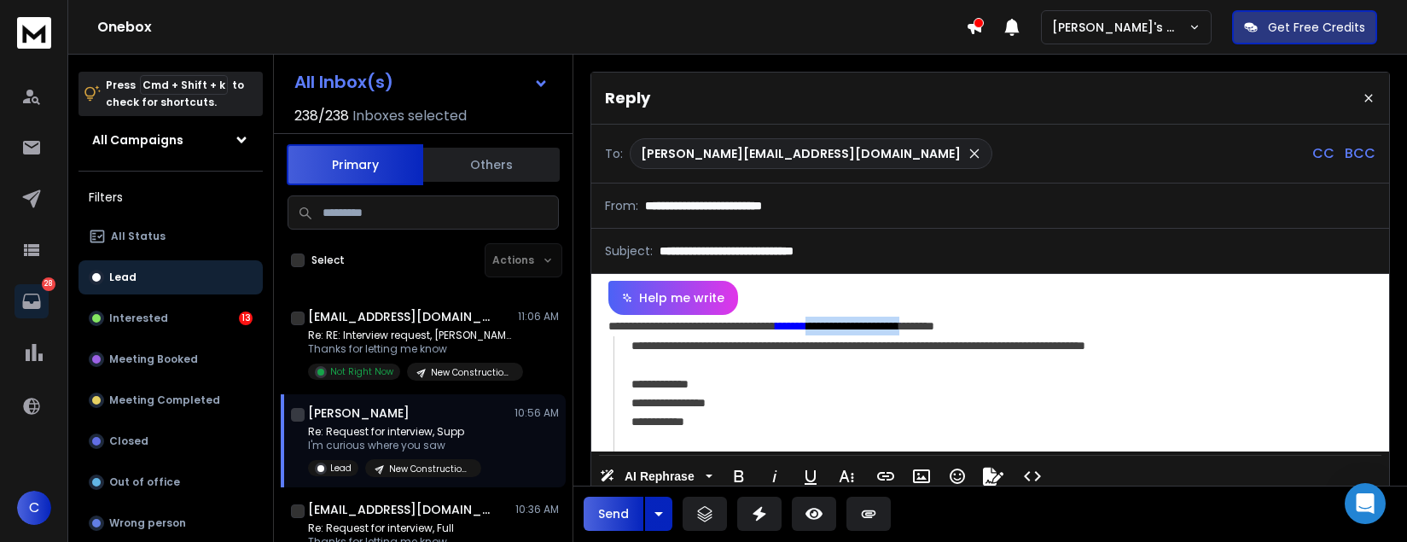
copy link "**********"
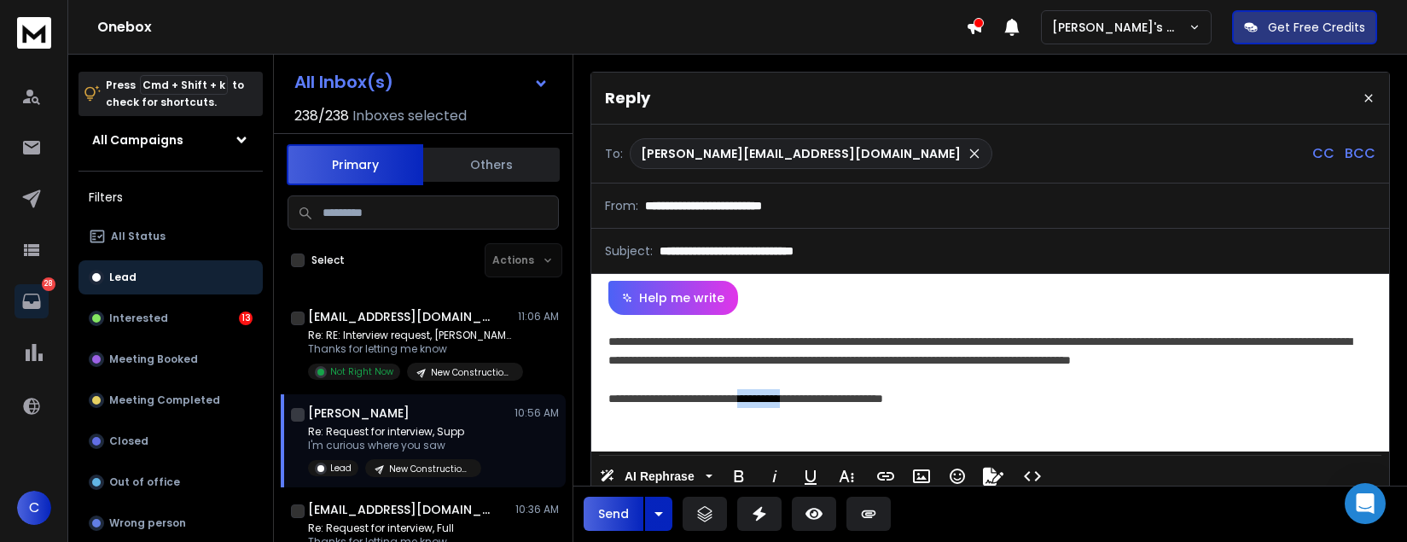
drag, startPoint x: 785, startPoint y: 400, endPoint x: 758, endPoint y: 399, distance: 27.3
click at [753, 401] on div "**********" at bounding box center [987, 398] width 759 height 19
drag, startPoint x: 937, startPoint y: 399, endPoint x: 899, endPoint y: 400, distance: 37.6
click at [893, 401] on div "**********" at bounding box center [987, 398] width 759 height 19
click at [619, 501] on button "Send" at bounding box center [614, 514] width 60 height 34
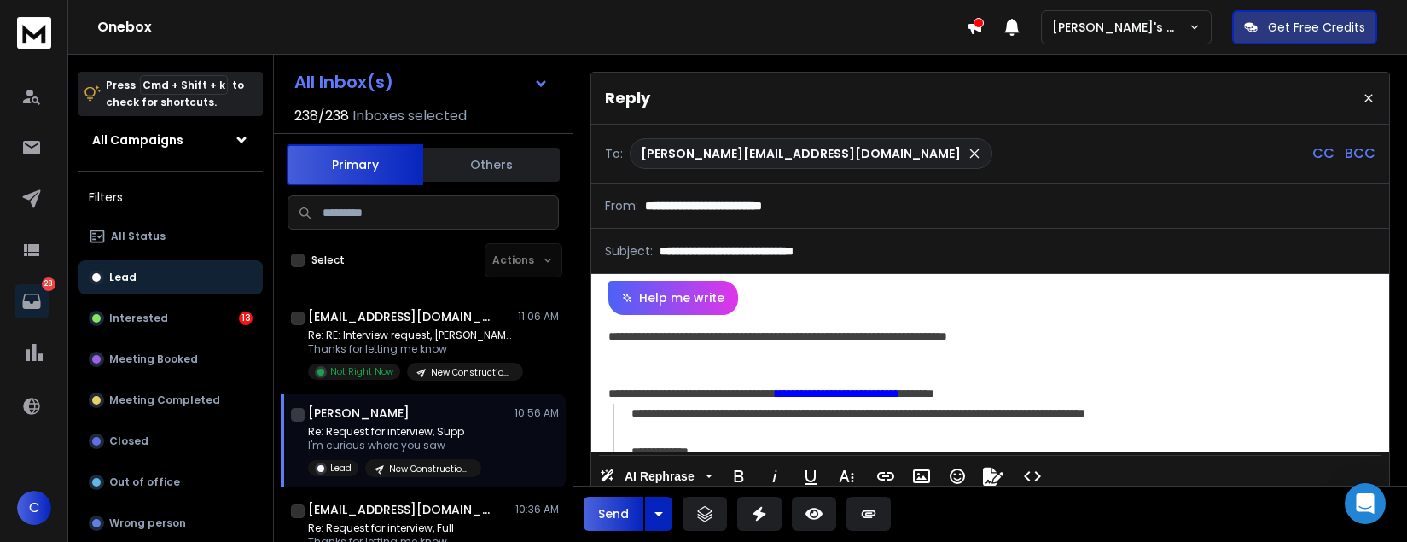
scroll to position [90, 0]
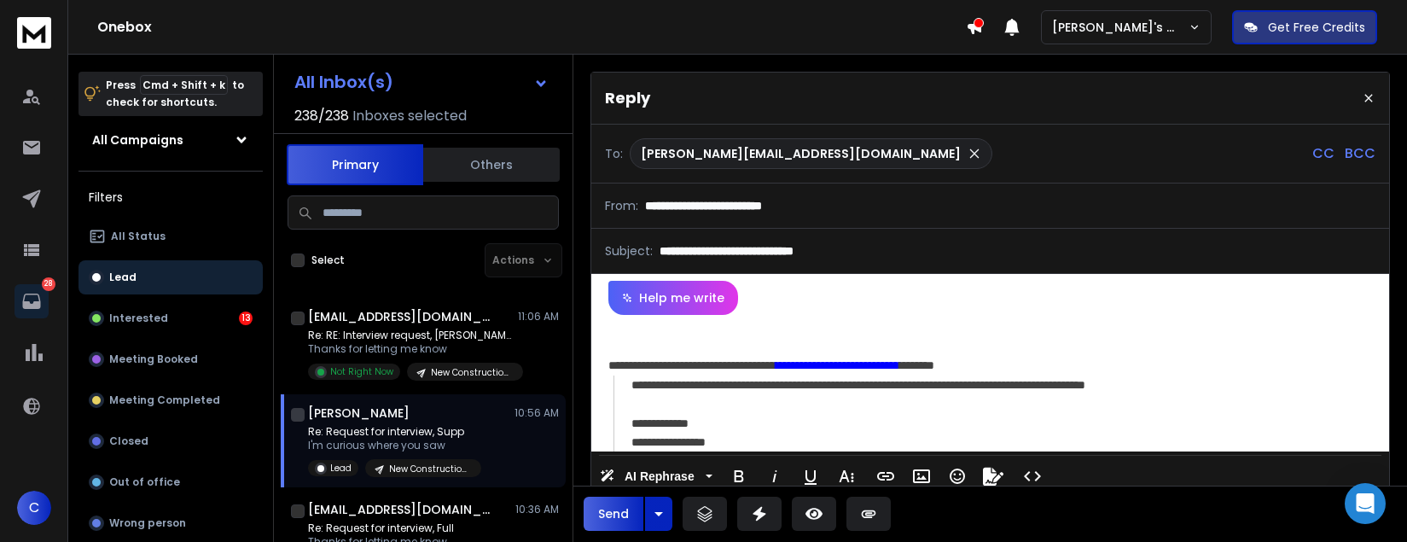
click at [614, 518] on button "Send" at bounding box center [614, 514] width 60 height 34
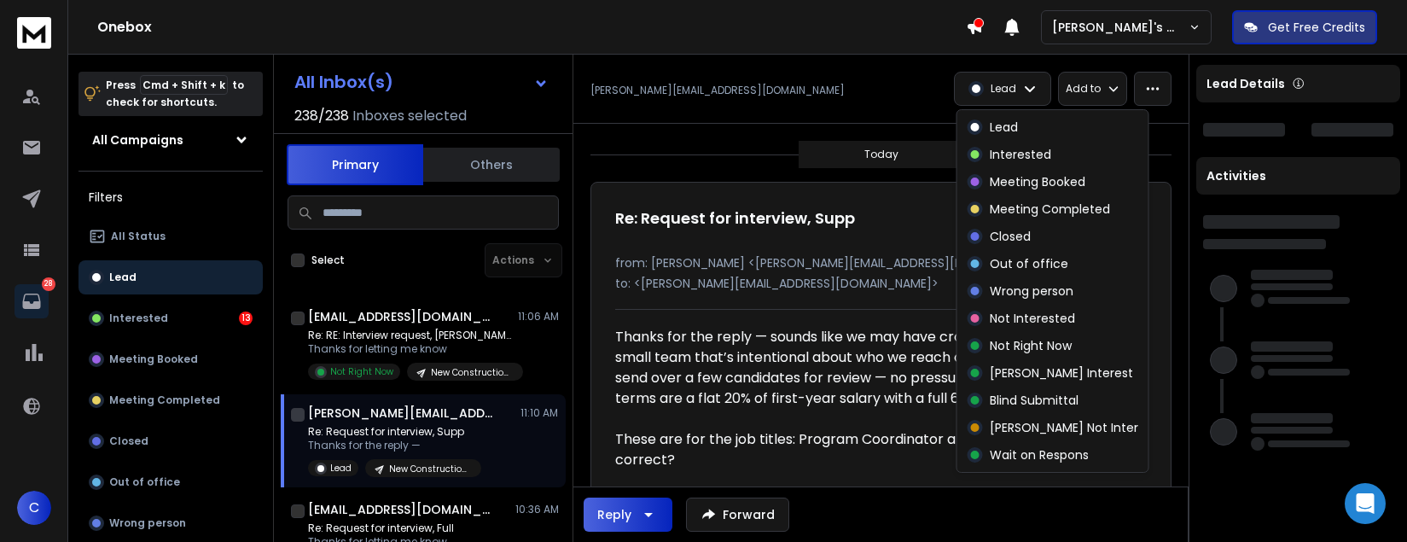
click at [1036, 90] on icon at bounding box center [1030, 89] width 14 height 14
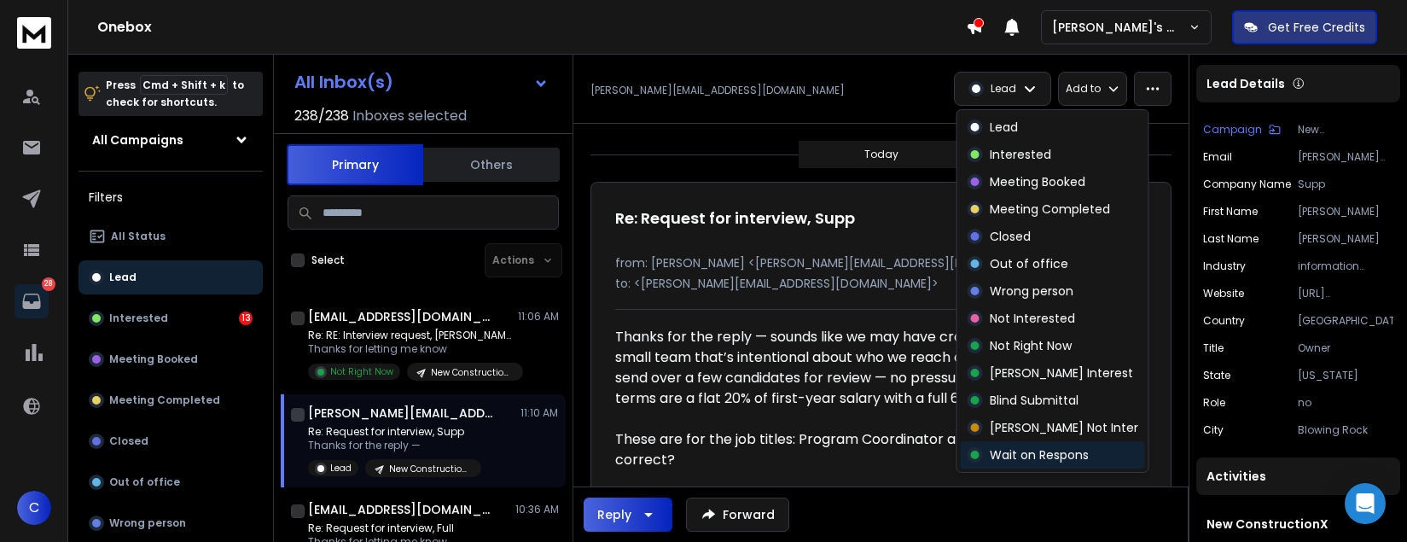
click at [1051, 453] on p "Wait on Respons" at bounding box center [1039, 454] width 99 height 17
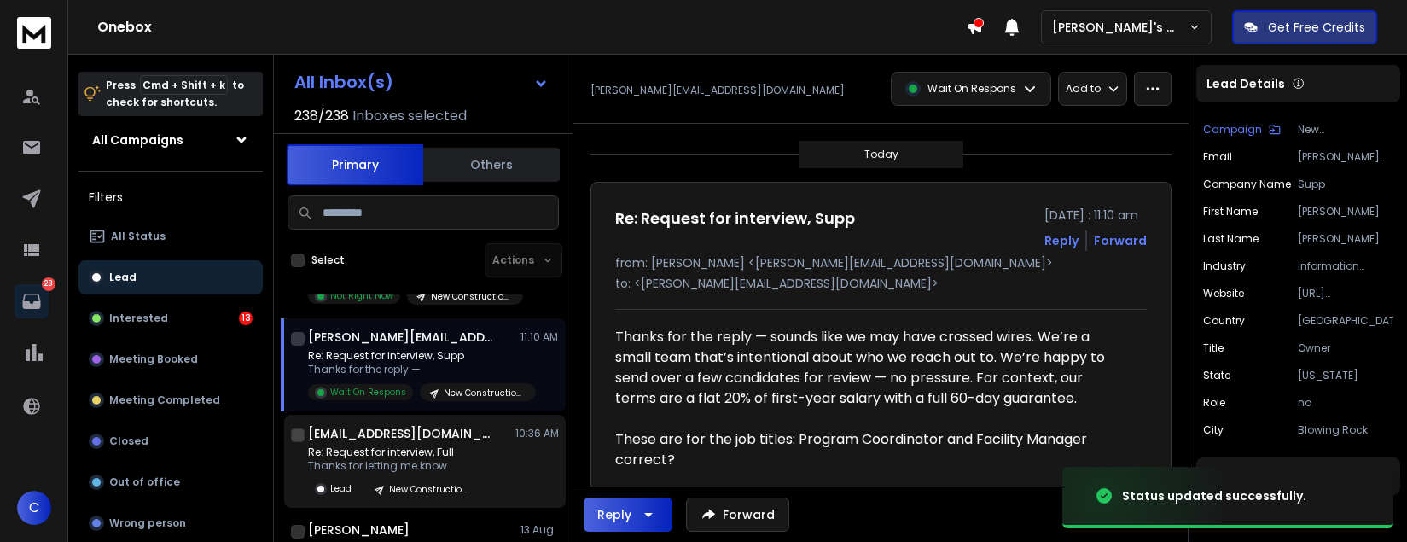
scroll to position [111, 0]
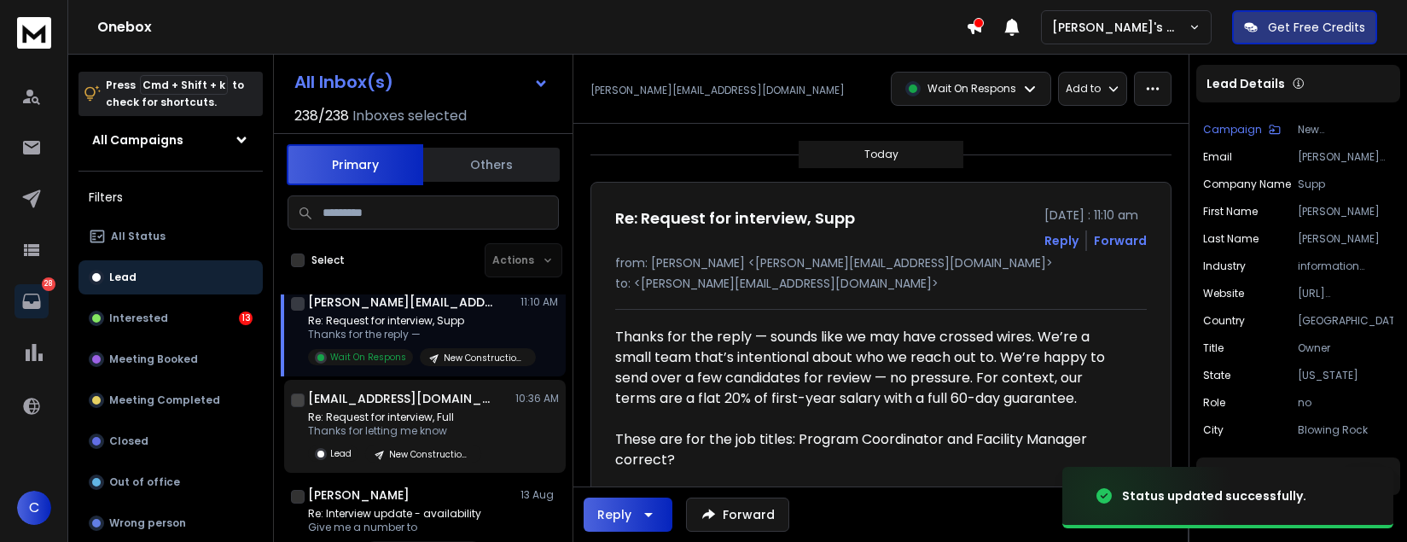
click at [416, 440] on div "Re: Request for interview, Full Thanks for letting me know Lead New Constructio…" at bounding box center [394, 436] width 173 height 52
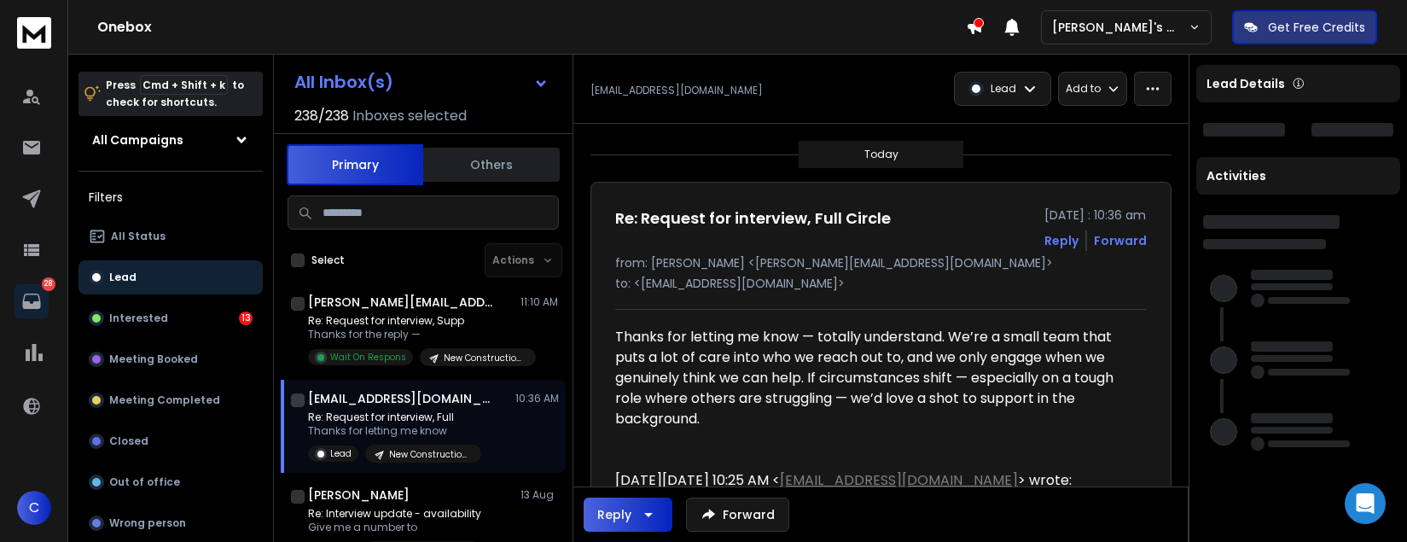
click at [1021, 90] on div "Lead" at bounding box center [1003, 89] width 96 height 32
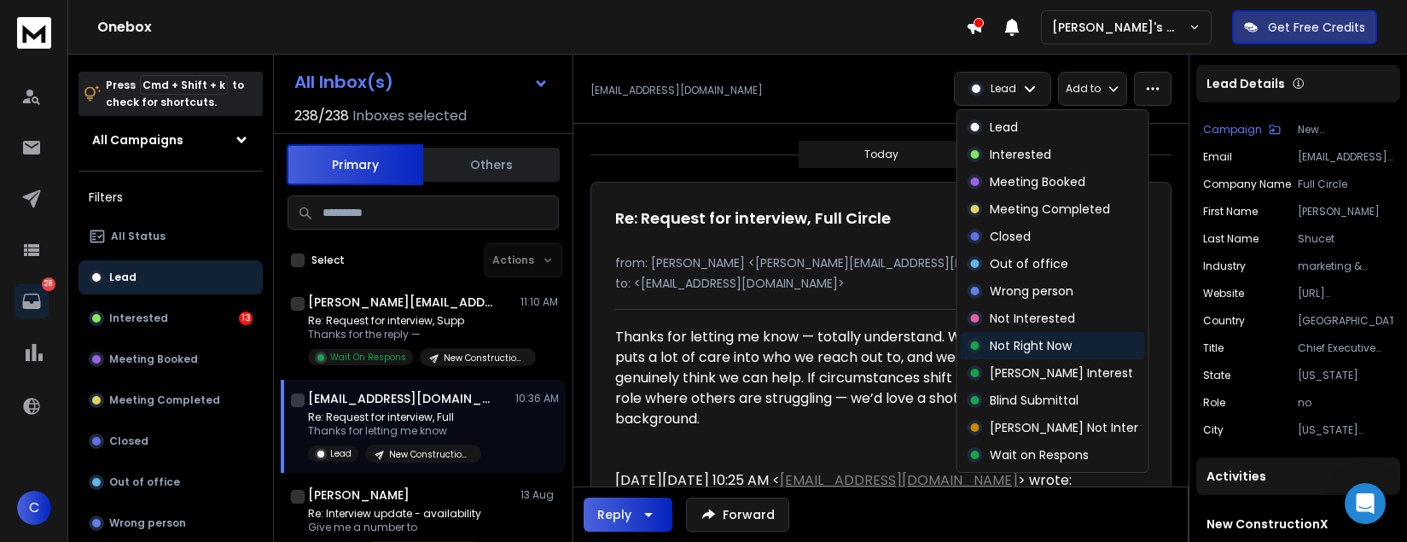
click at [1040, 340] on p "Not Right Now" at bounding box center [1031, 345] width 82 height 17
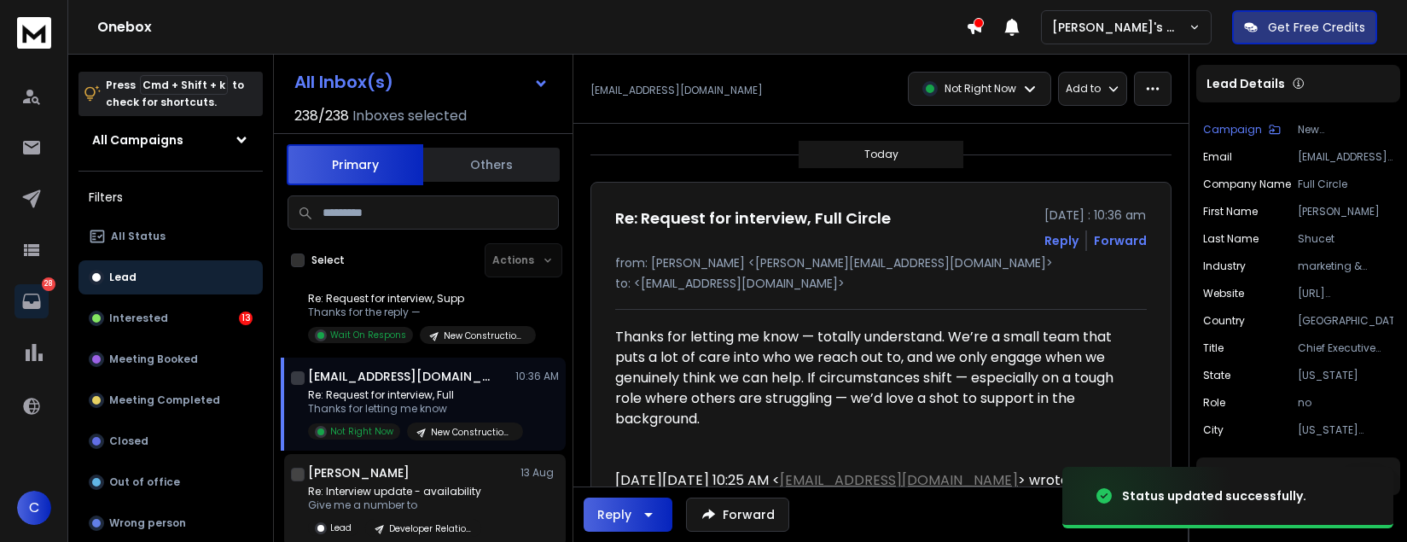
scroll to position [137, 0]
click at [399, 498] on p "Give me a number to" at bounding box center [394, 502] width 173 height 14
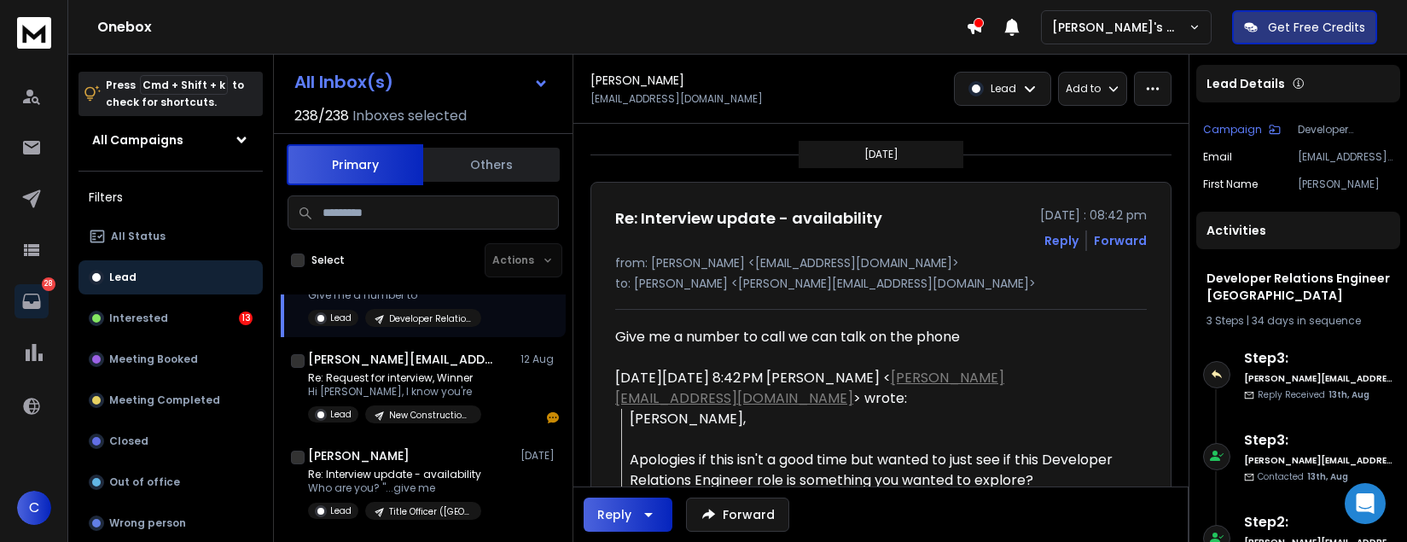
scroll to position [0, 0]
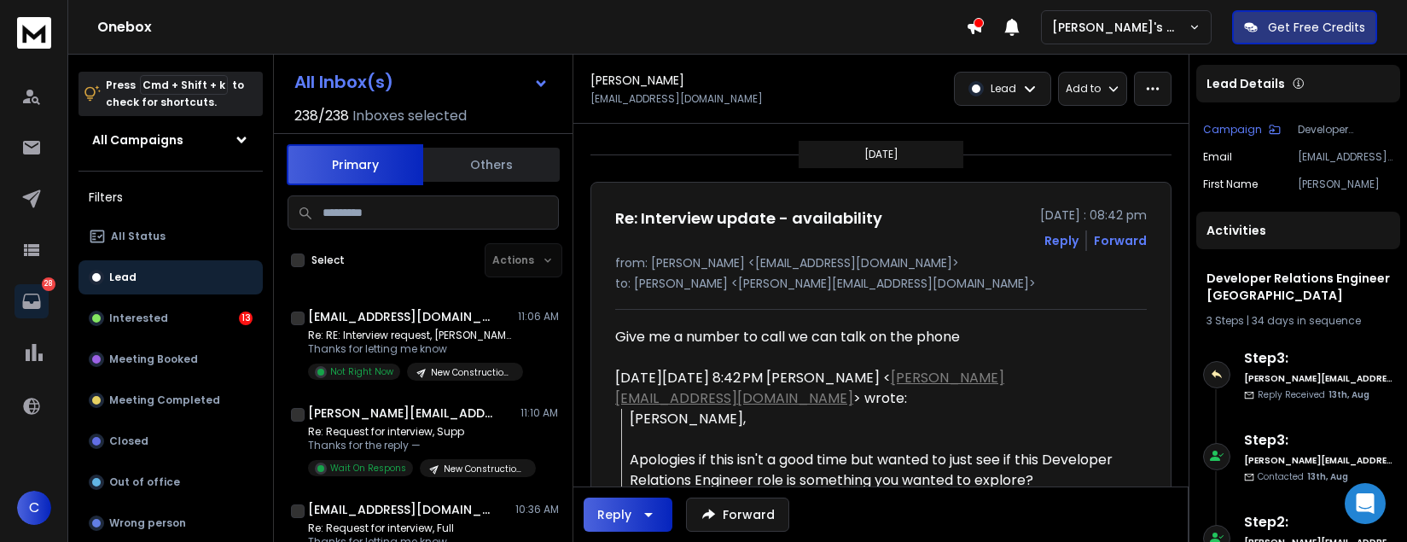
click at [175, 234] on button "All Status" at bounding box center [171, 236] width 184 height 34
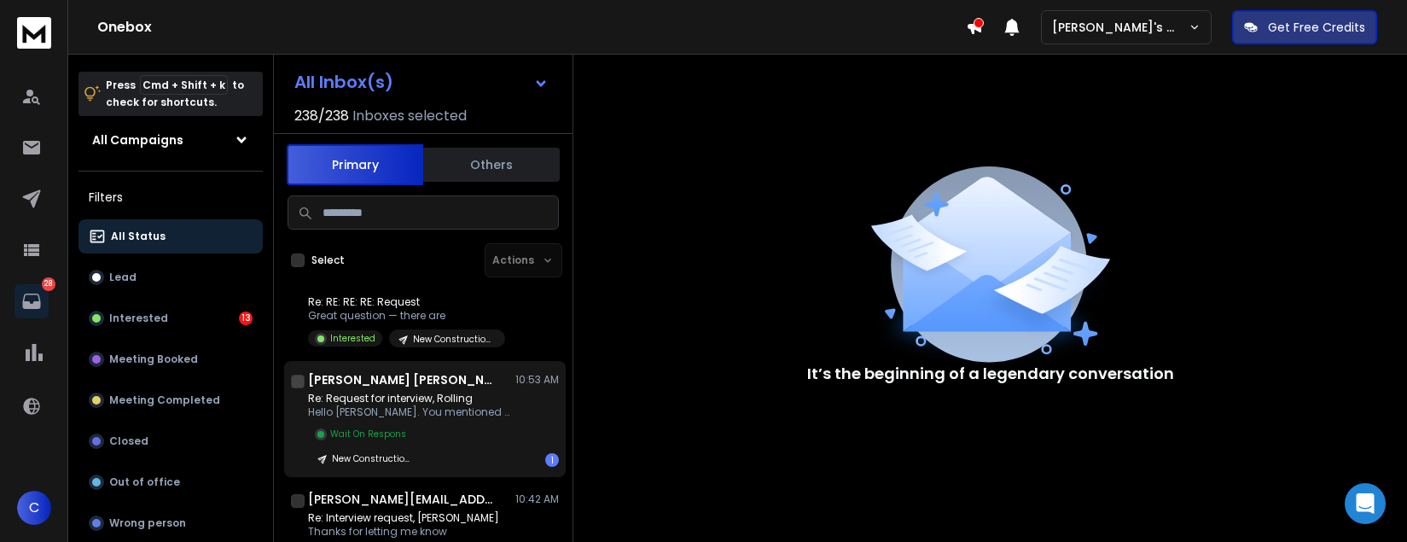
scroll to position [230, 0]
click at [455, 412] on p "Hello Britnay. You mentioned positions" at bounding box center [410, 409] width 205 height 14
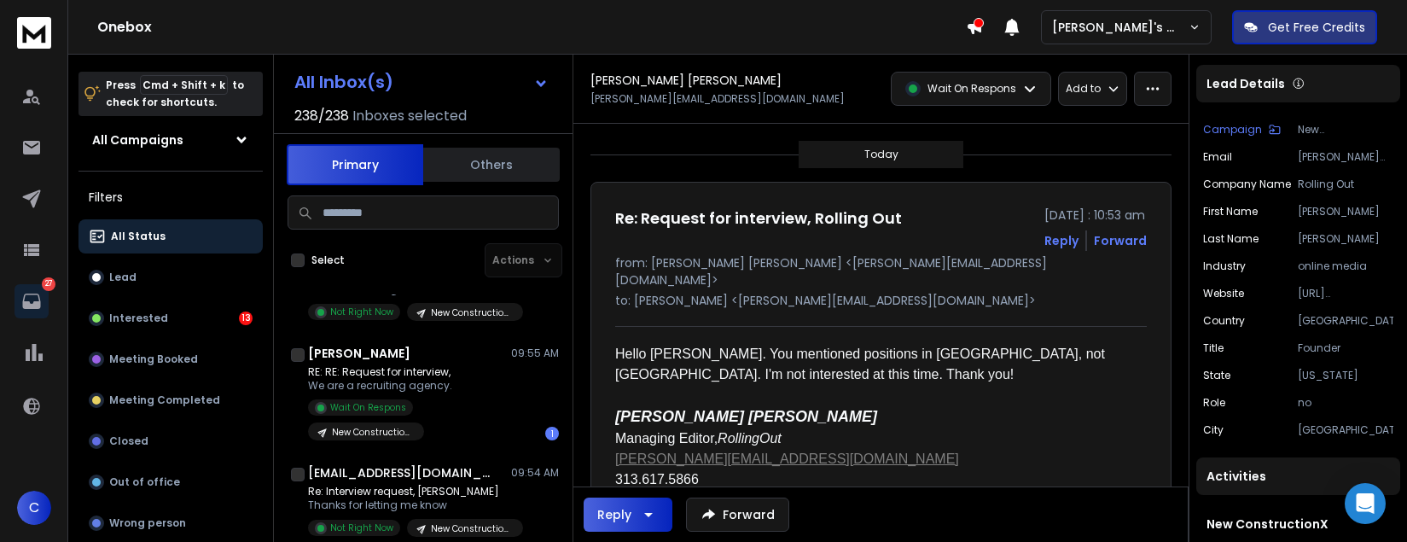
scroll to position [933, 0]
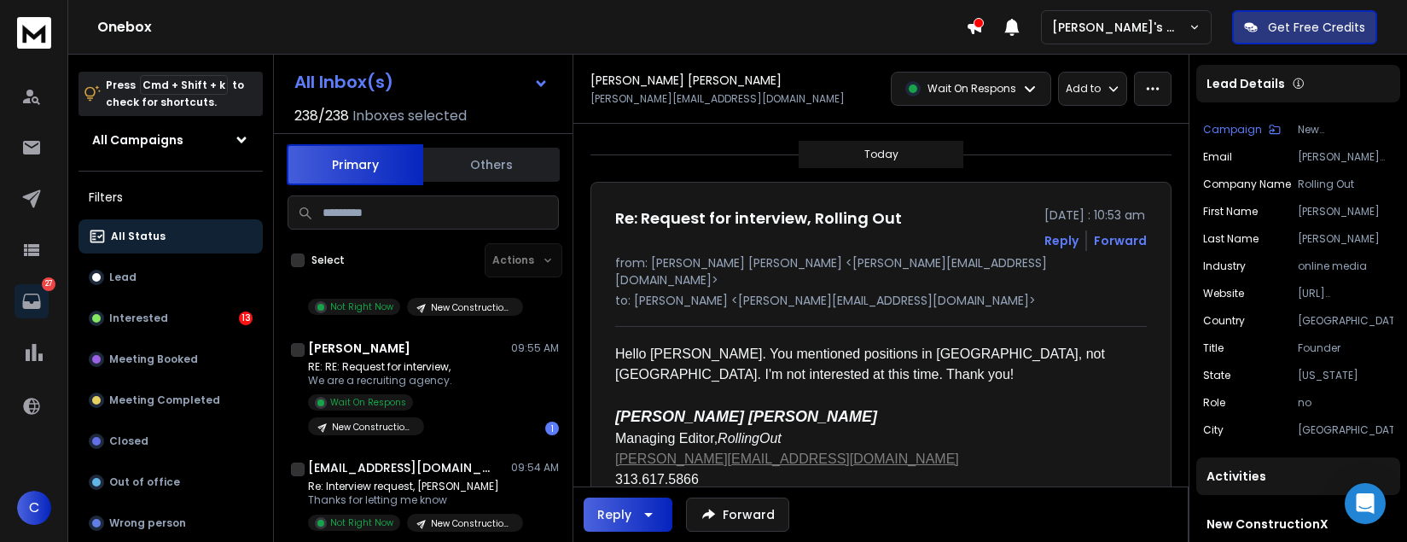
click at [492, 387] on p "We are a recruiting agency." at bounding box center [410, 381] width 205 height 14
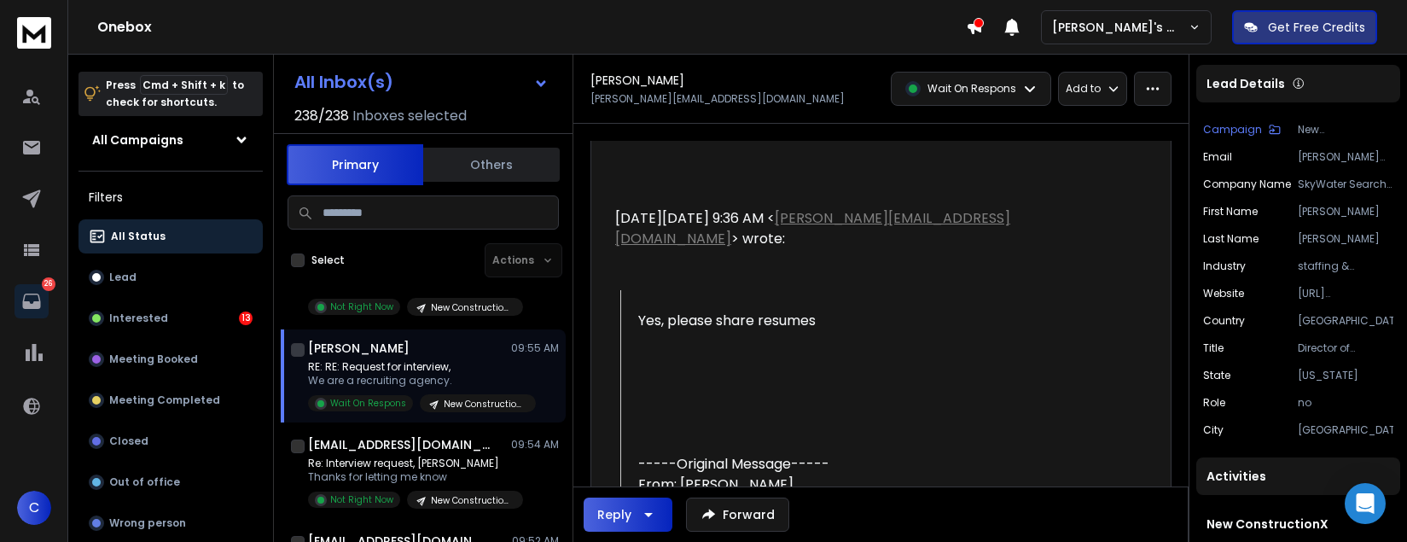
scroll to position [0, 0]
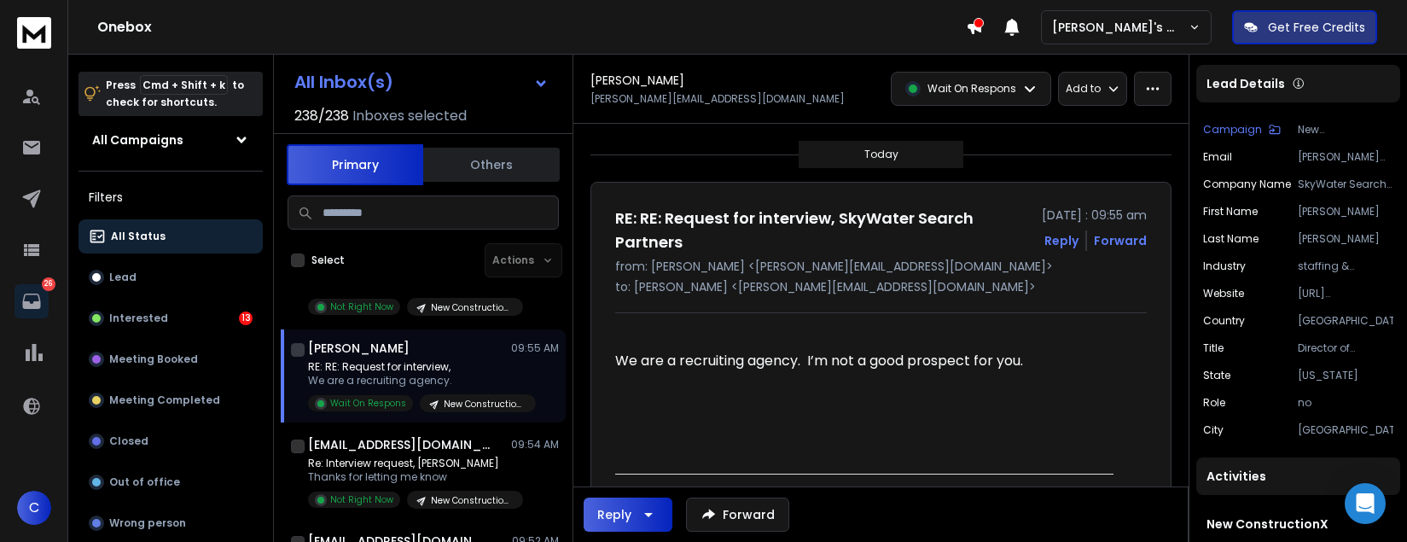
click at [1033, 94] on icon at bounding box center [1030, 89] width 14 height 14
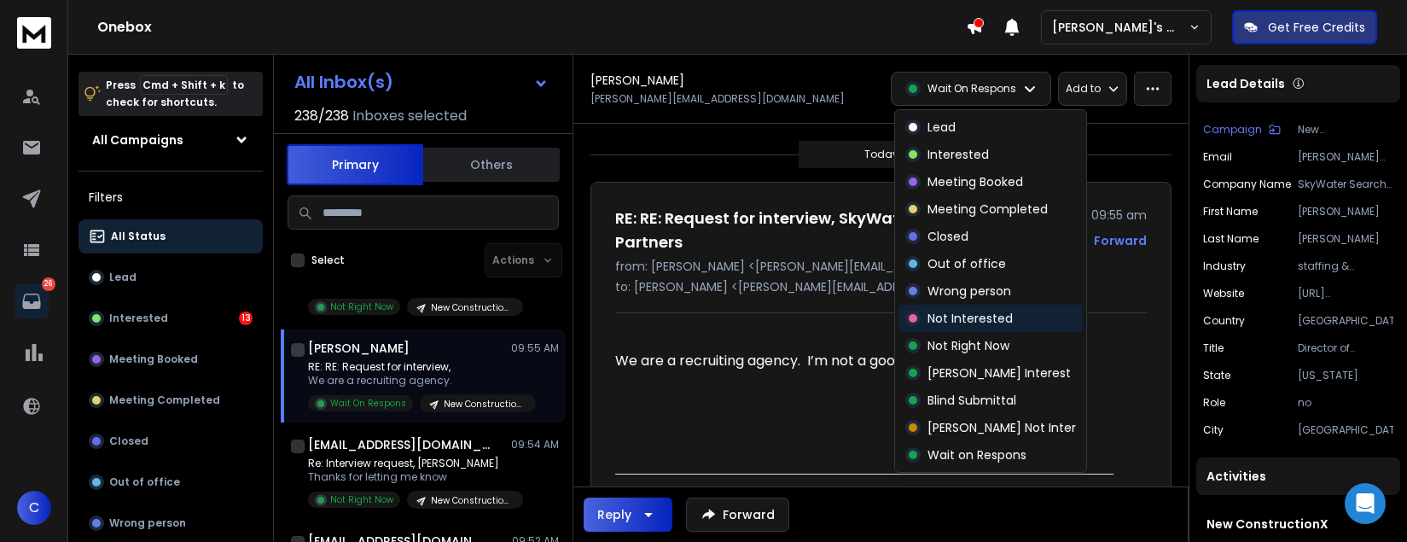
click at [983, 314] on p "Not Interested" at bounding box center [970, 318] width 85 height 17
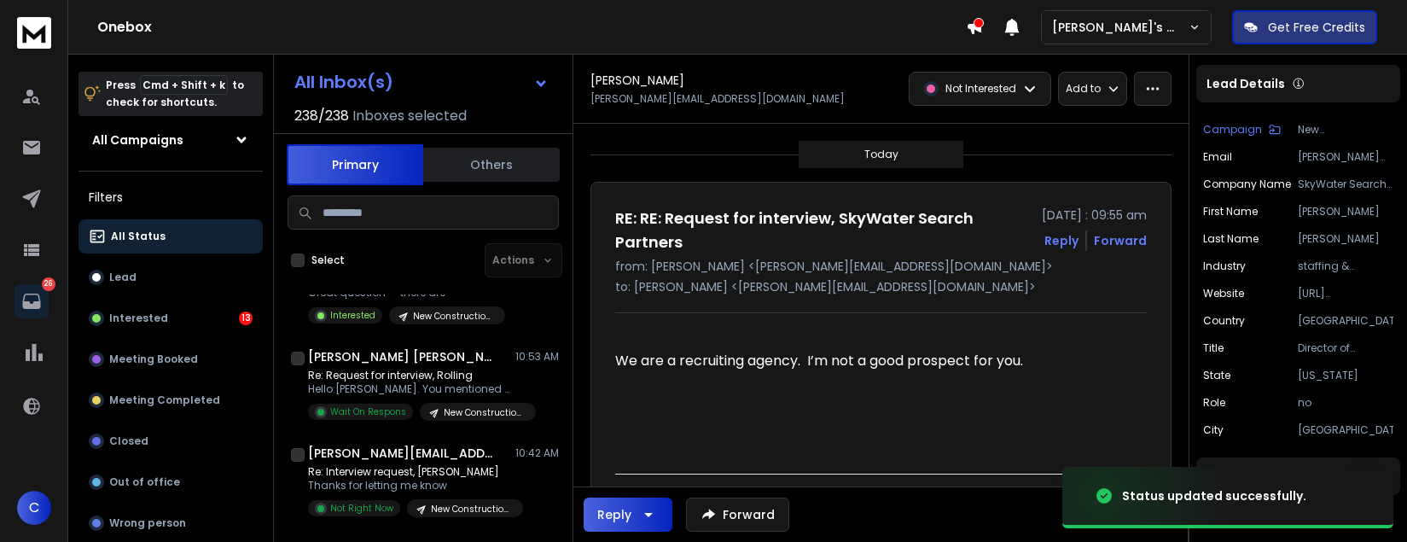
scroll to position [172, 0]
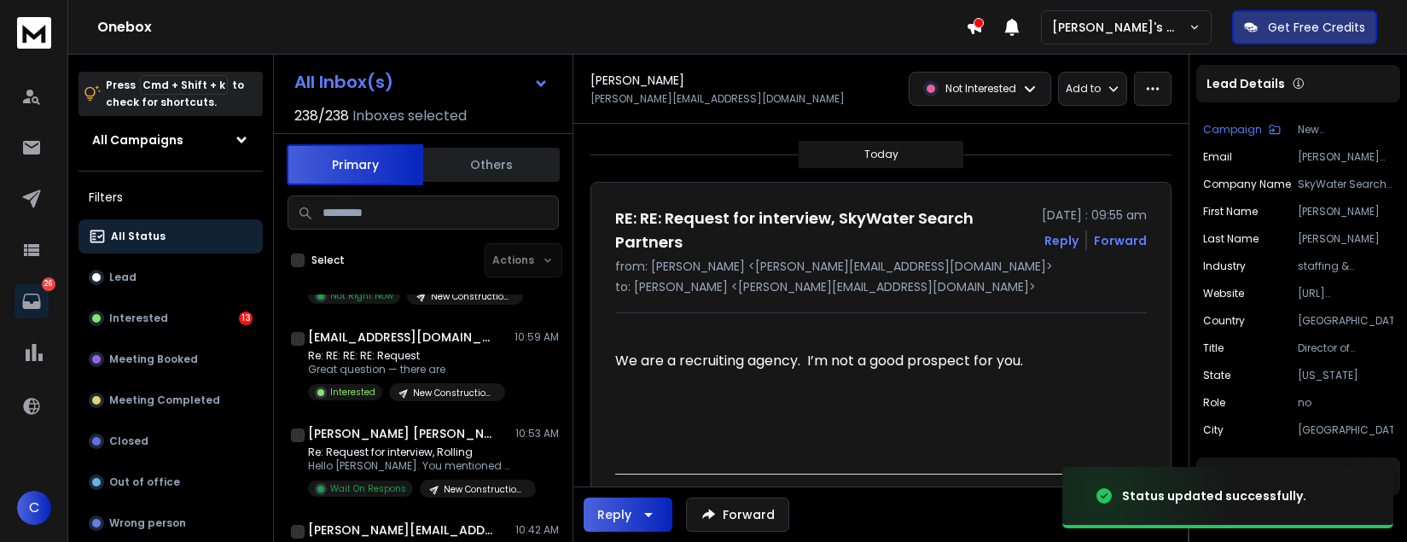
click at [177, 277] on button "Lead" at bounding box center [171, 277] width 184 height 34
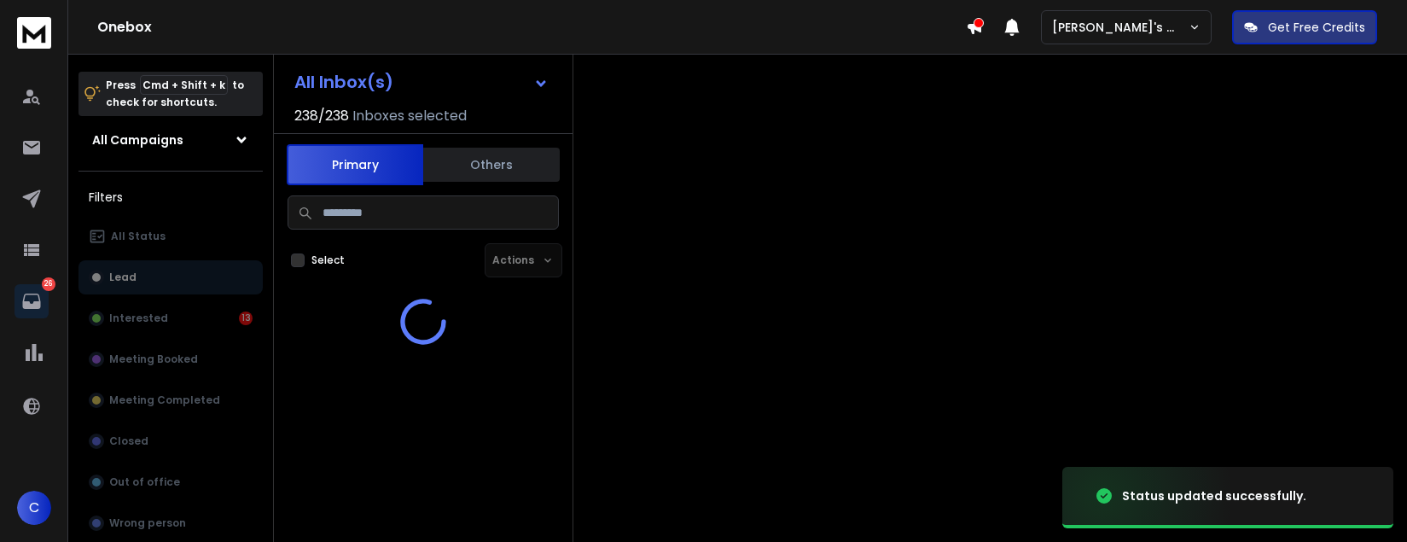
scroll to position [0, 0]
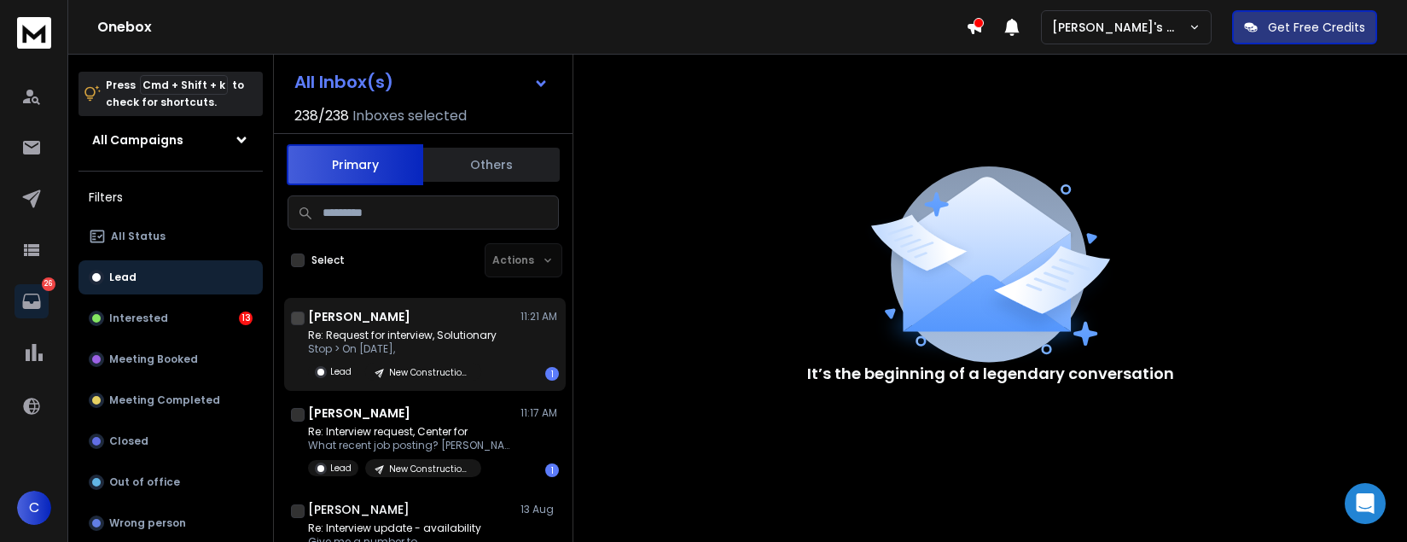
click at [457, 329] on p "Re: Request for interview, Solutionary" at bounding box center [402, 336] width 189 height 14
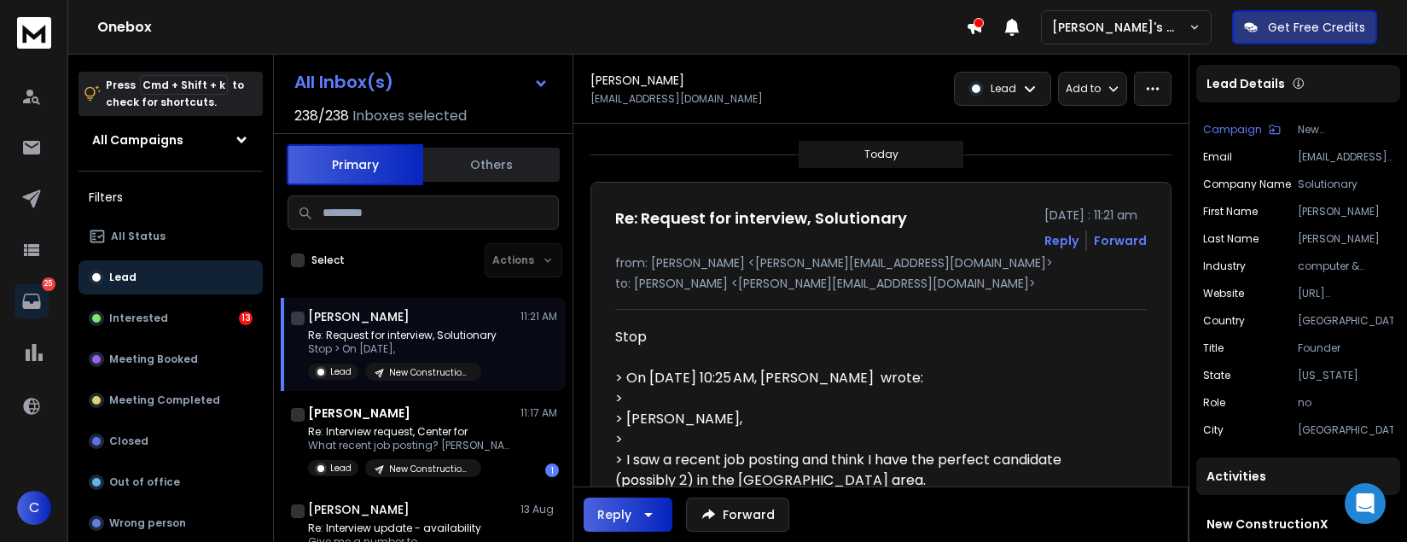
click at [1062, 246] on button "Reply" at bounding box center [1062, 240] width 34 height 17
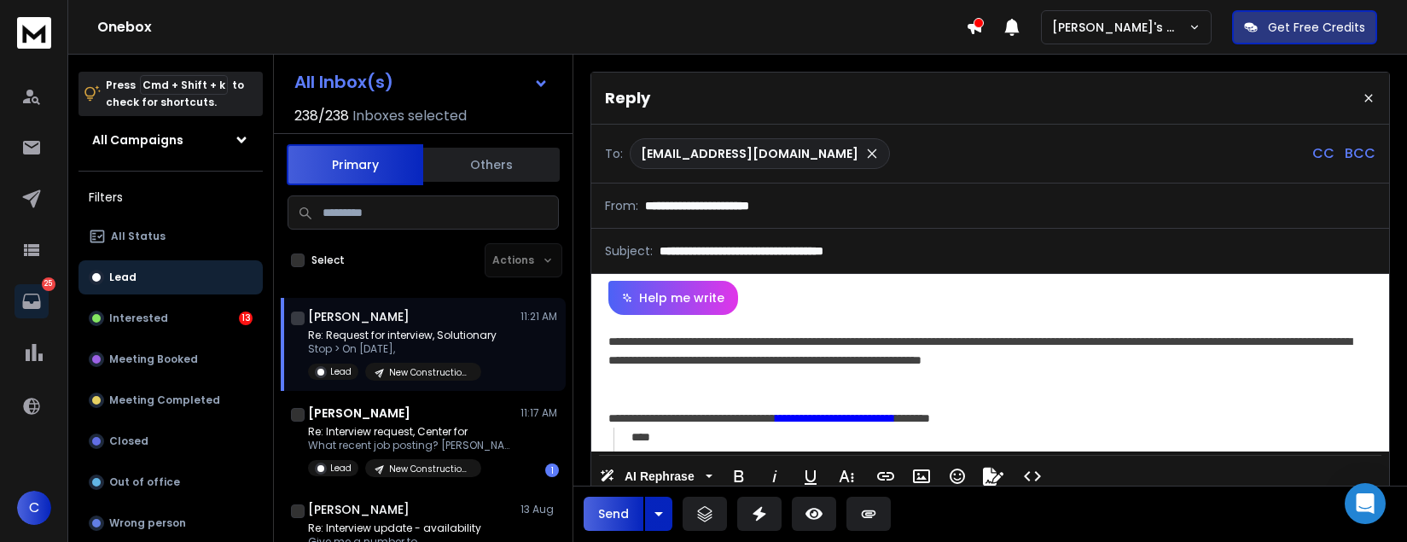
click at [605, 515] on button "Send" at bounding box center [614, 514] width 60 height 34
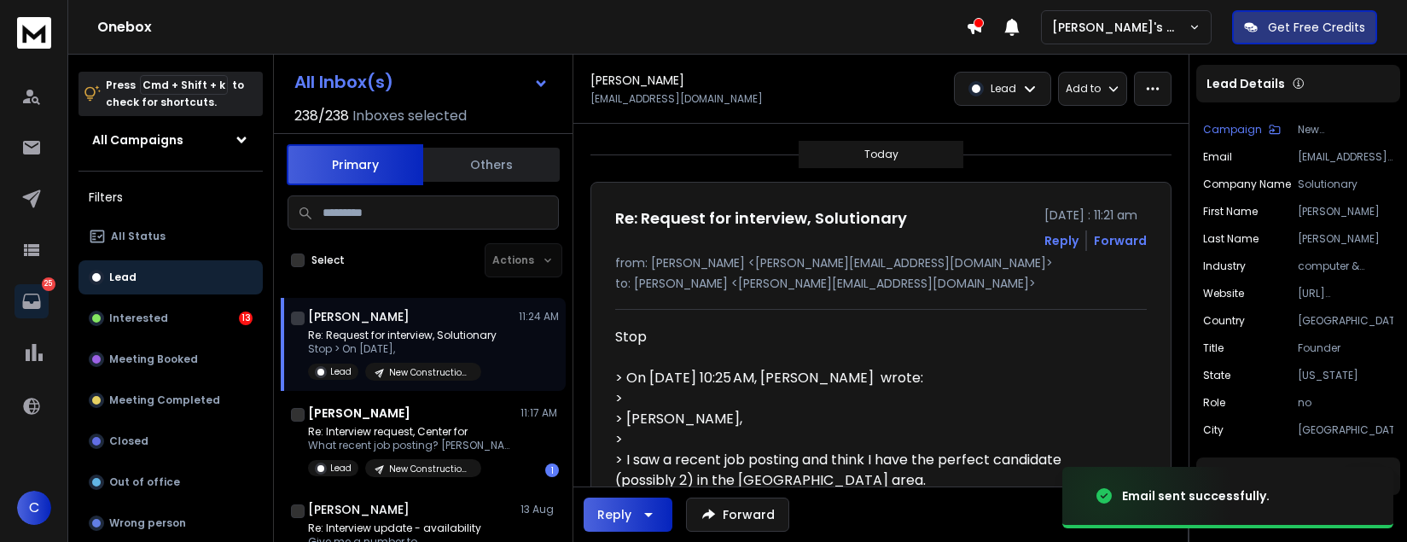
click at [1027, 99] on div "Lead" at bounding box center [1003, 89] width 96 height 32
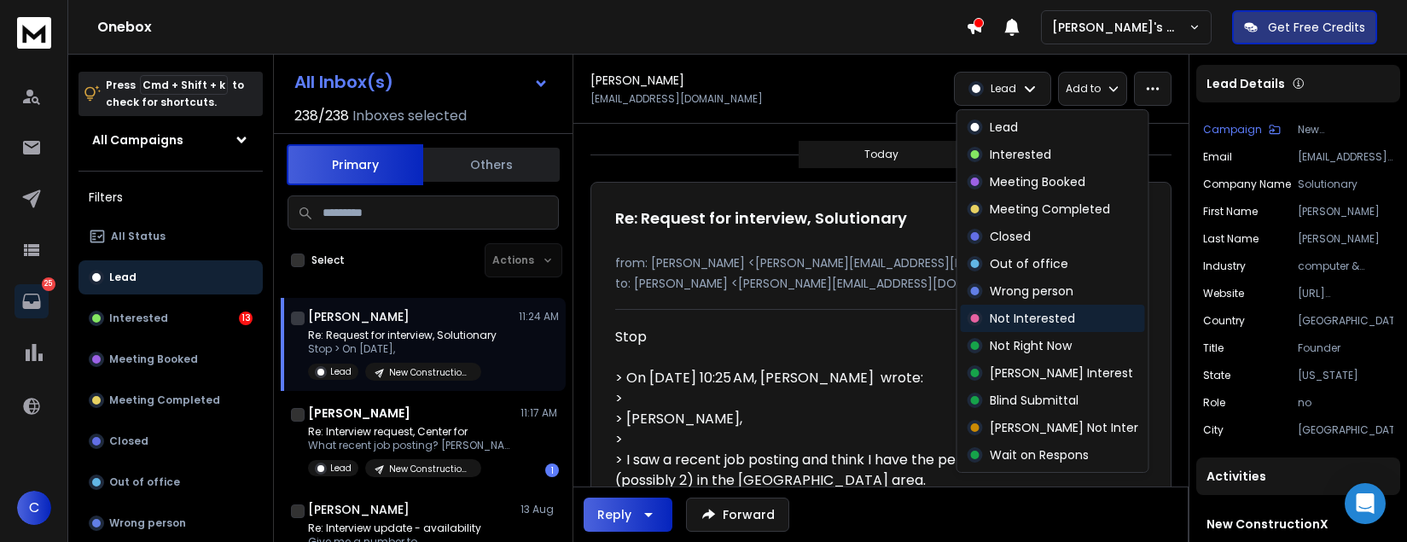
click at [1031, 321] on p "Not Interested" at bounding box center [1032, 318] width 85 height 17
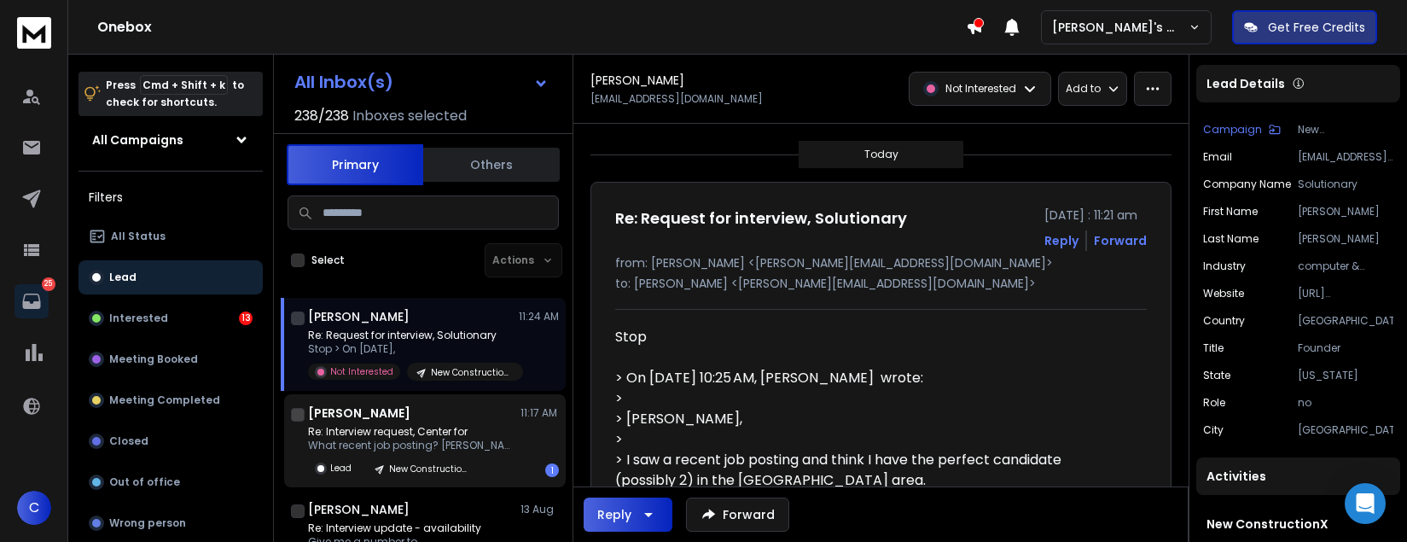
click at [442, 428] on p "Re: Interview request, Center for" at bounding box center [410, 432] width 205 height 14
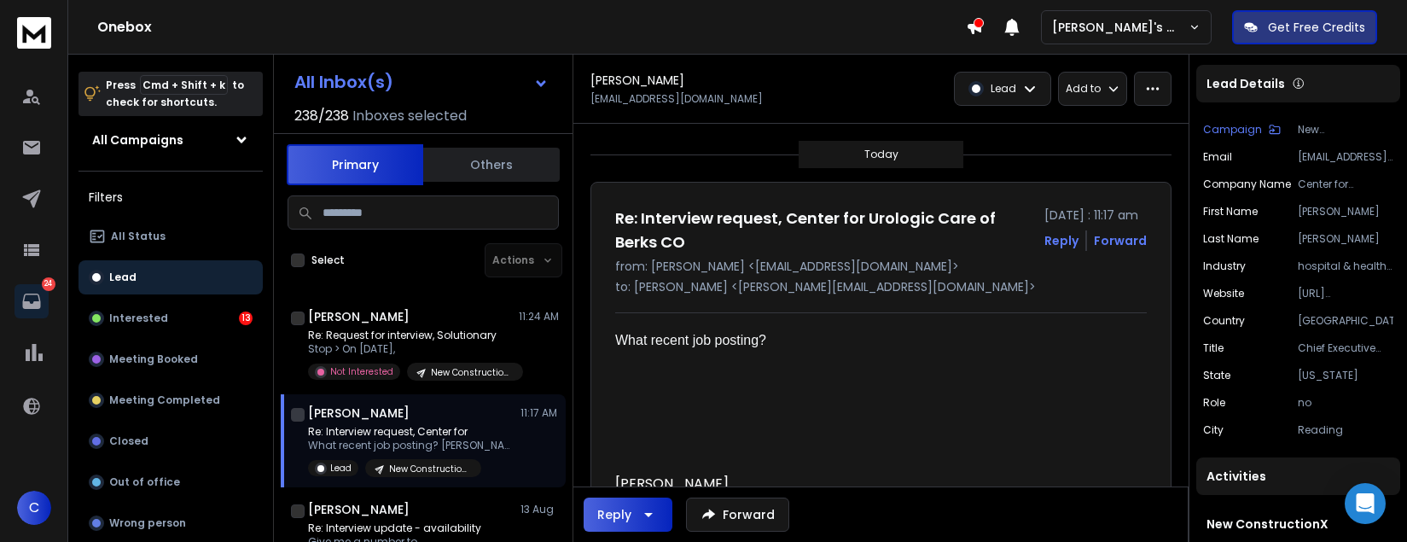
drag, startPoint x: 986, startPoint y: 265, endPoint x: 650, endPoint y: 267, distance: 335.4
click at [650, 267] on p "from: Harry Buchman <HBuchman@centerforurologiccare.com>" at bounding box center [881, 266] width 532 height 17
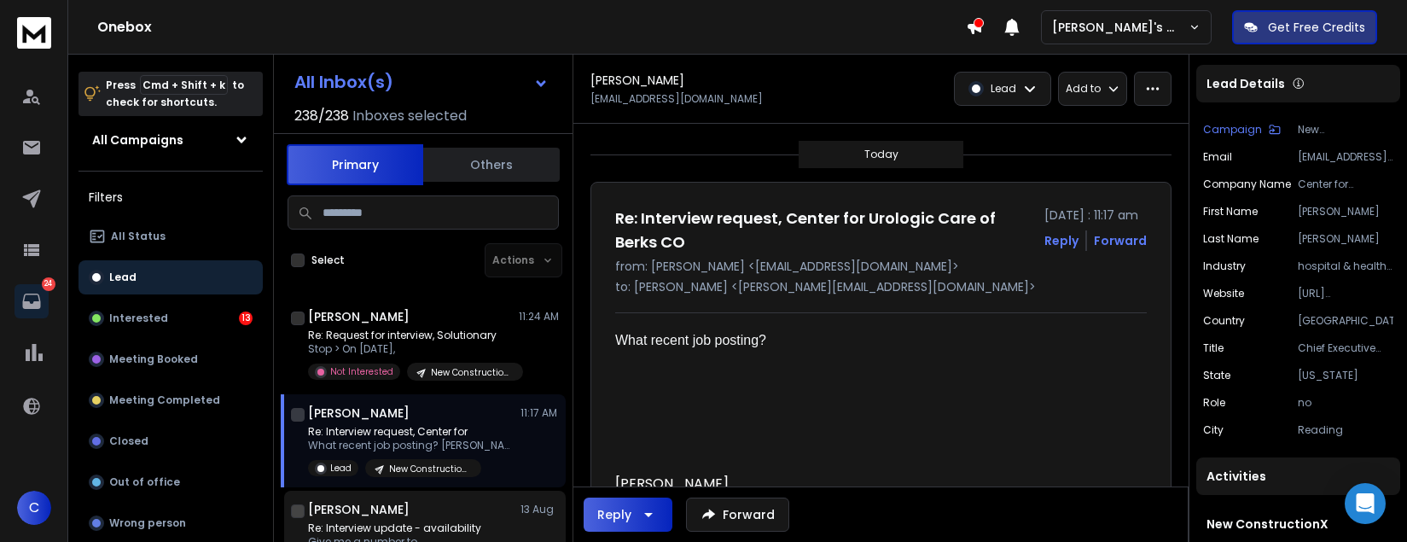
copy p "Harry Buchman <HBuchman@centerforurologiccare.com"
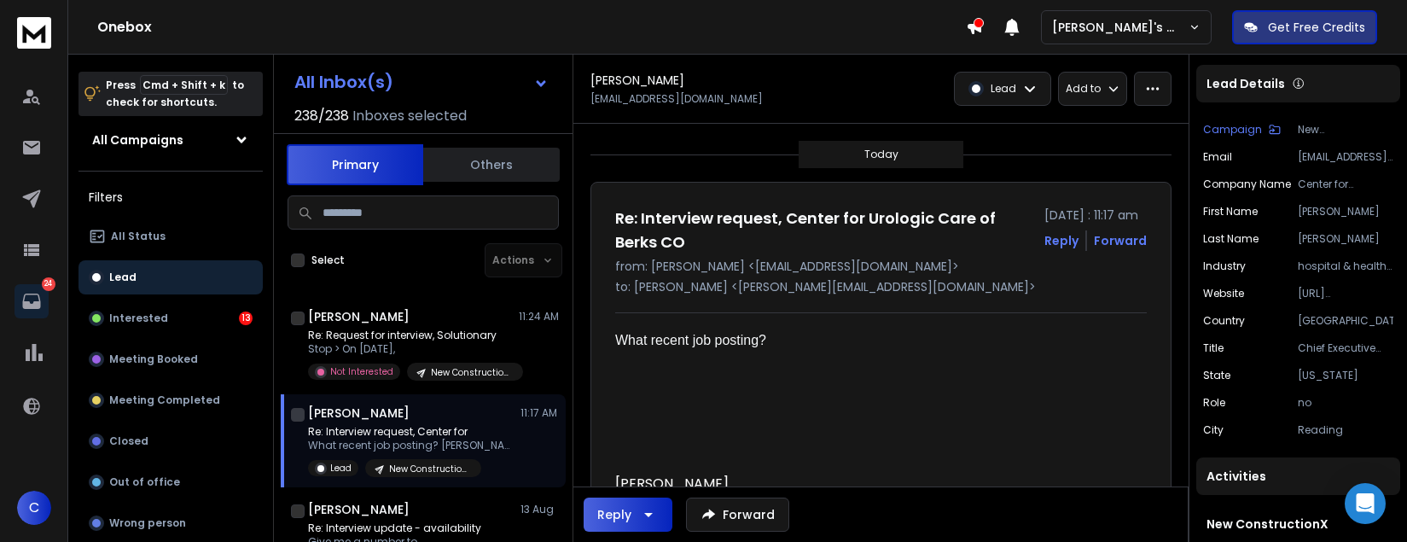
click at [1071, 238] on button "Reply" at bounding box center [1062, 240] width 34 height 17
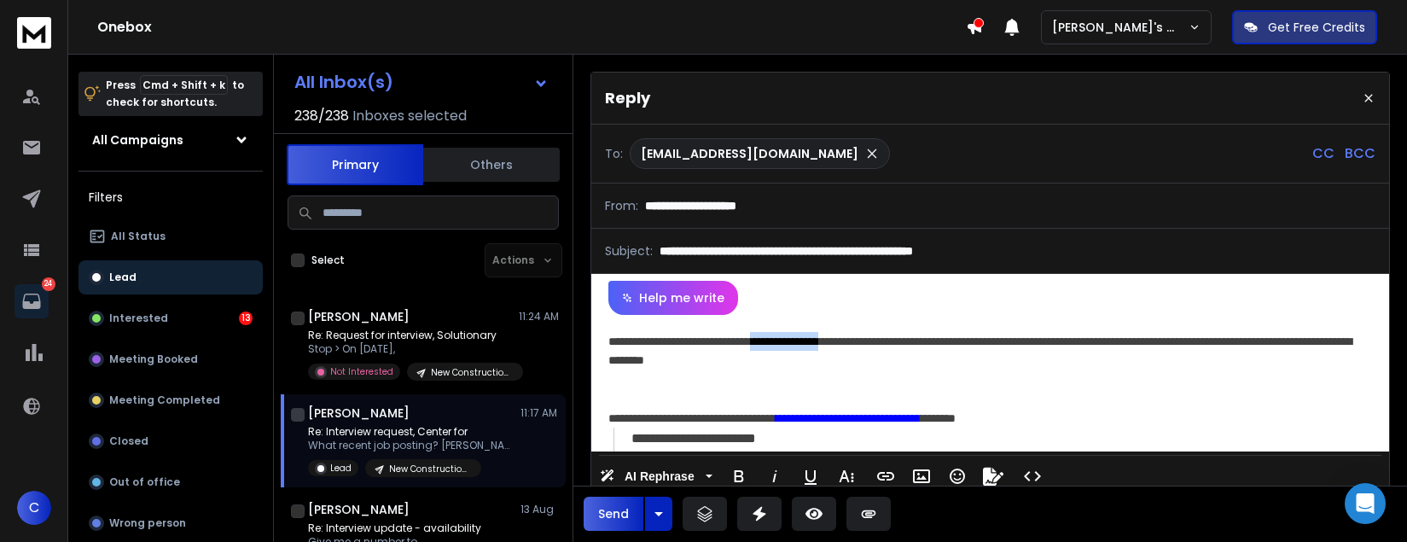
drag, startPoint x: 843, startPoint y: 338, endPoint x: 774, endPoint y: 341, distance: 69.2
click at [771, 341] on div "**********" at bounding box center [987, 351] width 759 height 38
drag, startPoint x: 688, startPoint y: 345, endPoint x: 636, endPoint y: 346, distance: 52.1
click at [622, 346] on div "**********" at bounding box center [987, 351] width 759 height 38
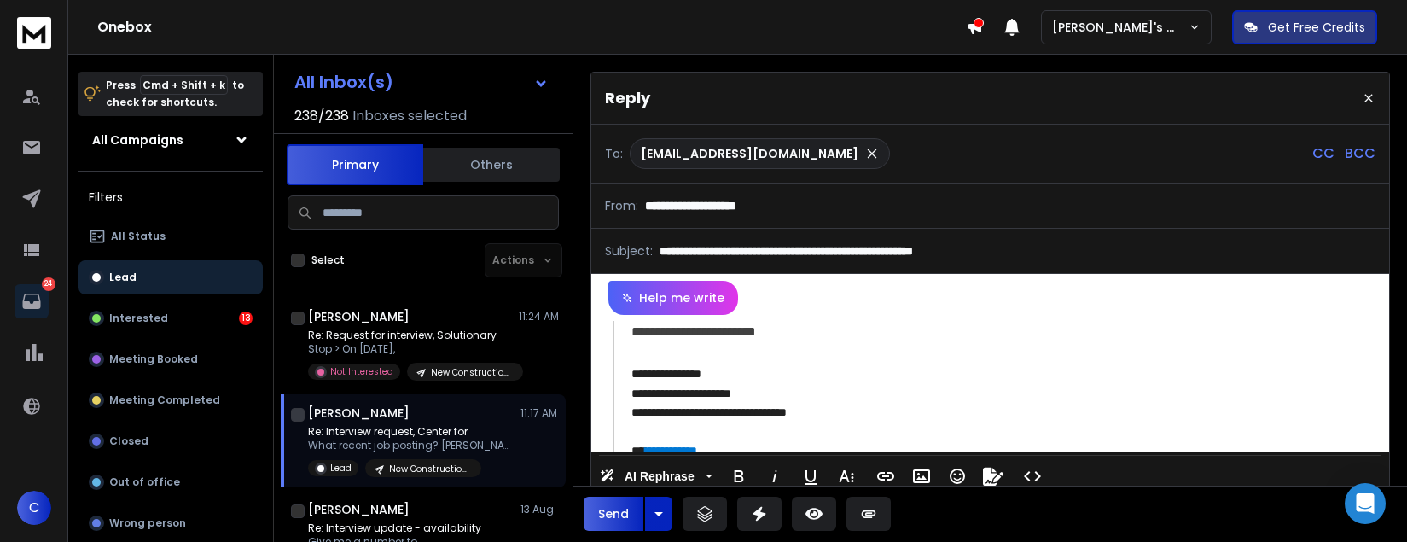
scroll to position [20, 0]
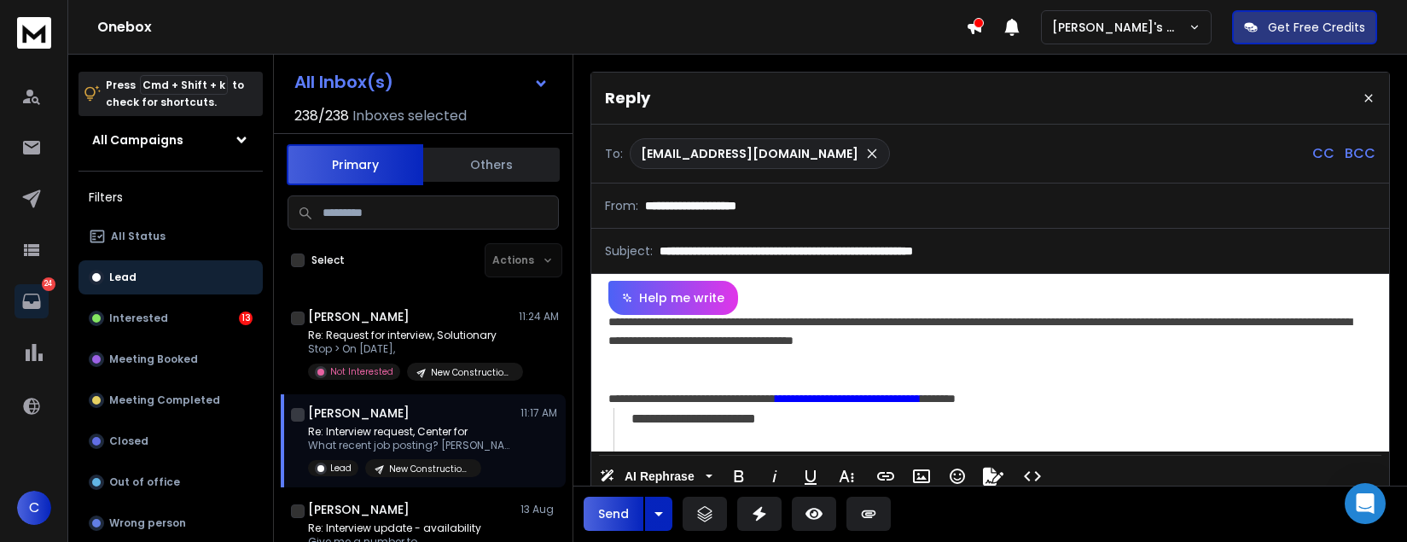
click at [806, 381] on div at bounding box center [987, 379] width 759 height 19
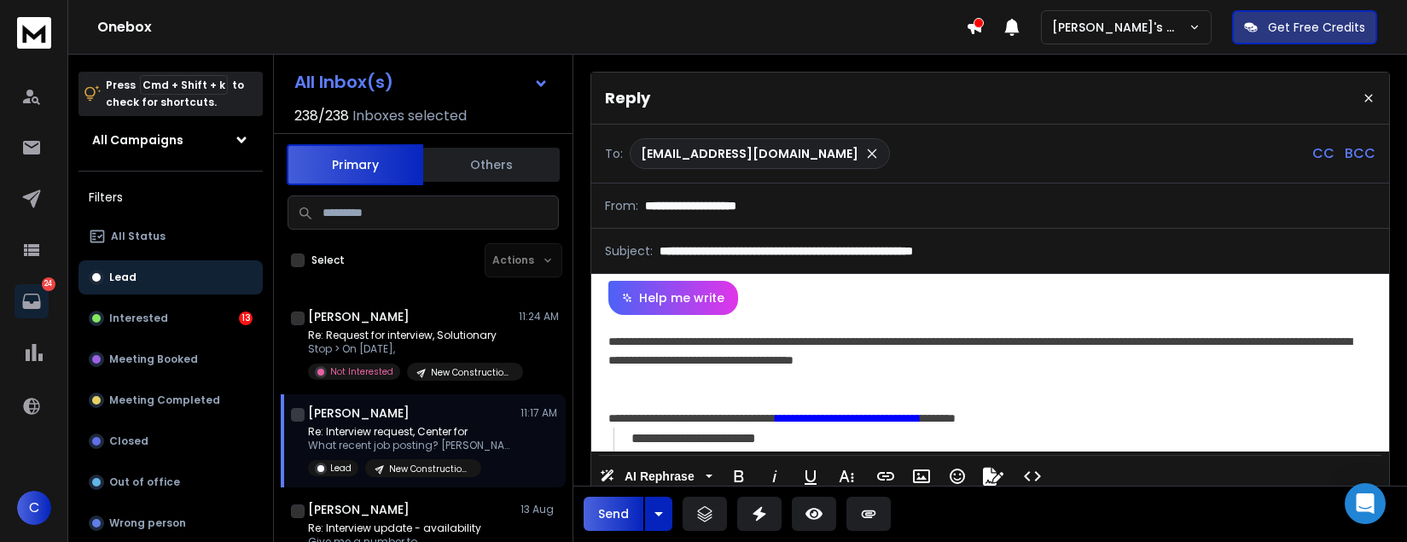
click at [608, 522] on button "Send" at bounding box center [614, 514] width 60 height 34
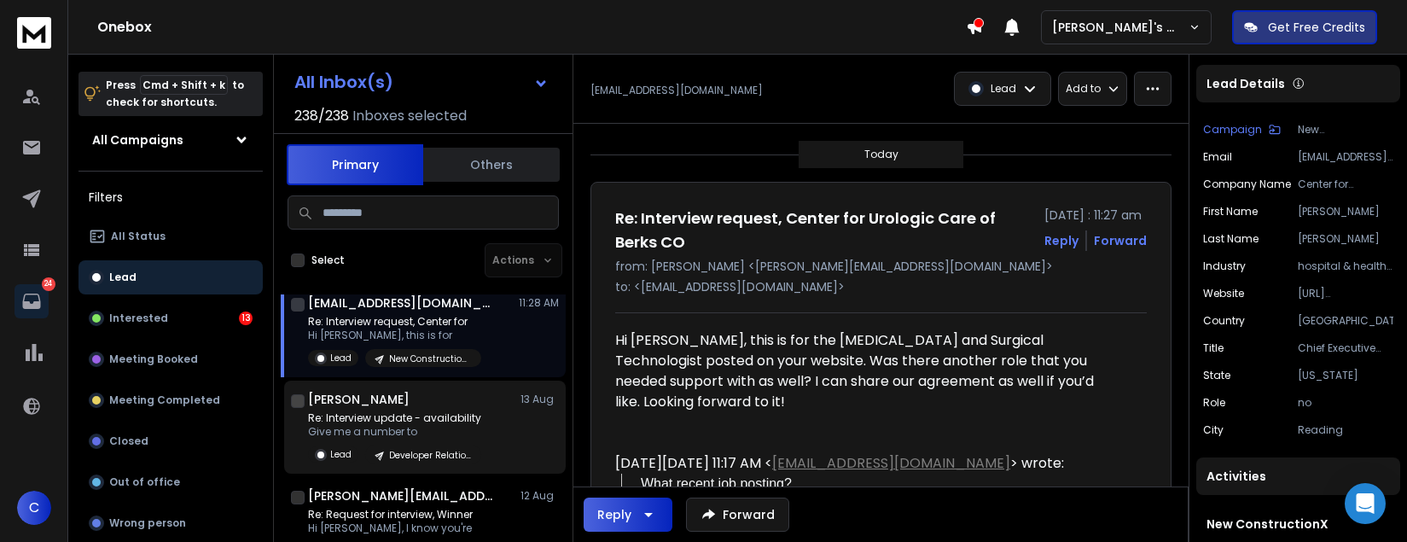
scroll to position [103, 0]
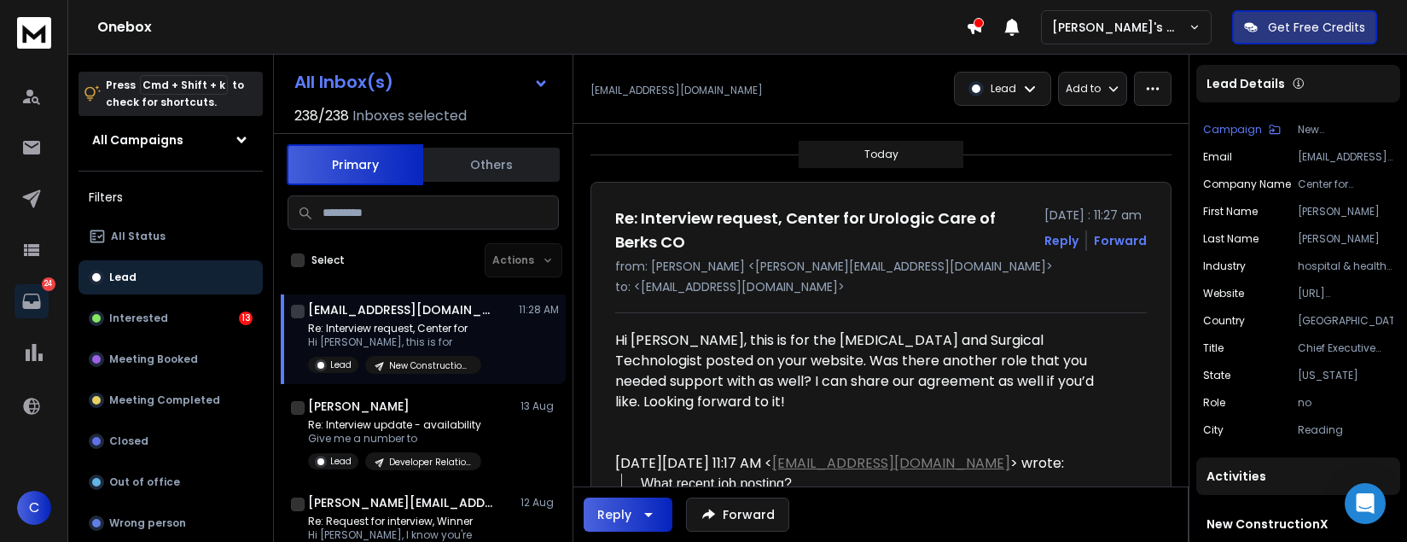
click at [1000, 88] on p "Lead" at bounding box center [1004, 89] width 26 height 14
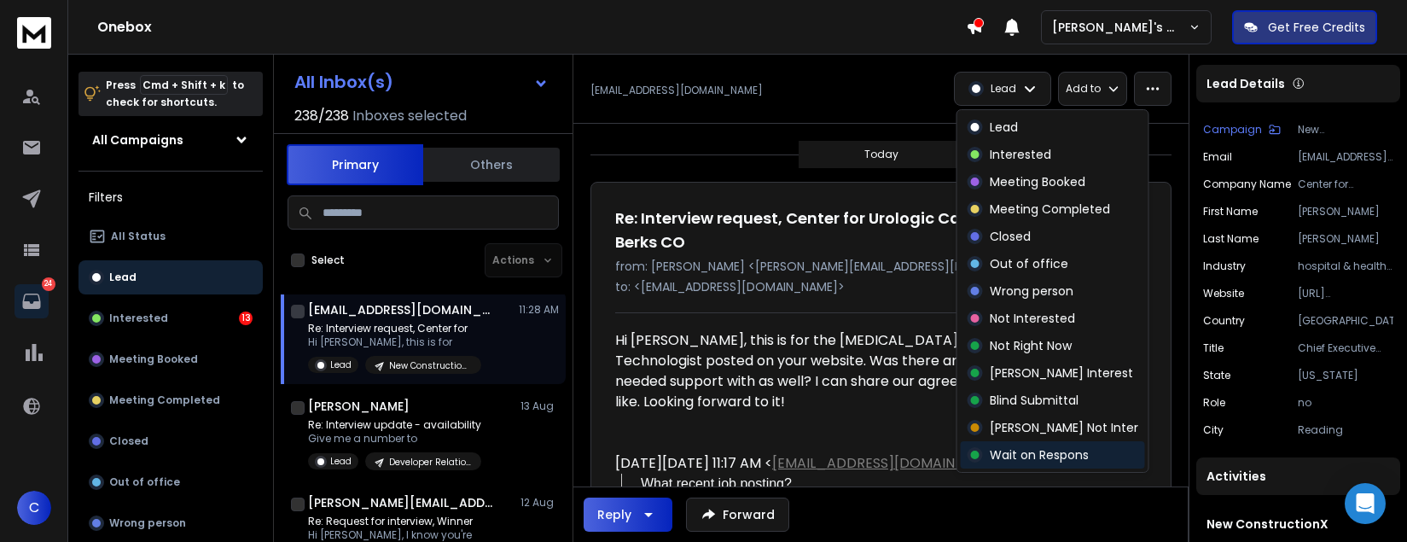
click at [1028, 453] on p "Wait on Respons" at bounding box center [1039, 454] width 99 height 17
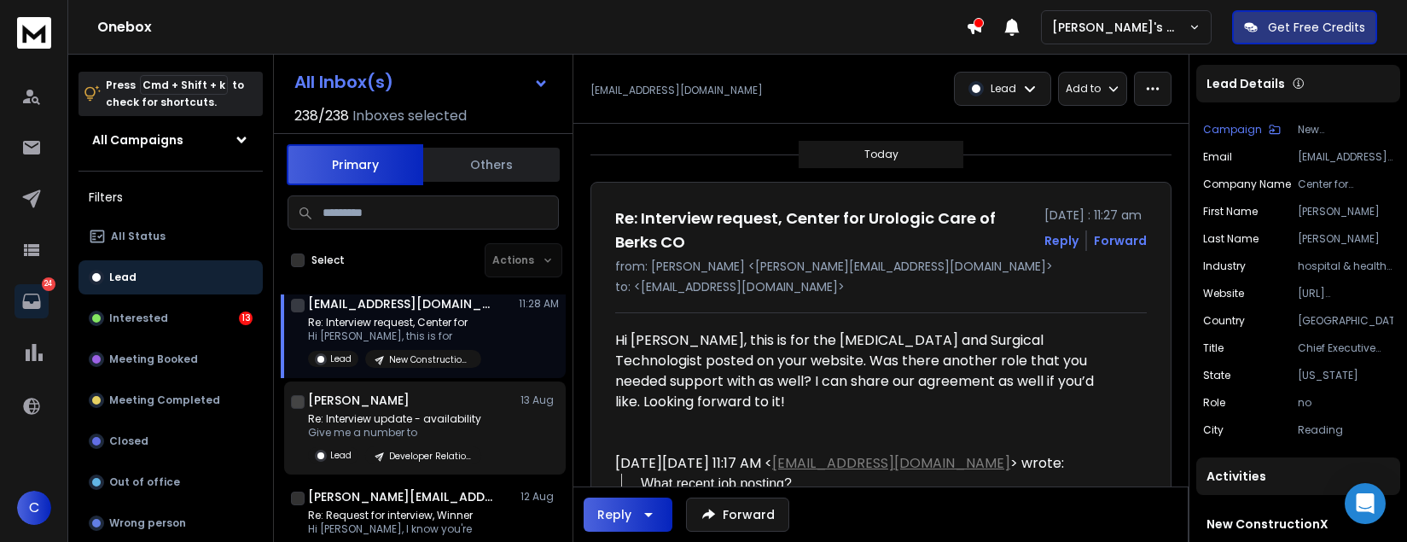
scroll to position [108, 0]
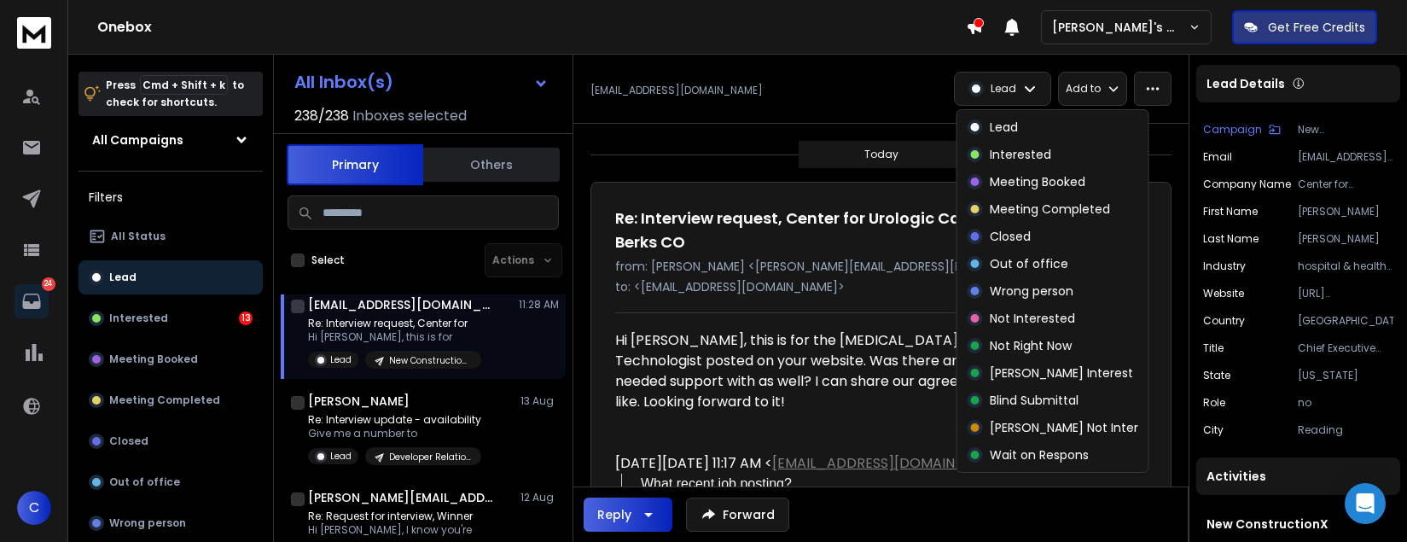
click at [1013, 90] on p "Lead" at bounding box center [1004, 89] width 26 height 14
click at [1043, 453] on p "Wait on Respons" at bounding box center [1039, 454] width 99 height 17
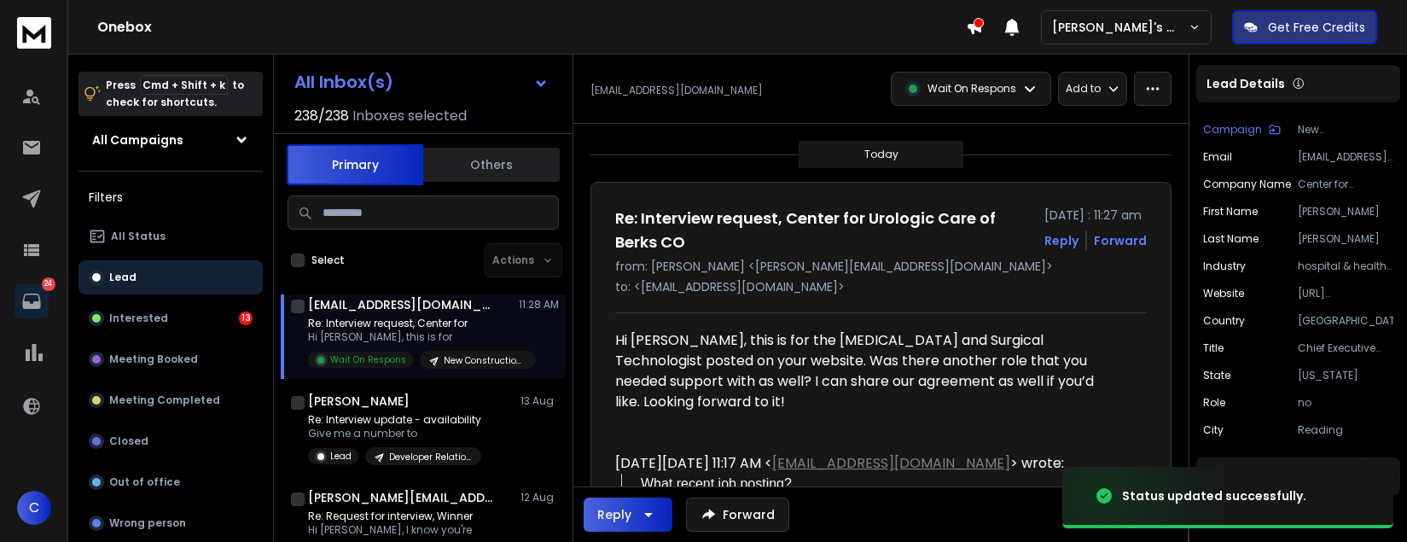
scroll to position [0, 0]
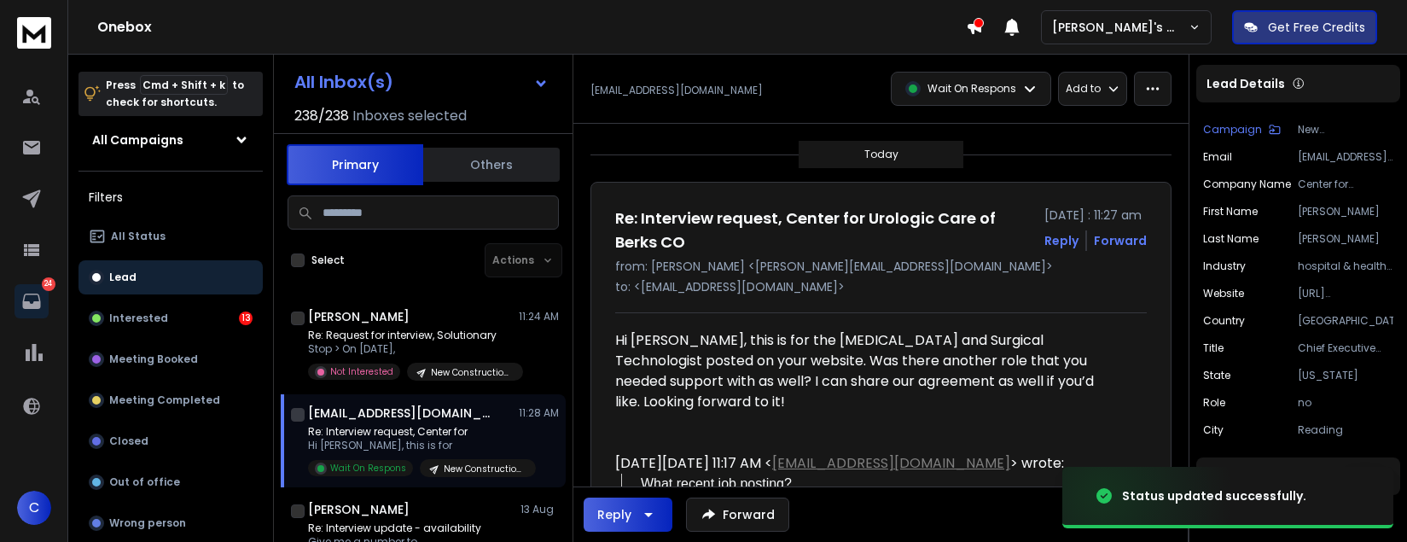
click at [196, 232] on button "All Status" at bounding box center [171, 236] width 184 height 34
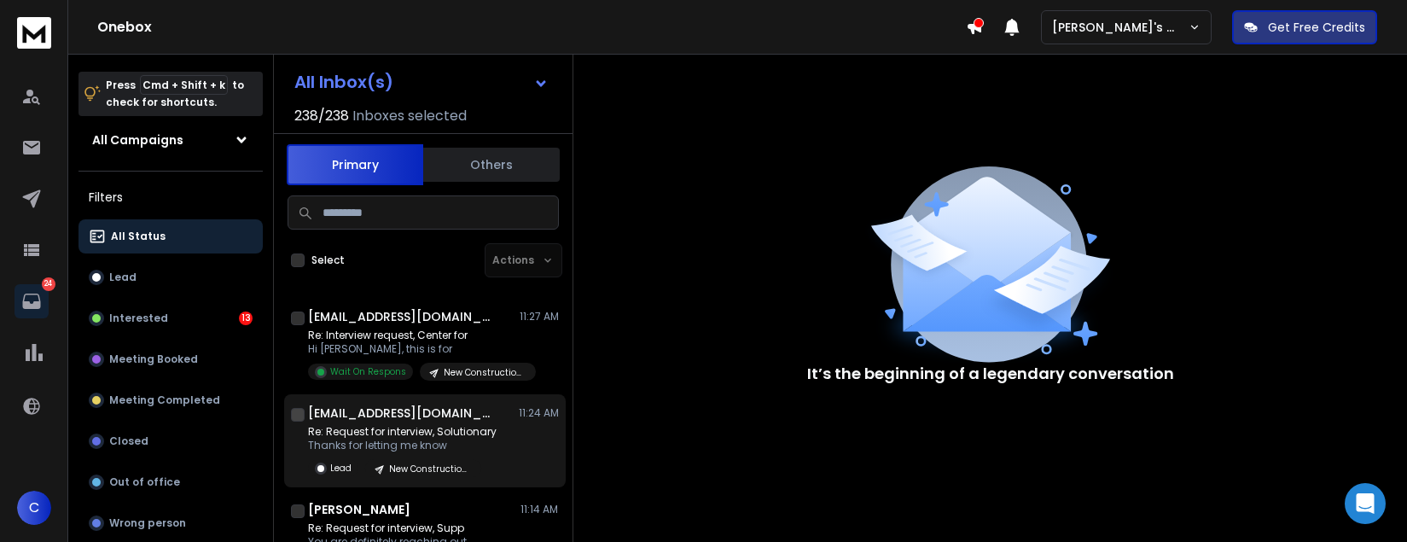
drag, startPoint x: 434, startPoint y: 428, endPoint x: 571, endPoint y: 486, distance: 149.1
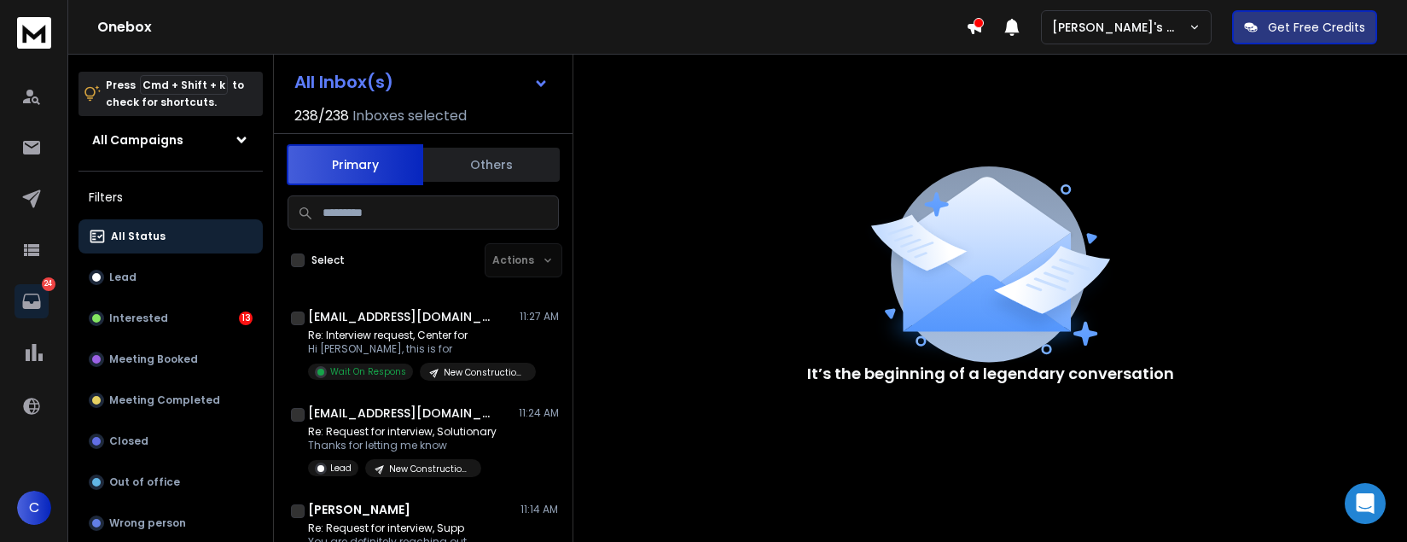
click at [434, 428] on p "Re: Request for interview, Solutionary" at bounding box center [402, 432] width 189 height 14
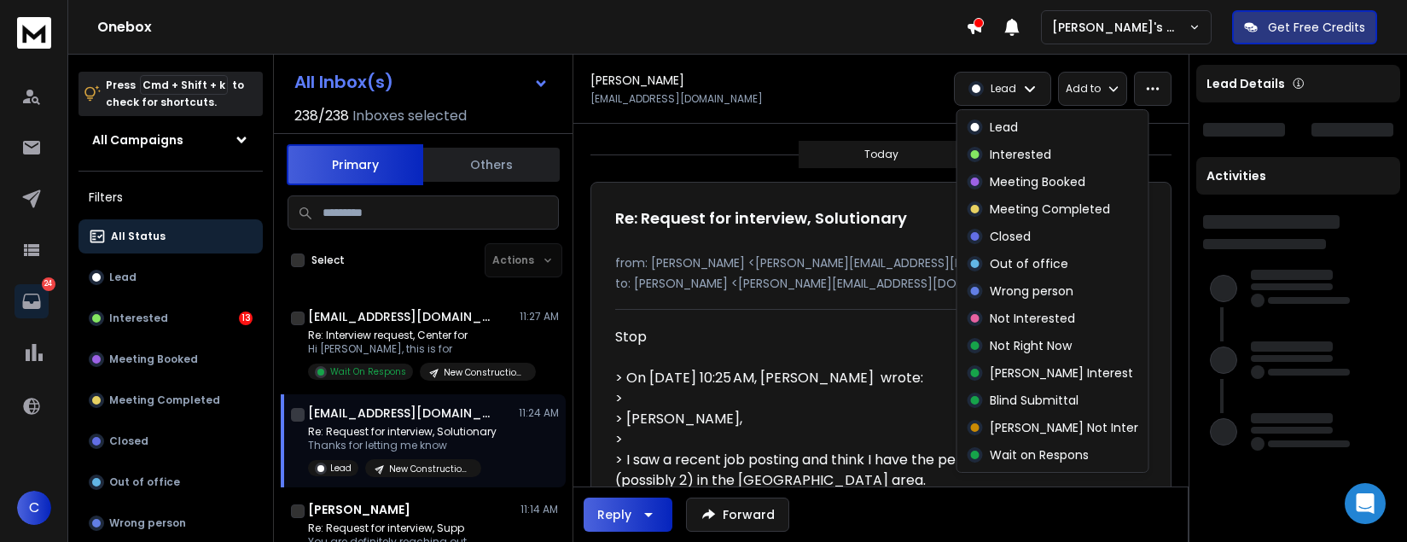
click at [1012, 97] on div "Lead" at bounding box center [1003, 89] width 96 height 32
click at [1046, 351] on p "Not Right Now" at bounding box center [1031, 345] width 82 height 17
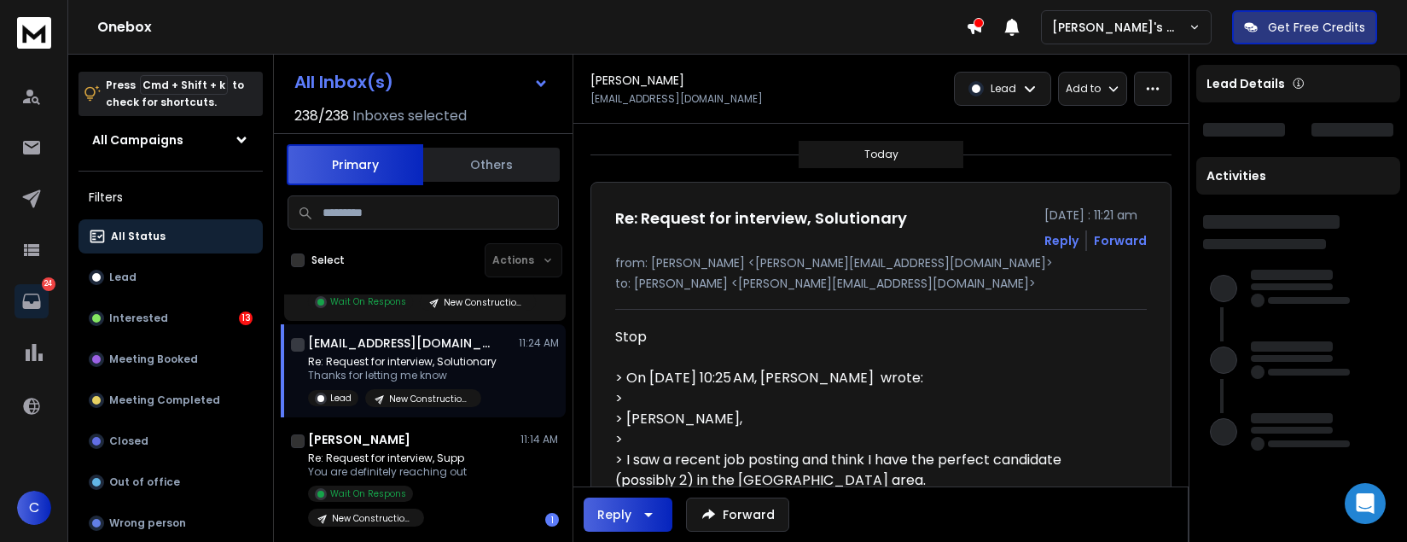
scroll to position [73, 0]
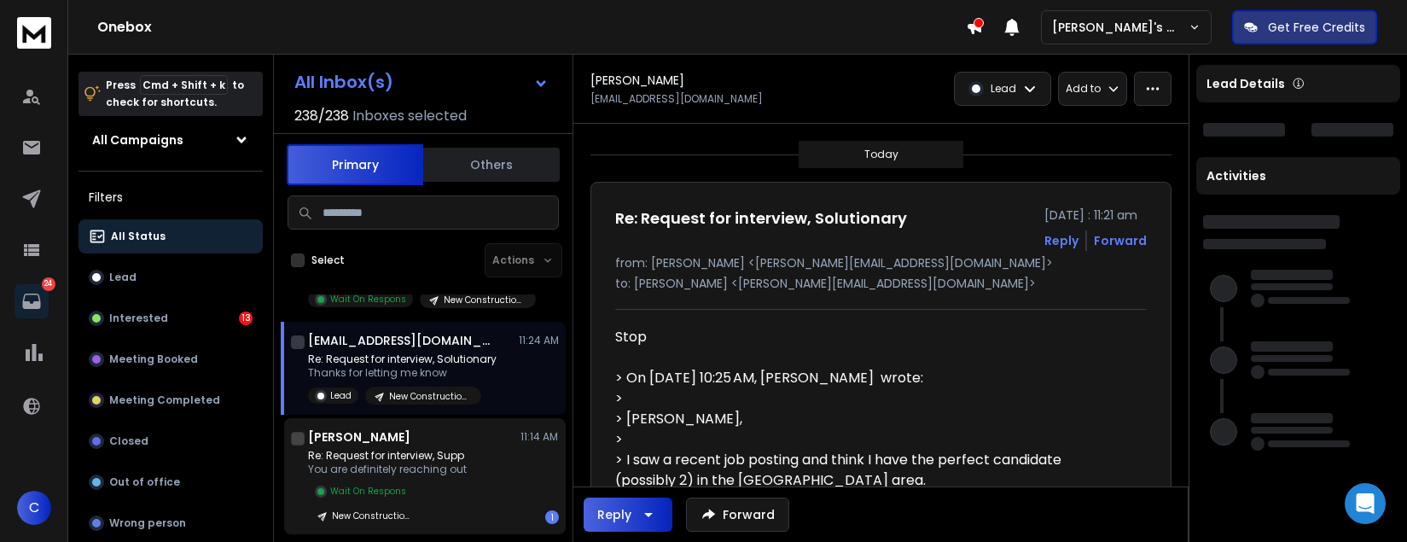
click at [445, 455] on p "Re: Request for interview, Supp" at bounding box center [410, 456] width 205 height 14
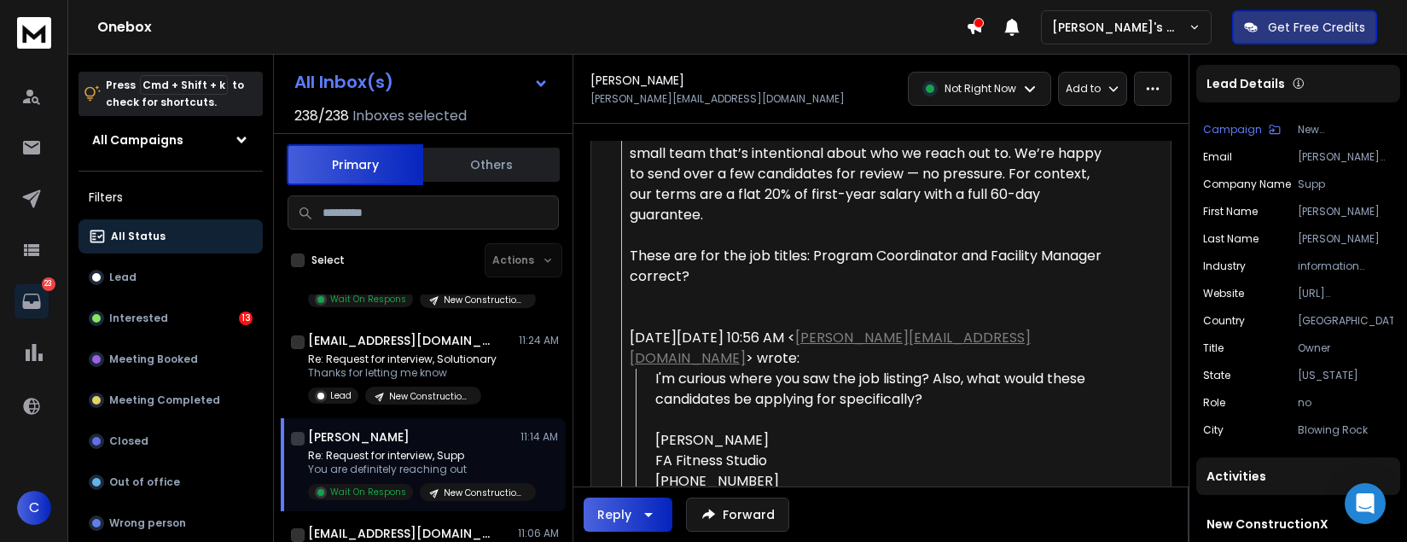
scroll to position [0, 0]
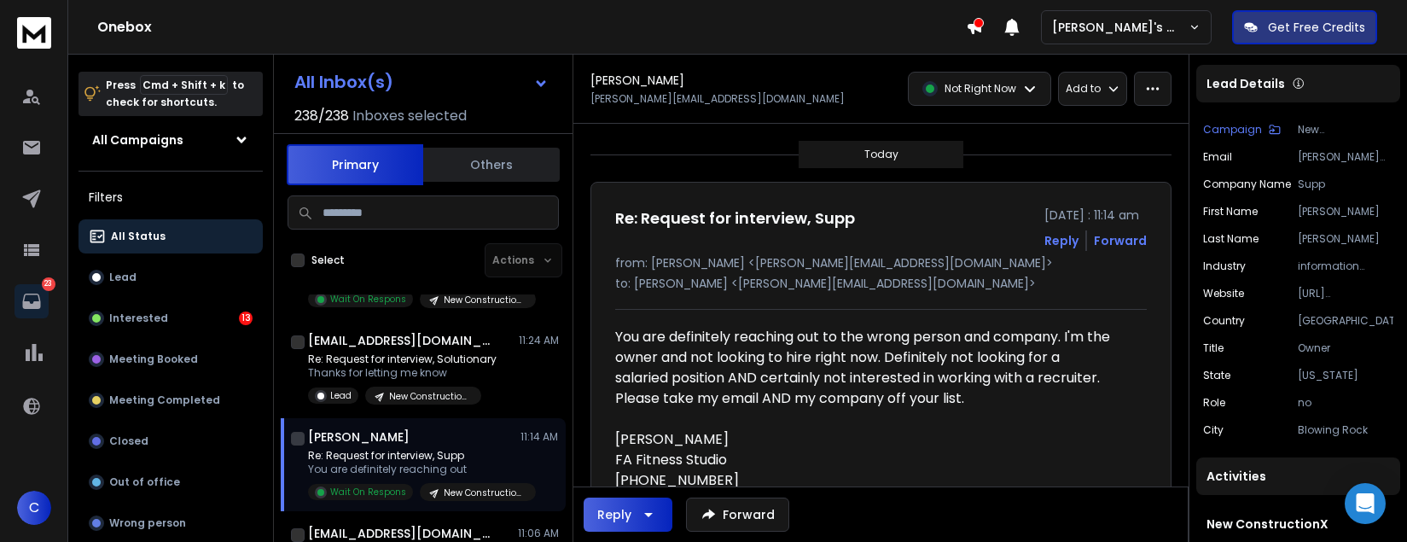
click at [1064, 238] on button "Reply" at bounding box center [1062, 240] width 34 height 17
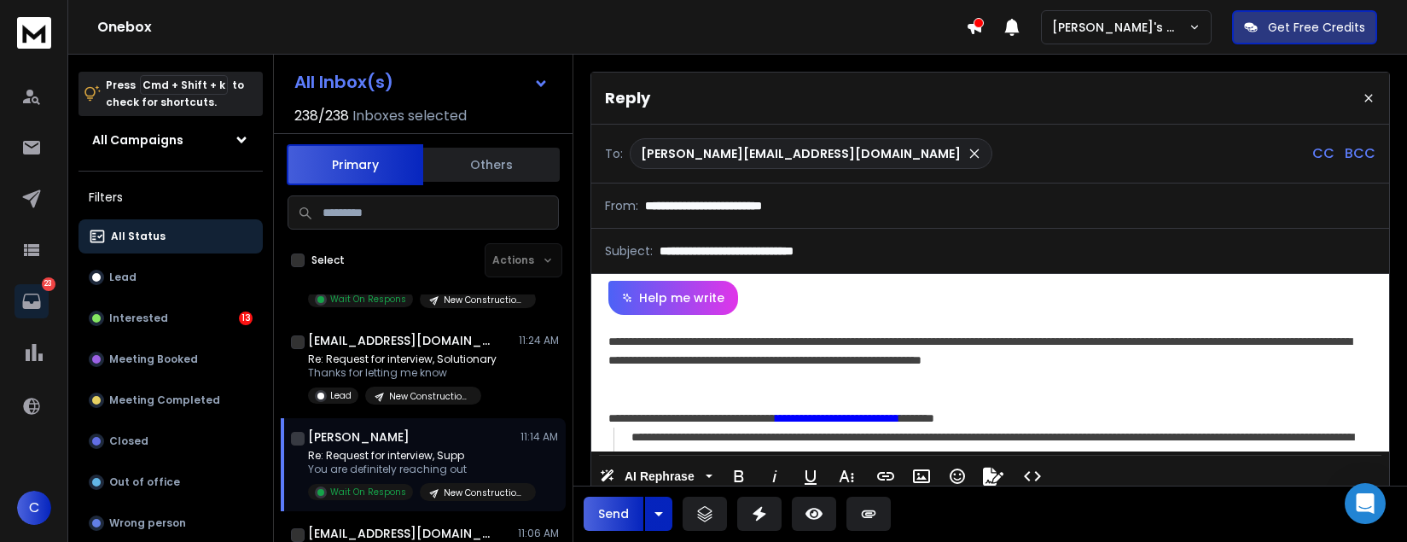
click at [614, 517] on button "Send" at bounding box center [614, 514] width 60 height 34
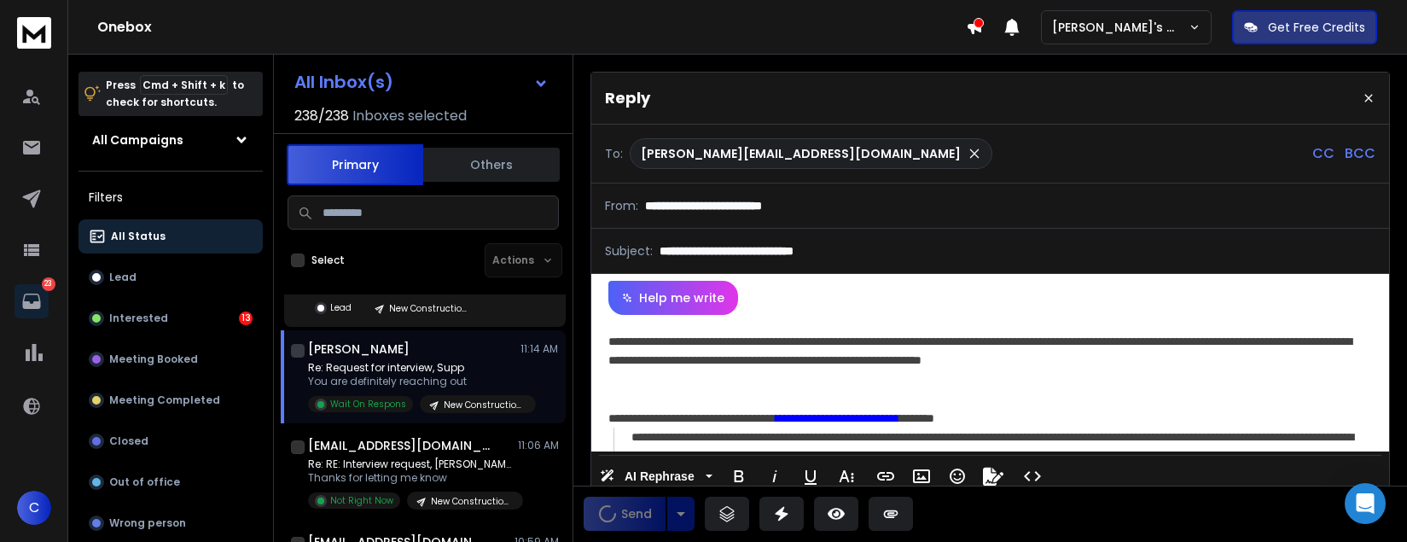
scroll to position [172, 0]
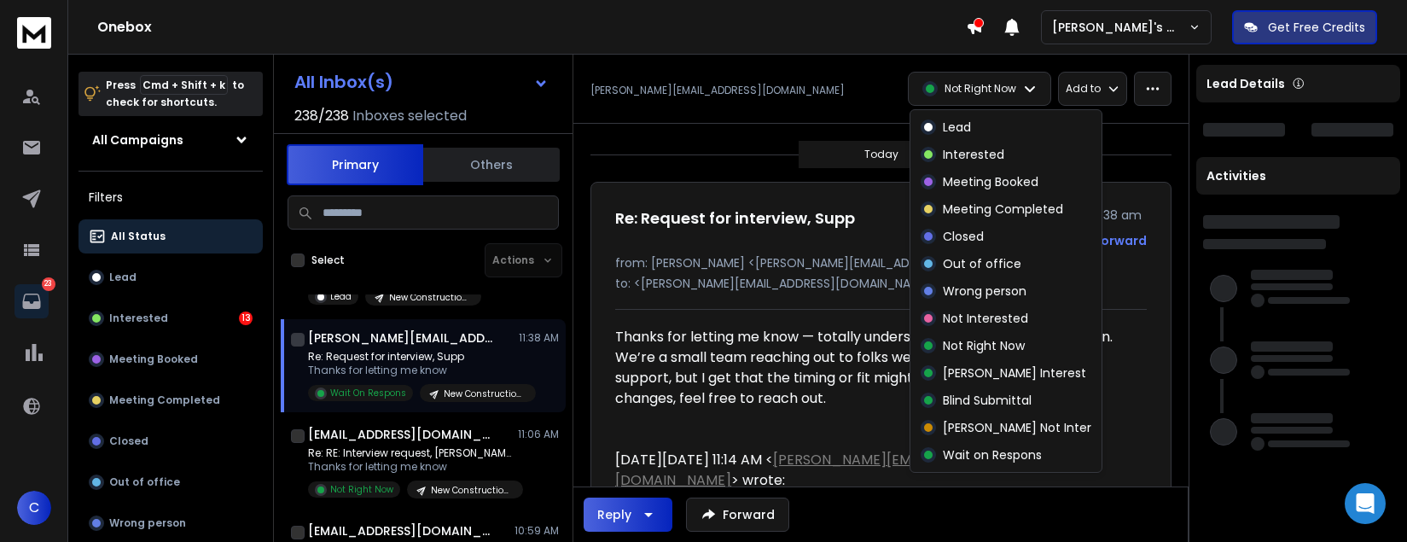
click at [1029, 94] on icon at bounding box center [1030, 89] width 14 height 14
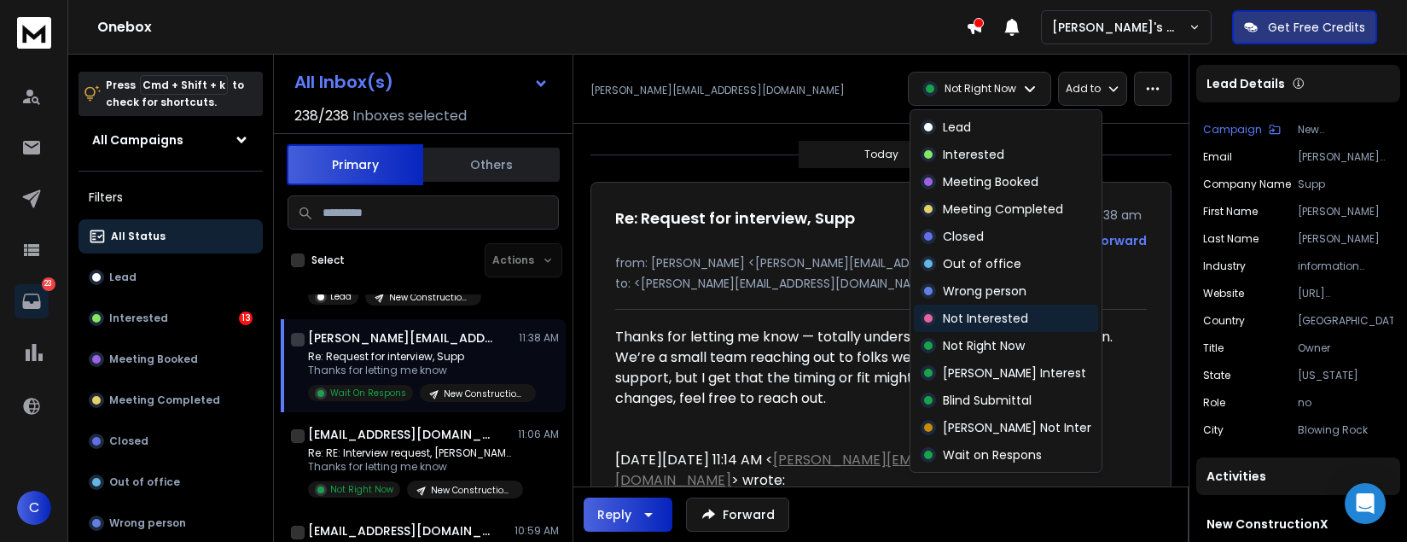
click at [1011, 313] on p "Not Interested" at bounding box center [985, 318] width 85 height 17
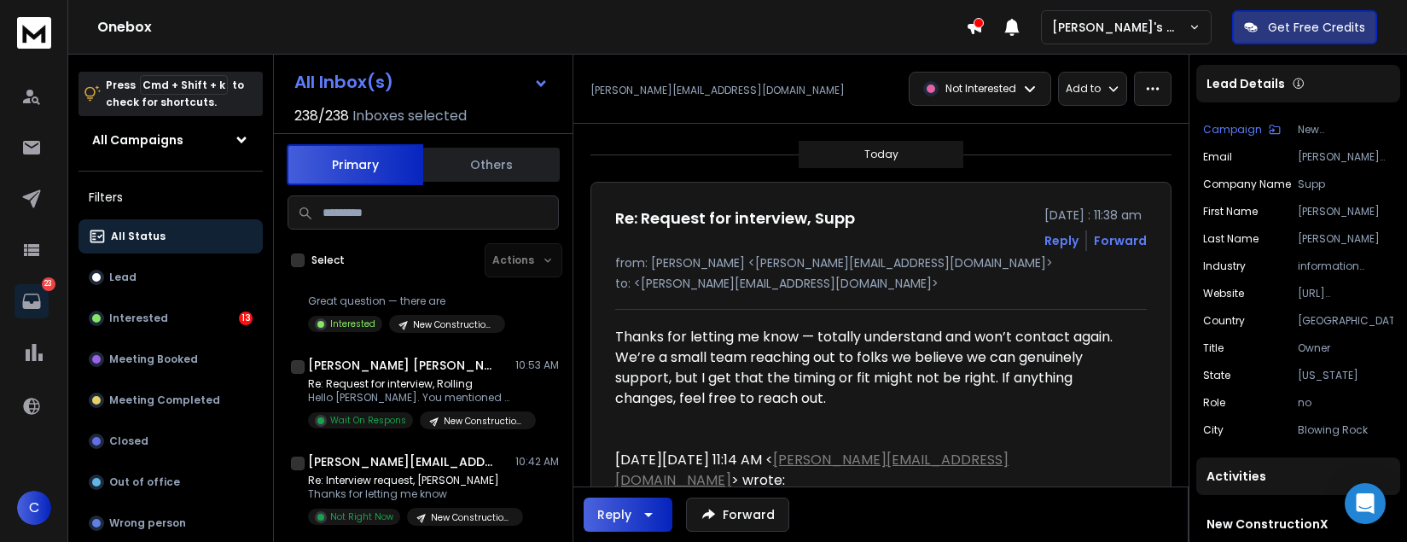
scroll to position [435, 0]
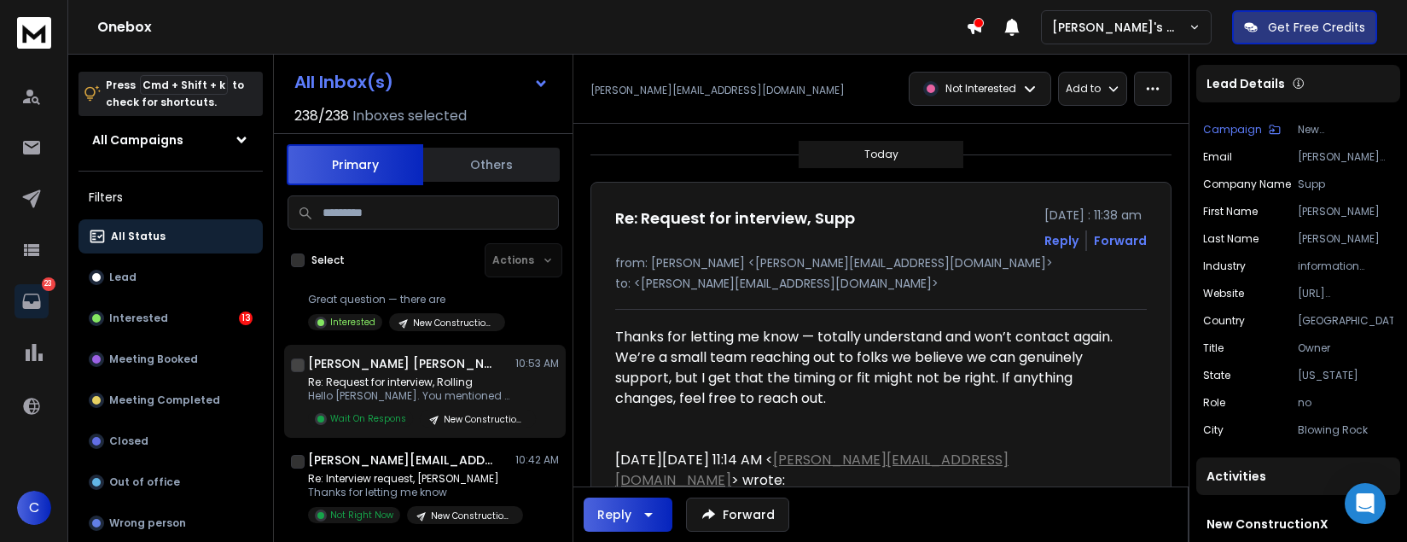
click at [468, 381] on p "Re: Request for interview, Rolling" at bounding box center [410, 382] width 205 height 14
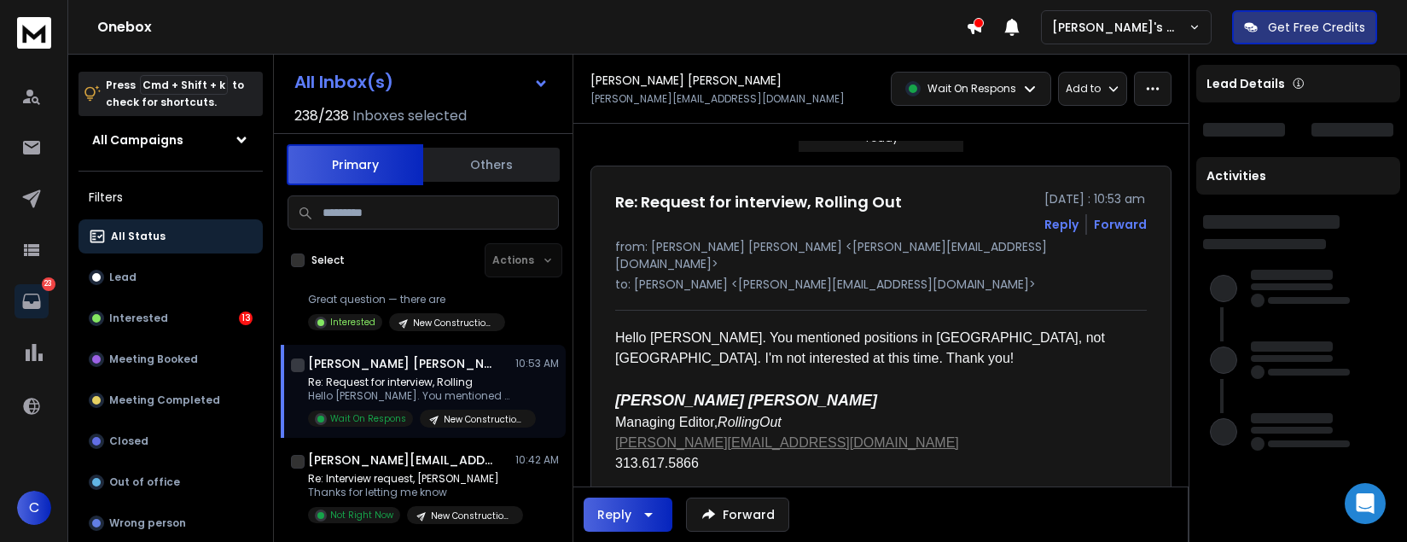
scroll to position [25, 0]
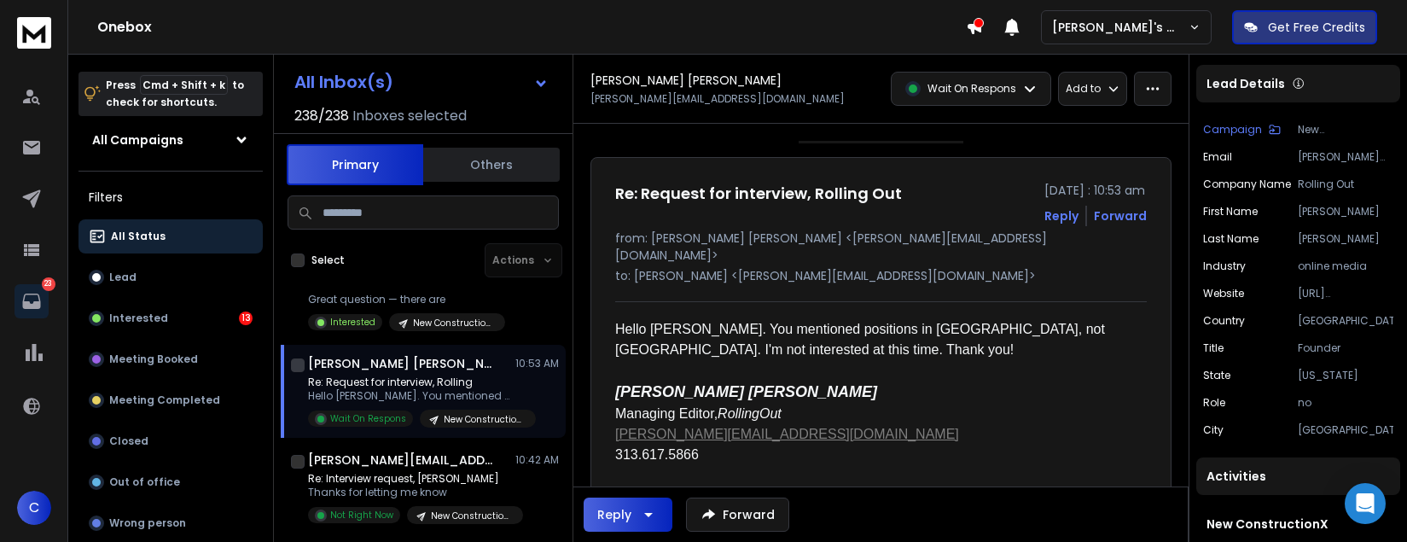
click at [1065, 214] on button "Reply" at bounding box center [1062, 215] width 34 height 17
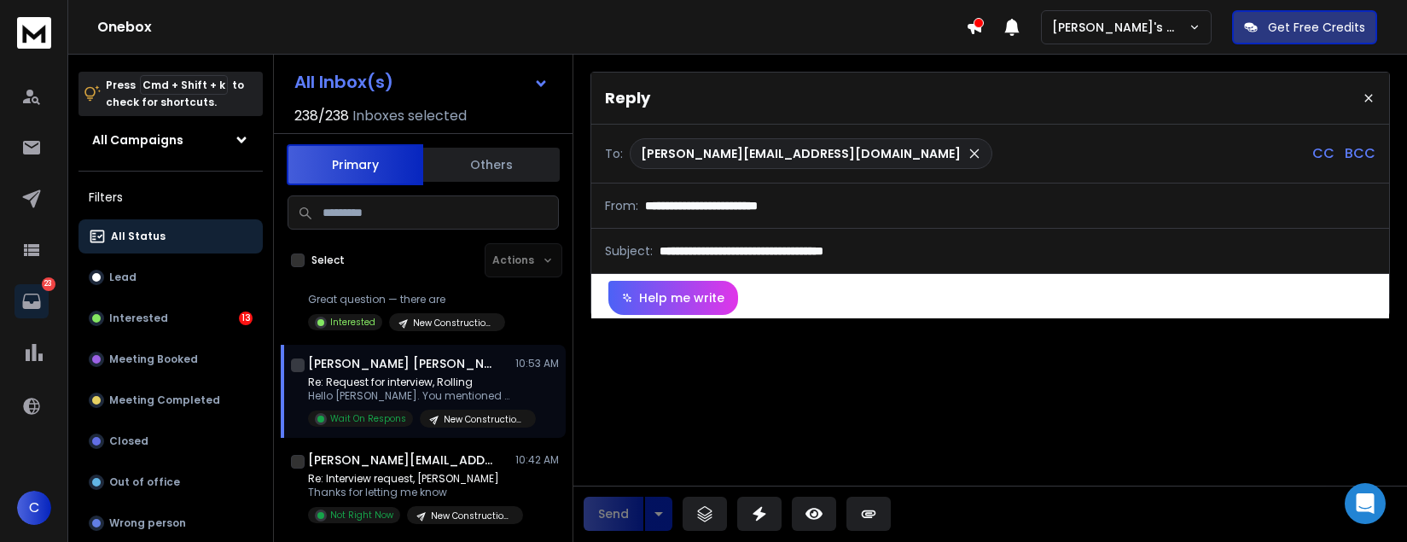
scroll to position [0, 0]
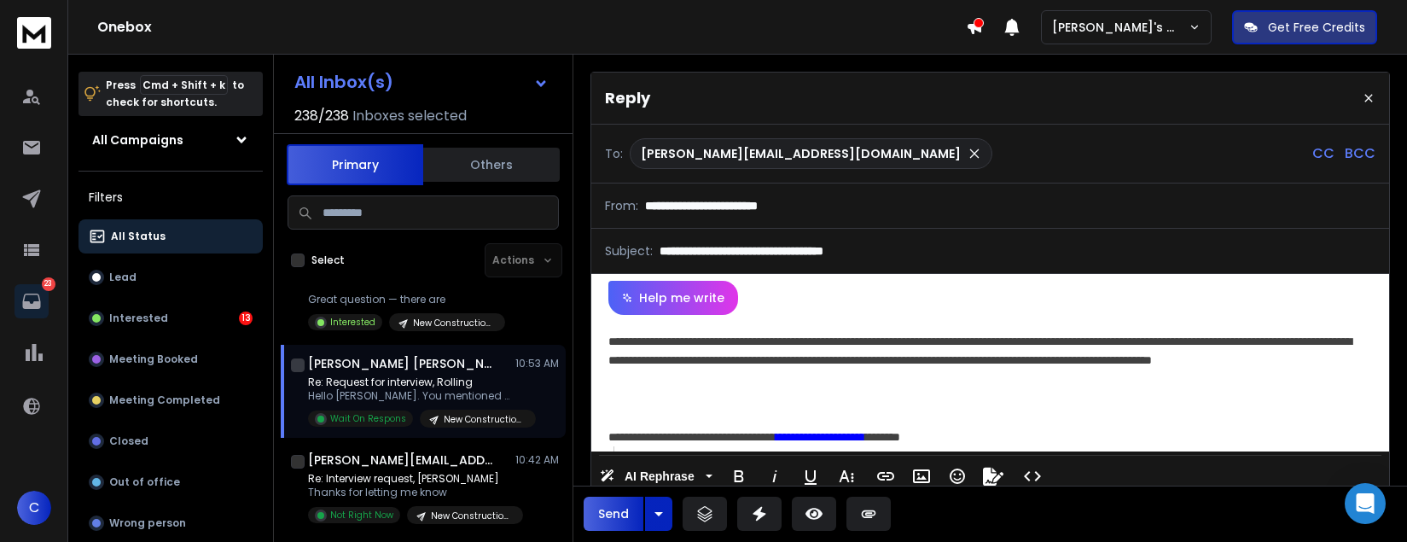
click at [614, 519] on button "Send" at bounding box center [614, 514] width 60 height 34
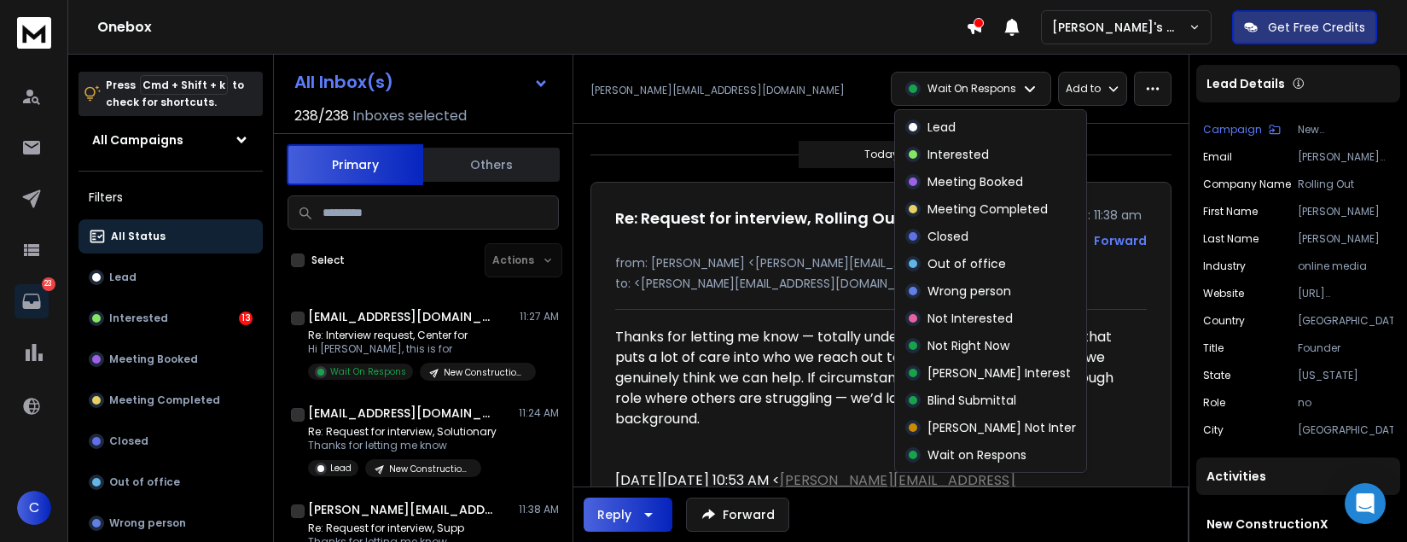
click at [996, 88] on p "Wait On Respons" at bounding box center [972, 89] width 89 height 14
drag, startPoint x: 991, startPoint y: 344, endPoint x: 1039, endPoint y: 366, distance: 52.7
click at [991, 344] on p "Not Right Now" at bounding box center [969, 345] width 82 height 17
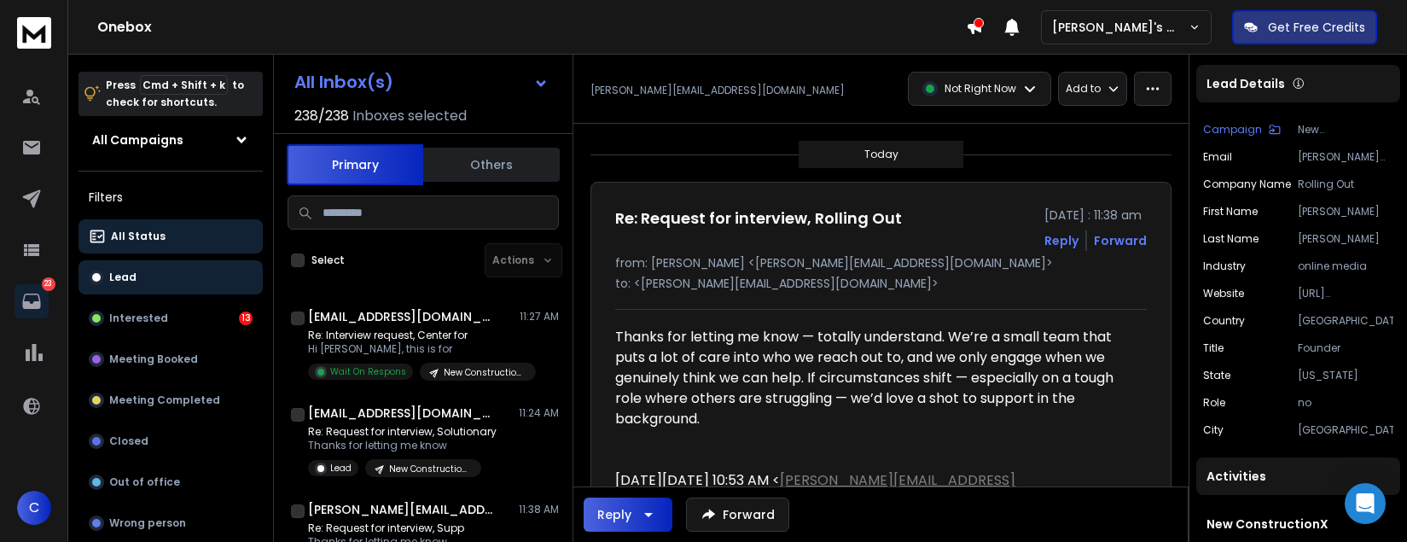
click at [171, 285] on button "Lead" at bounding box center [171, 277] width 184 height 34
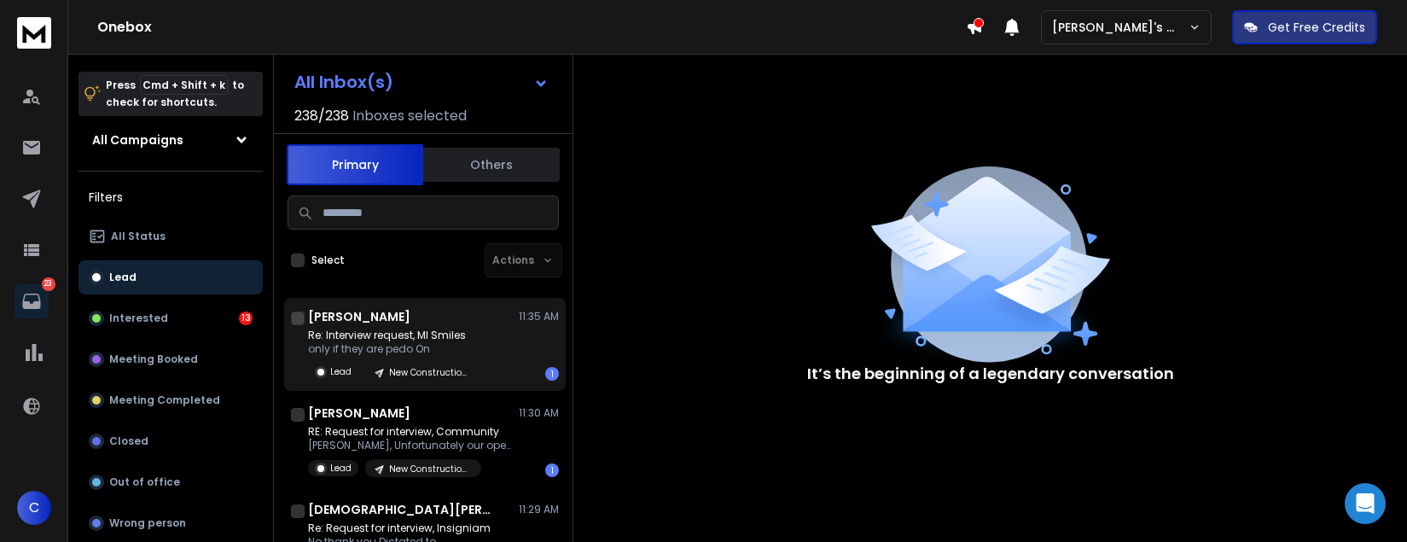
click at [459, 344] on p "only if they are pedo On" at bounding box center [394, 349] width 173 height 14
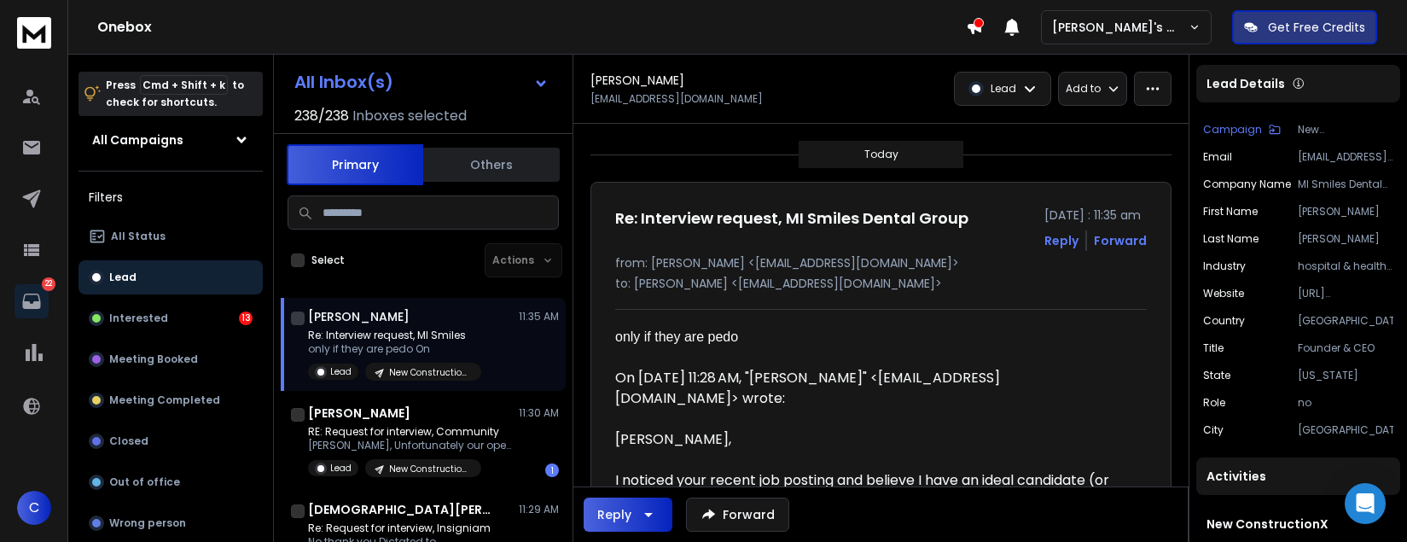
drag, startPoint x: 978, startPoint y: 261, endPoint x: 651, endPoint y: 260, distance: 326.8
click at [650, 260] on p "from: Bradley Dykstra <drdykstra@mismilesdentalgroup.com>" at bounding box center [881, 262] width 532 height 17
copy p "Bradley Dykstra <drdykstra@mismilesdentalgroup.com"
click at [1054, 237] on button "Reply" at bounding box center [1062, 240] width 34 height 17
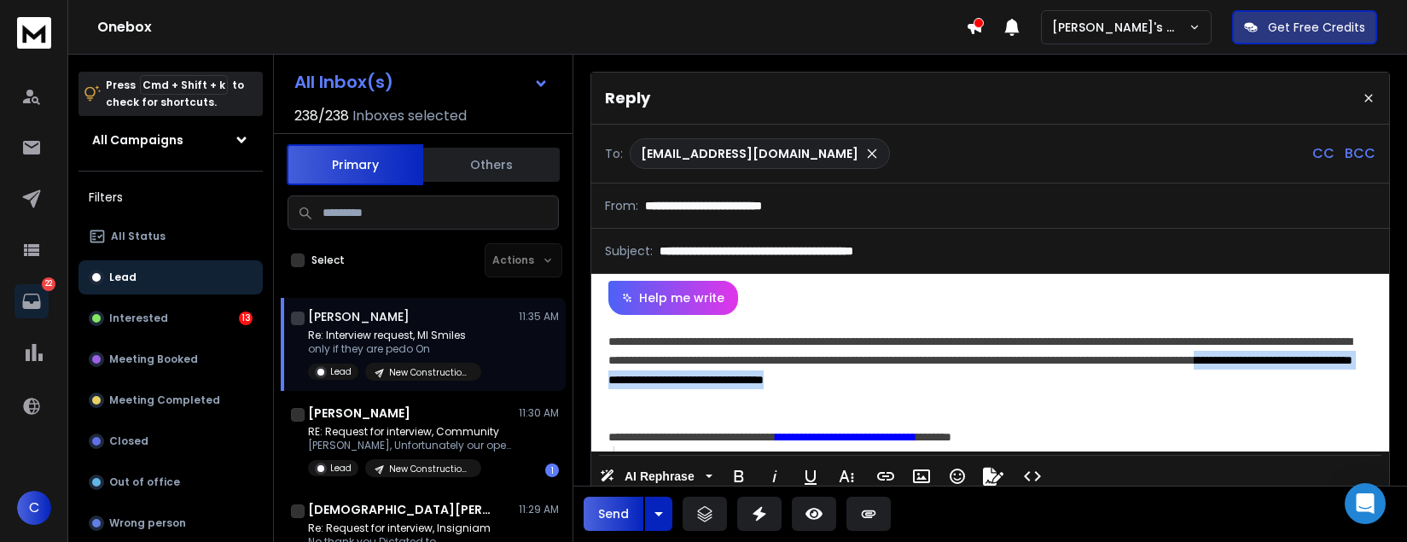
drag, startPoint x: 1140, startPoint y: 379, endPoint x: 739, endPoint y: 378, distance: 401.1
click at [742, 380] on div "**********" at bounding box center [987, 360] width 759 height 57
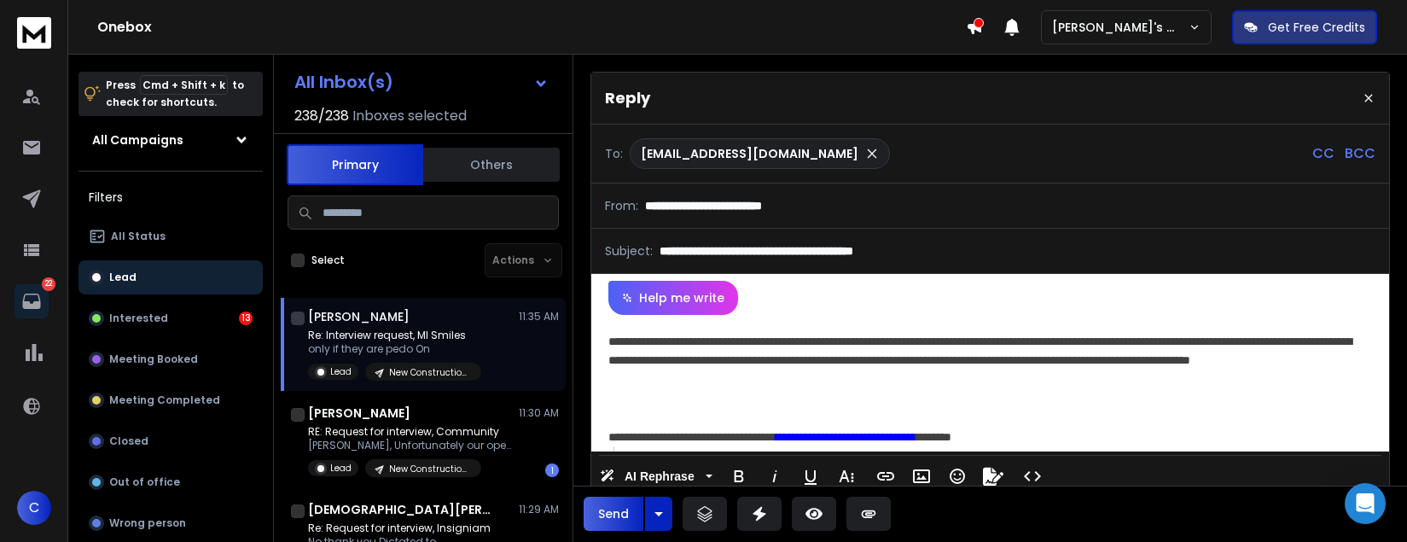
click at [598, 515] on button "Send" at bounding box center [614, 514] width 60 height 34
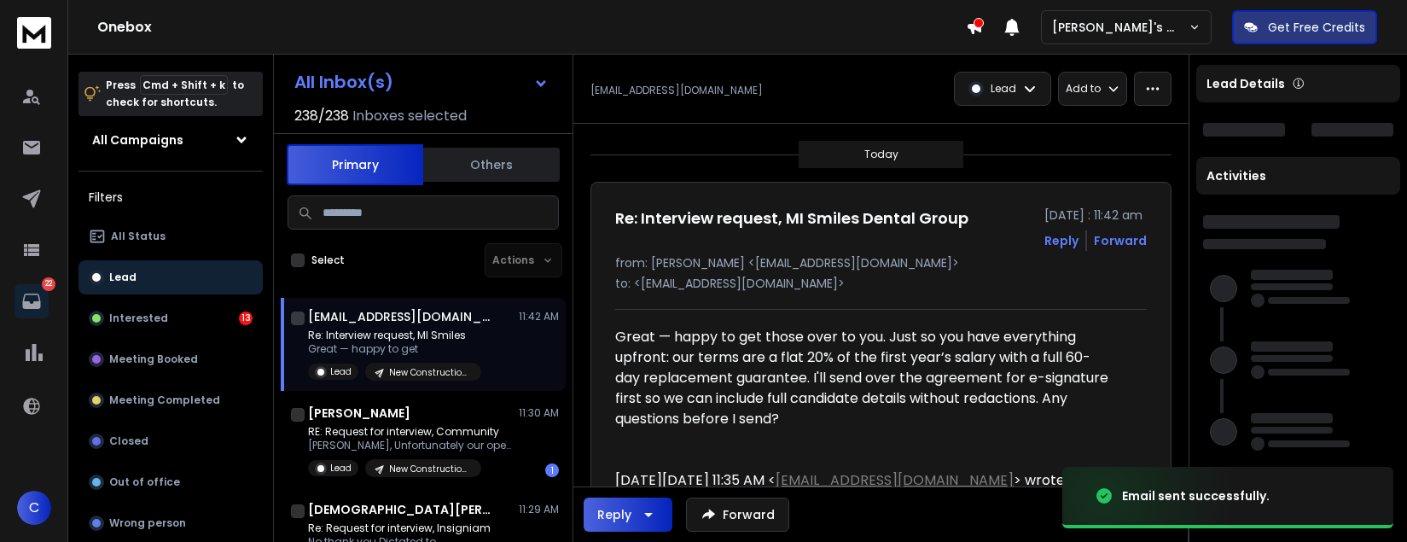
click at [1010, 85] on p "Lead" at bounding box center [1004, 89] width 26 height 14
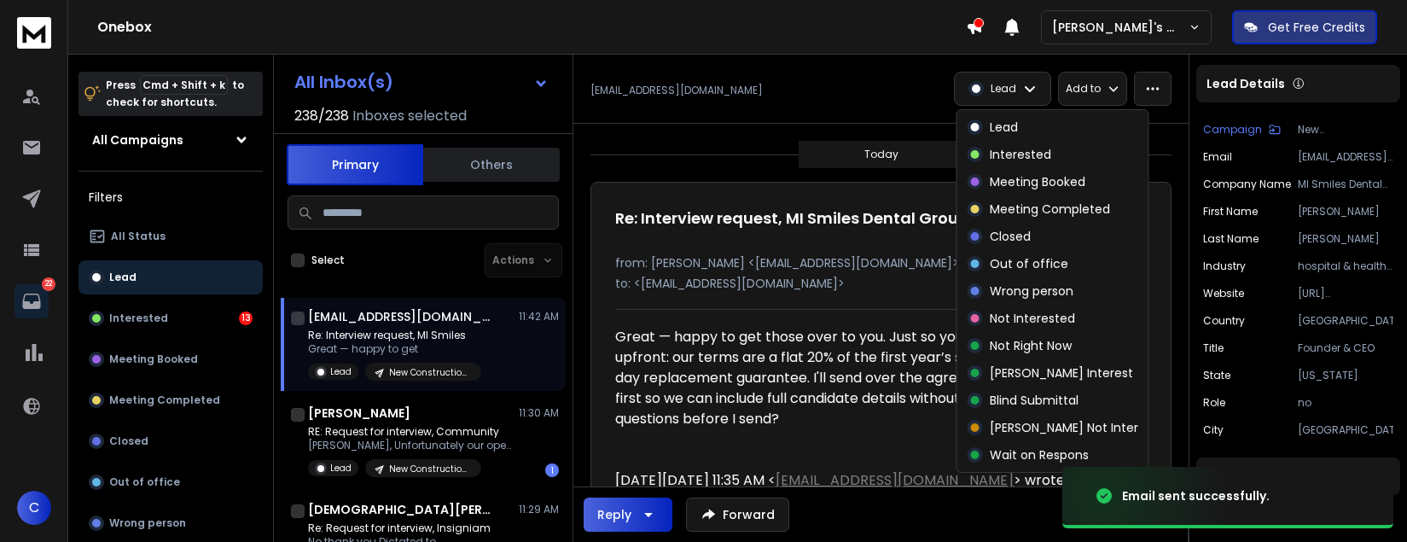
click at [1062, 458] on ol "Email sent successfully." at bounding box center [1228, 497] width 358 height 89
click at [1056, 451] on p "Wait on Respons" at bounding box center [1039, 454] width 99 height 17
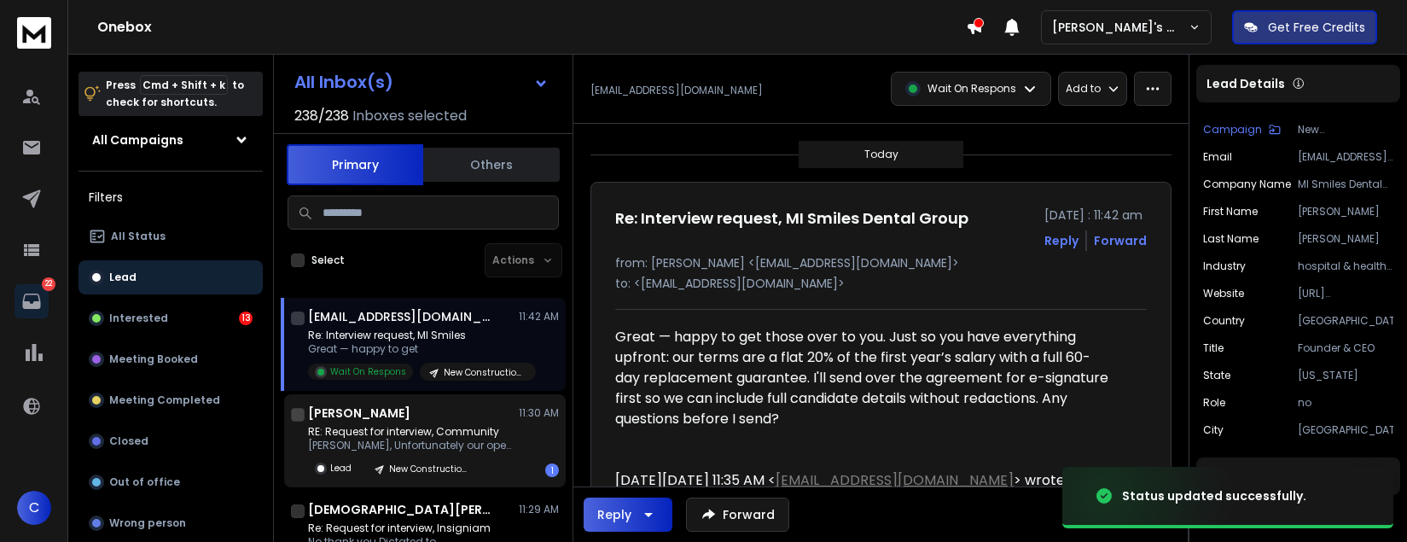
click at [413, 443] on p "Michelle, Unfortunately our openings are" at bounding box center [410, 446] width 205 height 14
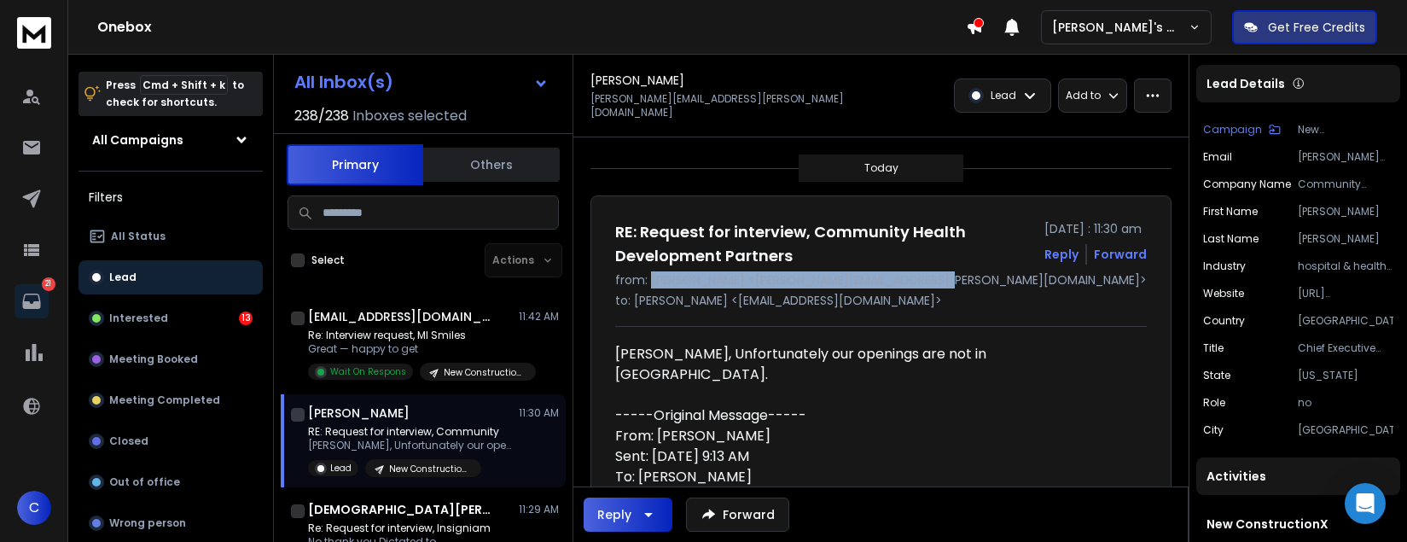
drag, startPoint x: 940, startPoint y: 263, endPoint x: 675, endPoint y: 265, distance: 265.4
click at [648, 271] on p "from: Mike Clark <mike.clark@convergencehealth.com>" at bounding box center [881, 279] width 532 height 17
copy p "Mike Clark <mike.clark@convergencehealth.com"
drag, startPoint x: 869, startPoint y: 258, endPoint x: 947, endPoint y: 272, distance: 79.8
click at [869, 271] on p "from: Mike Clark <mike.clark@convergencehealth.com>" at bounding box center [881, 279] width 532 height 17
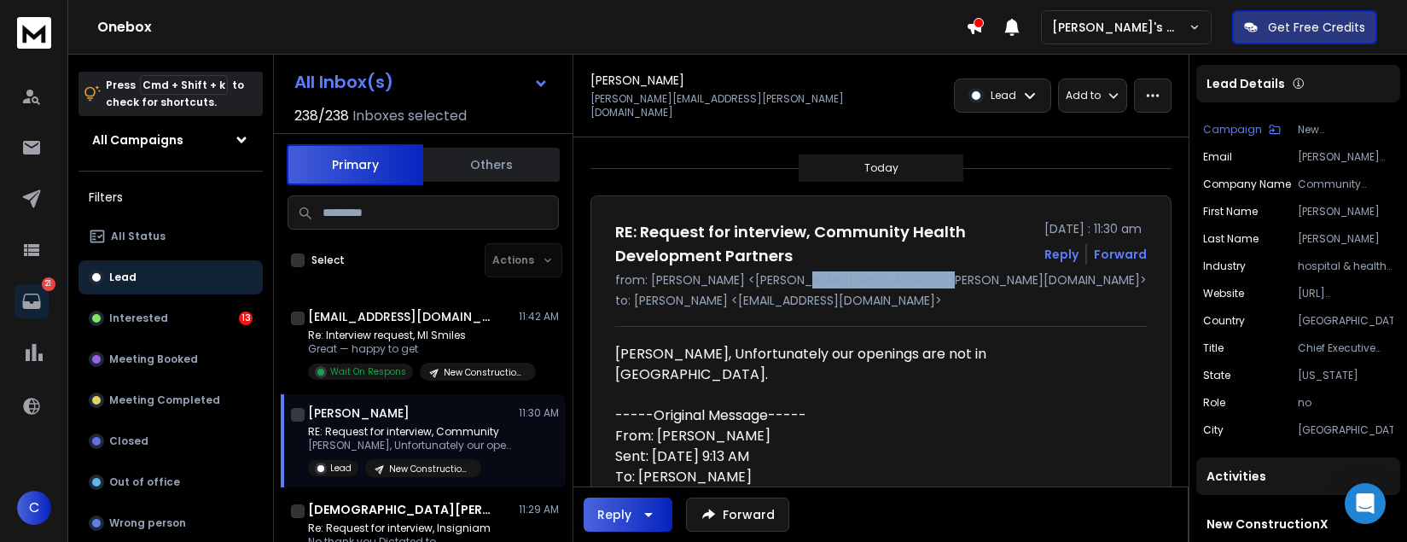
drag, startPoint x: 941, startPoint y: 268, endPoint x: 836, endPoint y: 262, distance: 105.1
click at [794, 271] on p "from: Mike Clark <mike.clark@convergencehealth.com>" at bounding box center [881, 279] width 532 height 17
copy p "convergencehealth.com"
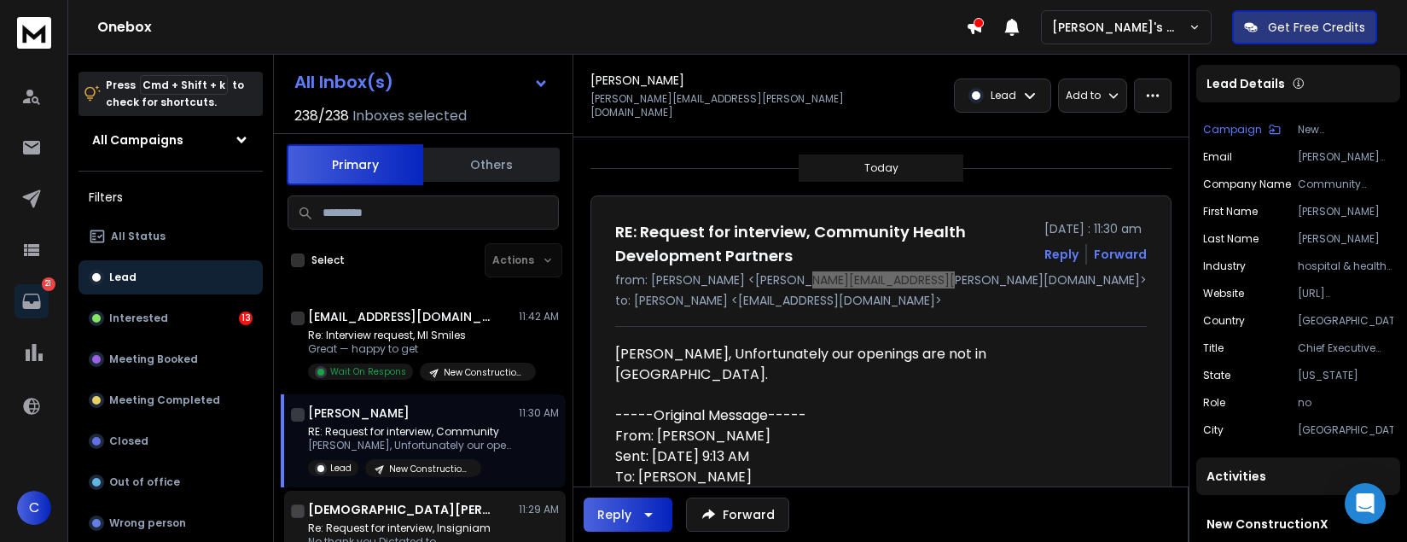
scroll to position [40, 0]
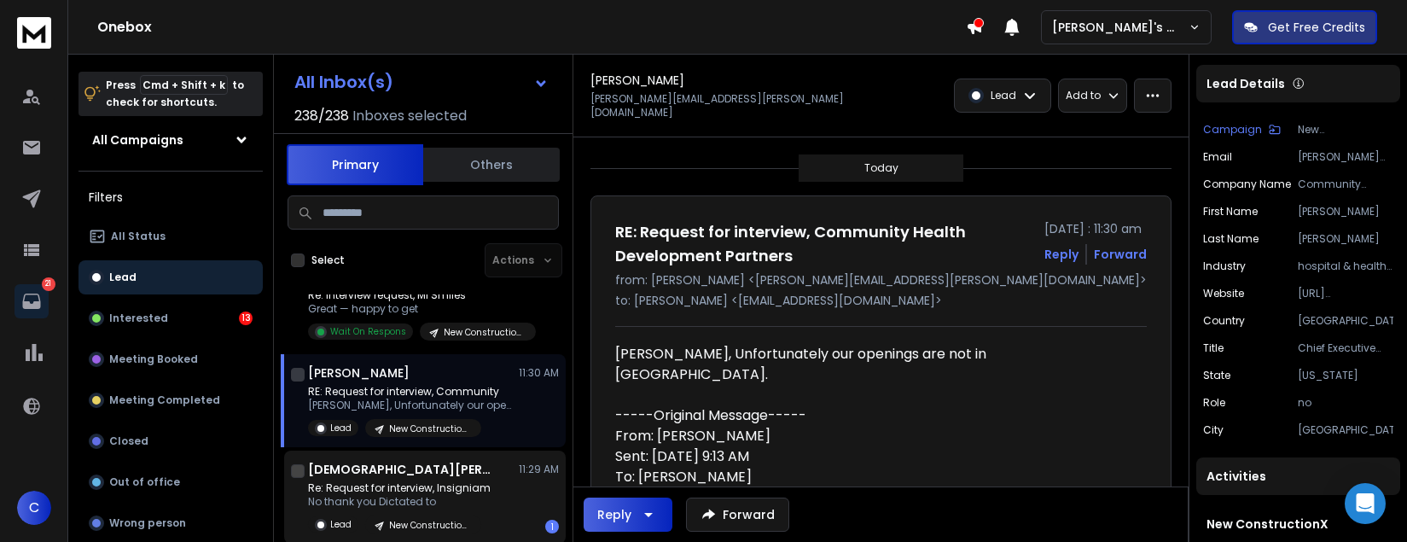
click at [459, 488] on p "Re: Request for interview, Insigniam" at bounding box center [399, 488] width 183 height 14
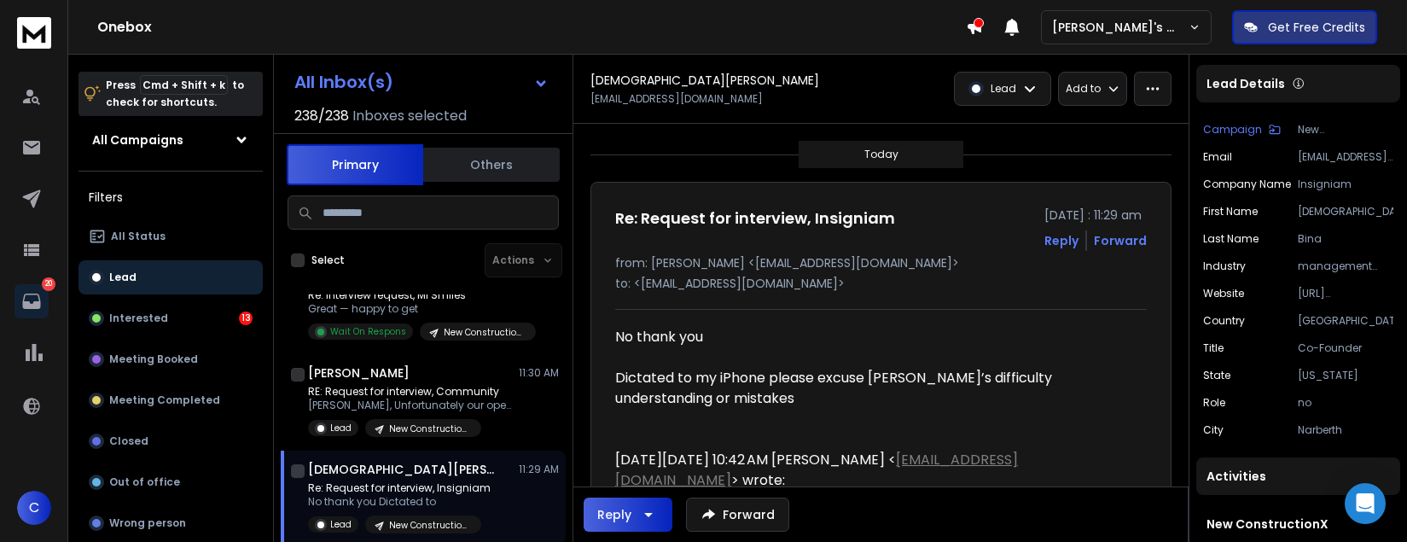
click at [1062, 242] on button "Reply" at bounding box center [1062, 240] width 34 height 17
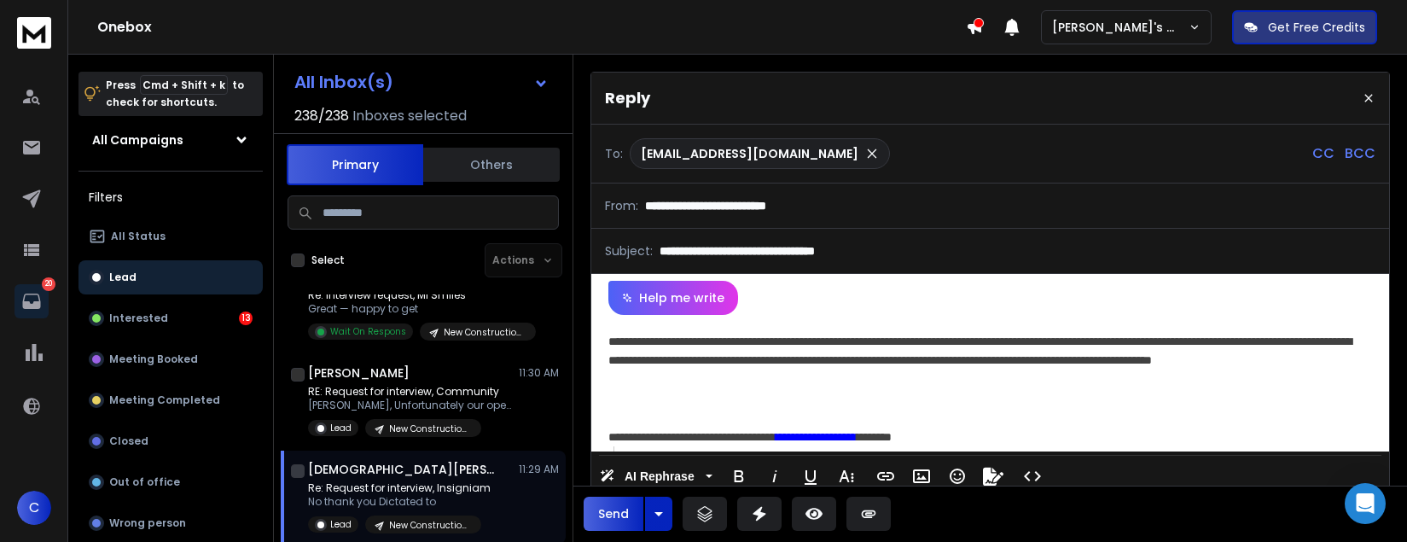
click at [609, 504] on button "Send" at bounding box center [614, 514] width 60 height 34
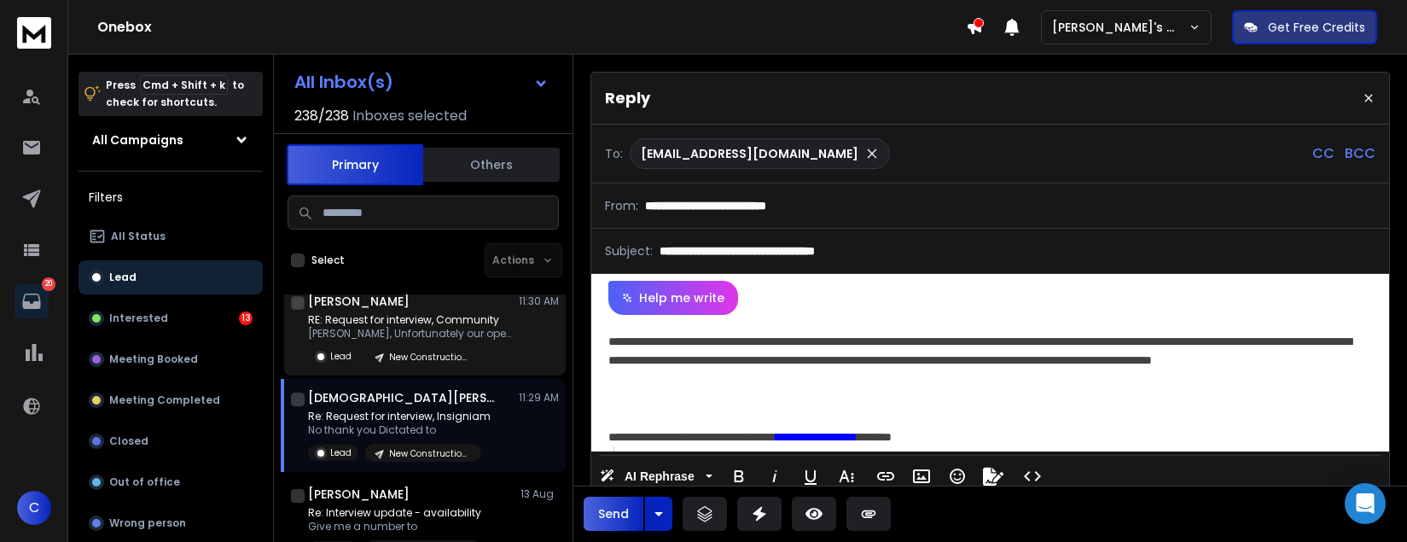
scroll to position [113, 0]
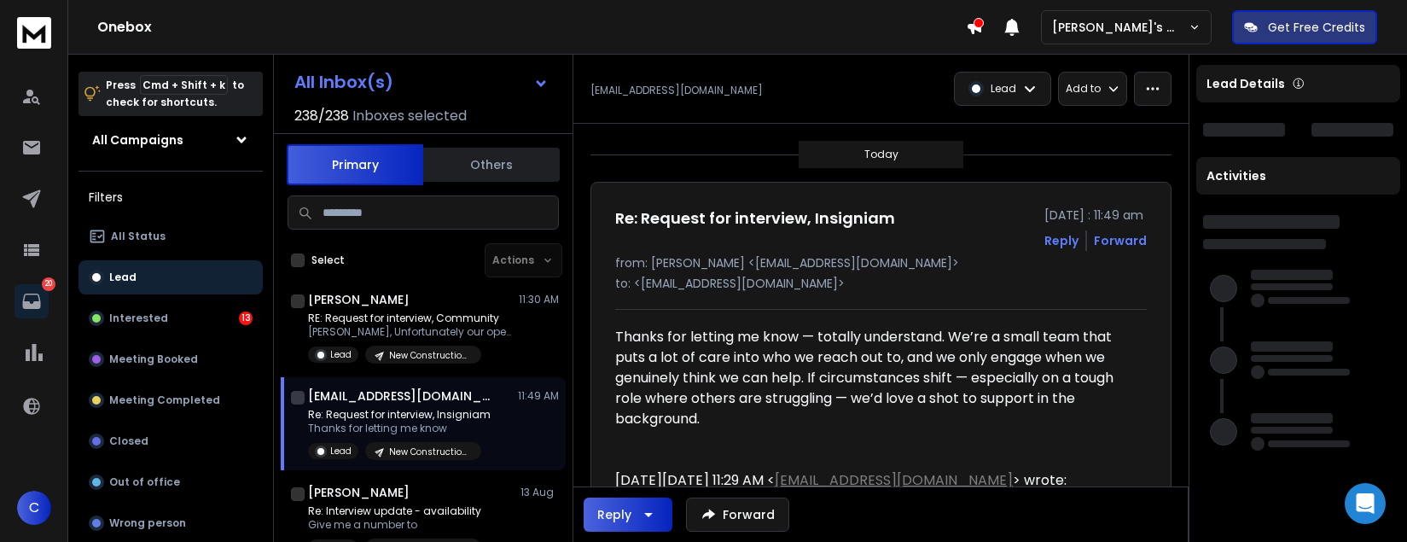
click at [1008, 92] on p "Lead" at bounding box center [1004, 89] width 26 height 14
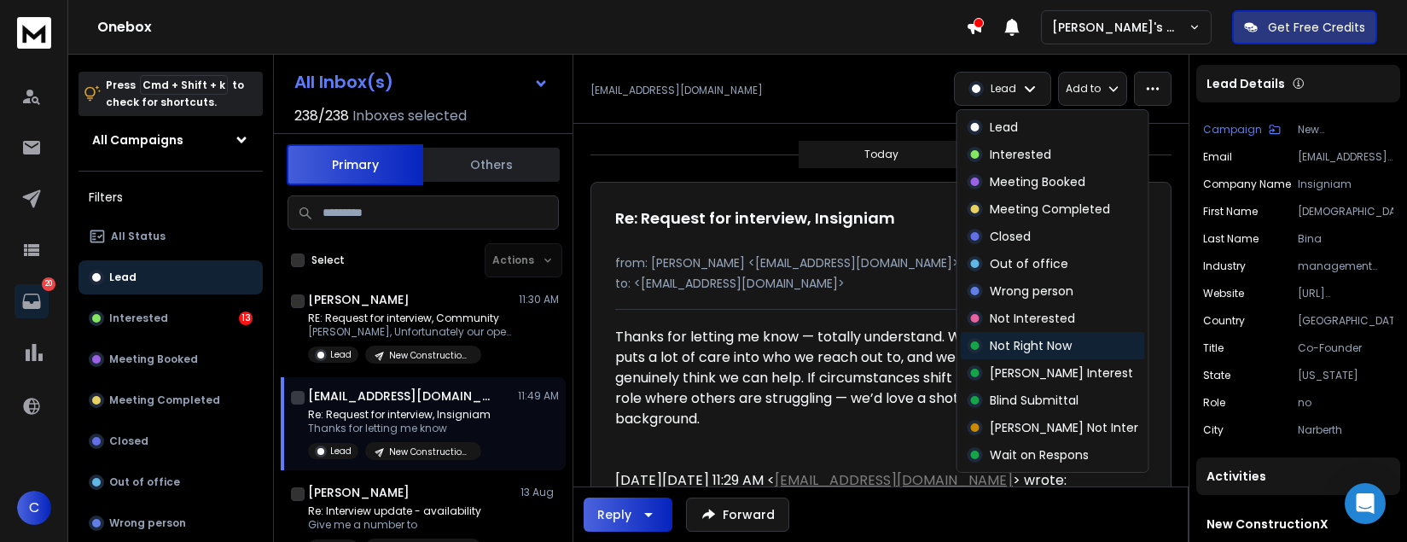
click at [1029, 347] on p "Not Right Now" at bounding box center [1031, 345] width 82 height 17
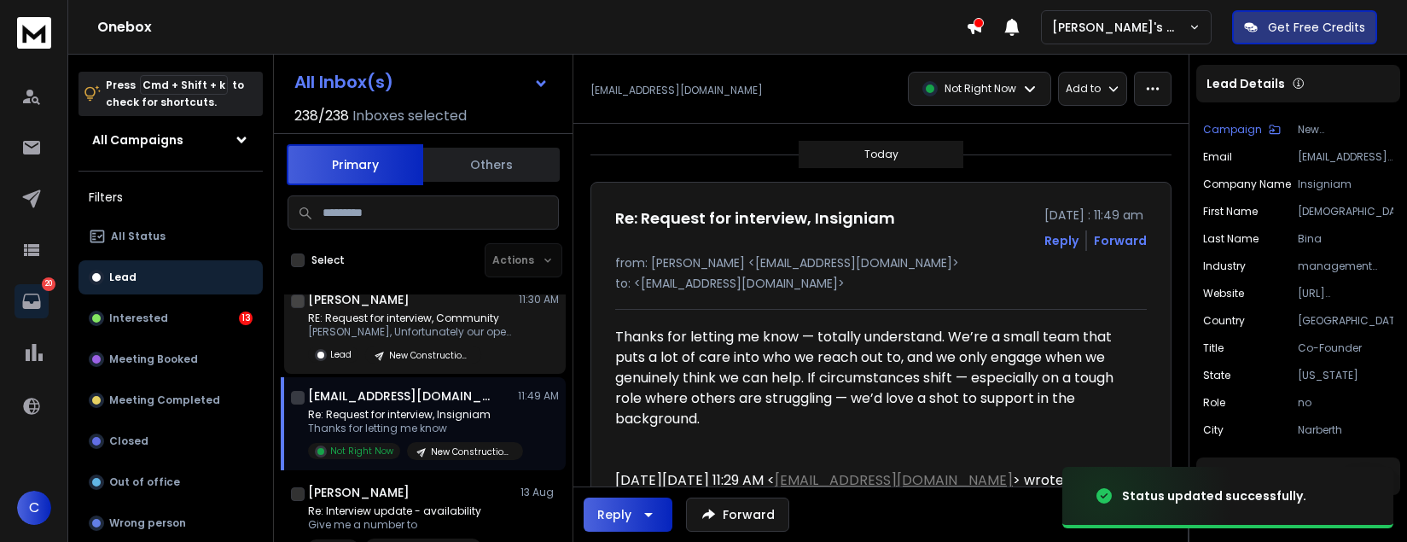
click at [445, 335] on p "Michelle, Unfortunately our openings are" at bounding box center [410, 332] width 205 height 14
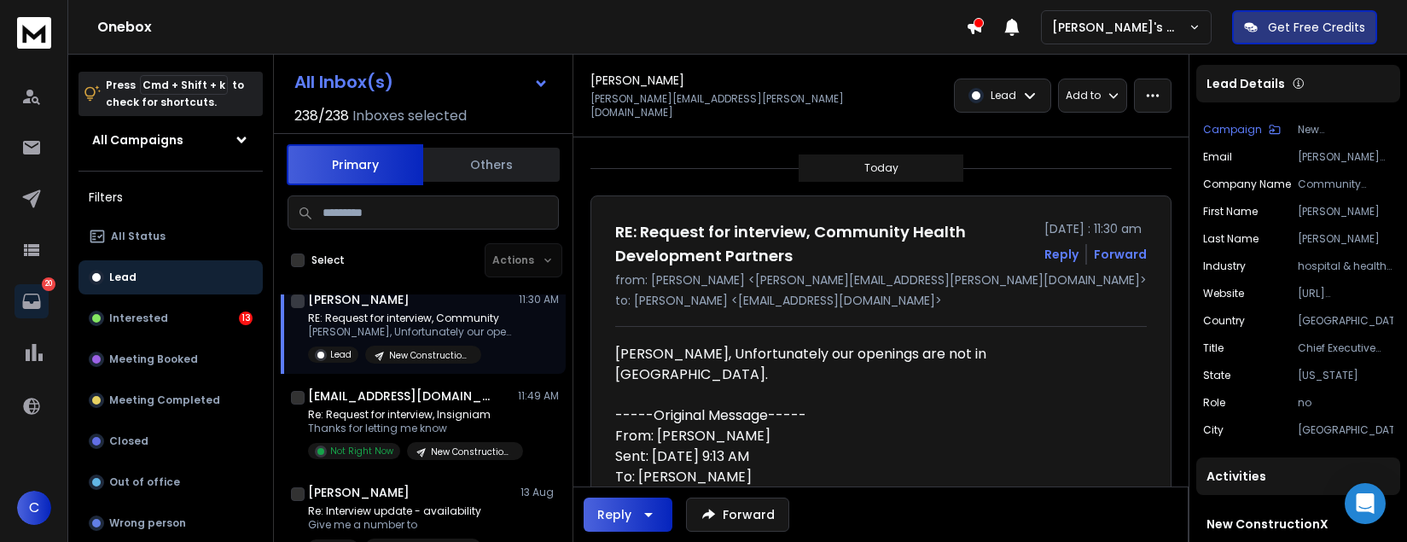
drag, startPoint x: 1026, startPoint y: 347, endPoint x: 701, endPoint y: 346, distance: 325.1
click at [620, 344] on div "Michelle, Unfortunately our openings are not in Salt Lake City. -----Original M…" at bounding box center [871, 545] width 512 height 403
drag, startPoint x: 1038, startPoint y: 347, endPoint x: 1063, endPoint y: 344, distance: 25.8
click at [1039, 347] on div "Michelle, Unfortunately our openings are not in Salt Lake City. -----Original M…" at bounding box center [871, 545] width 512 height 403
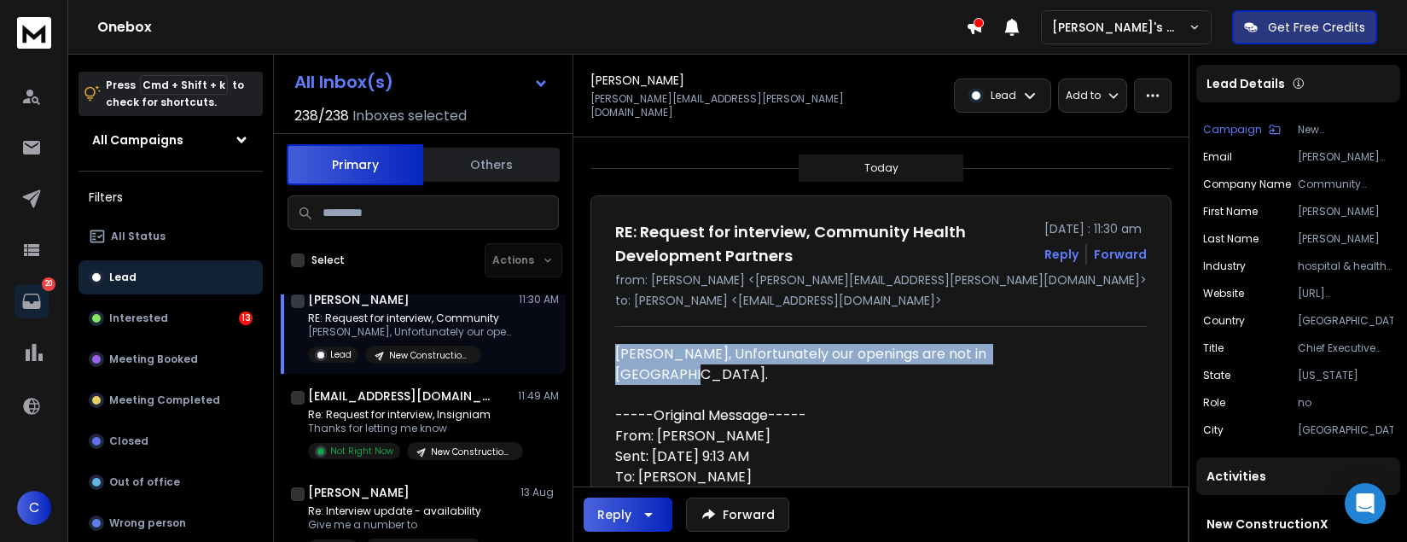
drag, startPoint x: 1060, startPoint y: 343, endPoint x: 638, endPoint y: 340, distance: 421.6
click at [619, 344] on div "Michelle, Unfortunately our openings are not in Salt Lake City. -----Original M…" at bounding box center [871, 545] width 512 height 403
copy div "Michelle, Unfortunately our openings are not in Salt Lake City."
click at [1060, 246] on button "Reply" at bounding box center [1062, 254] width 34 height 17
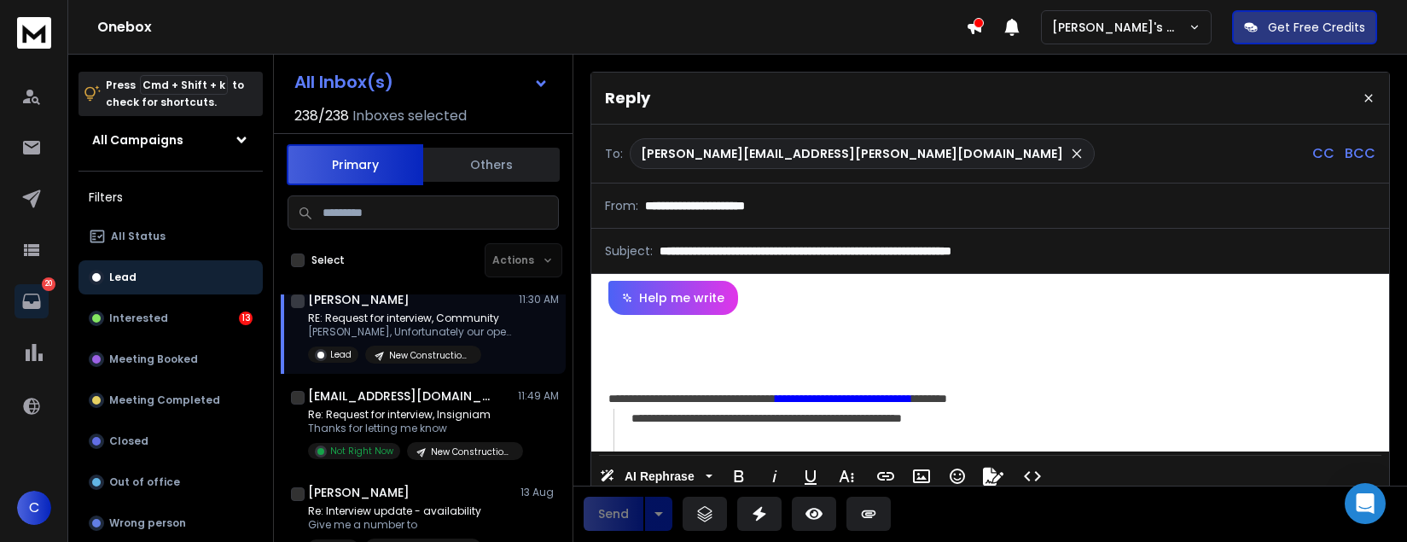
click at [710, 339] on div at bounding box center [990, 341] width 764 height 19
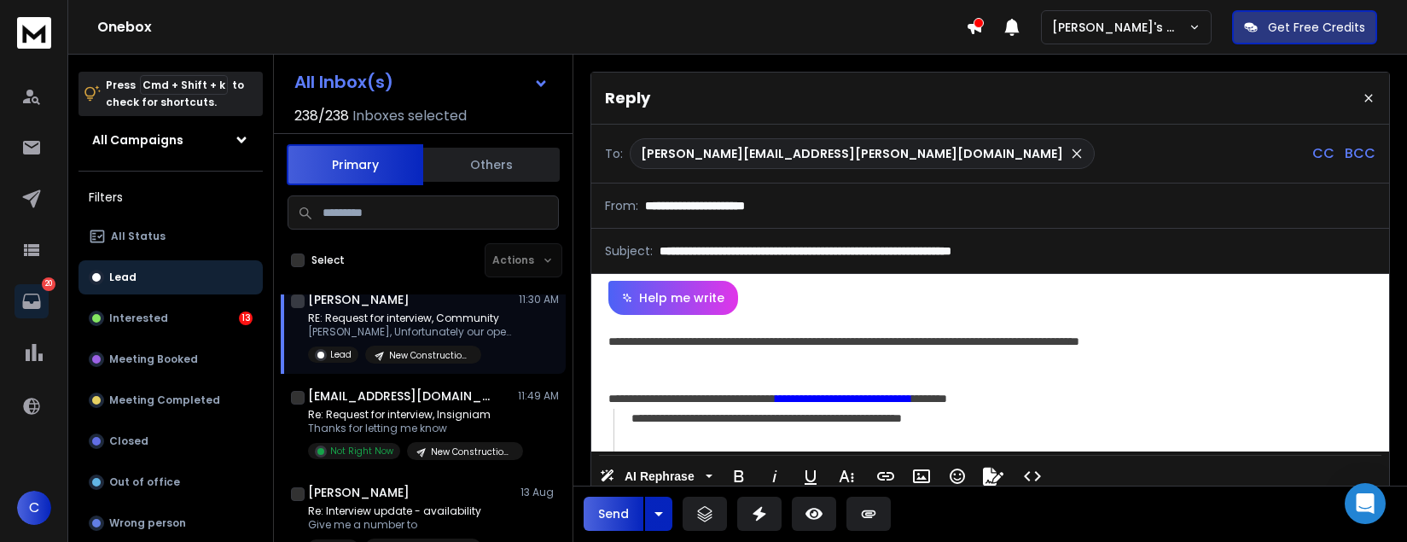
click at [610, 511] on button "Send" at bounding box center [614, 514] width 60 height 34
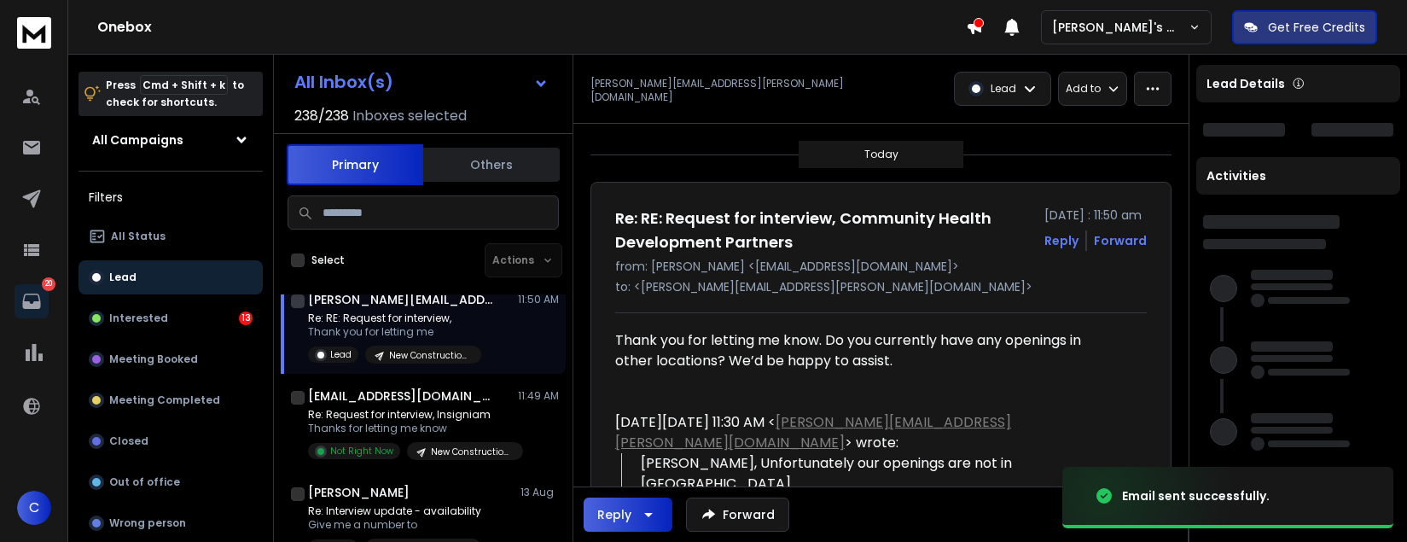
click at [1016, 84] on p "Lead" at bounding box center [1004, 89] width 26 height 14
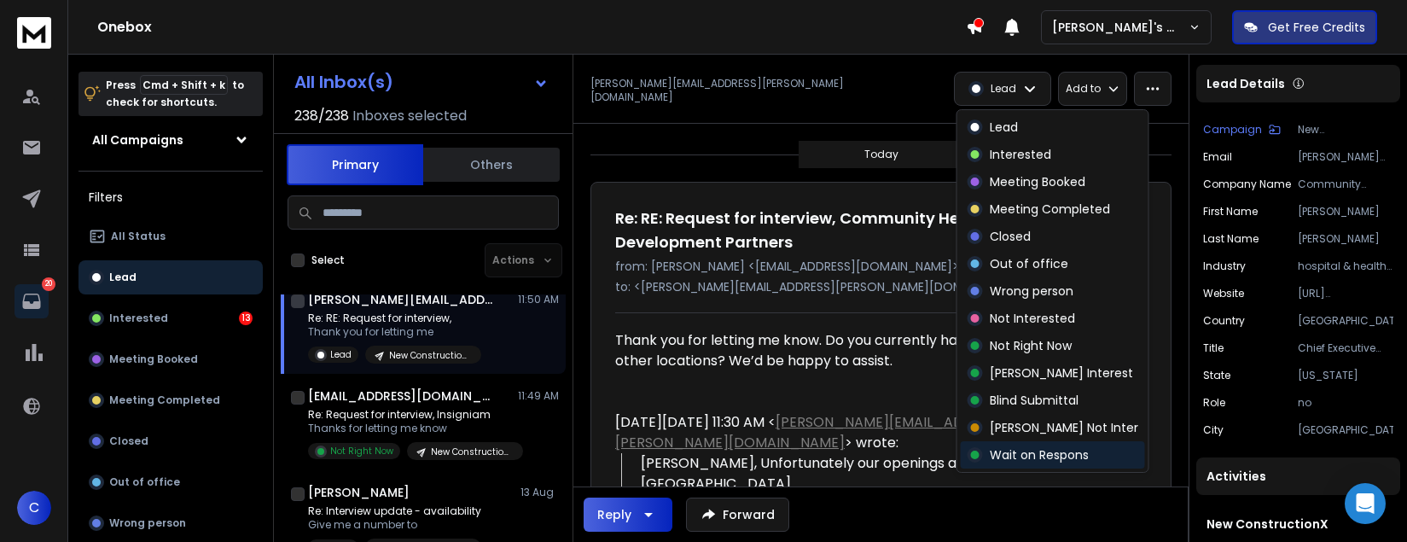
click at [1026, 451] on p "Wait on Respons" at bounding box center [1039, 454] width 99 height 17
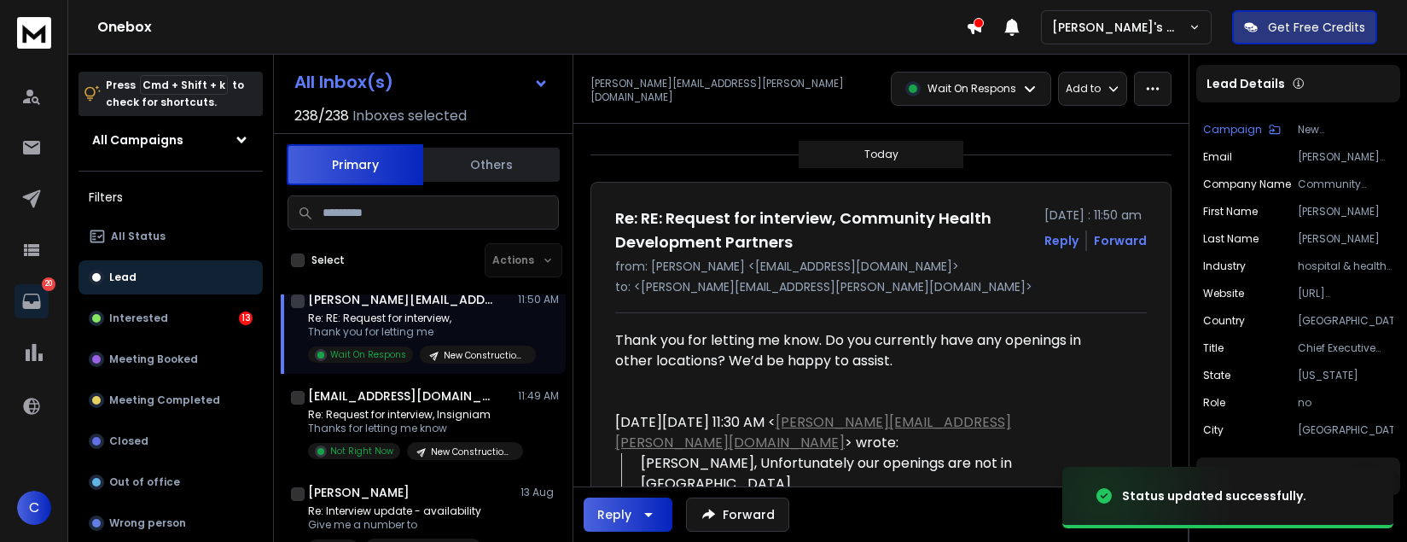
click at [197, 237] on button "All Status" at bounding box center [171, 236] width 184 height 34
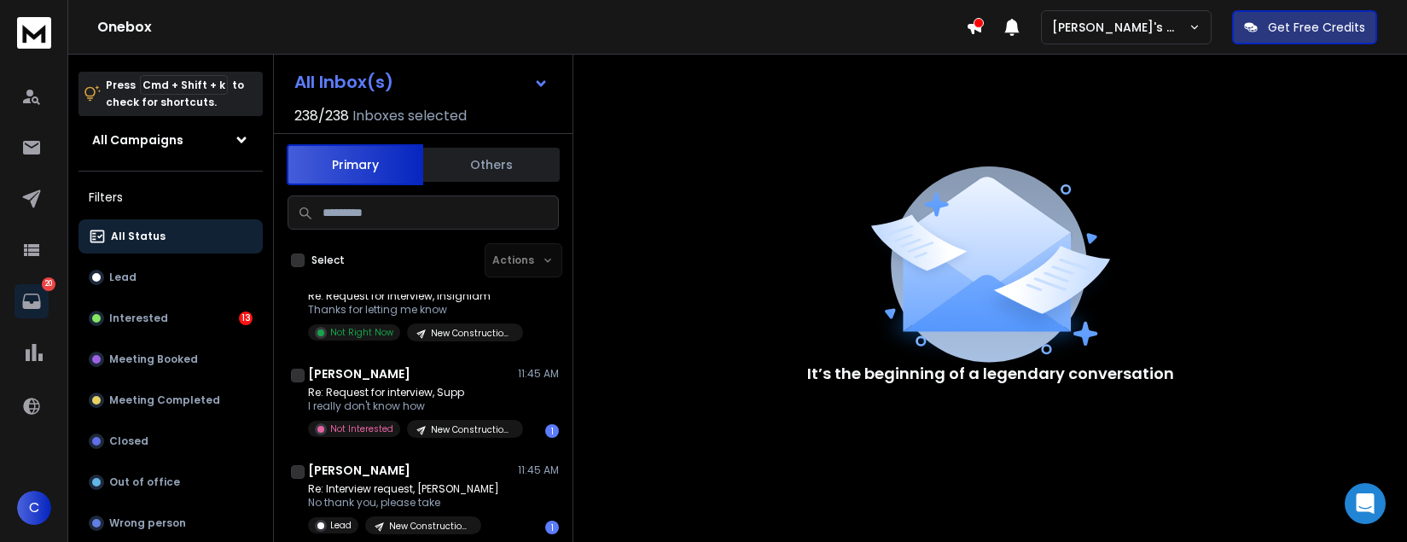
scroll to position [150, 0]
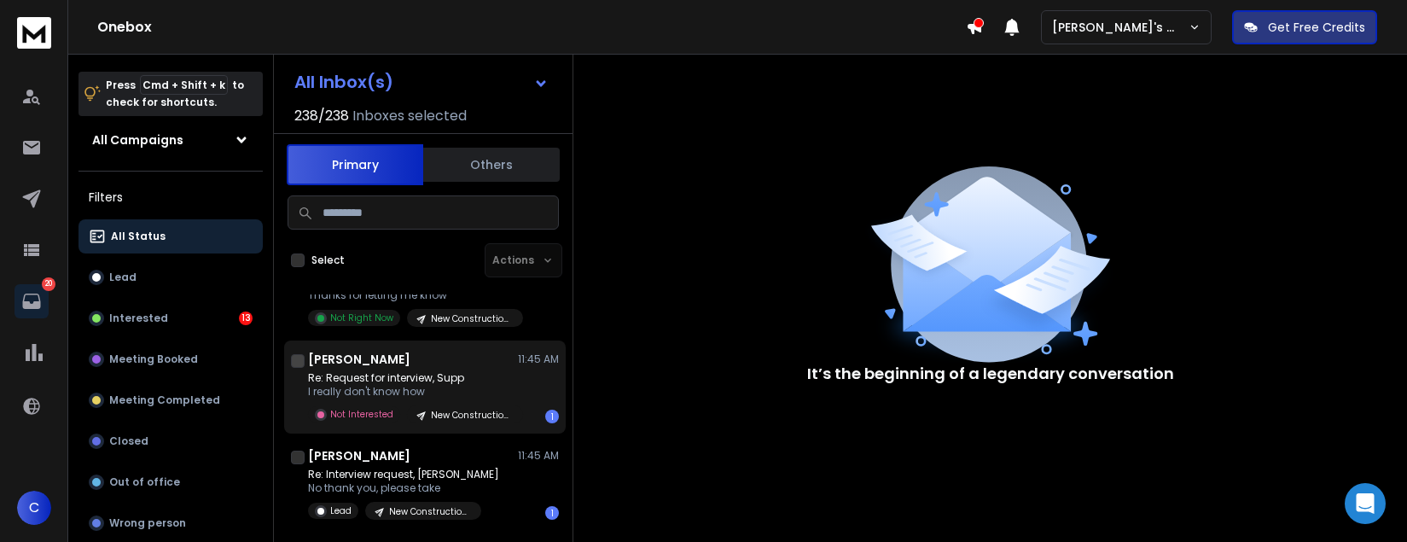
click at [445, 390] on p "I really don't know how" at bounding box center [410, 392] width 205 height 14
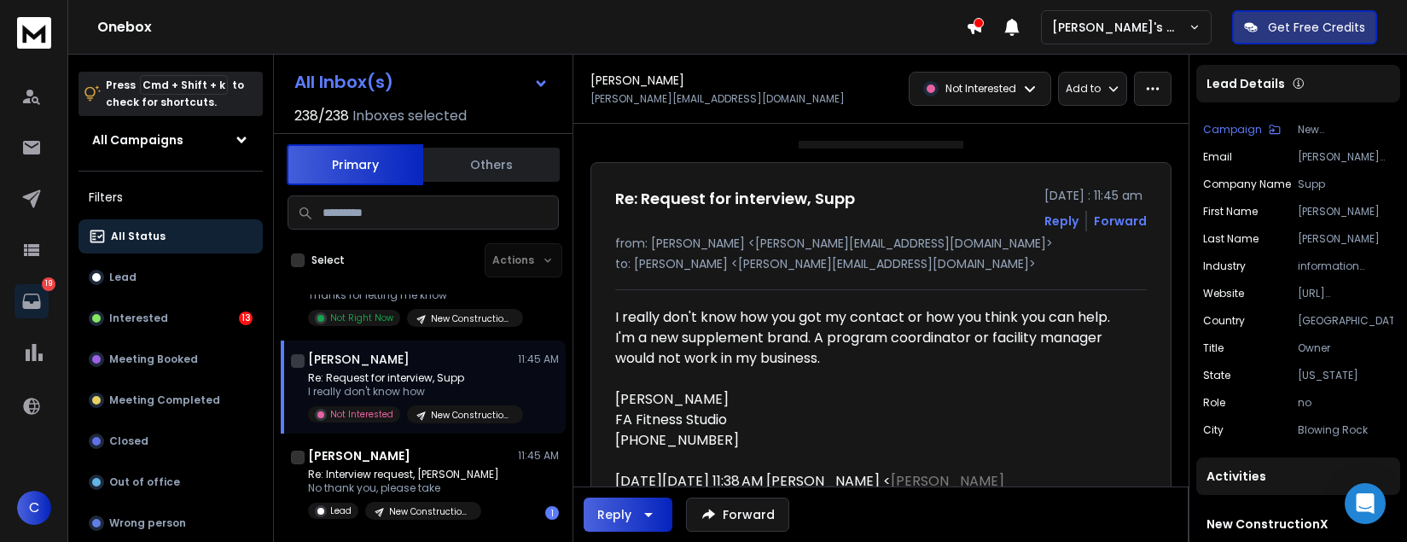
scroll to position [0, 0]
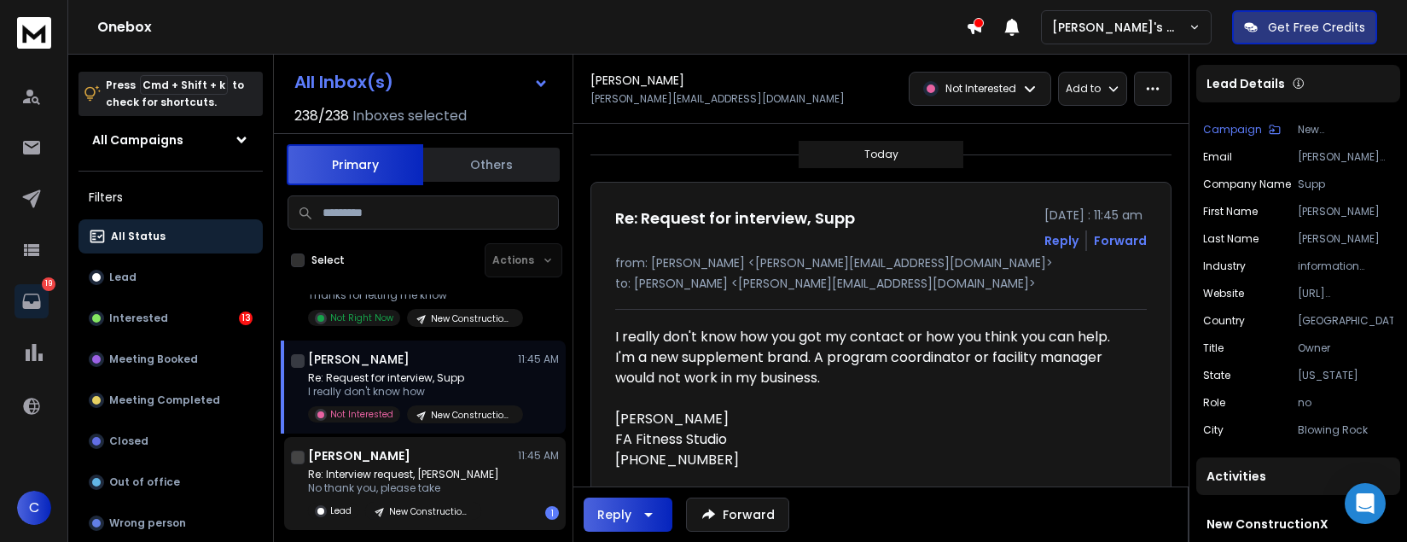
click at [422, 484] on p "No thank you, please take" at bounding box center [403, 488] width 191 height 14
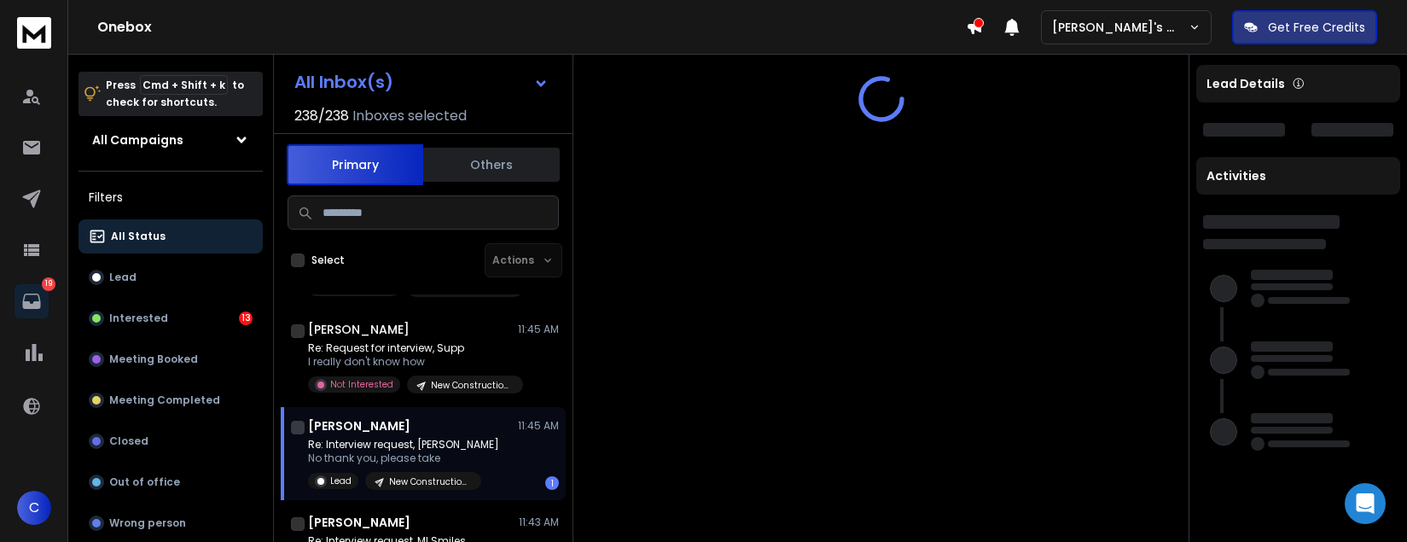
scroll to position [219, 0]
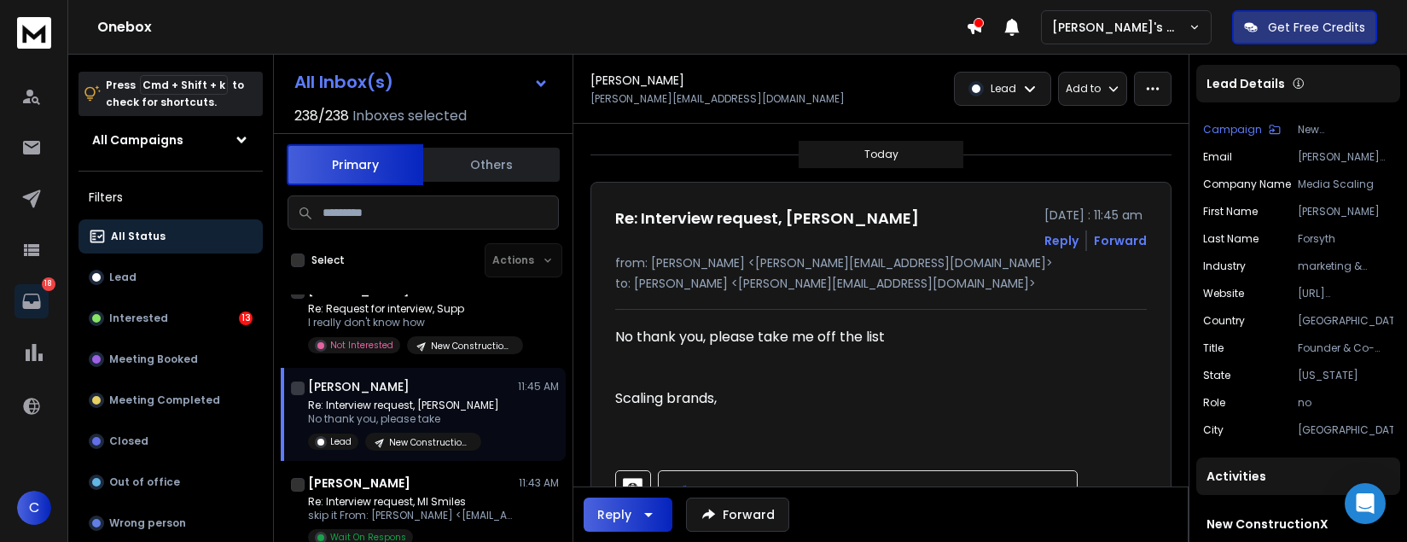
click at [1048, 237] on button "Reply" at bounding box center [1062, 240] width 34 height 17
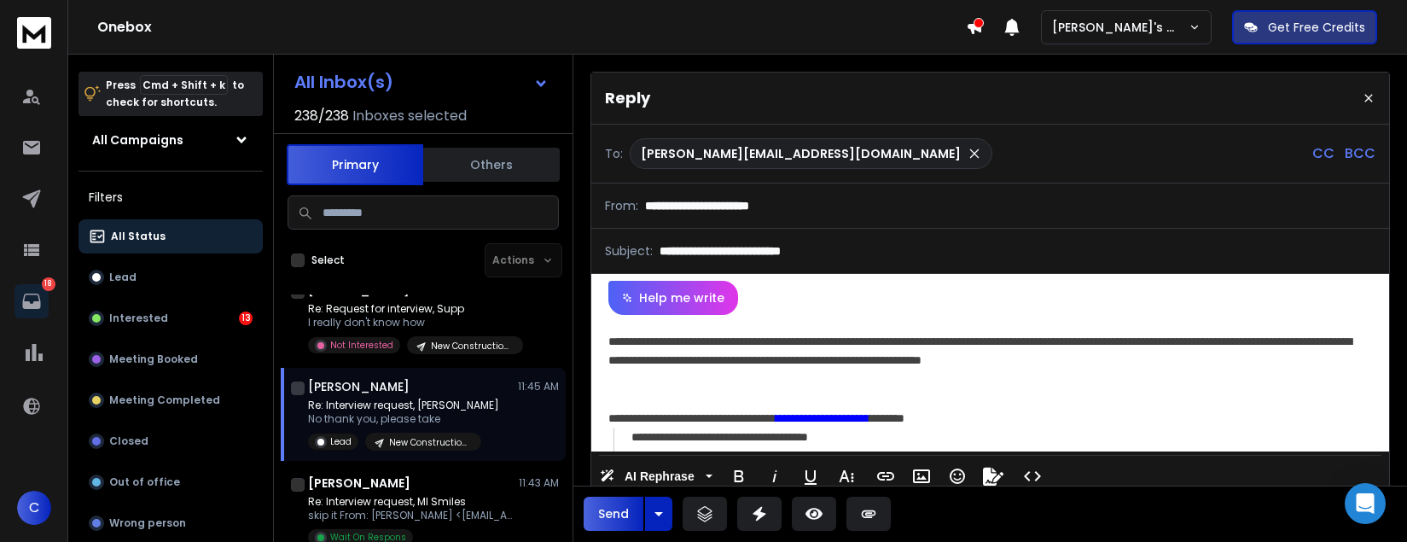
click at [610, 515] on button "Send" at bounding box center [614, 514] width 60 height 34
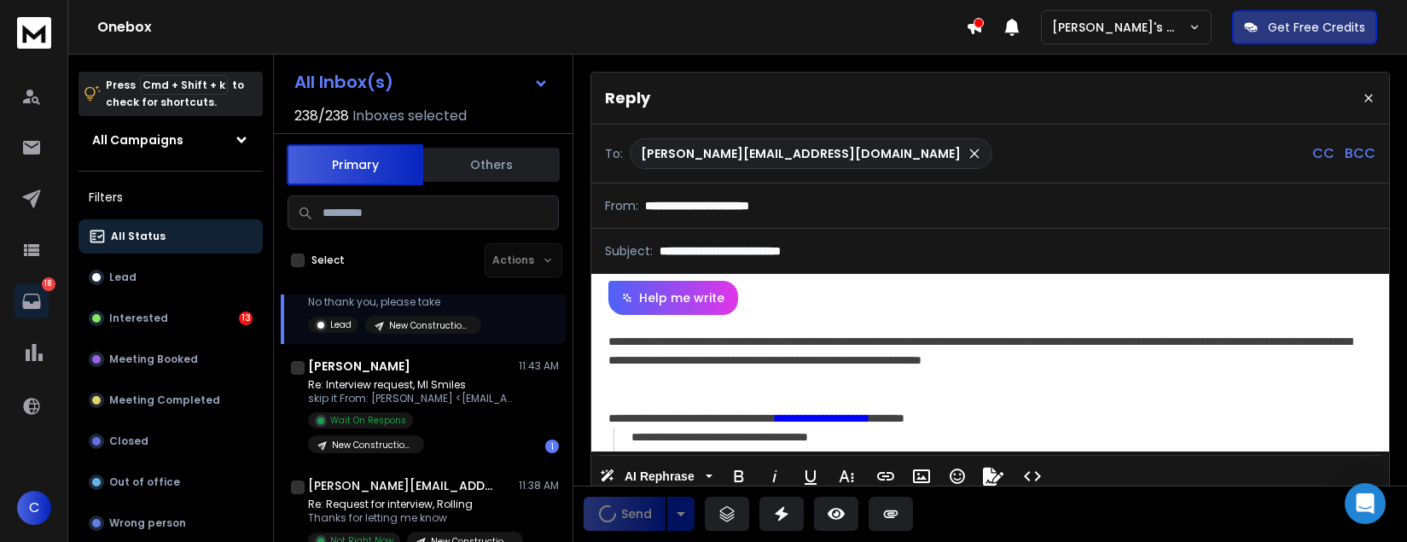
scroll to position [330, 0]
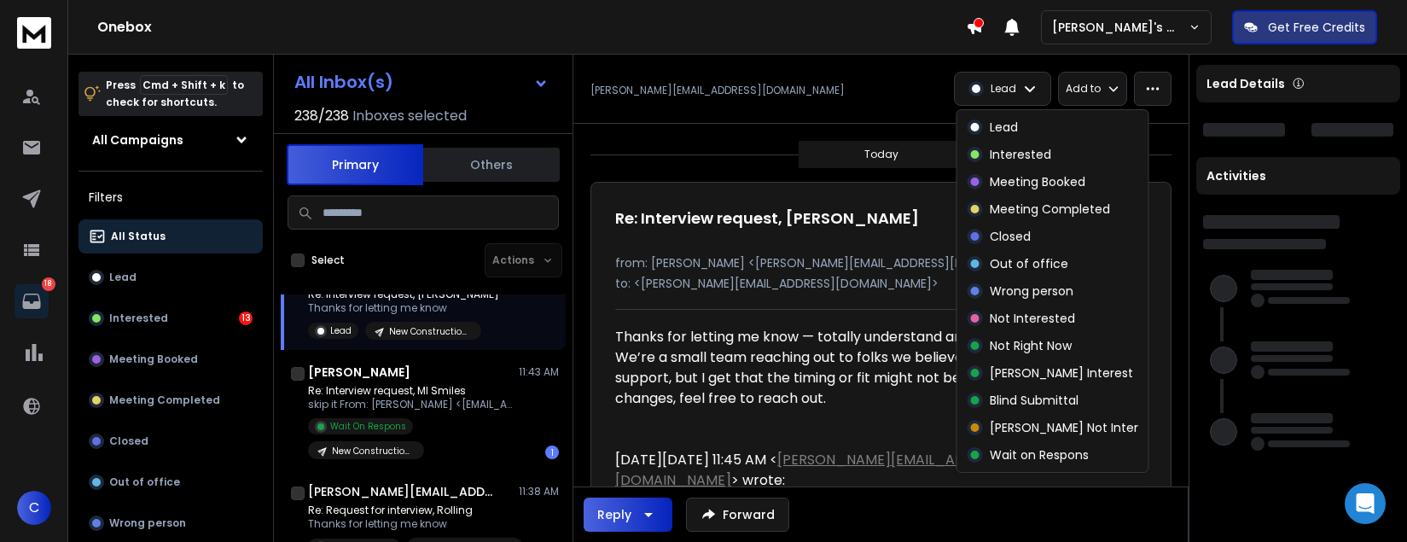
click at [1024, 80] on div "Lead" at bounding box center [1003, 89] width 96 height 32
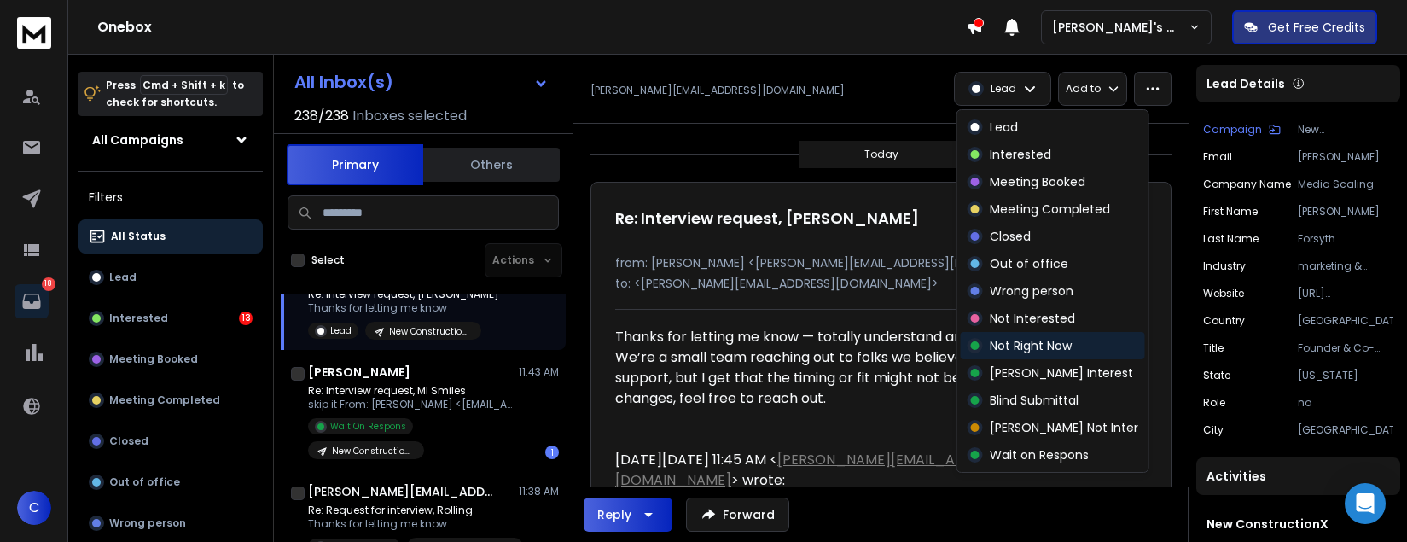
click at [1018, 341] on p "Not Right Now" at bounding box center [1031, 345] width 82 height 17
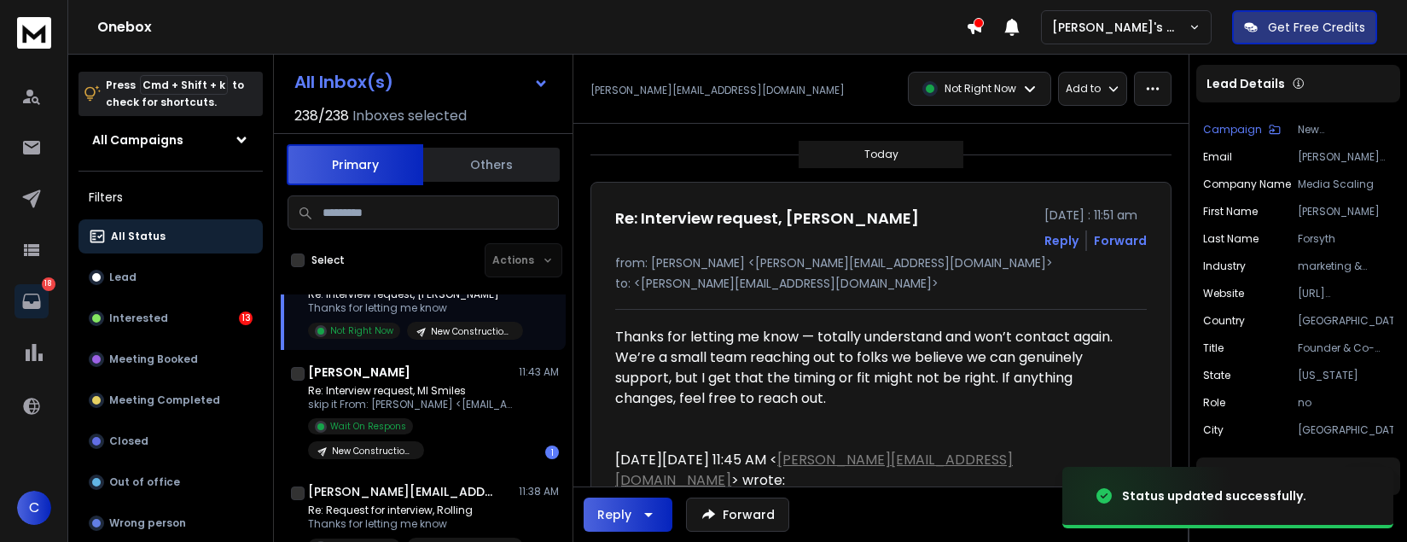
click at [1027, 90] on icon at bounding box center [1030, 89] width 14 height 14
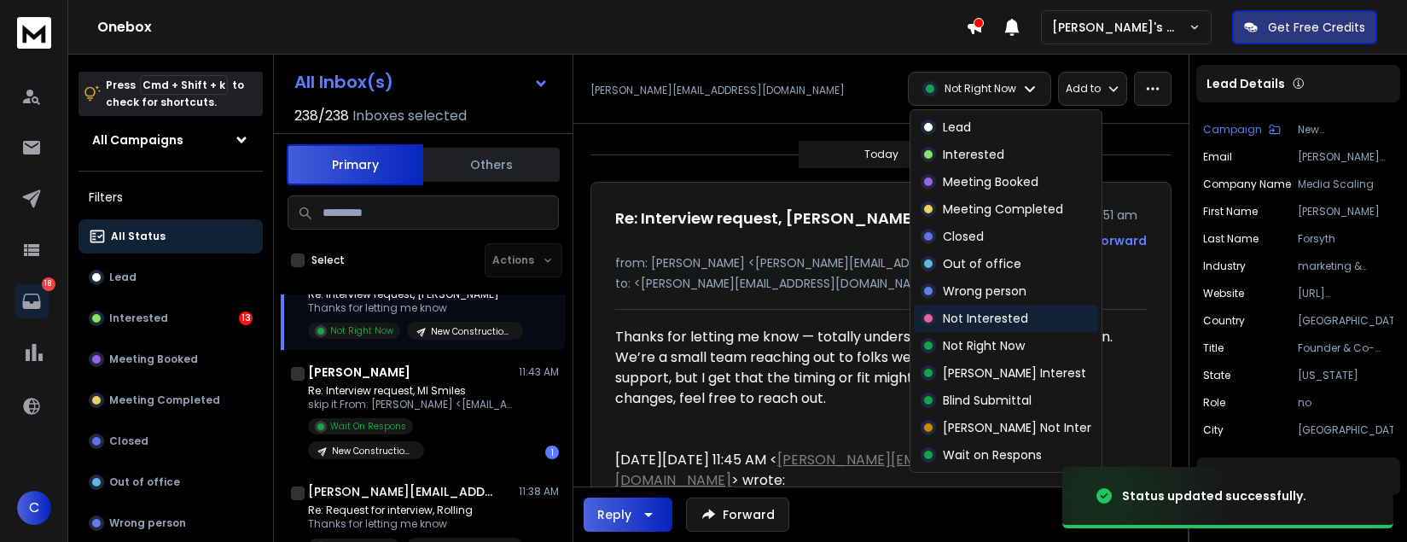
click at [1010, 317] on p "Not Interested" at bounding box center [985, 318] width 85 height 17
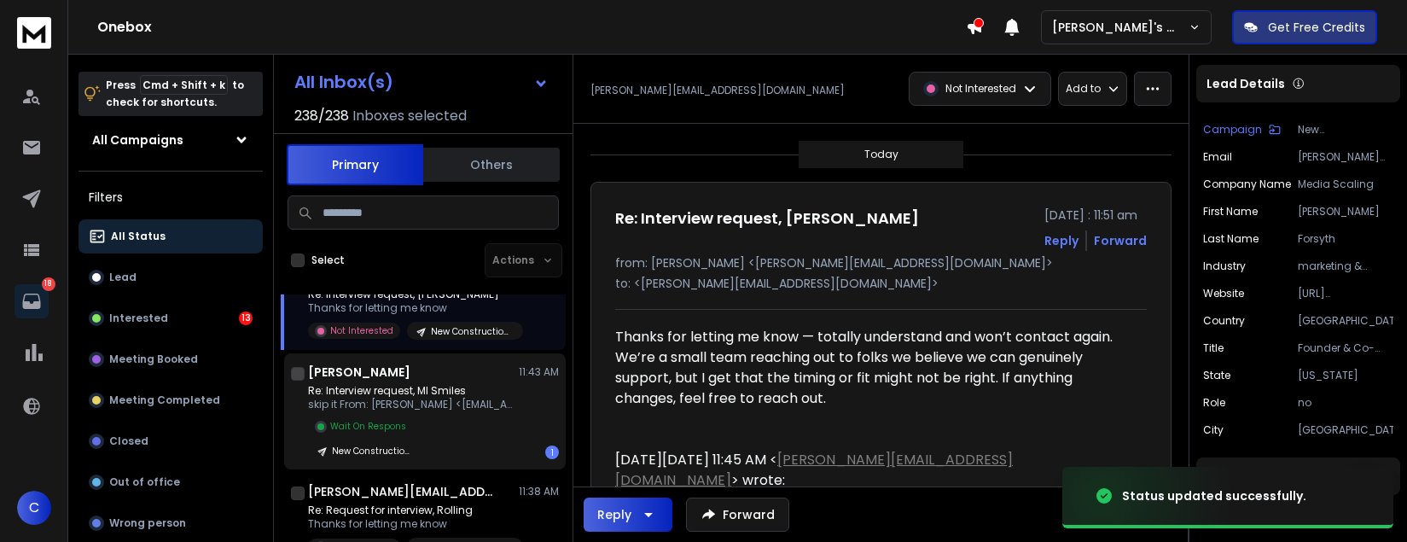
click at [410, 409] on p "skip it From: Lisa Roberts <lroberts@onealphatalent.com> Date:" at bounding box center [410, 405] width 205 height 14
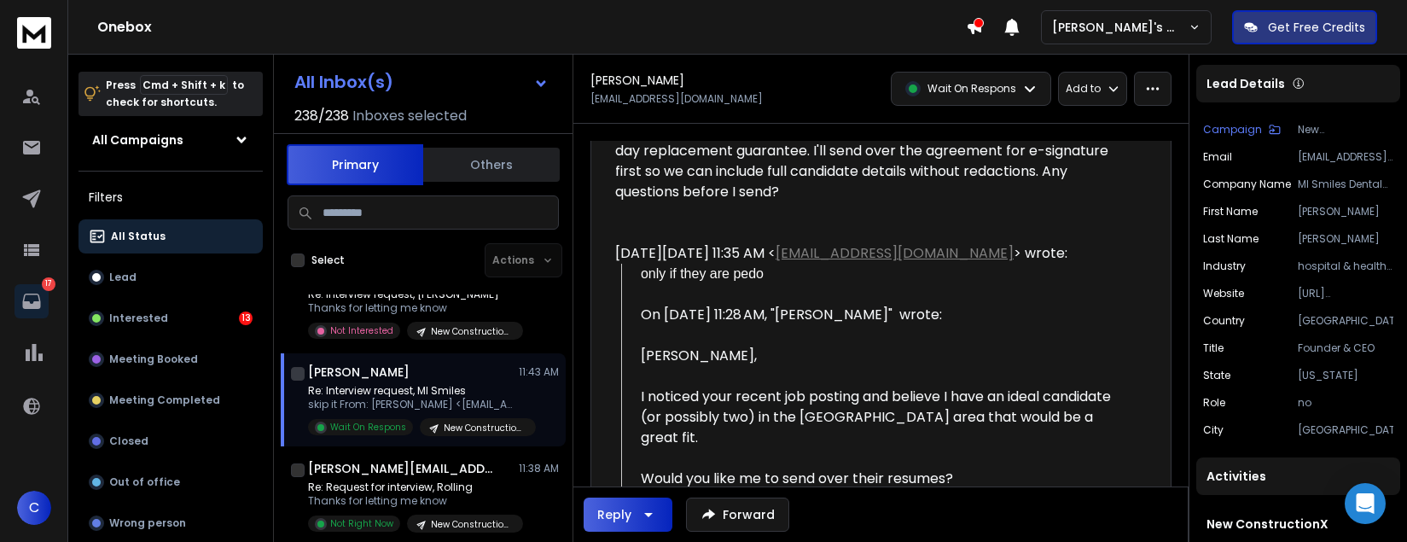
scroll to position [0, 0]
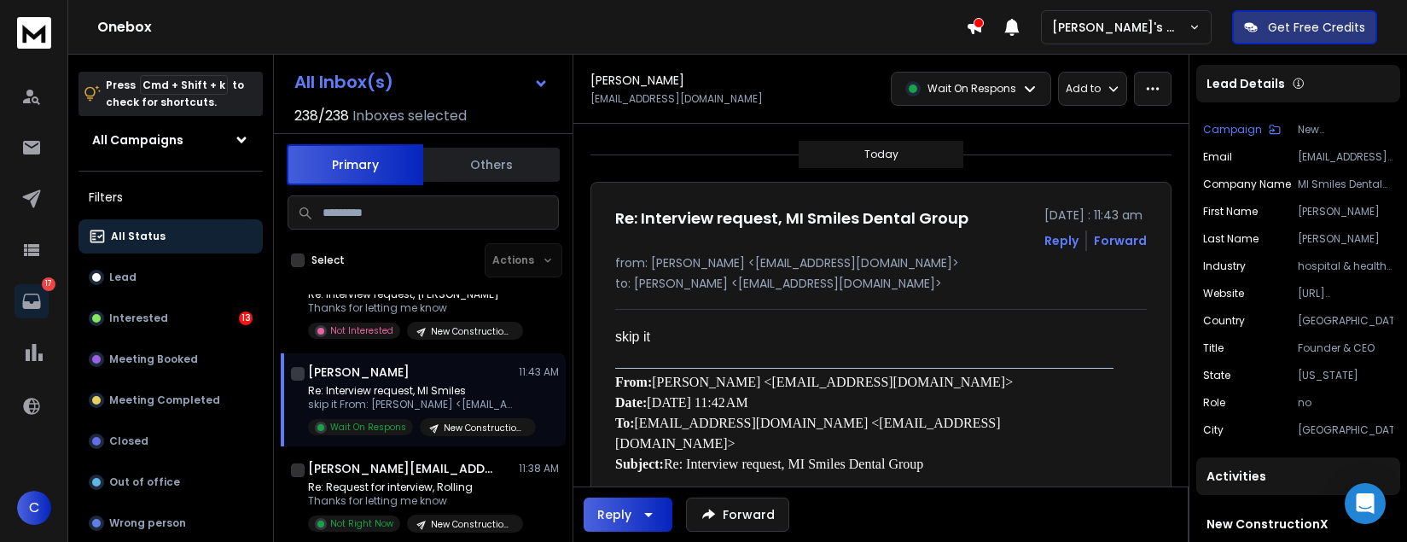
click at [1050, 236] on button "Reply" at bounding box center [1062, 240] width 34 height 17
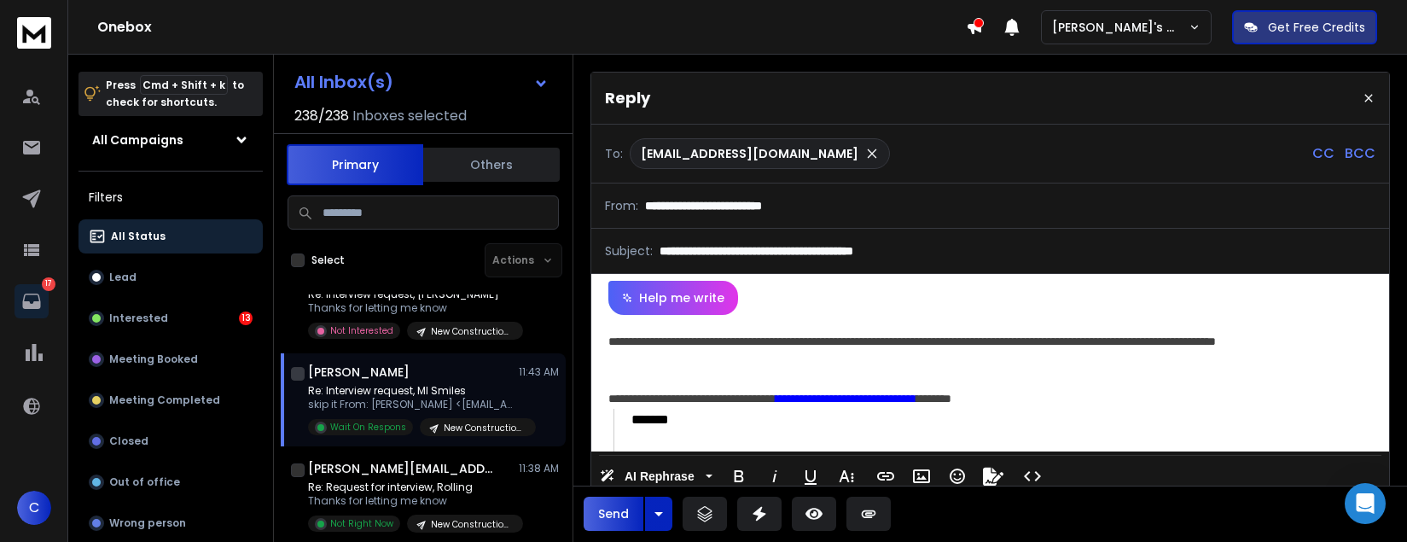
click at [609, 514] on button "Send" at bounding box center [614, 514] width 60 height 34
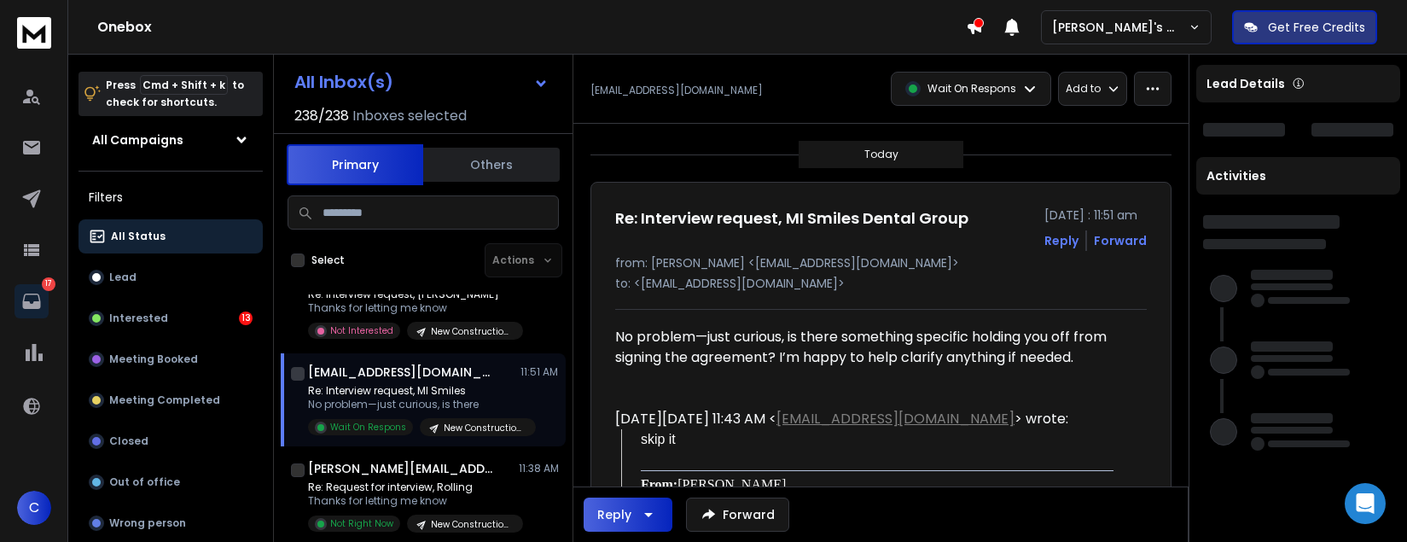
click at [1005, 85] on p "Wait On Respons" at bounding box center [972, 89] width 89 height 14
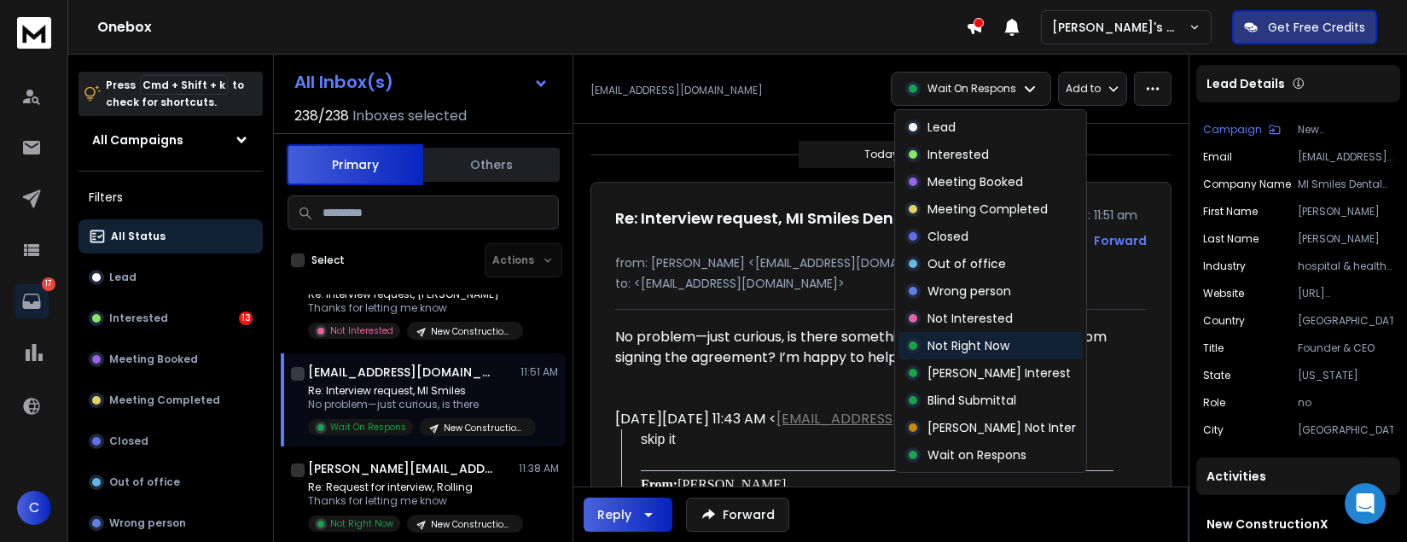
click at [992, 347] on p "Not Right Now" at bounding box center [969, 345] width 82 height 17
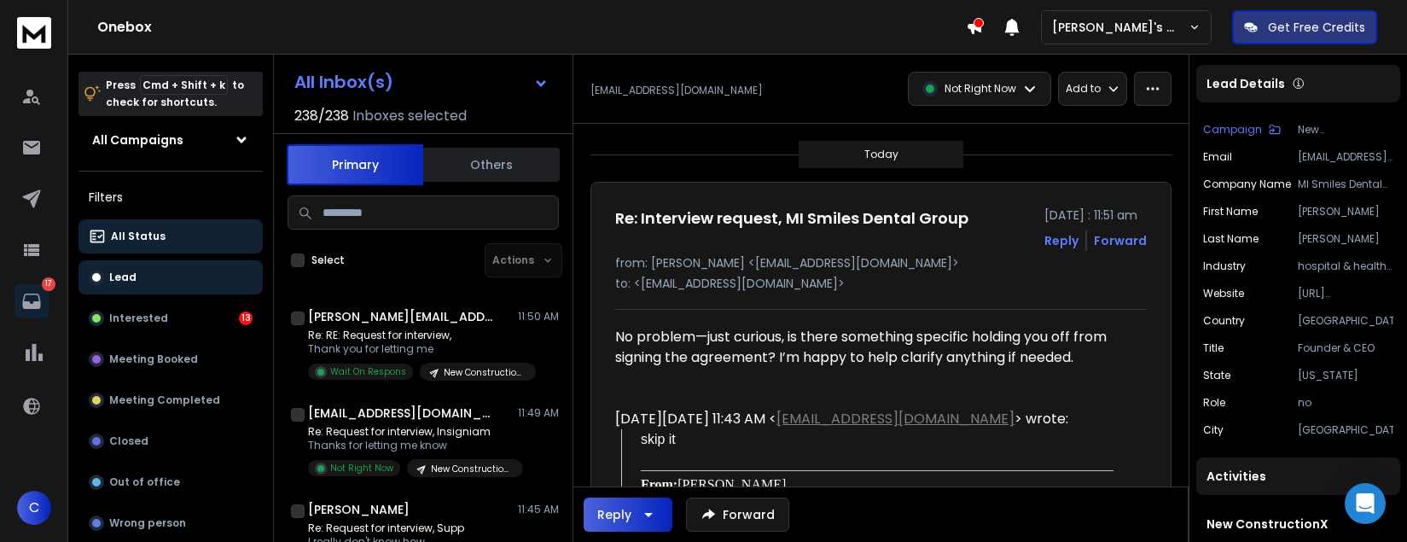
click at [153, 282] on button "Lead" at bounding box center [171, 277] width 184 height 34
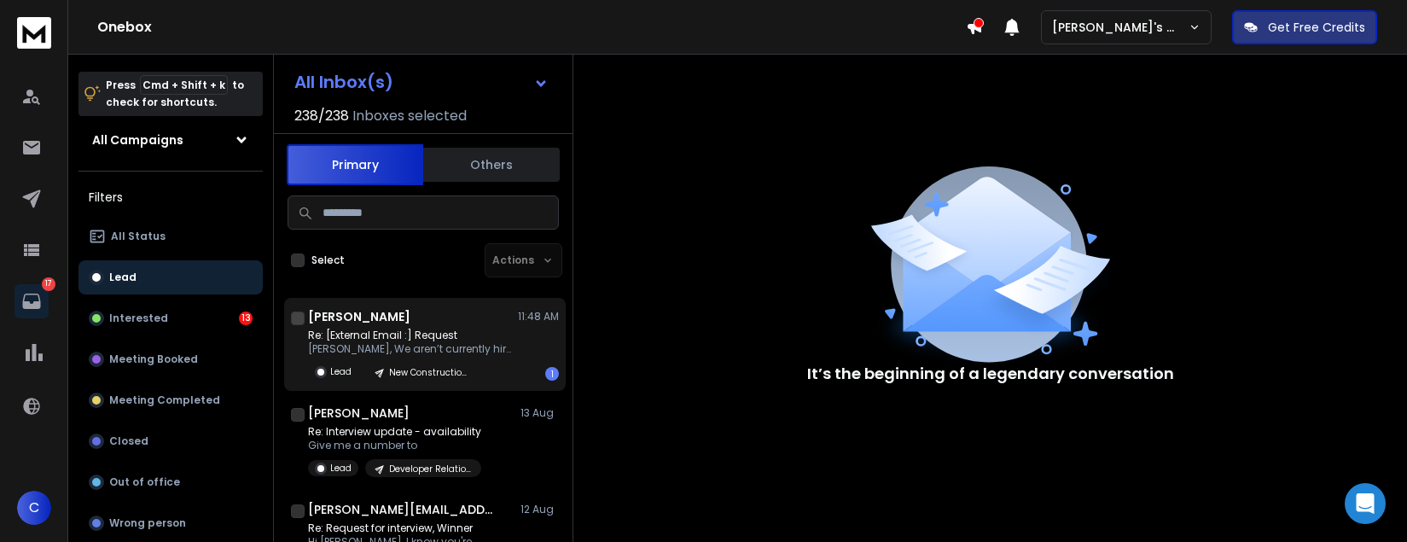
click at [393, 347] on p "Elizabeth, We aren’t currently hiring," at bounding box center [410, 349] width 205 height 14
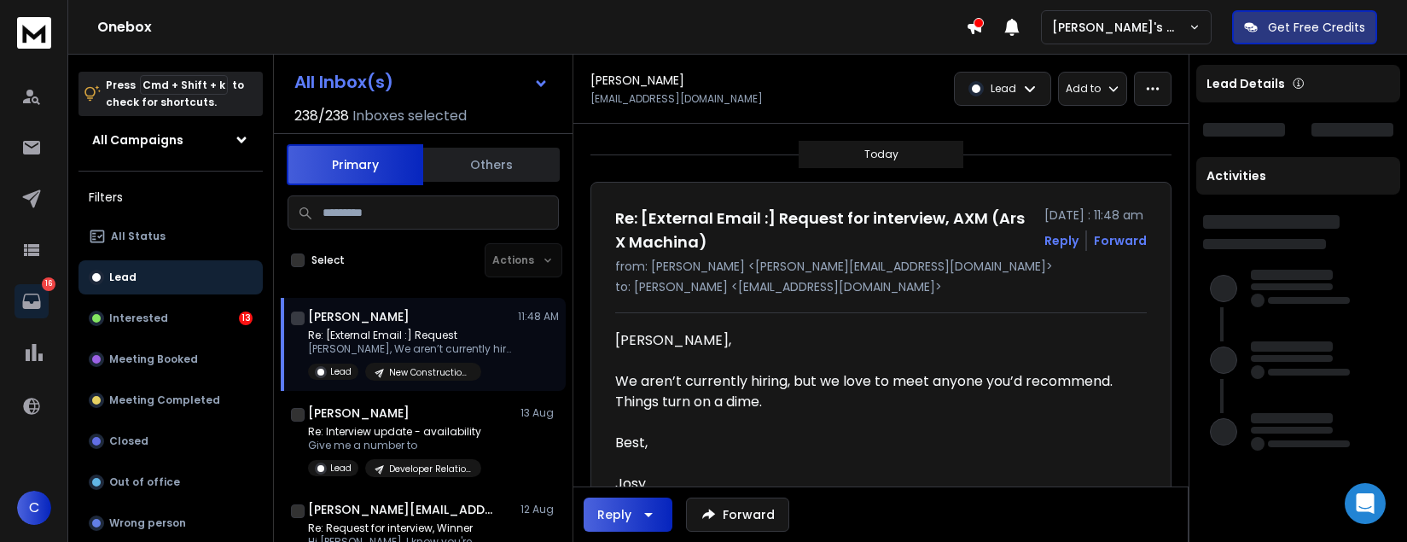
click at [1062, 242] on button "Reply" at bounding box center [1062, 240] width 34 height 17
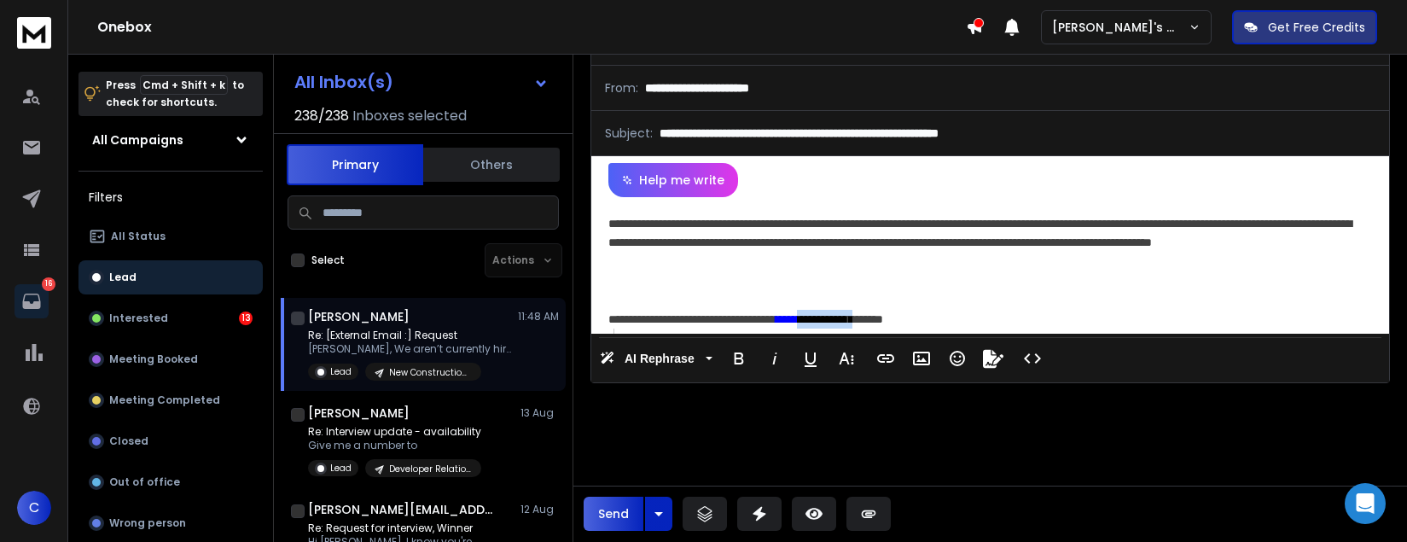
drag, startPoint x: 945, startPoint y: 321, endPoint x: 926, endPoint y: 317, distance: 19.3
click at [862, 322] on div "**********" at bounding box center [987, 319] width 759 height 19
click at [848, 316] on link "**********" at bounding box center [812, 319] width 73 height 12
drag, startPoint x: 942, startPoint y: 317, endPoint x: 867, endPoint y: 313, distance: 75.2
click at [848, 313] on link "**********" at bounding box center [812, 319] width 73 height 12
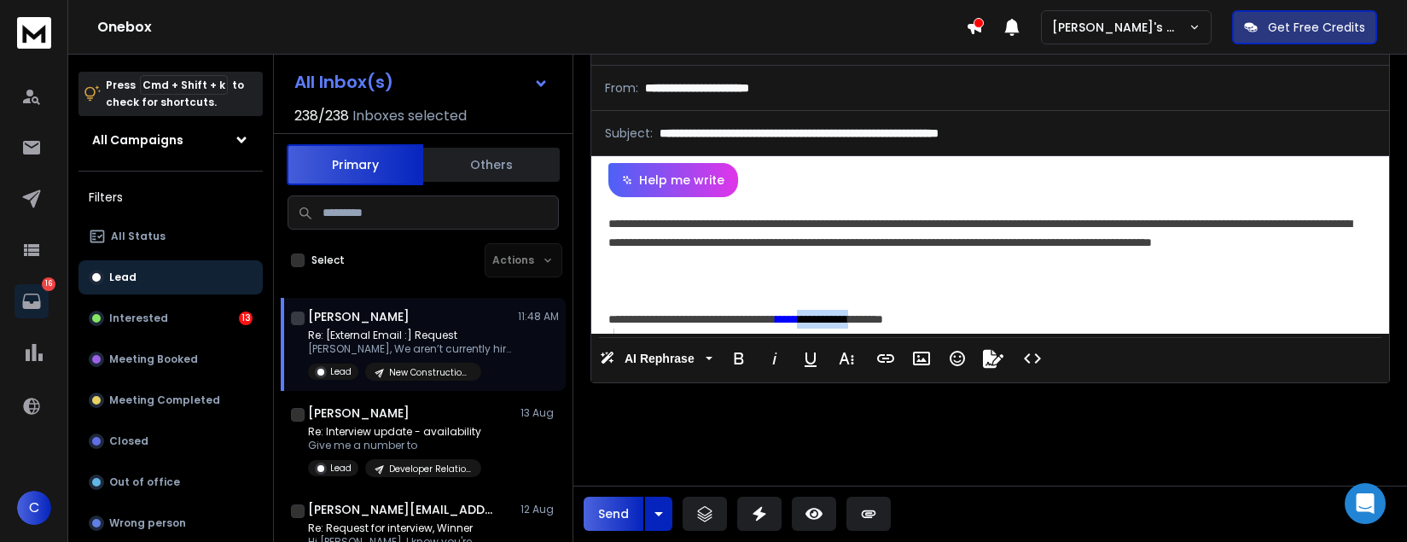
copy link "**********"
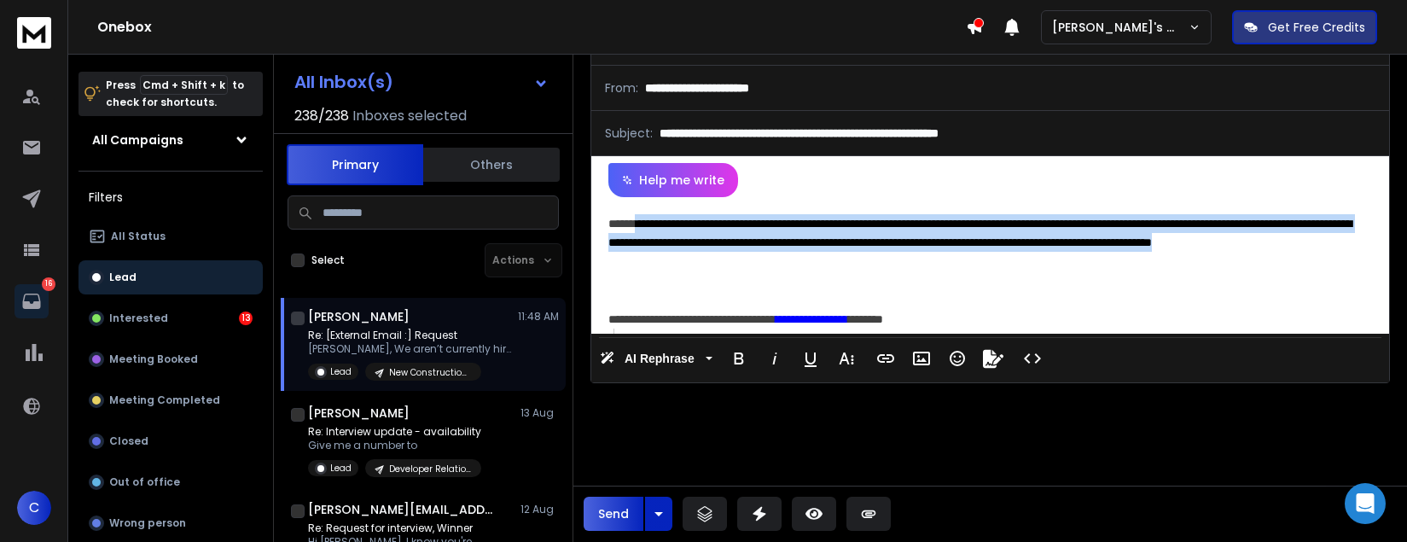
drag, startPoint x: 768, startPoint y: 264, endPoint x: 643, endPoint y: 223, distance: 132.0
click at [644, 223] on div "**********" at bounding box center [987, 242] width 759 height 57
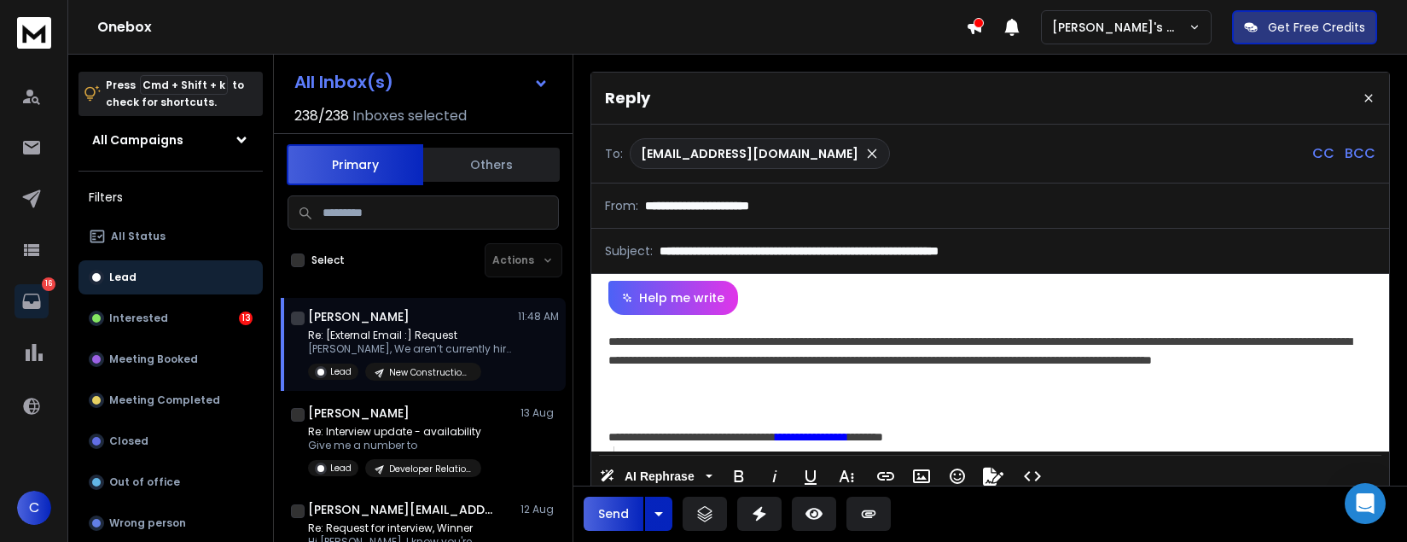
click at [1368, 100] on icon at bounding box center [1369, 98] width 14 height 14
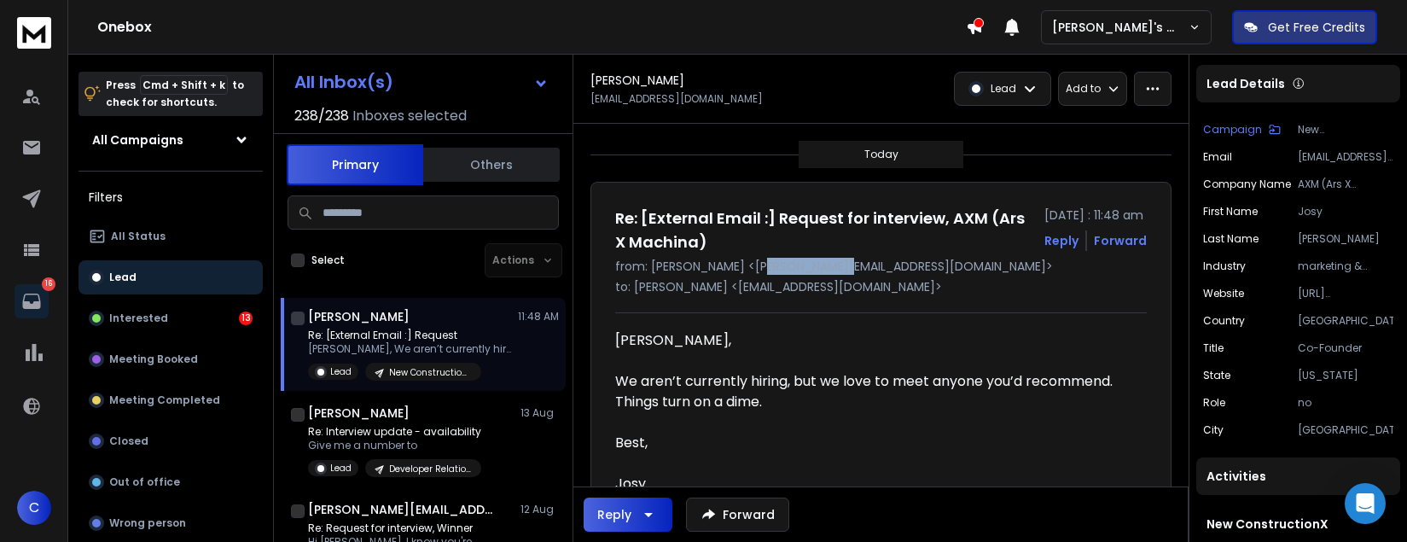
drag, startPoint x: 861, startPoint y: 268, endPoint x: 770, endPoint y: 271, distance: 91.3
click at [770, 271] on p "from: Josy Amann <josy@weareaxm.com>" at bounding box center [881, 266] width 532 height 17
click at [1064, 244] on button "Reply" at bounding box center [1062, 240] width 34 height 17
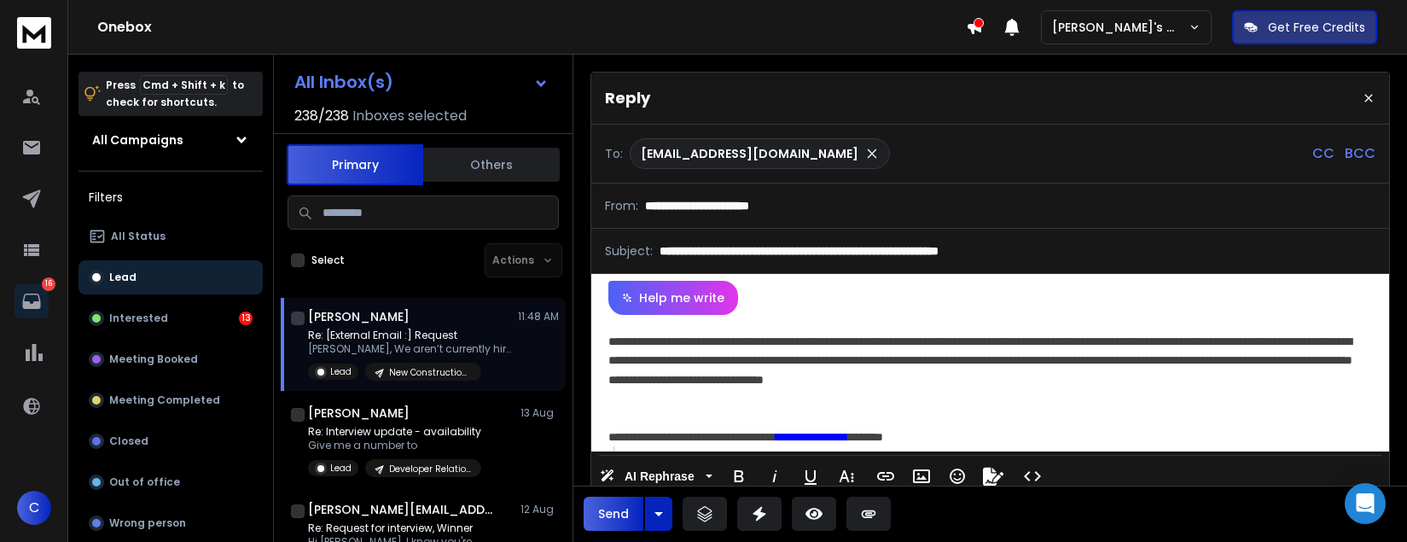
click at [742, 378] on div "**********" at bounding box center [987, 360] width 759 height 57
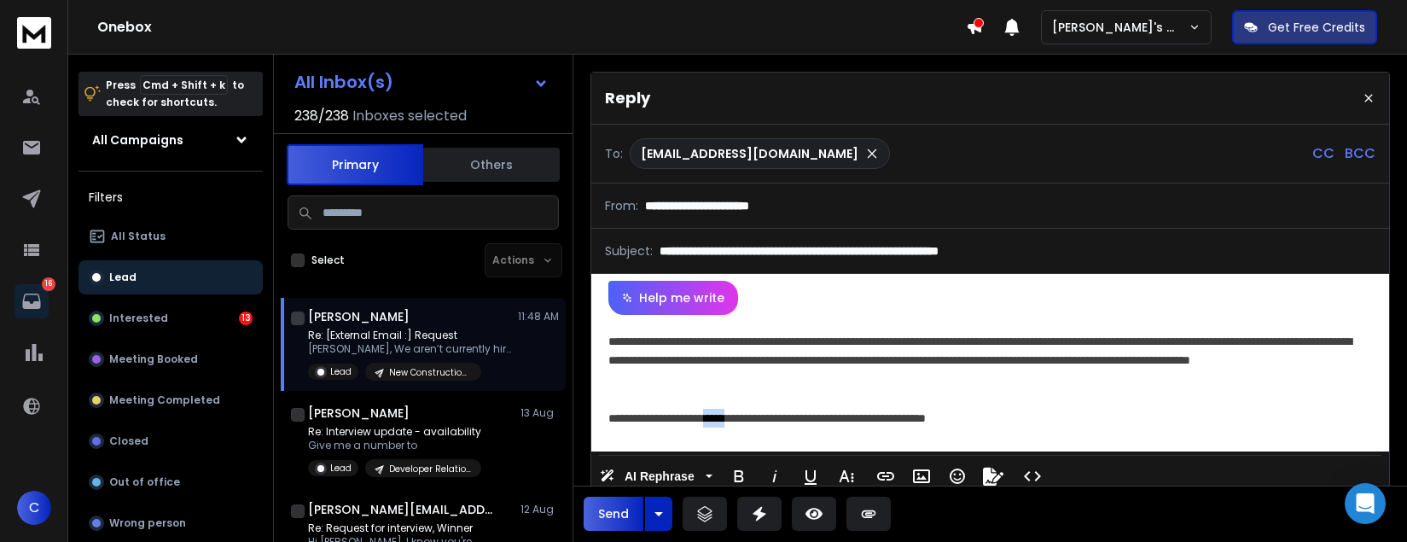
drag, startPoint x: 738, startPoint y: 418, endPoint x: 712, endPoint y: 419, distance: 26.5
click at [709, 420] on div "**********" at bounding box center [987, 418] width 759 height 19
drag, startPoint x: 894, startPoint y: 417, endPoint x: 879, endPoint y: 420, distance: 15.6
click at [868, 423] on div "**********" at bounding box center [987, 418] width 759 height 19
paste div
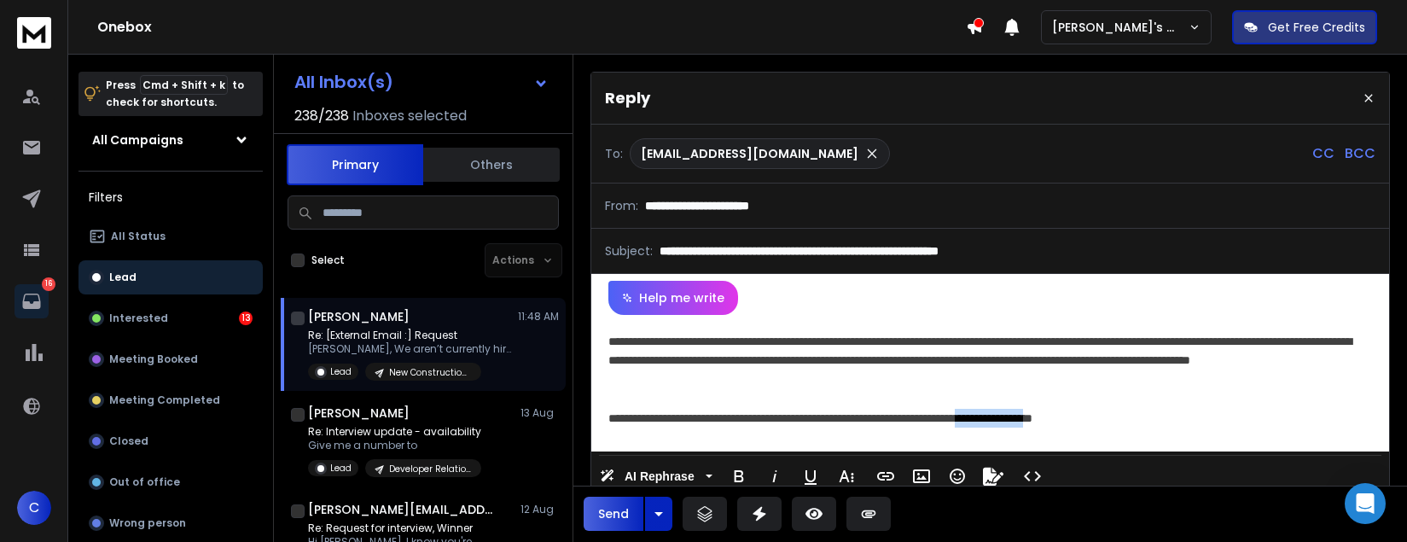
drag, startPoint x: 1099, startPoint y: 416, endPoint x: 1014, endPoint y: 416, distance: 85.3
click at [1017, 417] on div "**********" at bounding box center [987, 418] width 759 height 19
click at [608, 524] on button "Send" at bounding box center [614, 514] width 60 height 34
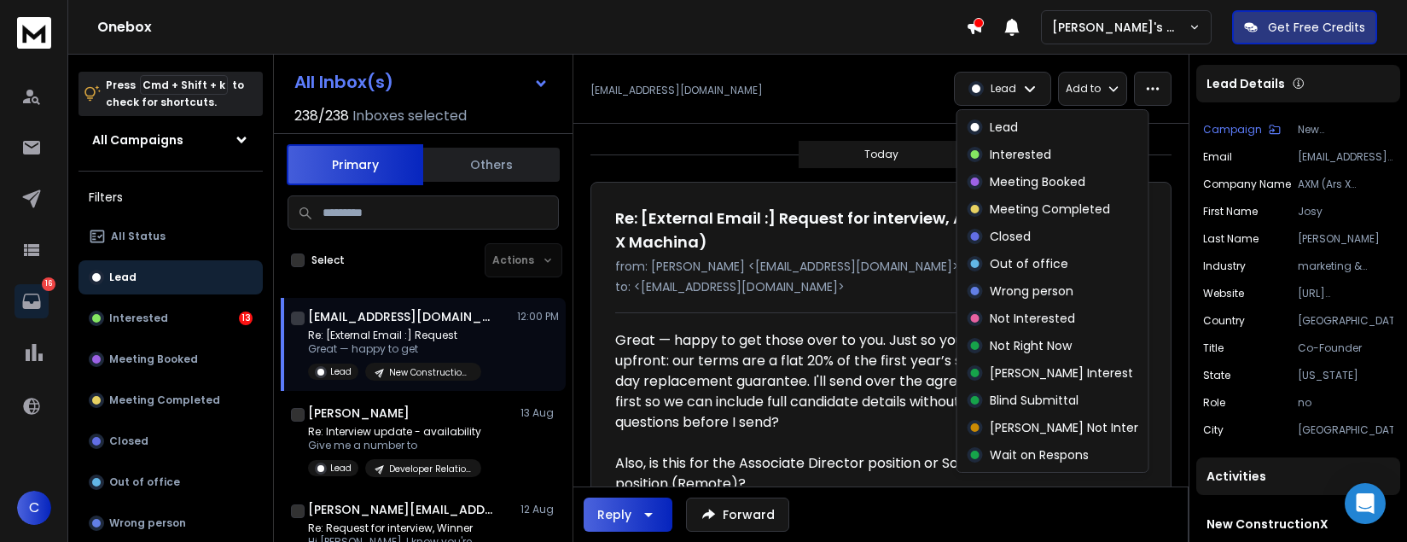
click at [1040, 90] on div "Lead" at bounding box center [1003, 89] width 96 height 32
drag, startPoint x: 1036, startPoint y: 457, endPoint x: 1201, endPoint y: 342, distance: 200.5
click at [1036, 457] on p "Wait on Respons" at bounding box center [1039, 454] width 99 height 17
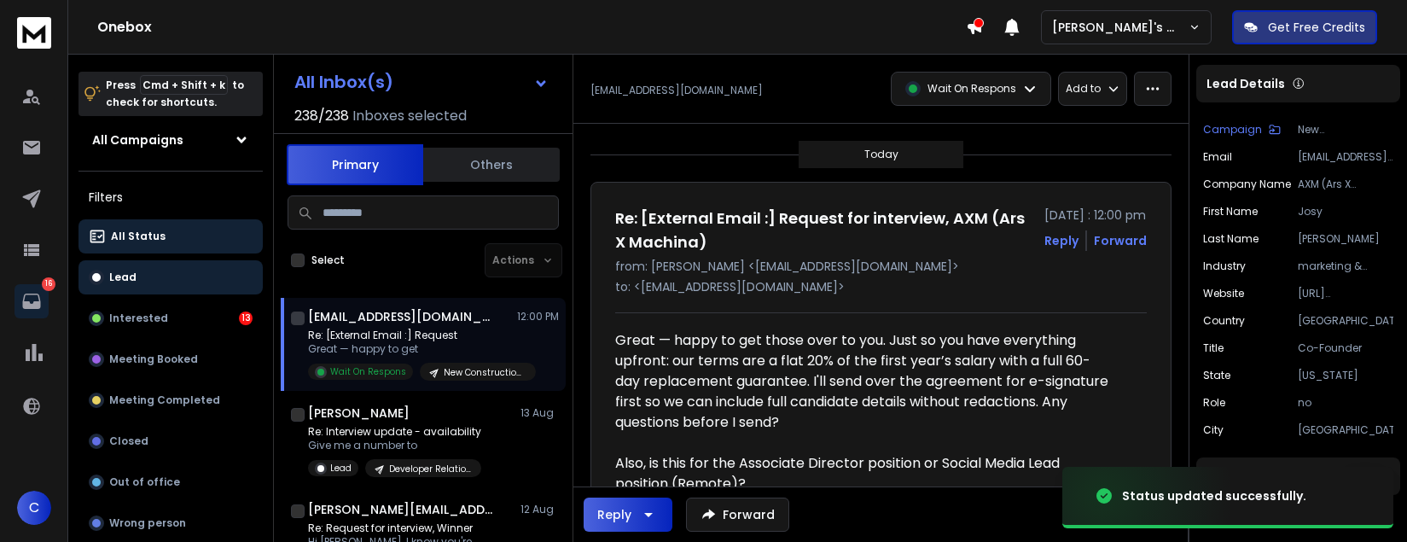
click at [144, 235] on p "All Status" at bounding box center [138, 237] width 55 height 14
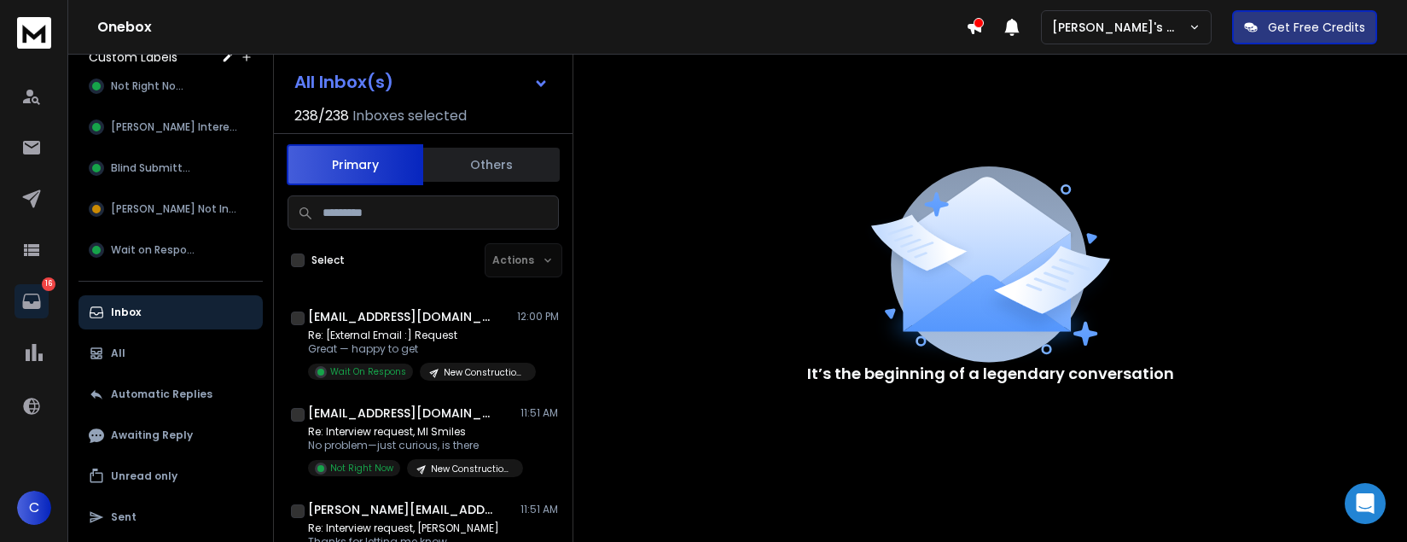
scroll to position [556, 0]
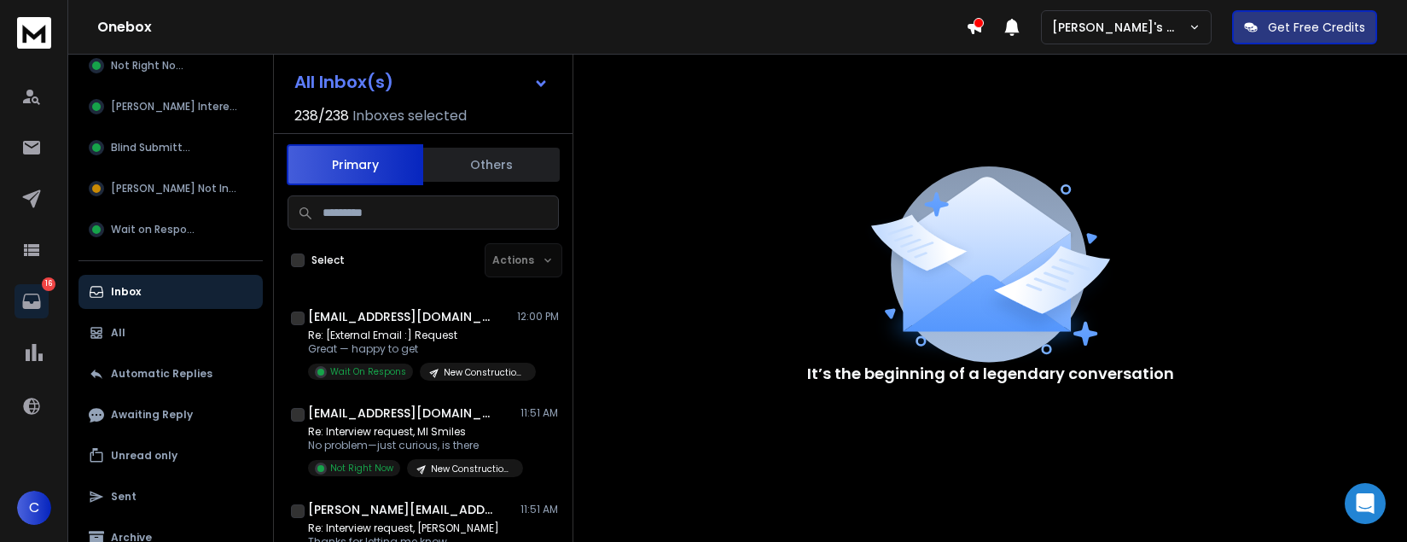
click at [151, 451] on p "Unread only" at bounding box center [144, 456] width 67 height 14
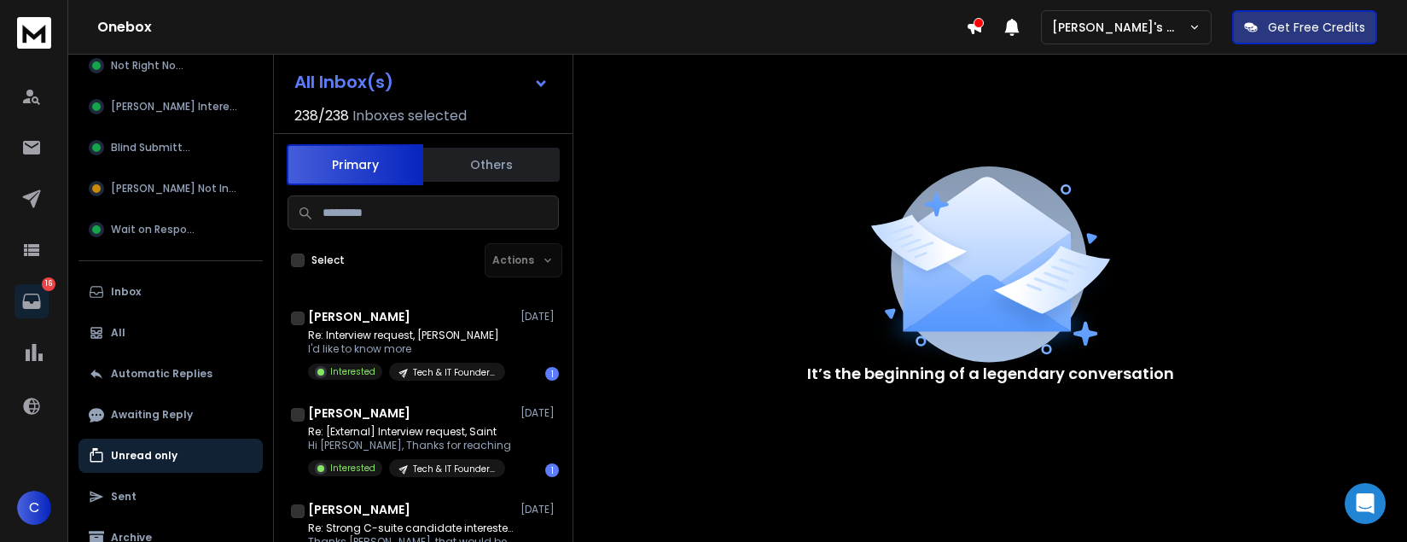
scroll to position [0, 0]
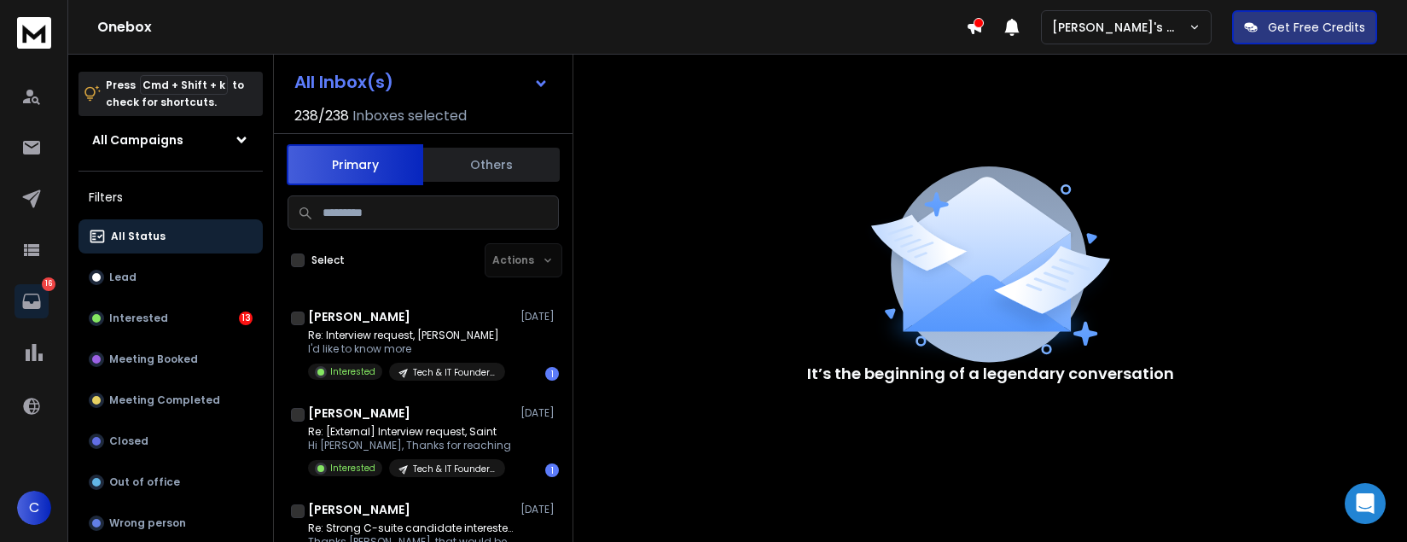
drag, startPoint x: 182, startPoint y: 235, endPoint x: 320, endPoint y: 56, distance: 225.7
click at [182, 235] on button "All Status" at bounding box center [171, 236] width 184 height 34
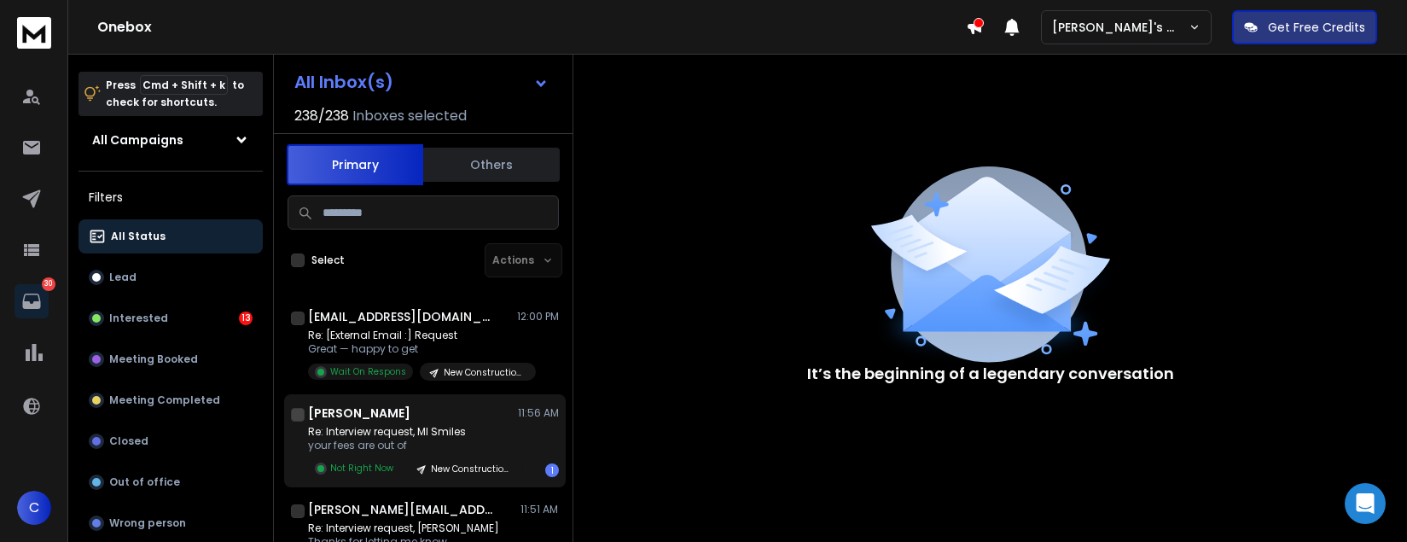
click at [356, 428] on p "Re: Interview request, MI Smiles" at bounding box center [410, 432] width 205 height 14
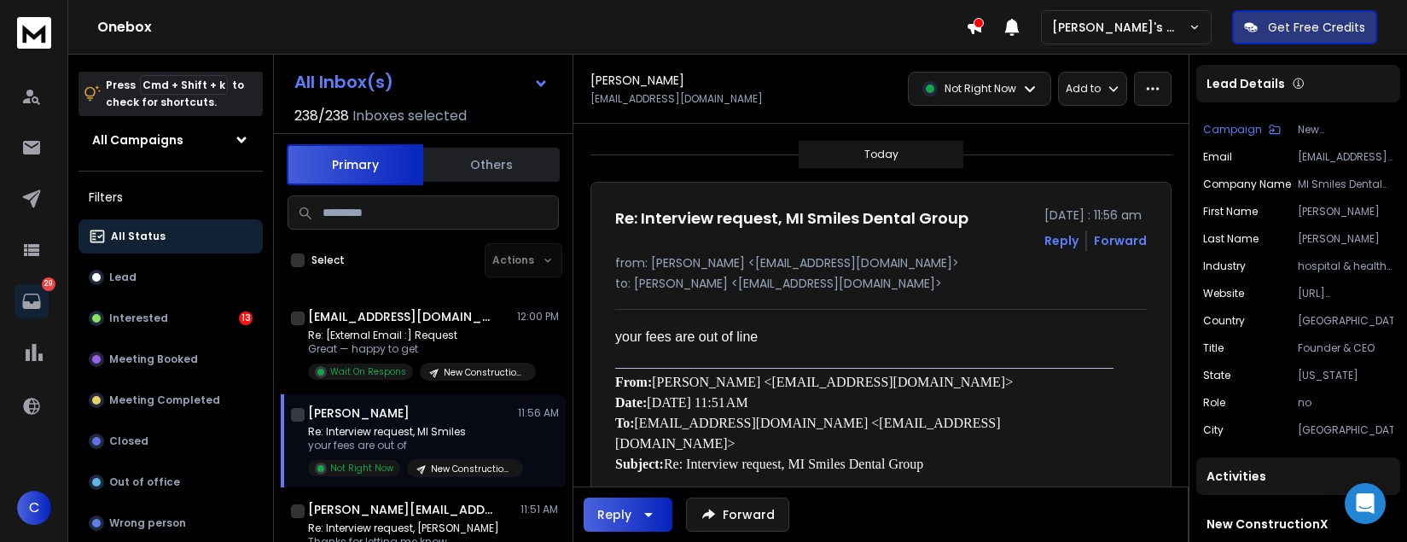
click at [1064, 242] on button "Reply" at bounding box center [1062, 240] width 34 height 17
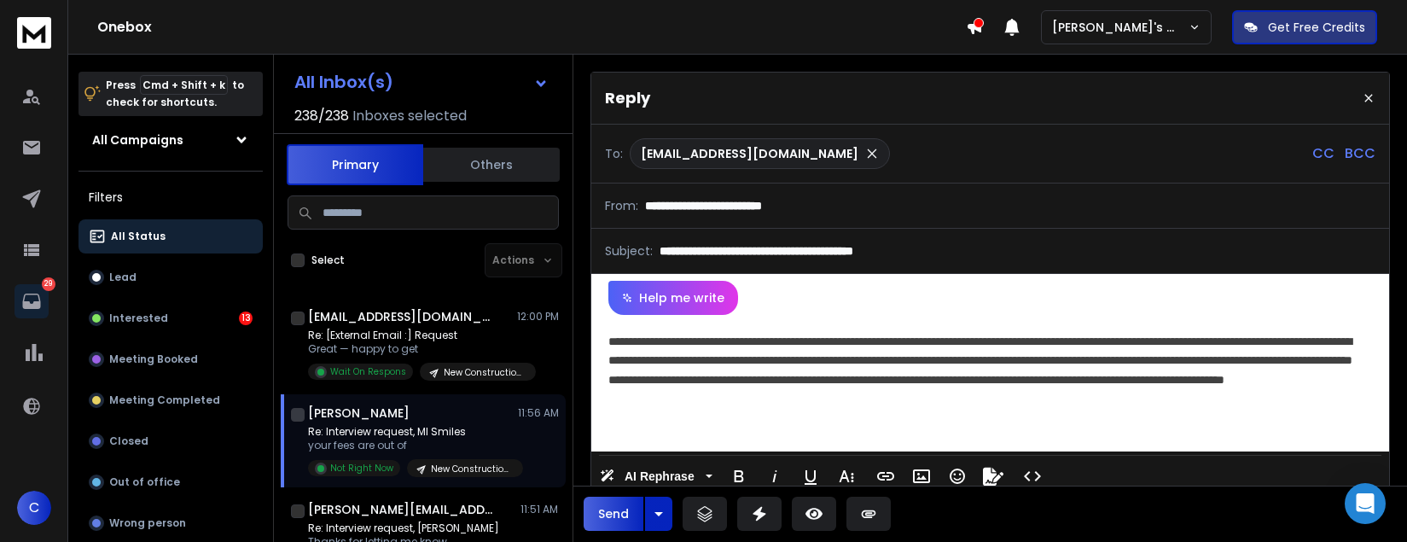
click at [607, 510] on button "Send" at bounding box center [614, 514] width 60 height 34
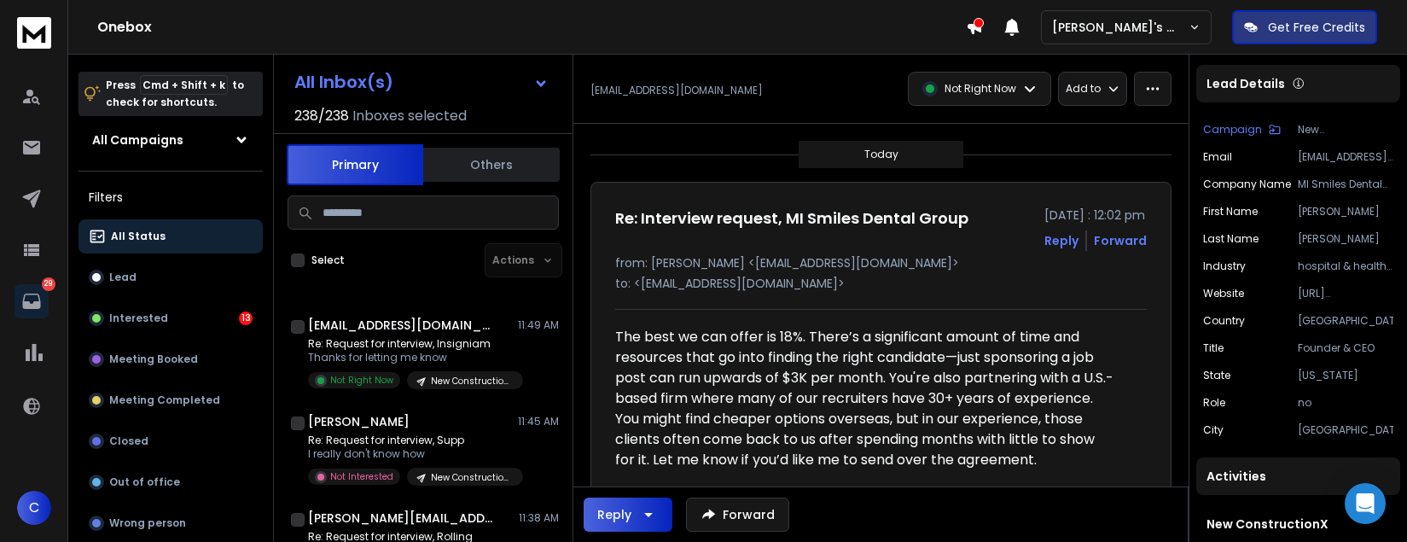
scroll to position [380, 0]
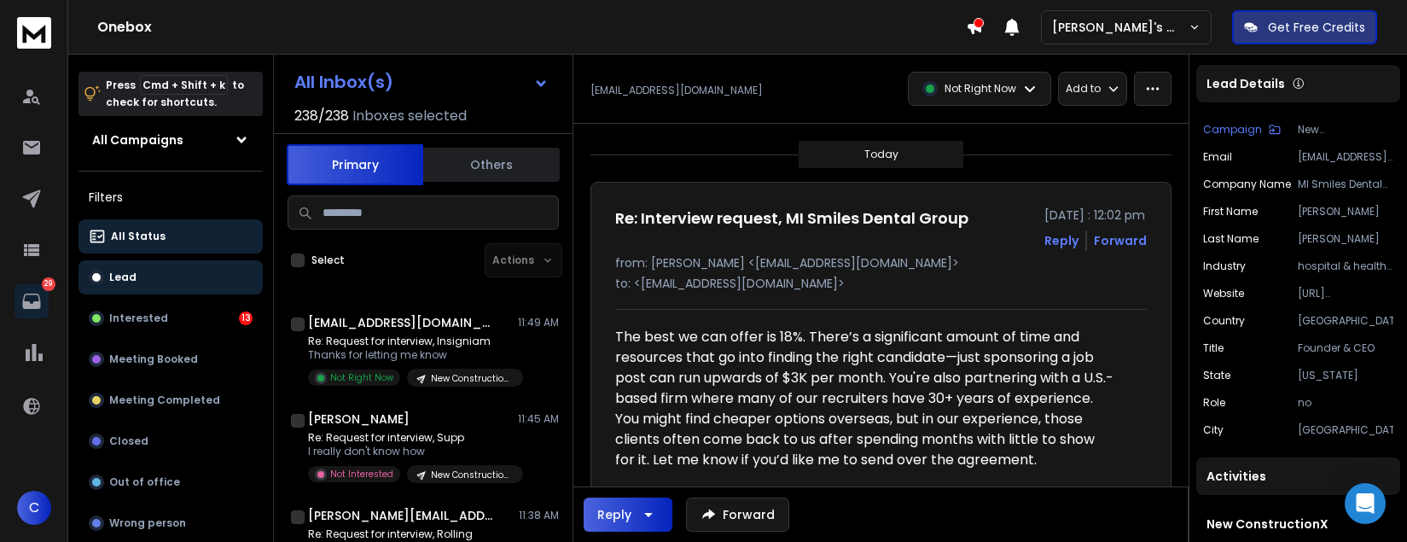
drag, startPoint x: 175, startPoint y: 281, endPoint x: 224, endPoint y: 288, distance: 50.0
click at [175, 281] on button "Lead" at bounding box center [171, 277] width 184 height 34
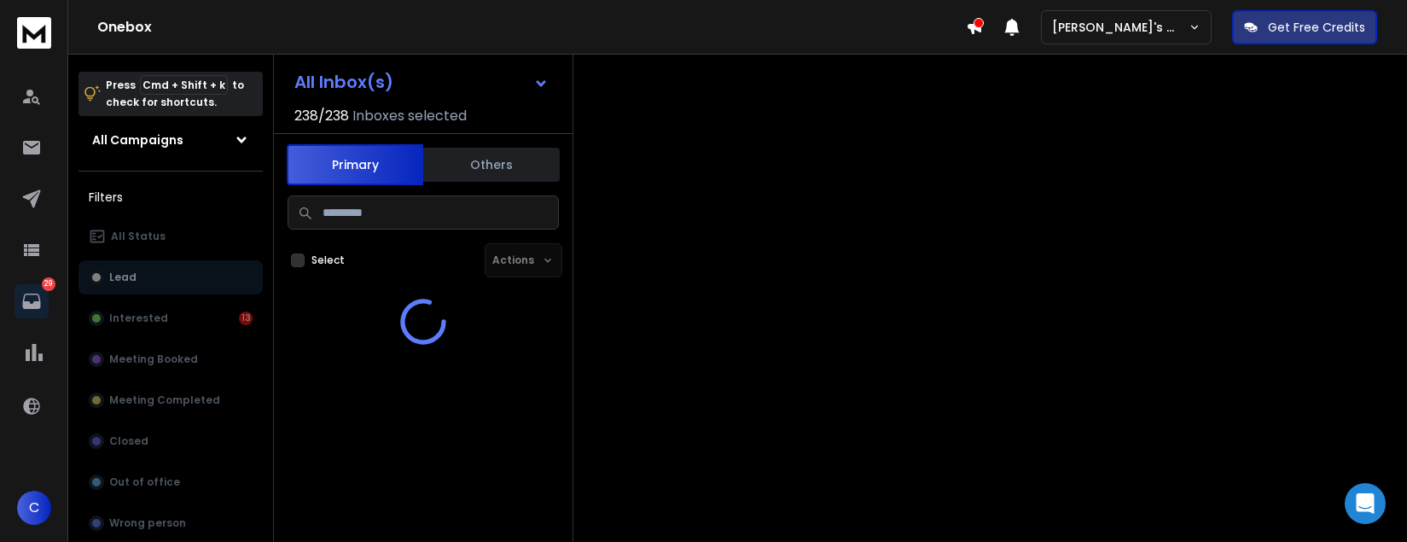
scroll to position [0, 0]
